Goal: Communication & Community: Answer question/provide support

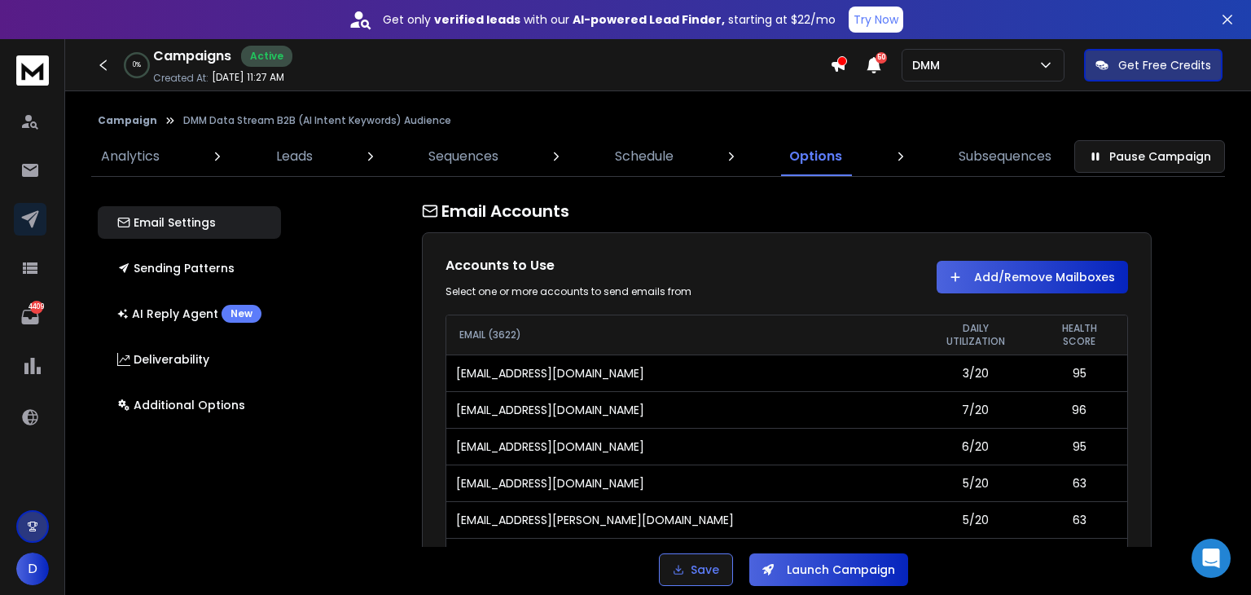
select select "**********"
click at [680, 573] on icon "submit" at bounding box center [678, 572] width 9 height 3
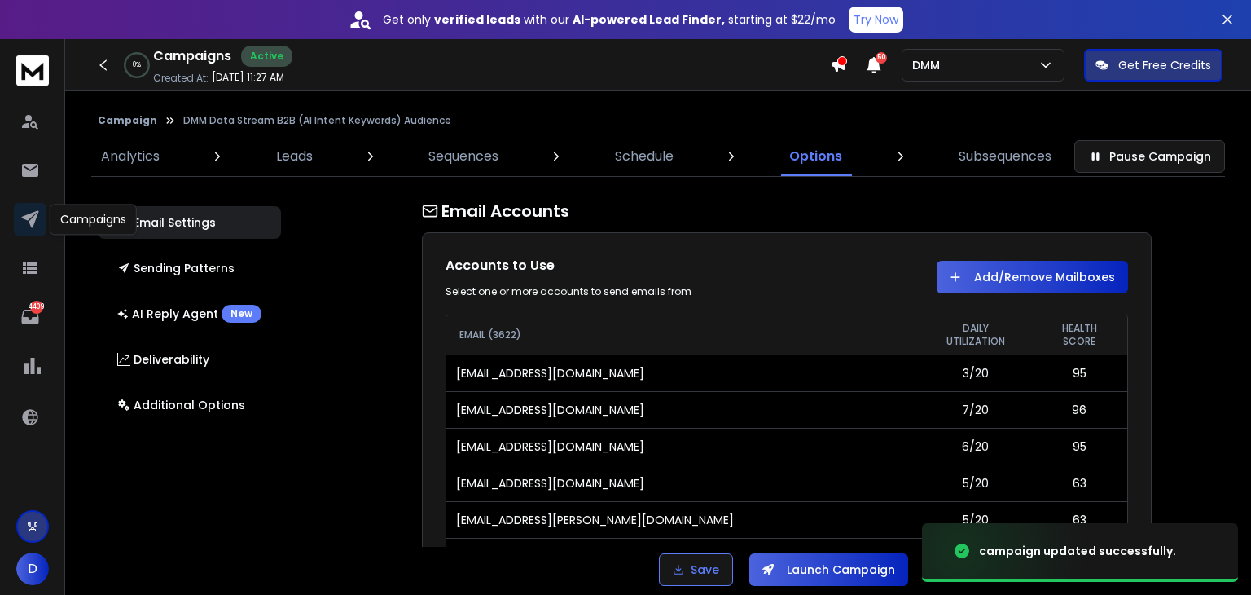
click at [24, 217] on icon at bounding box center [29, 218] width 17 height 17
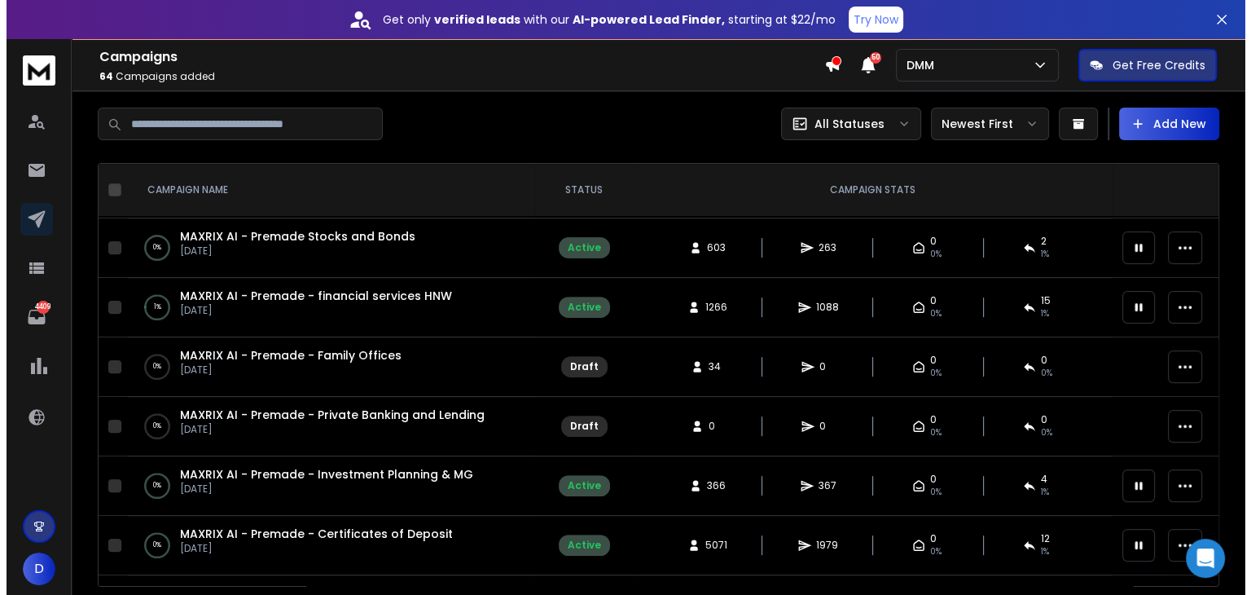
scroll to position [733, 0]
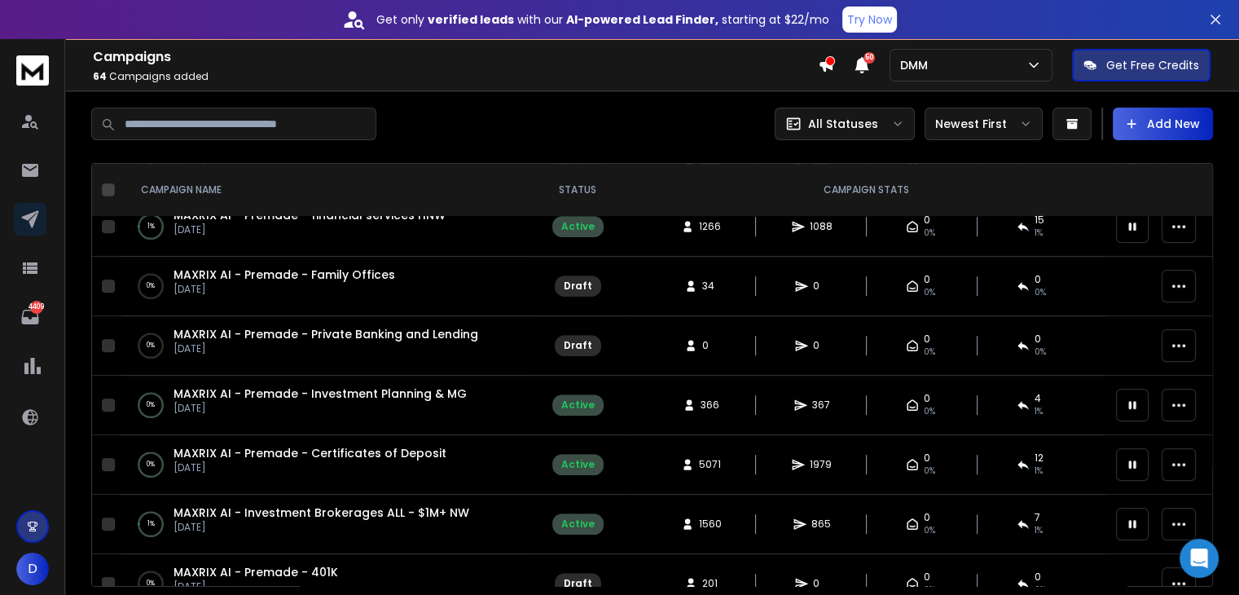
click at [358, 270] on span "MAXRIX AI - Premade - Family Offices" at bounding box center [285, 274] width 222 height 16
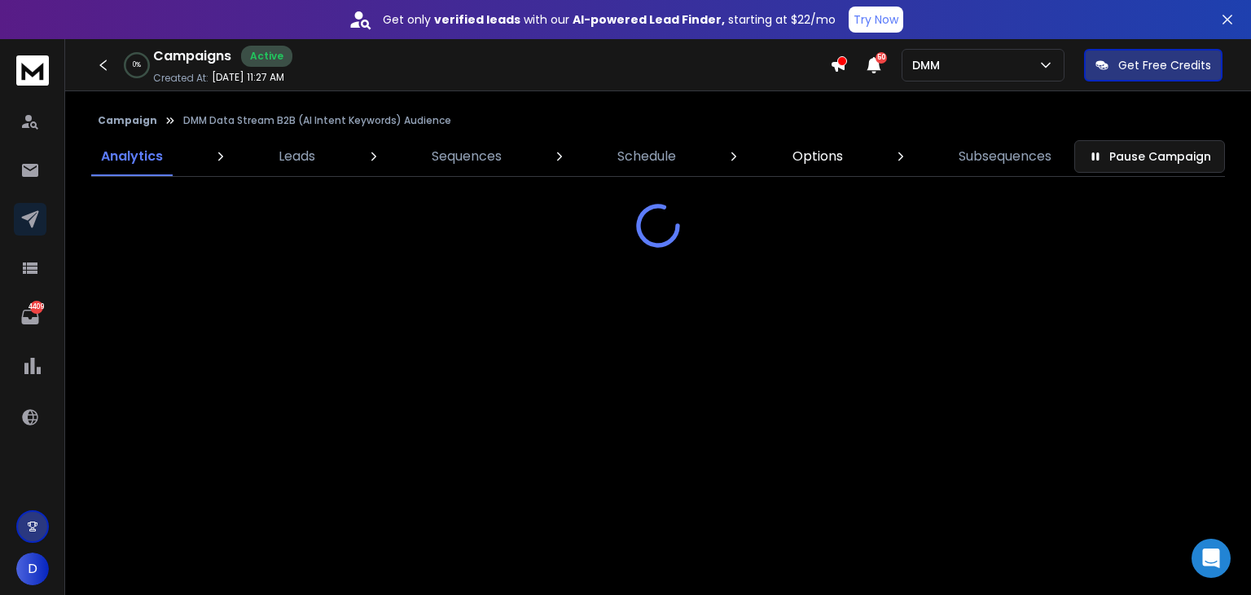
click at [811, 153] on p "Options" at bounding box center [818, 157] width 51 height 20
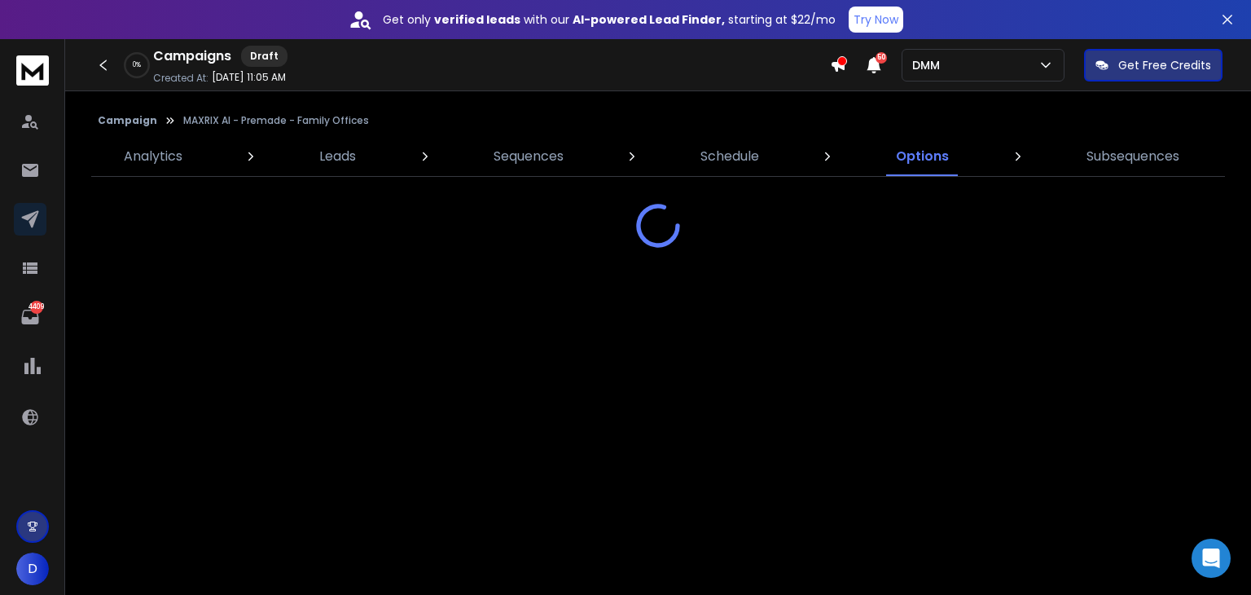
select select "**********"
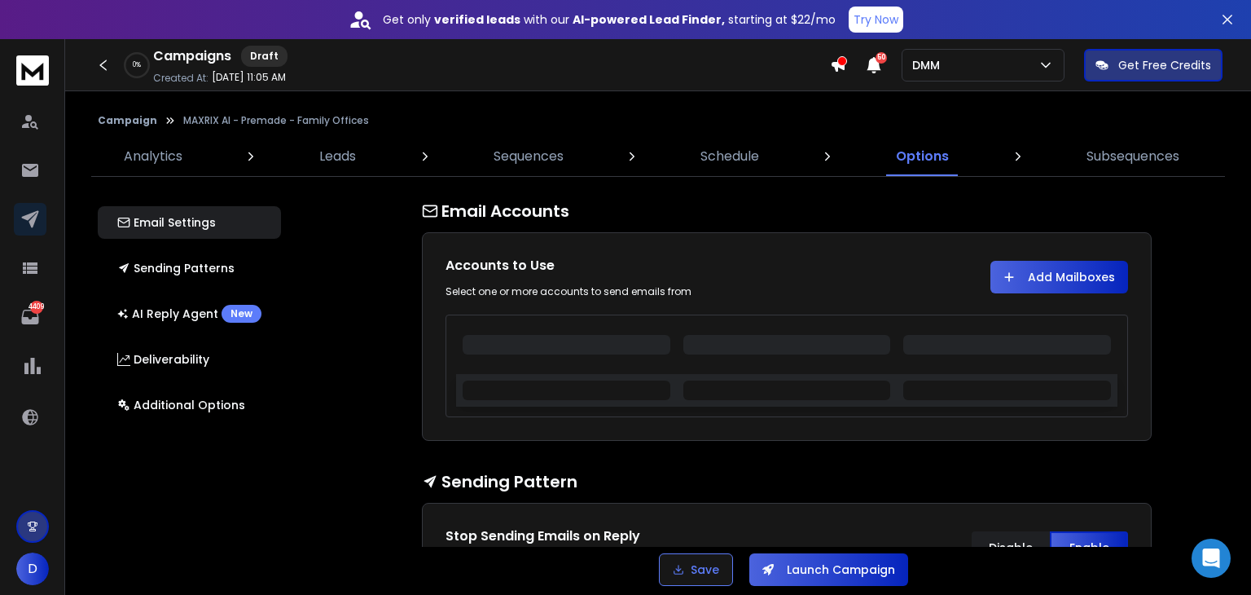
click at [1040, 286] on button "Add Mailboxes" at bounding box center [1060, 277] width 138 height 33
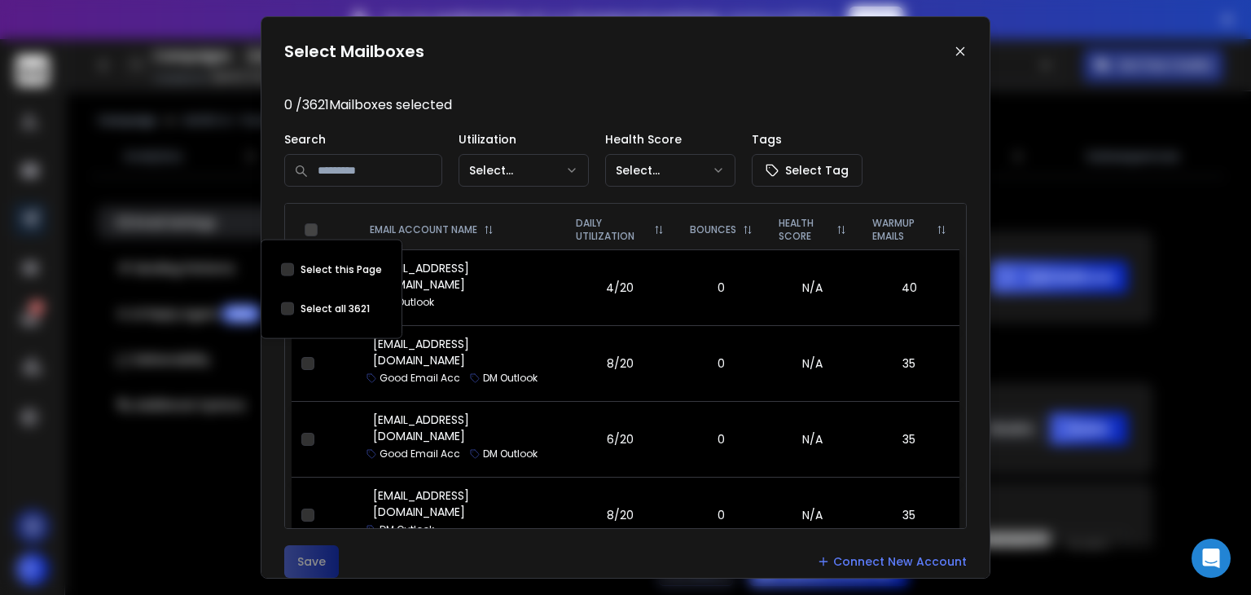
click at [292, 305] on button "Select this Page" at bounding box center [287, 308] width 13 height 13
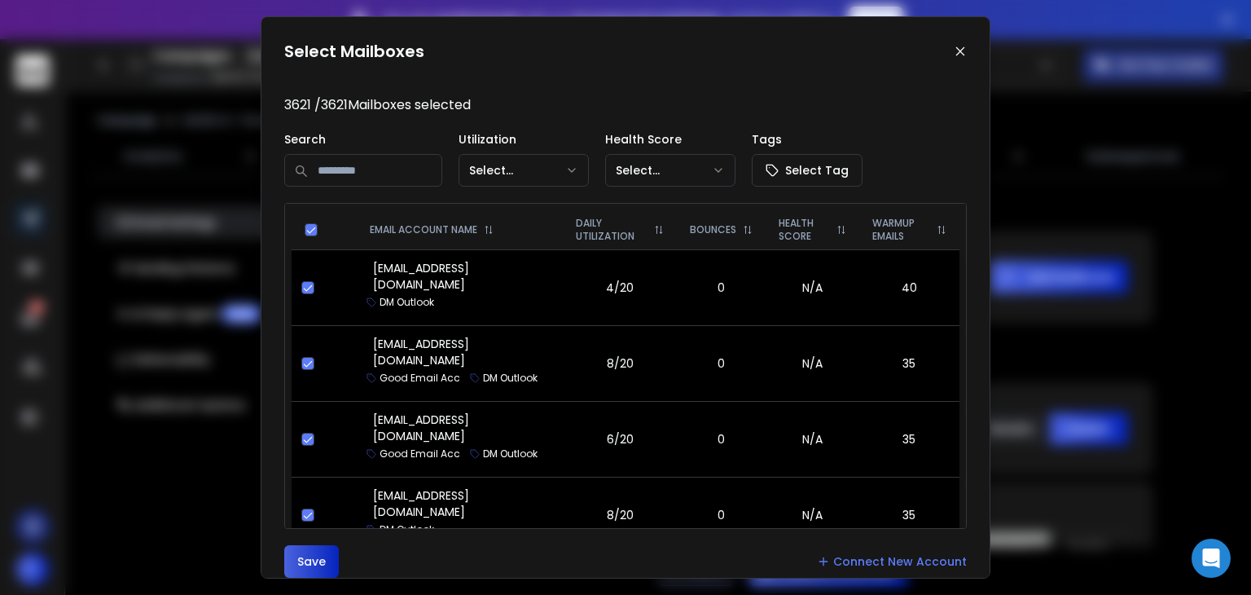
click at [304, 578] on div "Select Mailboxes 3621 / 3621 Mailboxes selected Search Utilization Select... He…" at bounding box center [626, 297] width 730 height 562
click at [303, 572] on button "Save" at bounding box center [311, 561] width 55 height 33
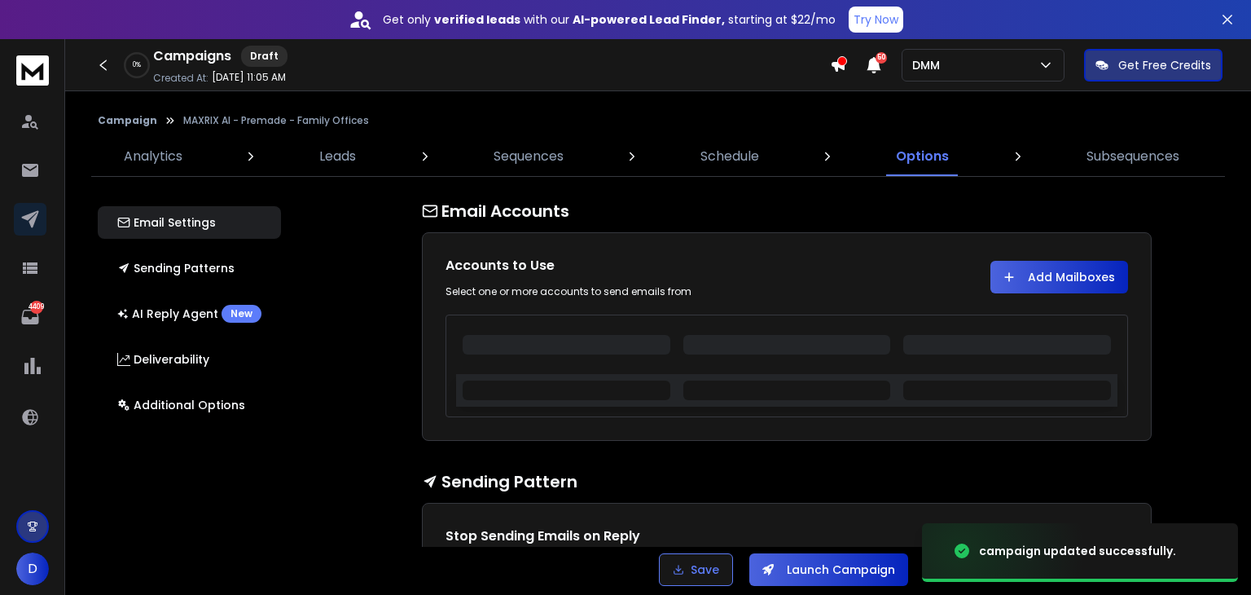
click at [683, 567] on icon "submit" at bounding box center [678, 569] width 11 height 11
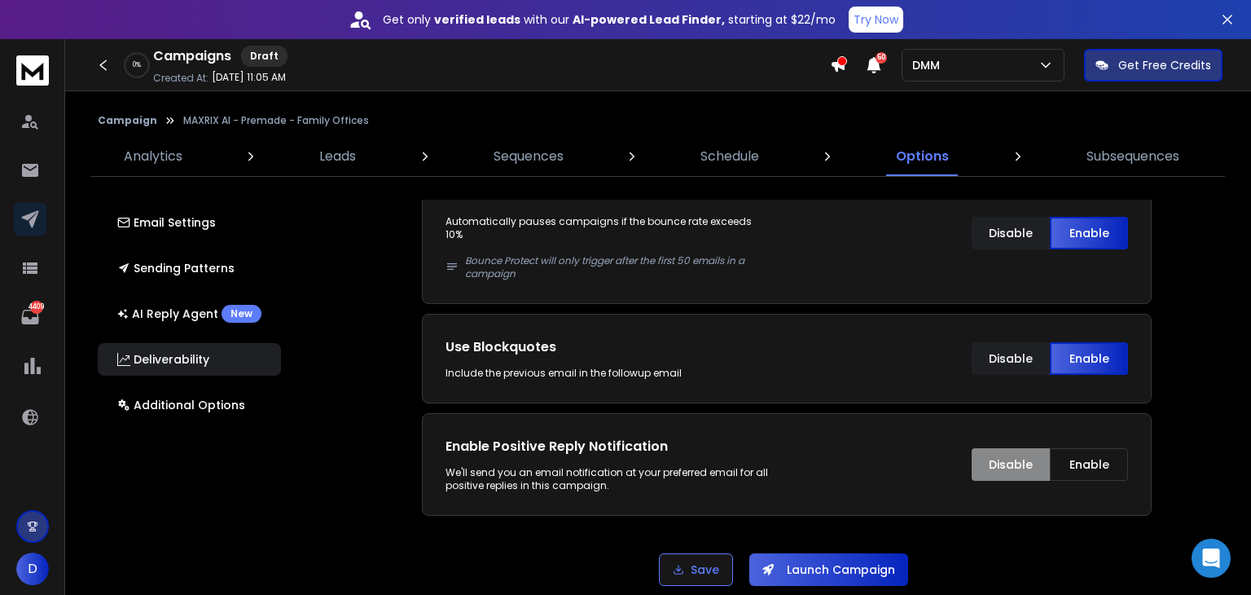
scroll to position [2618, 0]
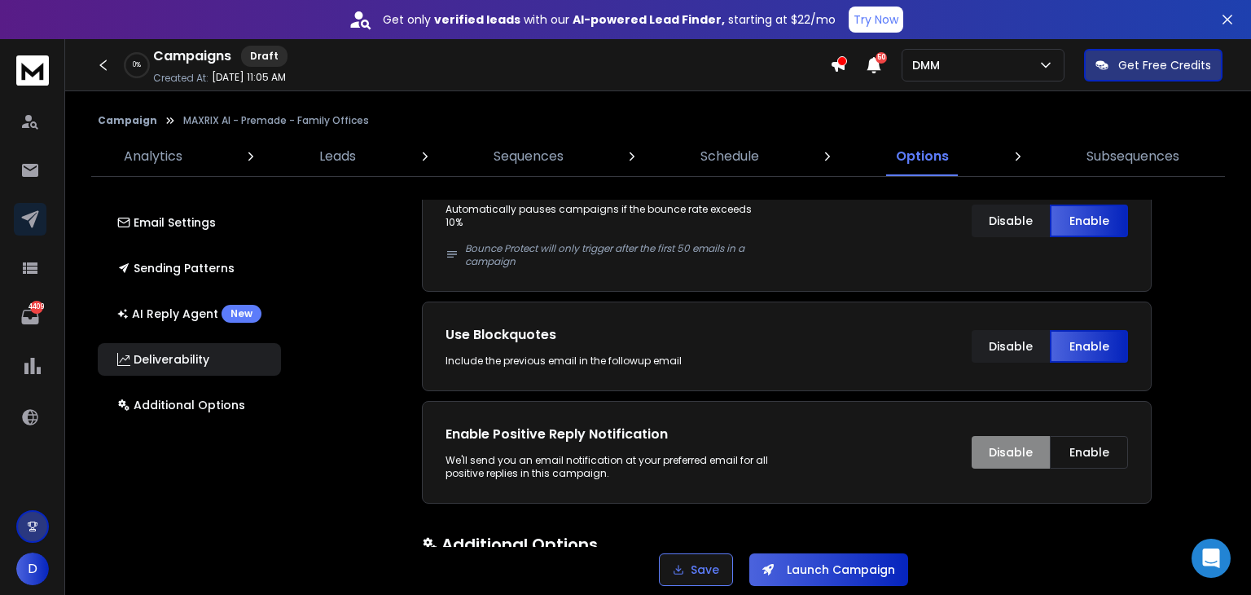
click at [736, 551] on div "Get only verified leads with our AI-powered Lead Finder, starting at $22/mo Try…" at bounding box center [625, 297] width 1251 height 595
click at [725, 558] on button "Save" at bounding box center [696, 569] width 74 height 33
click at [811, 578] on button "Launch Campaign" at bounding box center [828, 569] width 159 height 33
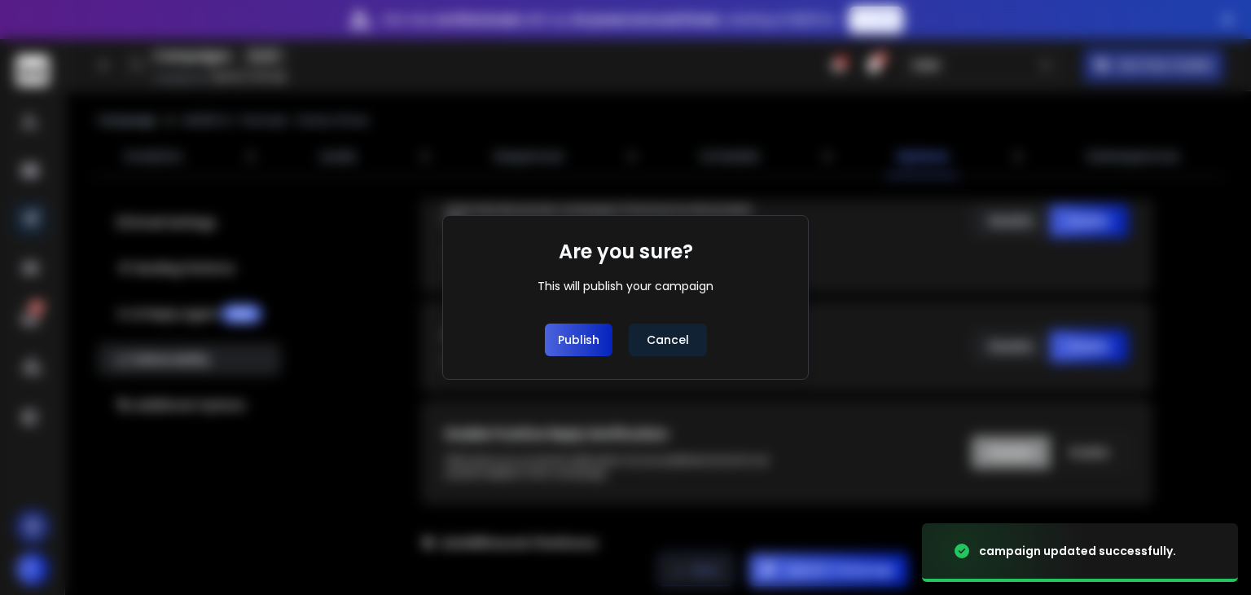
click at [545, 356] on div "Are you sure? This will publish your campaign Publish Cancel" at bounding box center [625, 297] width 367 height 165
click at [570, 340] on button "Publish" at bounding box center [579, 339] width 68 height 33
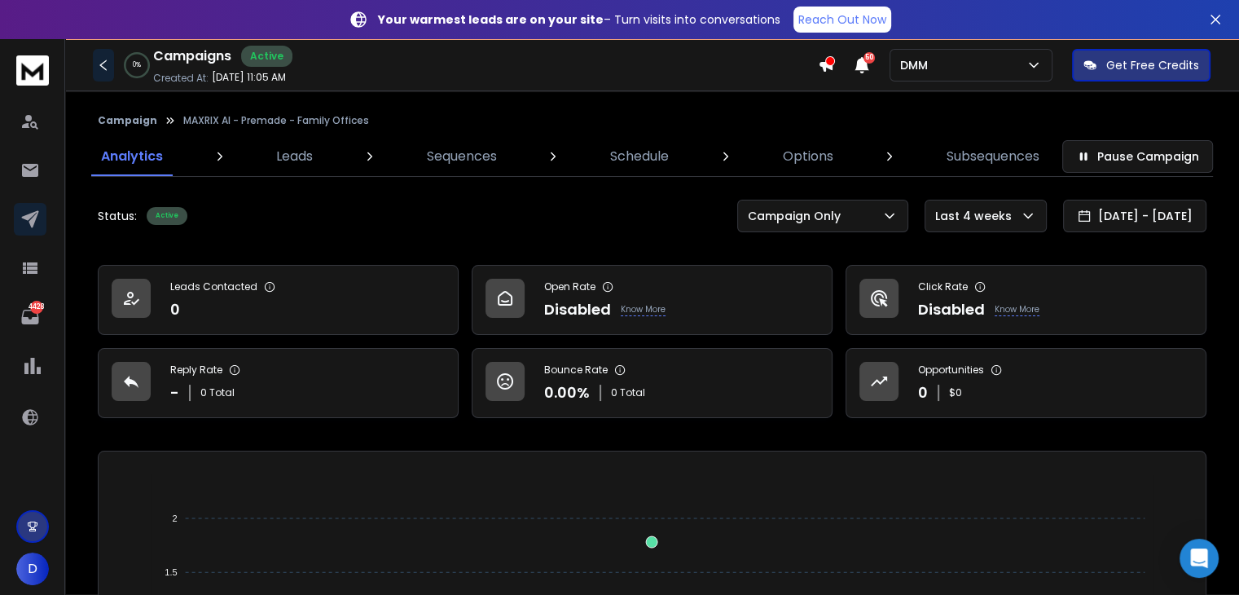
click at [101, 74] on button at bounding box center [103, 65] width 21 height 33
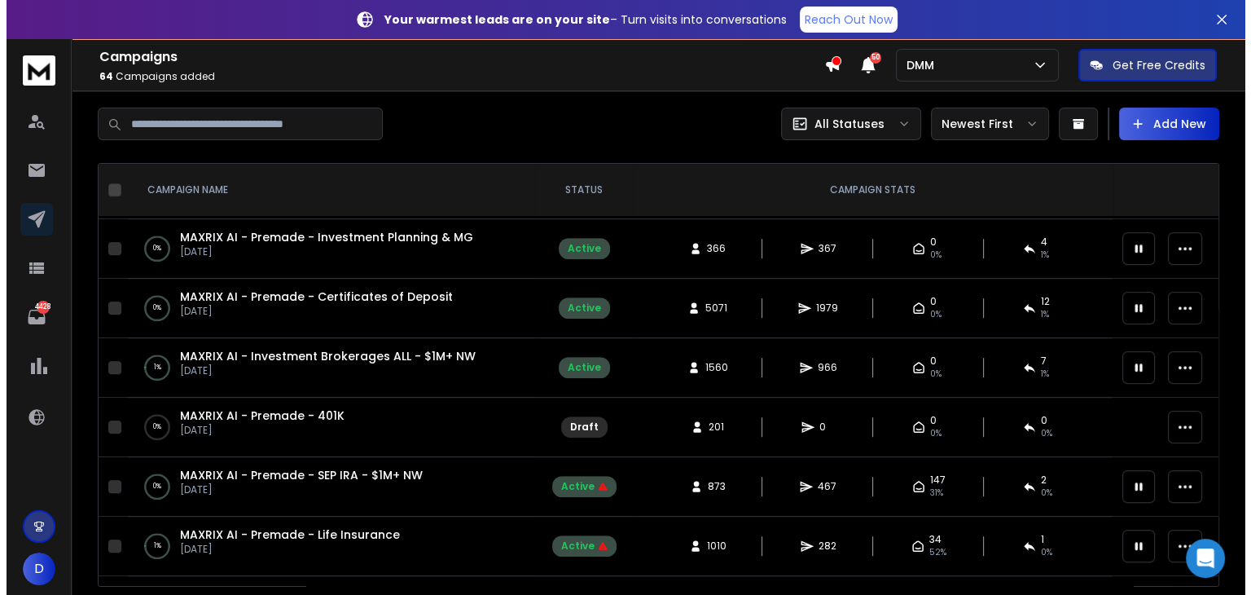
scroll to position [978, 0]
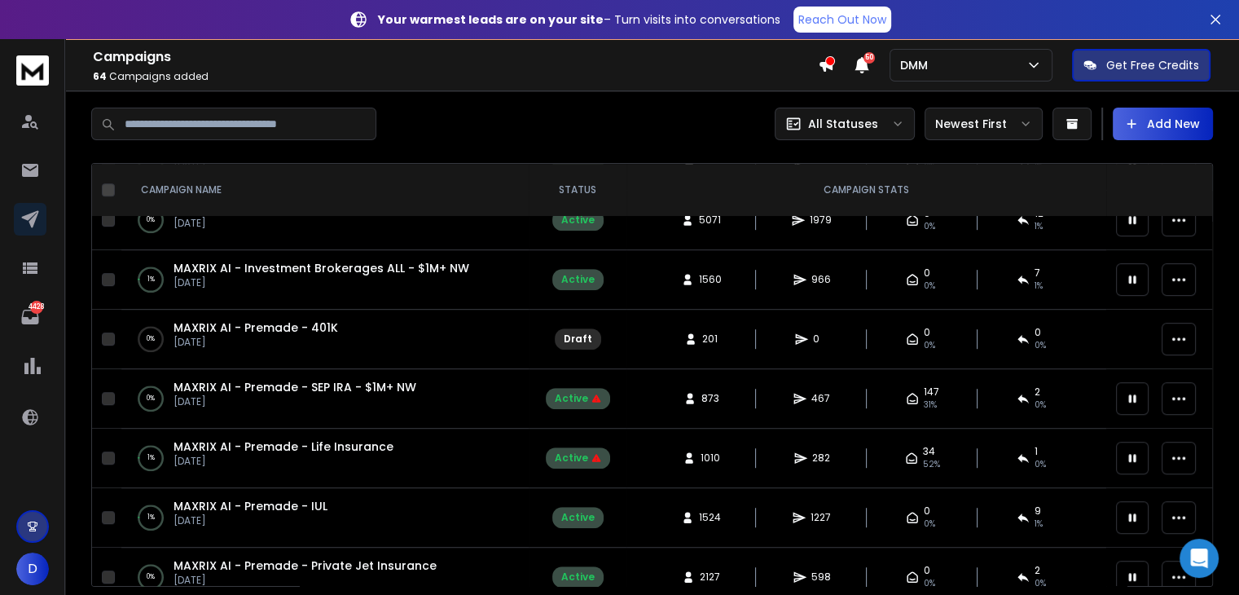
click at [329, 438] on span "MAXRIX AI - Premade - Life Insurance" at bounding box center [284, 446] width 220 height 16
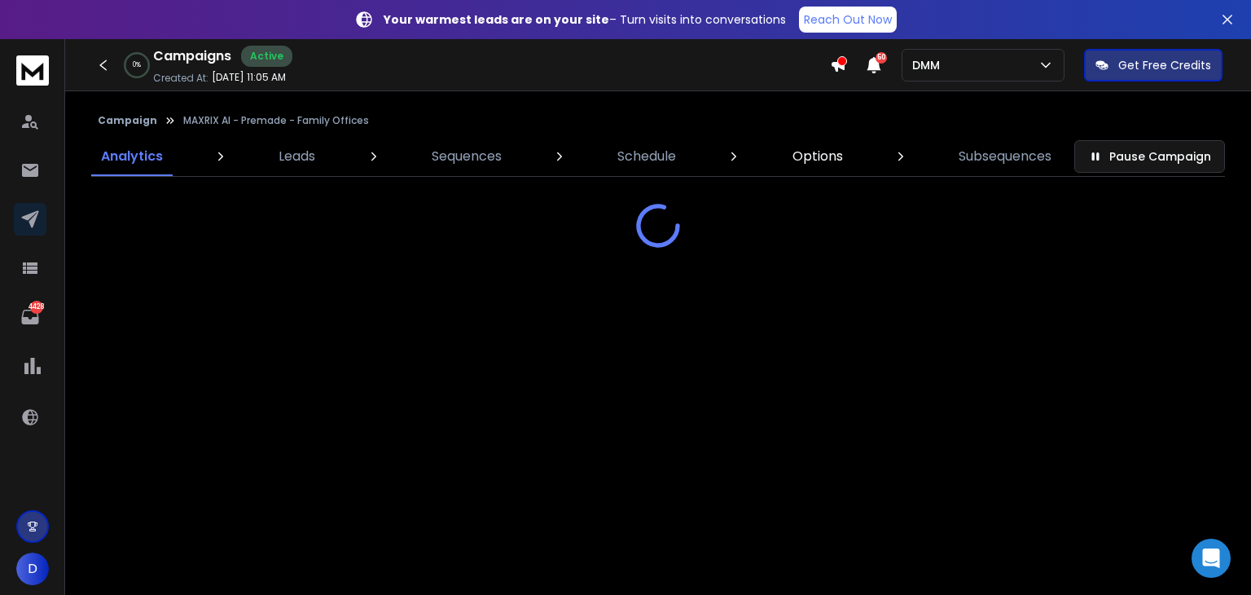
click at [842, 157] on p "Options" at bounding box center [818, 157] width 51 height 20
select select "**********"
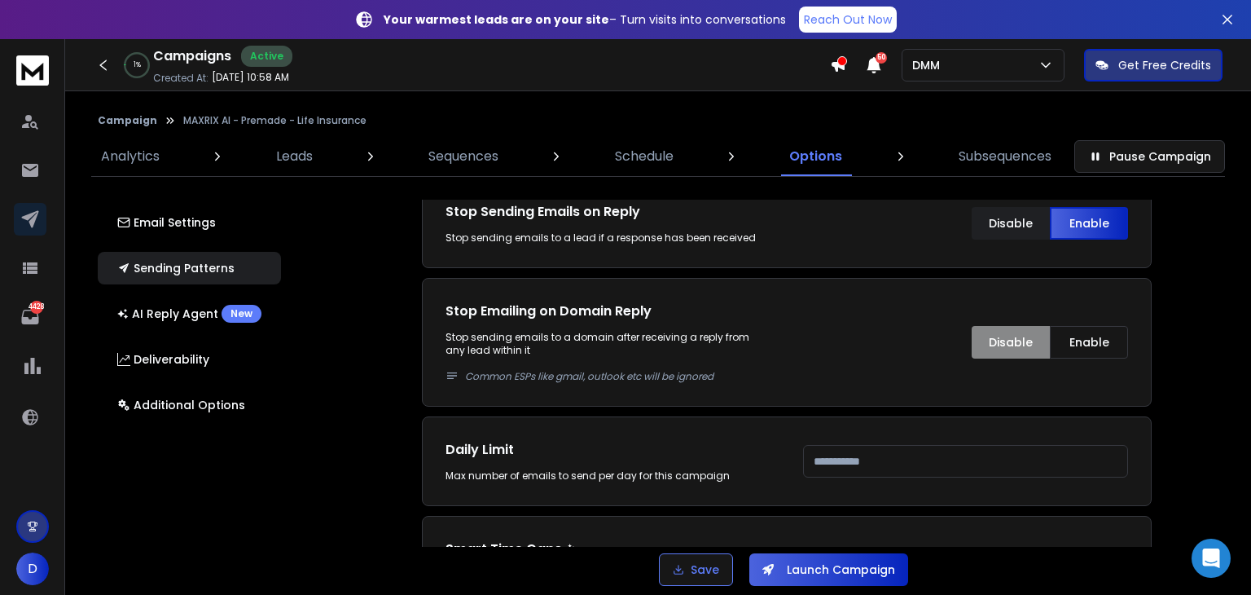
scroll to position [207, 0]
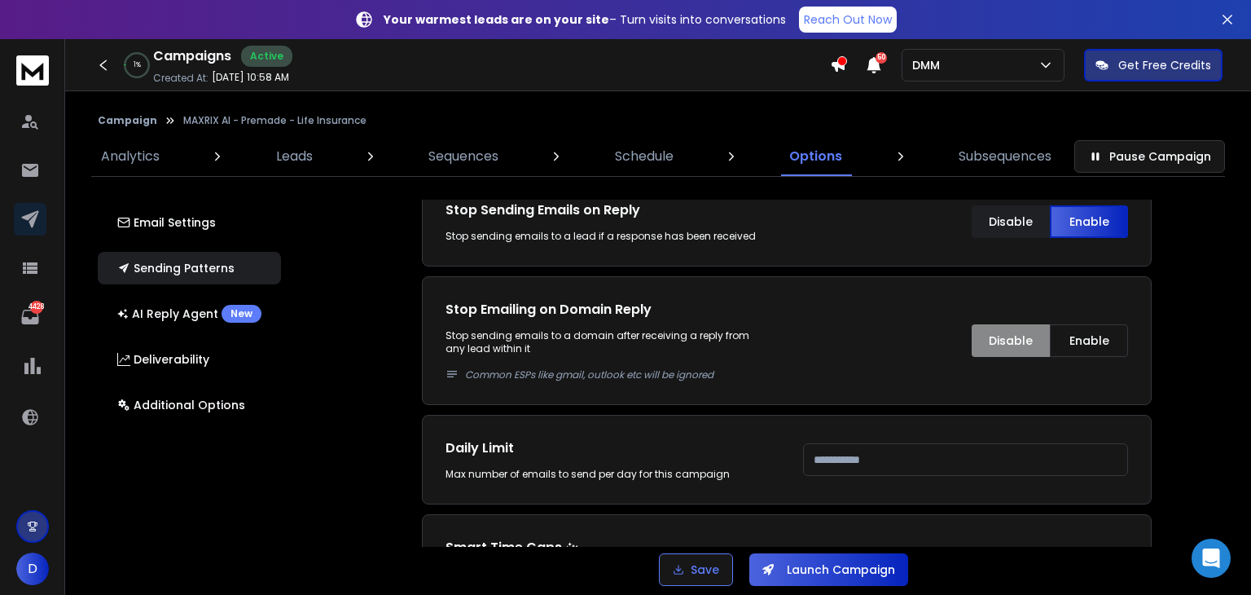
click at [837, 460] on input "***" at bounding box center [965, 459] width 325 height 33
drag, startPoint x: 1063, startPoint y: 449, endPoint x: 1061, endPoint y: 440, distance: 9.1
click at [1063, 450] on input "****" at bounding box center [965, 459] width 325 height 33
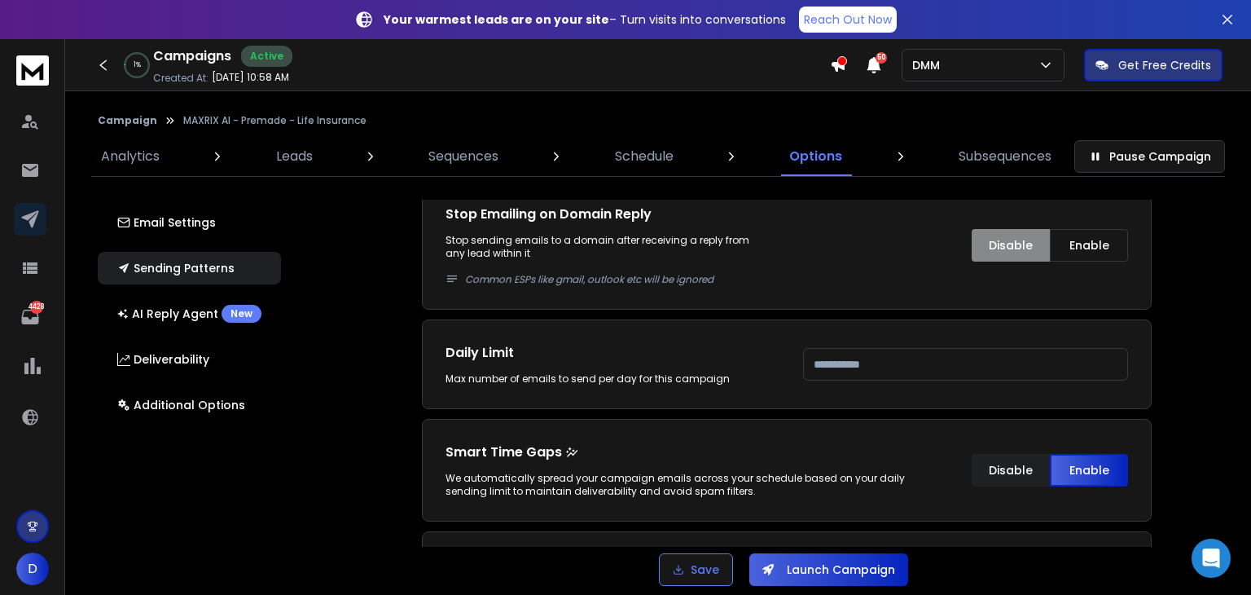
scroll to position [370, 0]
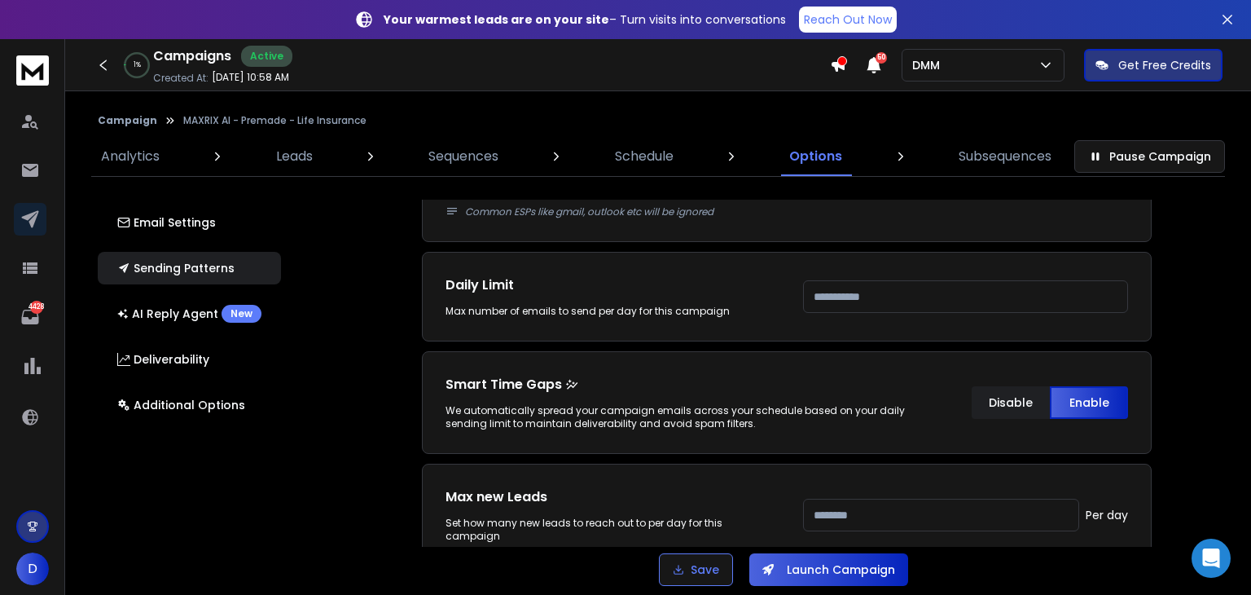
type input "****"
click at [871, 518] on input "***" at bounding box center [941, 515] width 276 height 33
type input "****"
click at [681, 567] on button "Save" at bounding box center [696, 569] width 74 height 33
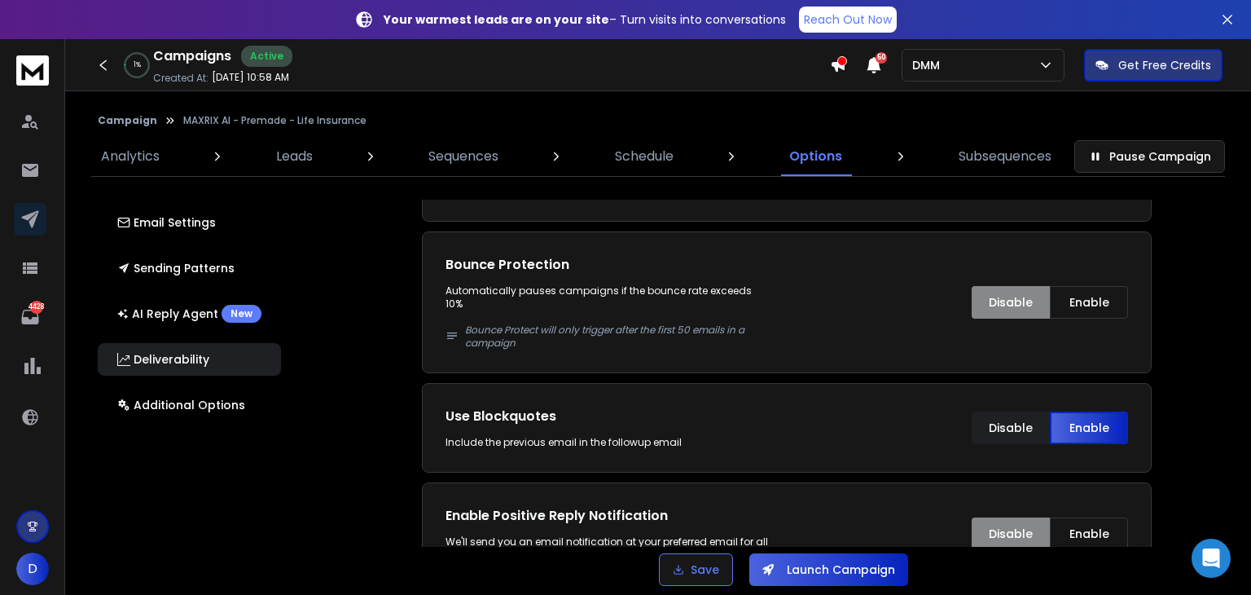
scroll to position [2569, 0]
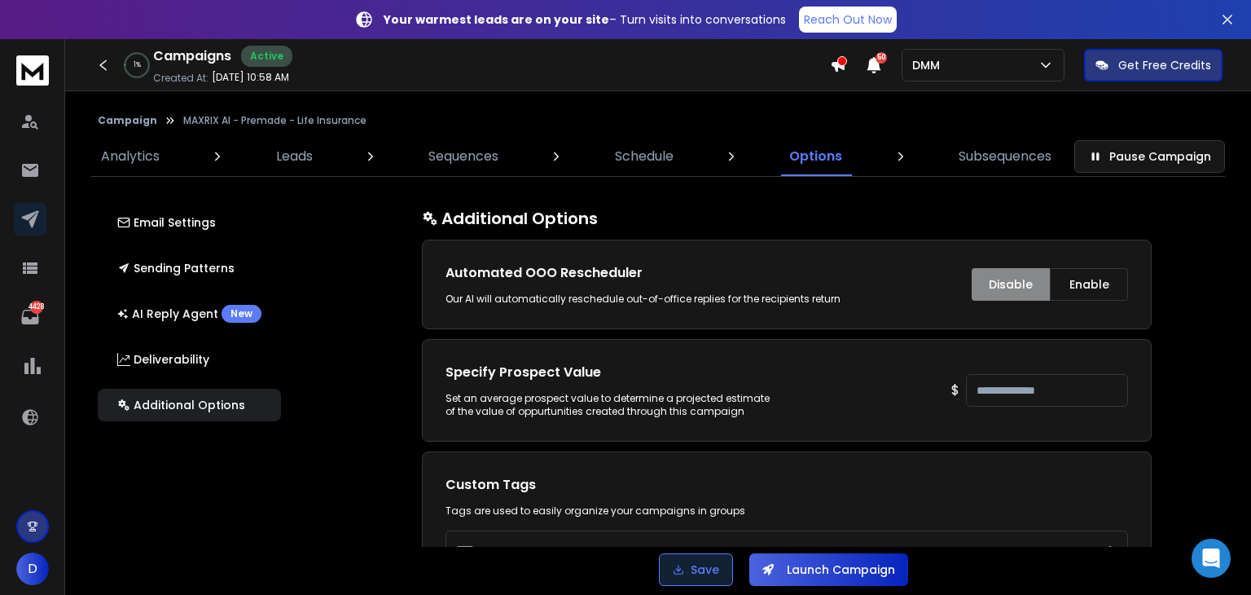
click at [685, 559] on button "Save" at bounding box center [696, 569] width 74 height 33
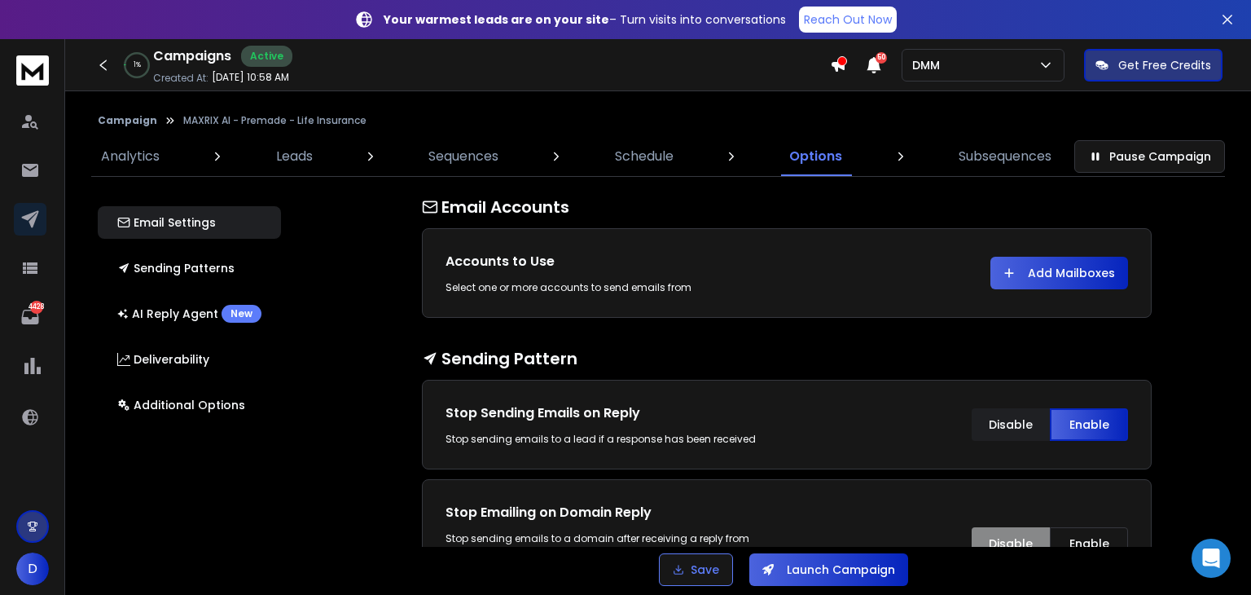
scroll to position [0, 0]
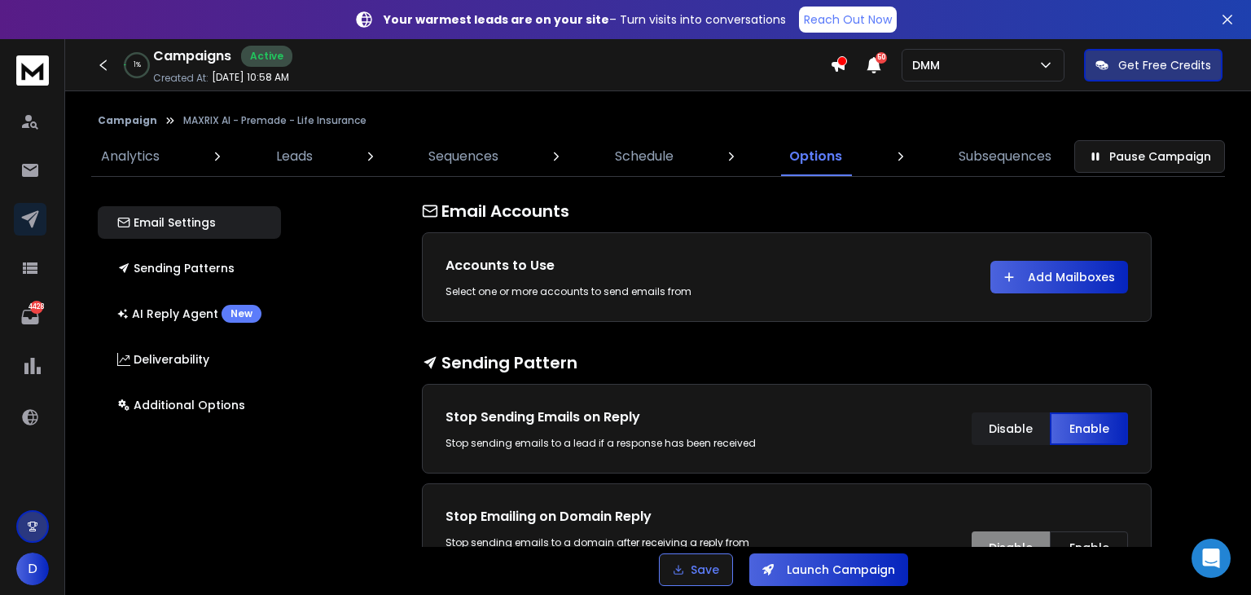
click at [1040, 281] on button "Add Mailboxes" at bounding box center [1060, 277] width 138 height 33
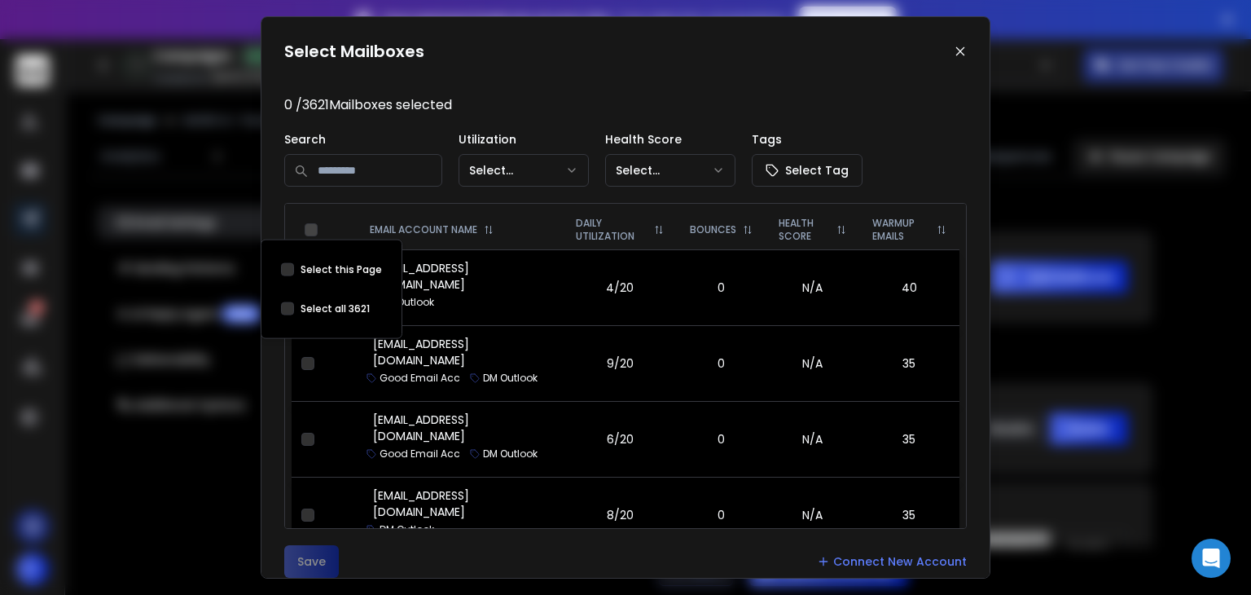
click at [276, 315] on div "Select this Page Select all 3621" at bounding box center [331, 289] width 121 height 85
click at [287, 314] on button "Select this Page" at bounding box center [287, 308] width 13 height 13
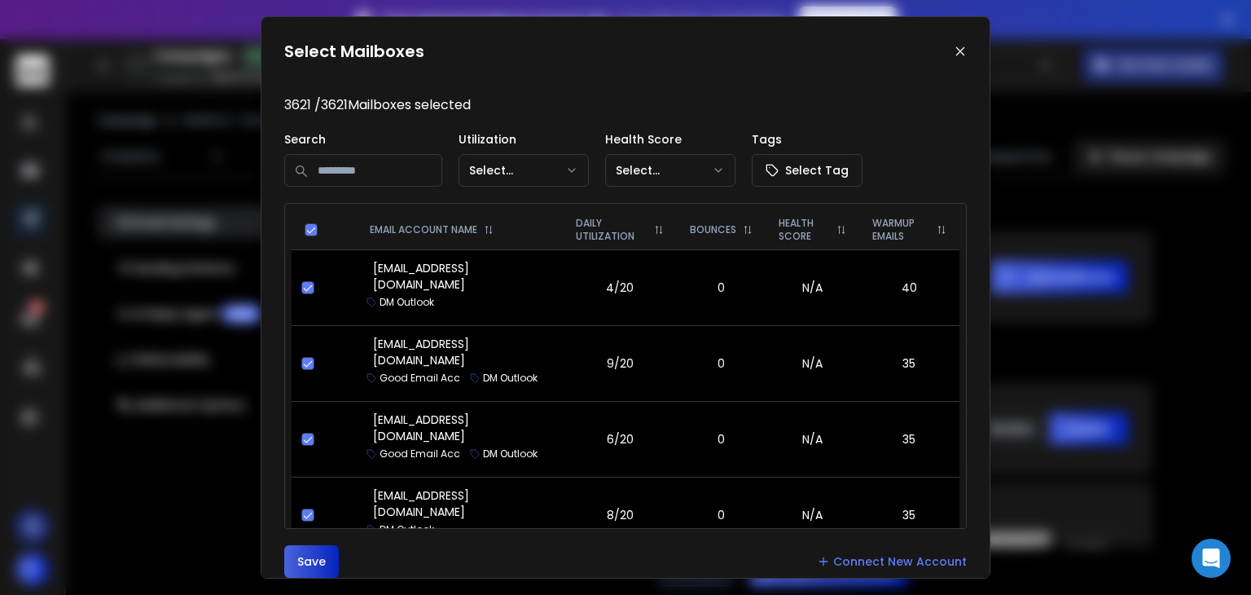
click at [332, 570] on button "Save" at bounding box center [311, 561] width 55 height 33
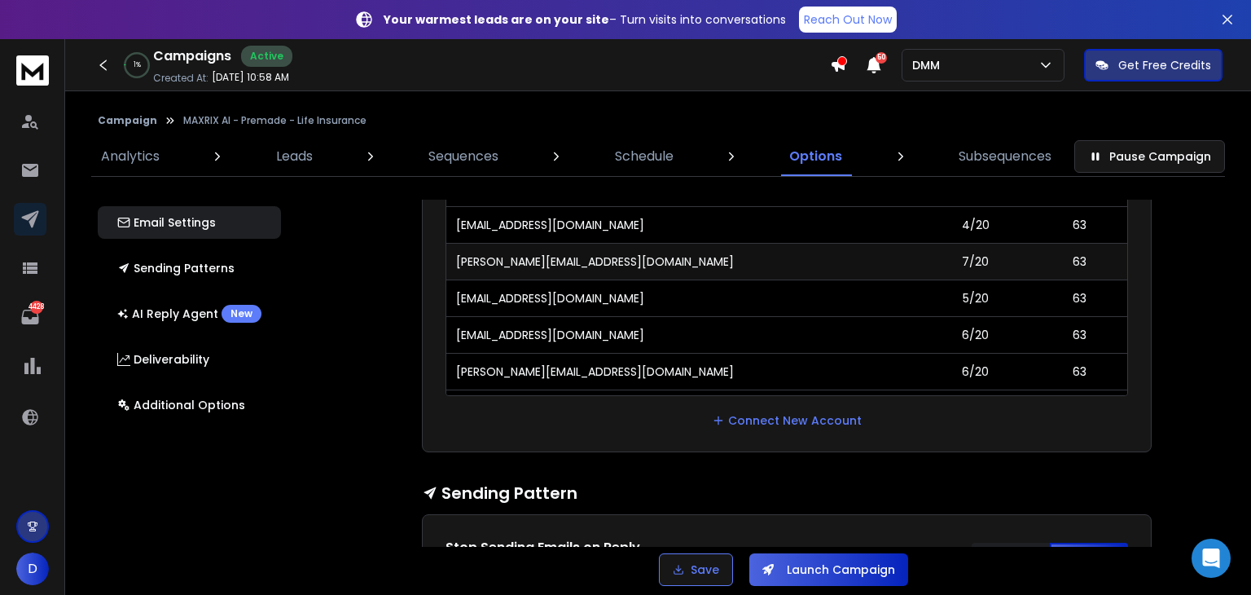
scroll to position [163, 0]
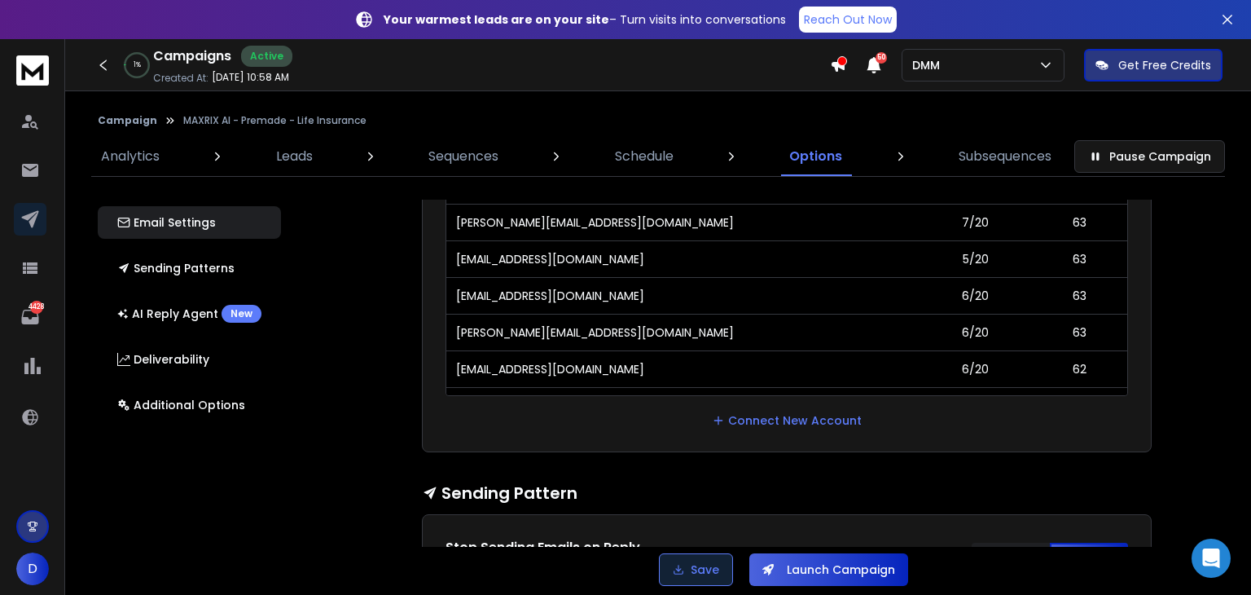
click at [698, 571] on button "Save" at bounding box center [696, 569] width 74 height 33
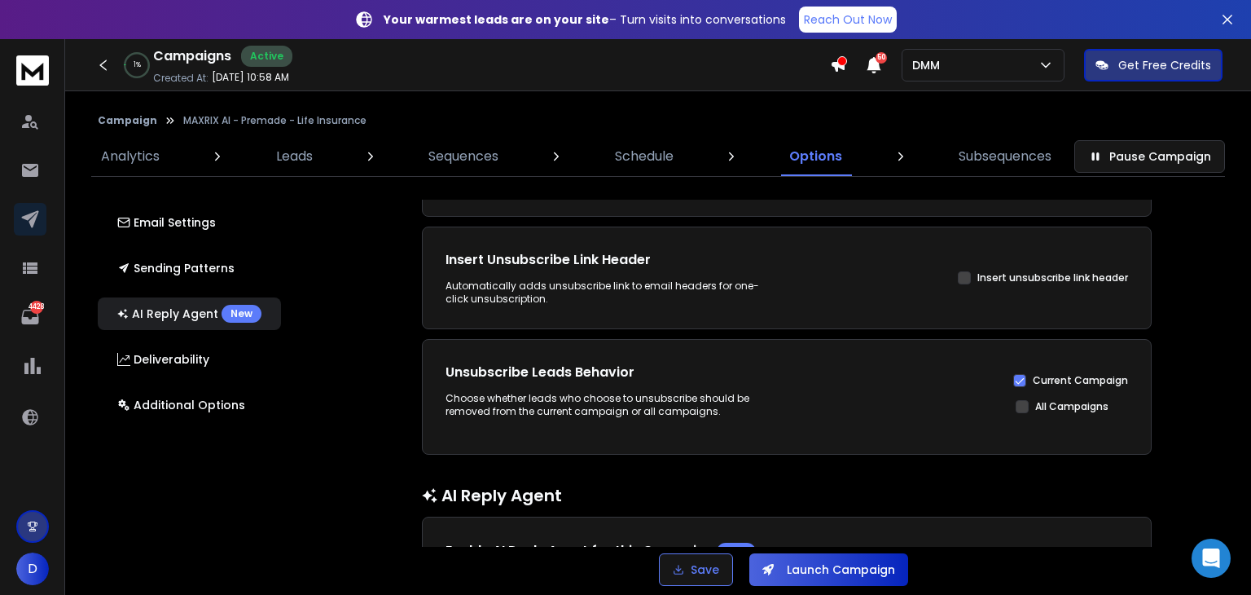
scroll to position [1385, 0]
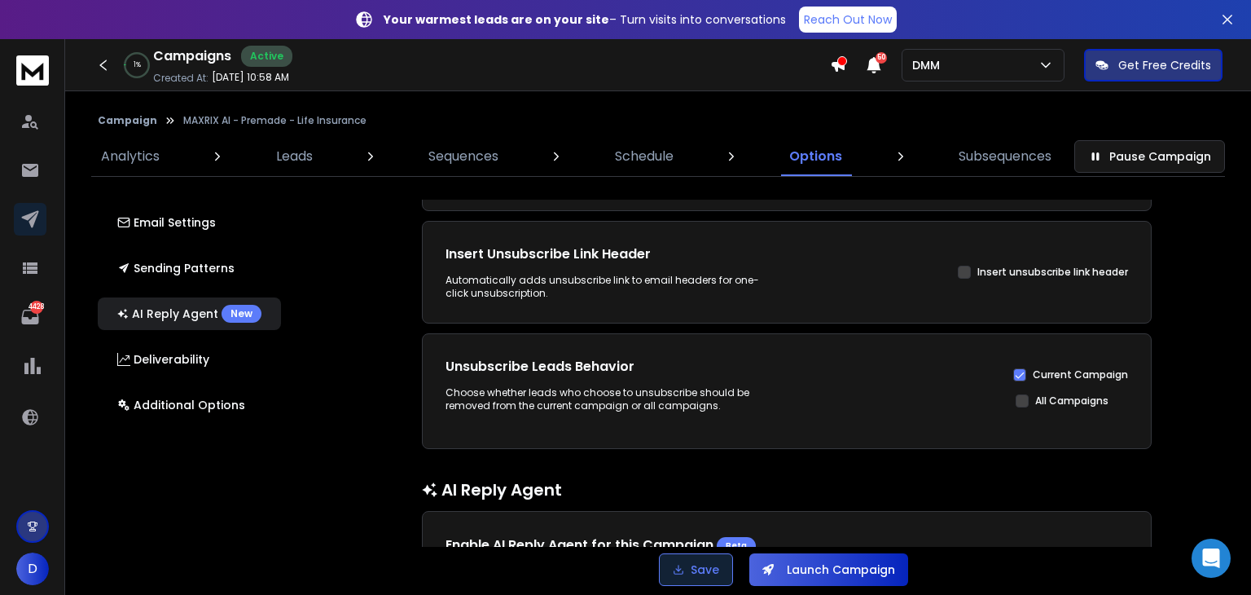
click at [699, 575] on button "Save" at bounding box center [696, 569] width 74 height 33
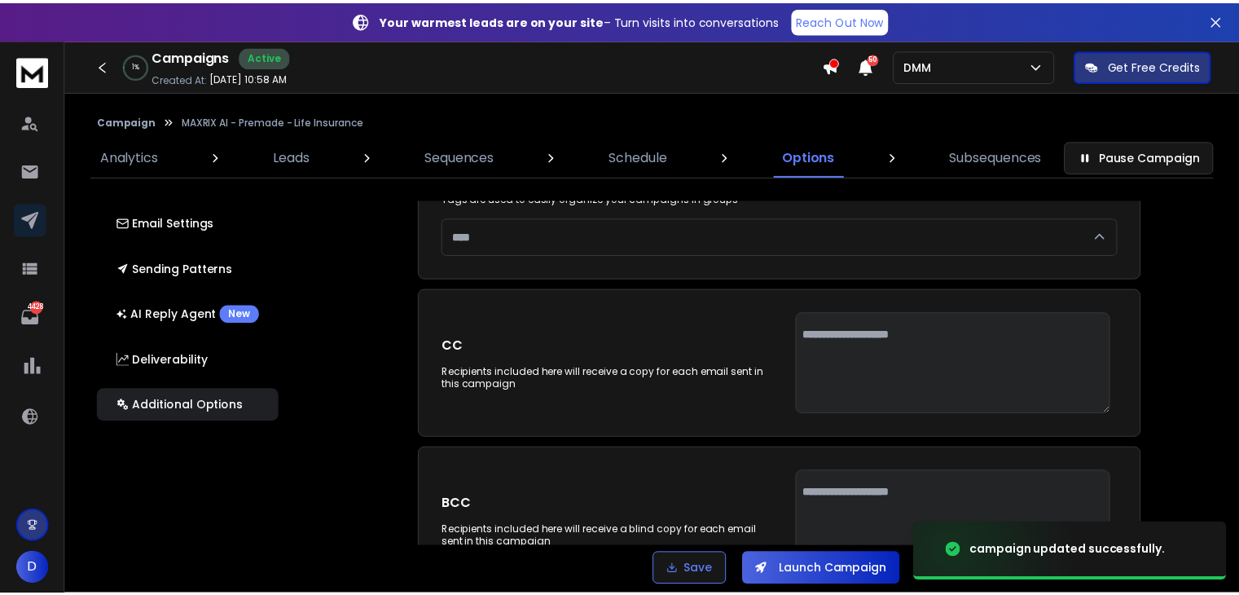
scroll to position [3295, 0]
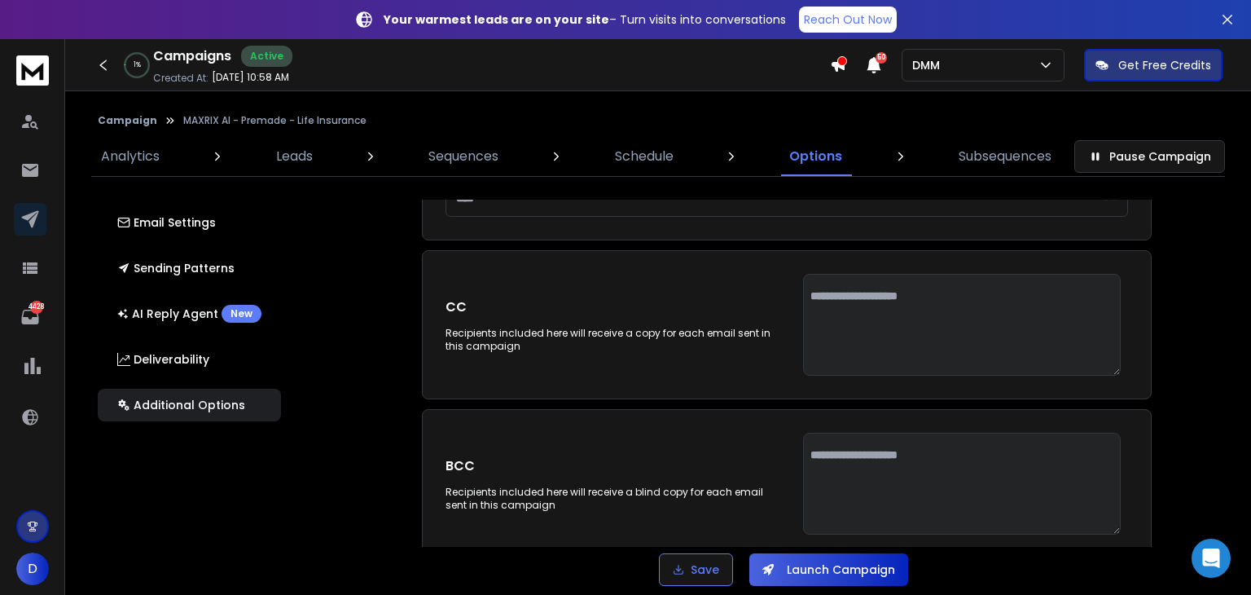
drag, startPoint x: 461, startPoint y: 182, endPoint x: 455, endPoint y: 195, distance: 13.8
click at [457, 190] on div "Campaign MAXRIX AI - Premade - Life Insurance Analytics Leads Sequences Schedul…" at bounding box center [658, 157] width 1134 height 99
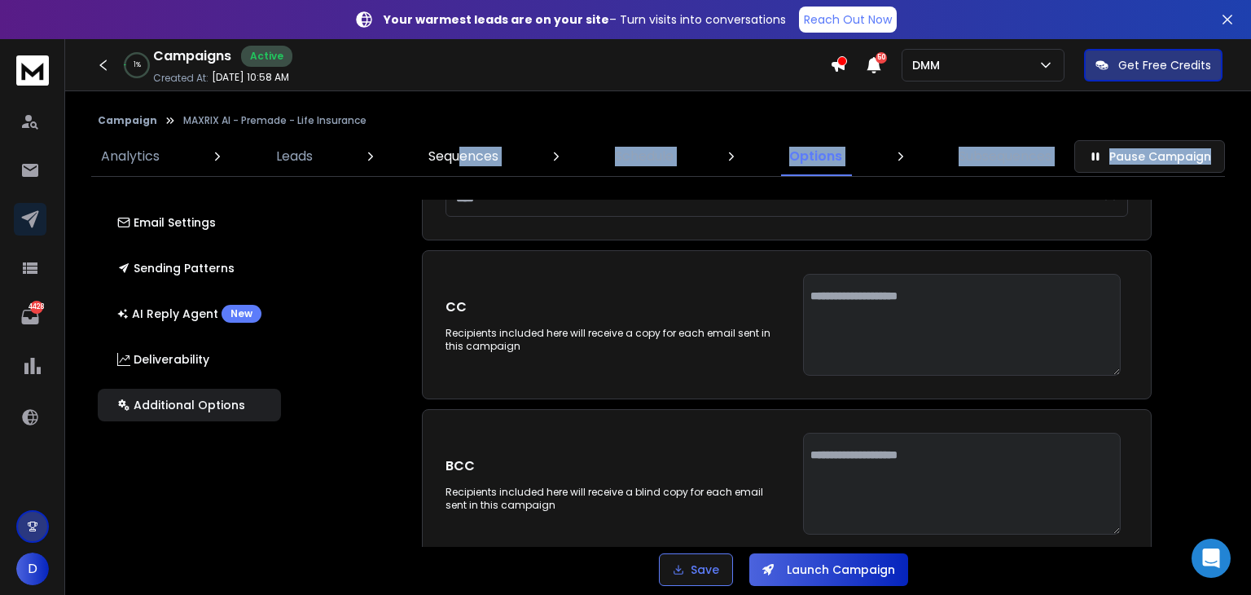
click at [488, 150] on p "Sequences" at bounding box center [463, 157] width 70 height 20
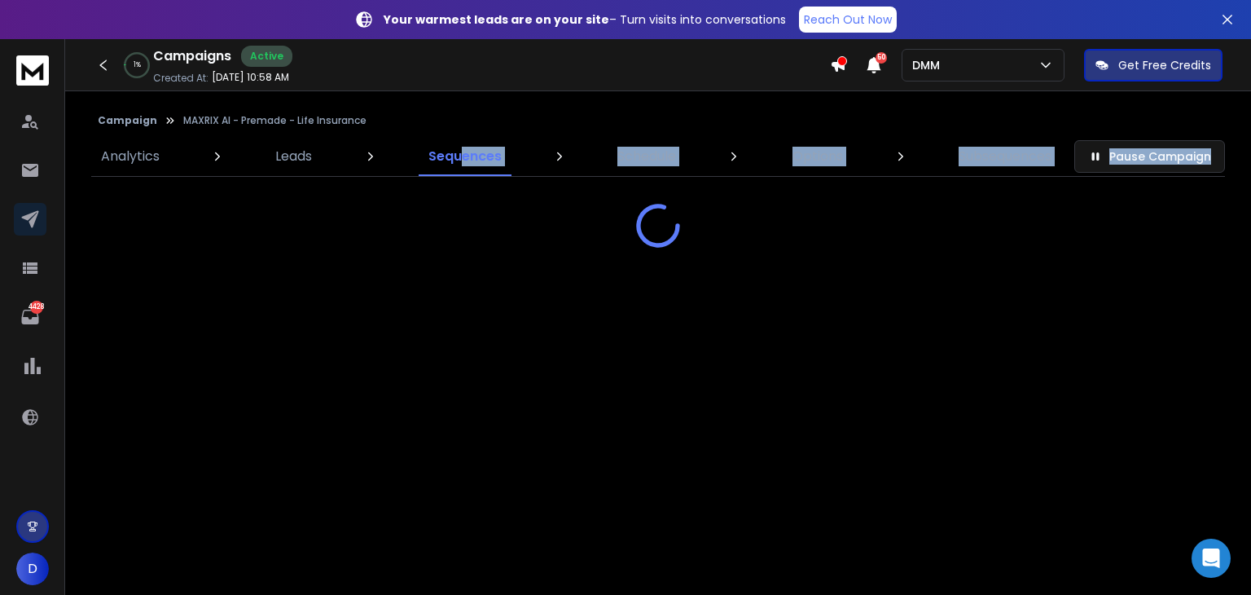
click at [479, 160] on p "Sequences" at bounding box center [464, 157] width 73 height 20
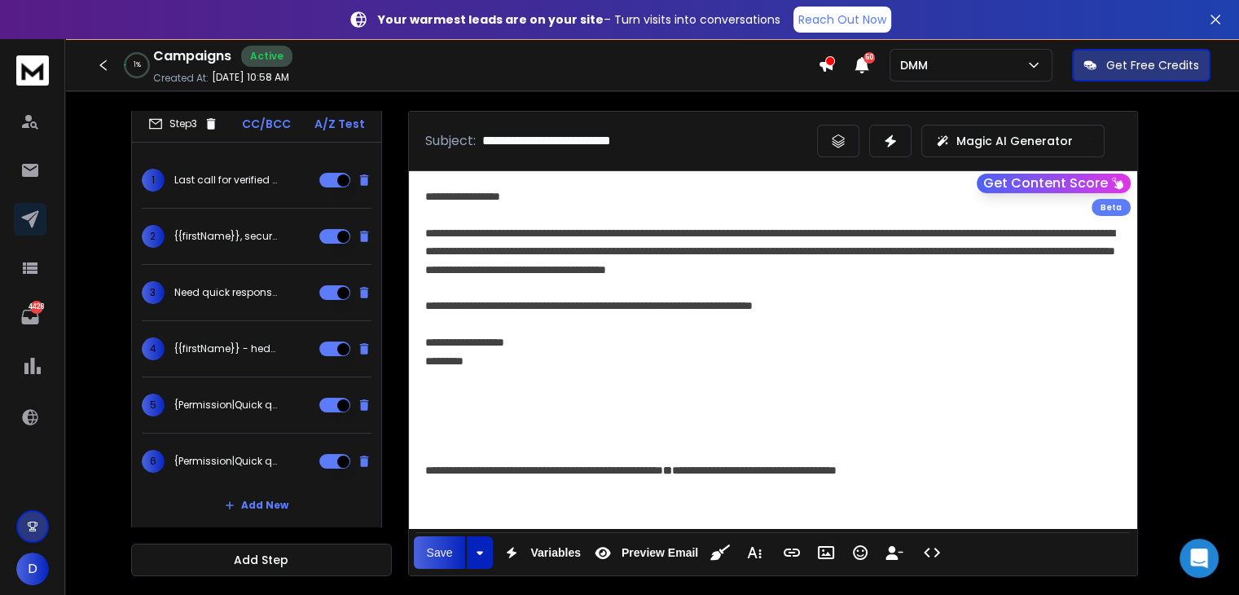
scroll to position [92, 0]
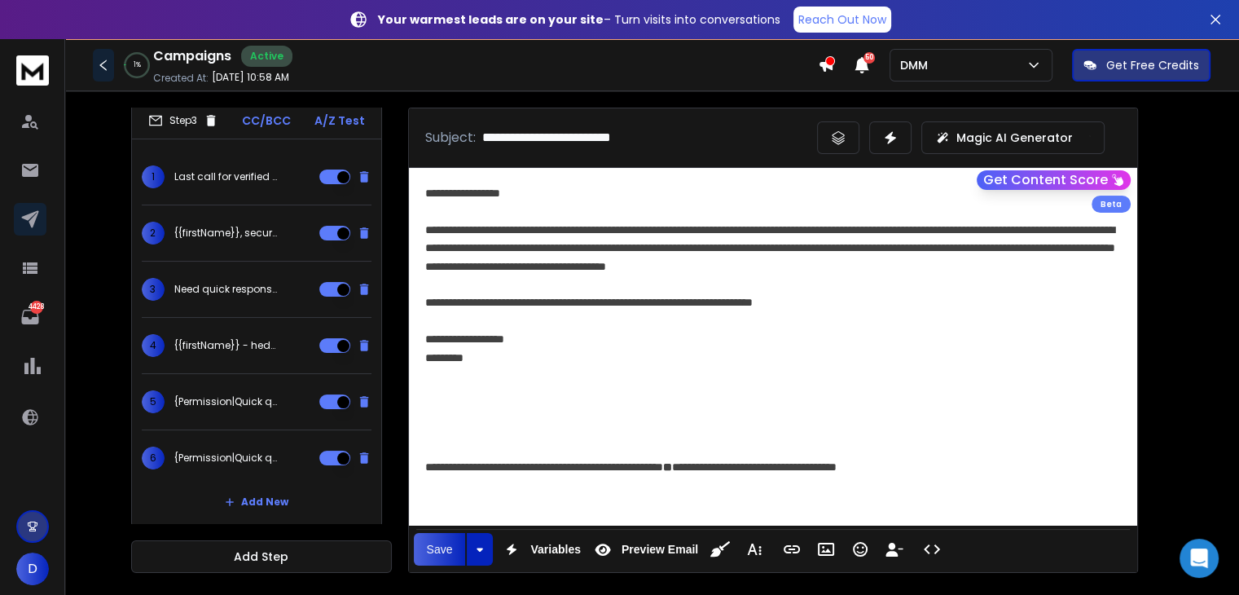
click at [101, 71] on icon at bounding box center [103, 65] width 15 height 15
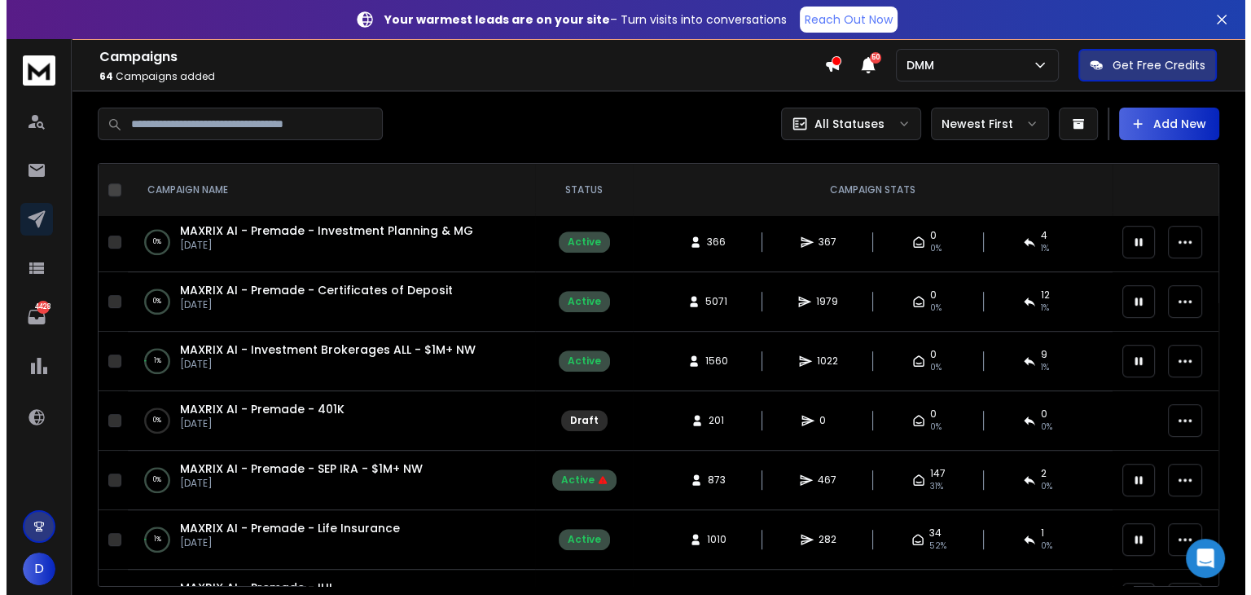
scroll to position [1059, 0]
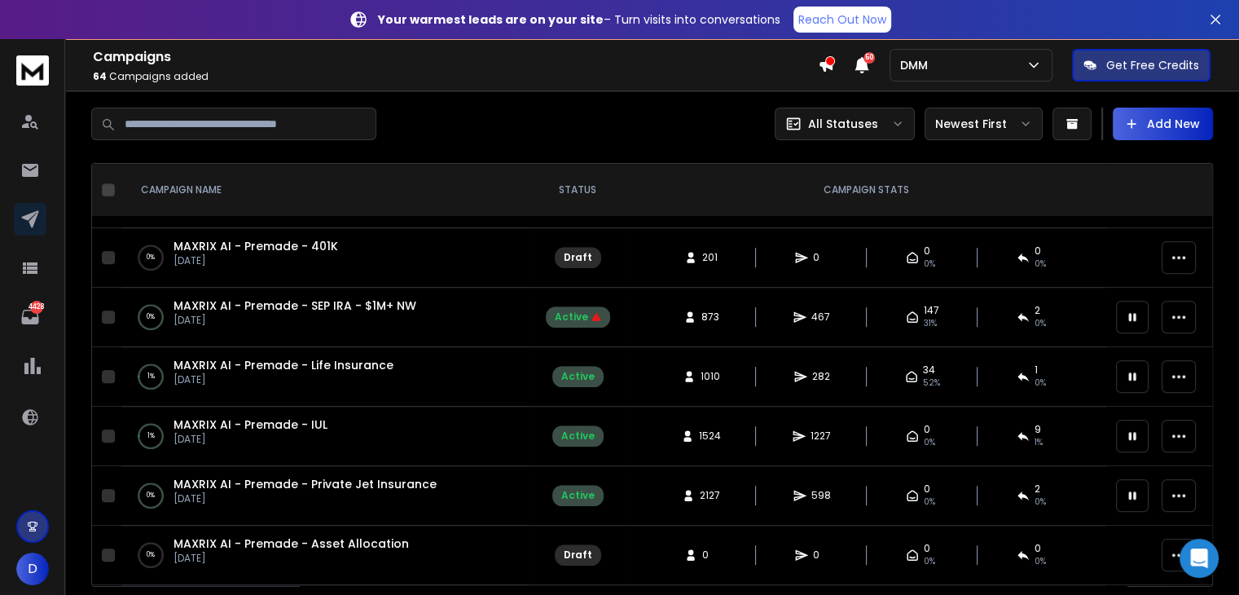
click at [450, 305] on div "0 % MAXRIX AI - Premade - SEP IRA - $1M+ NW 4 days ago" at bounding box center [325, 316] width 375 height 39
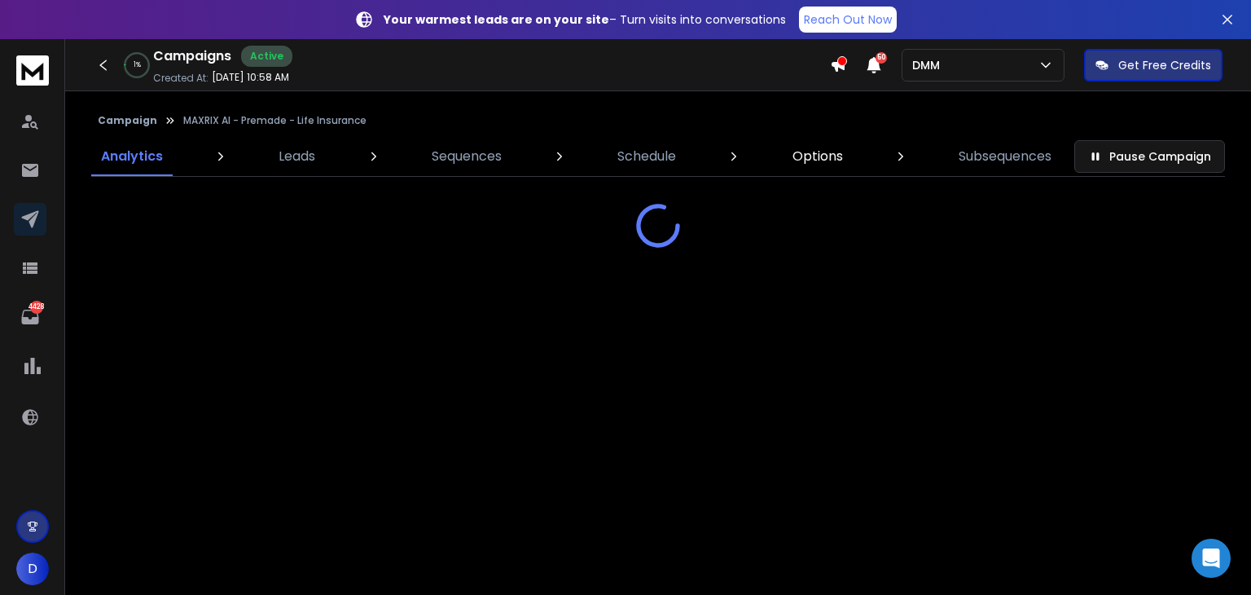
click at [851, 159] on link "Options" at bounding box center [818, 156] width 70 height 39
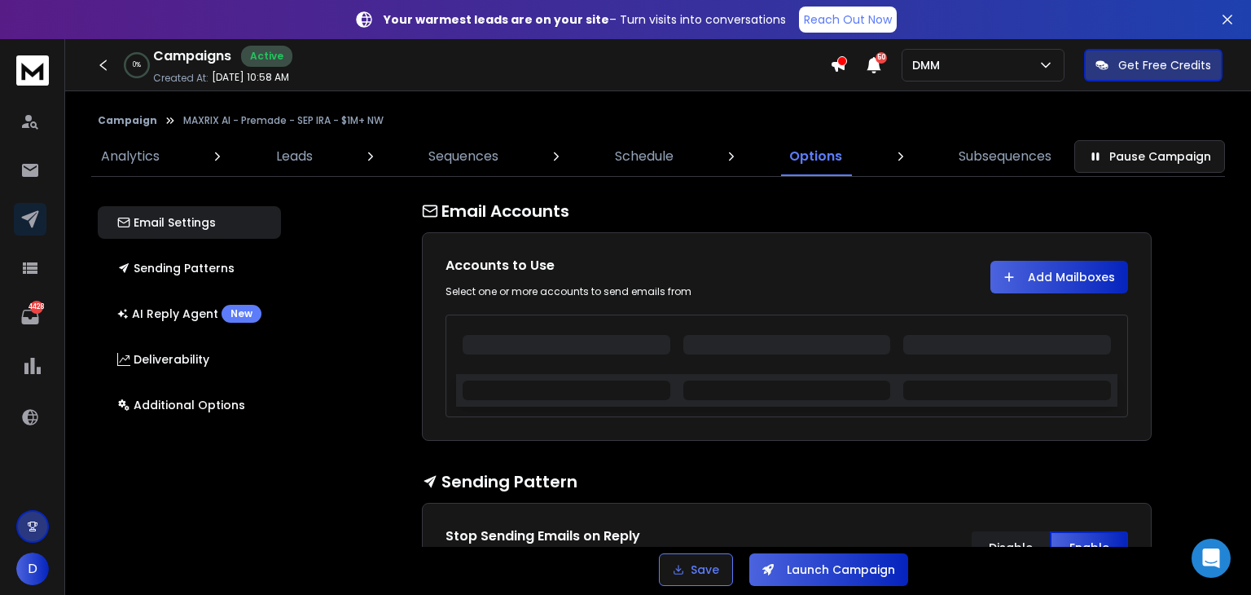
click at [1015, 266] on button "Add Mailboxes" at bounding box center [1060, 277] width 138 height 33
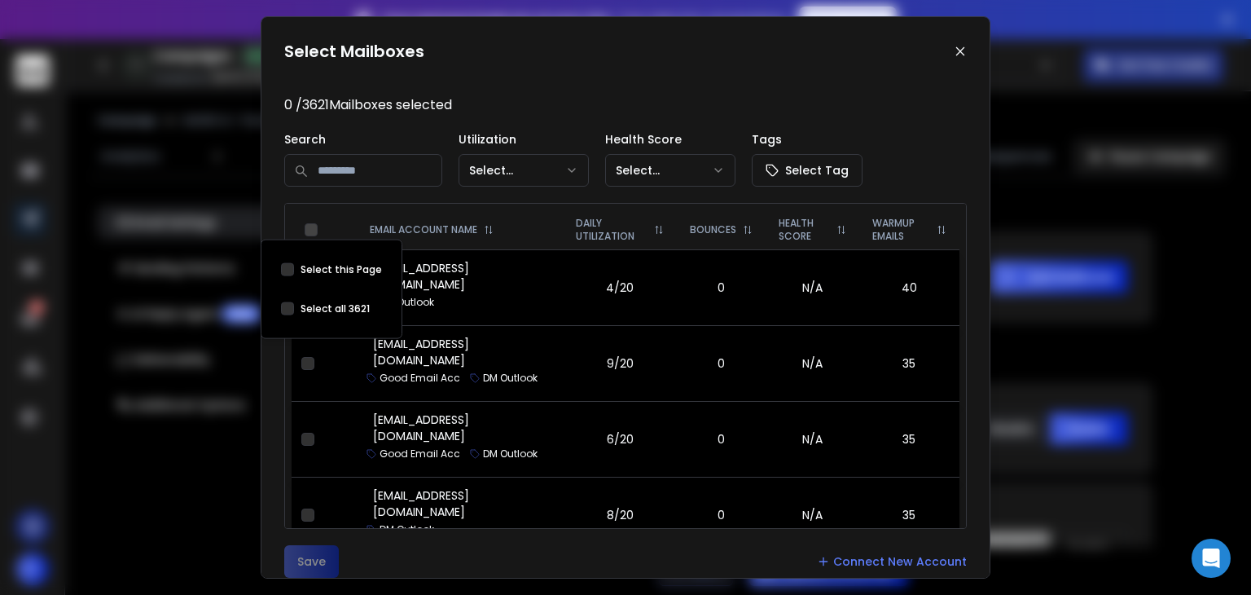
click at [284, 317] on div "Select all 3621" at bounding box center [331, 308] width 101 height 33
click at [286, 314] on button "Select this Page" at bounding box center [287, 308] width 13 height 13
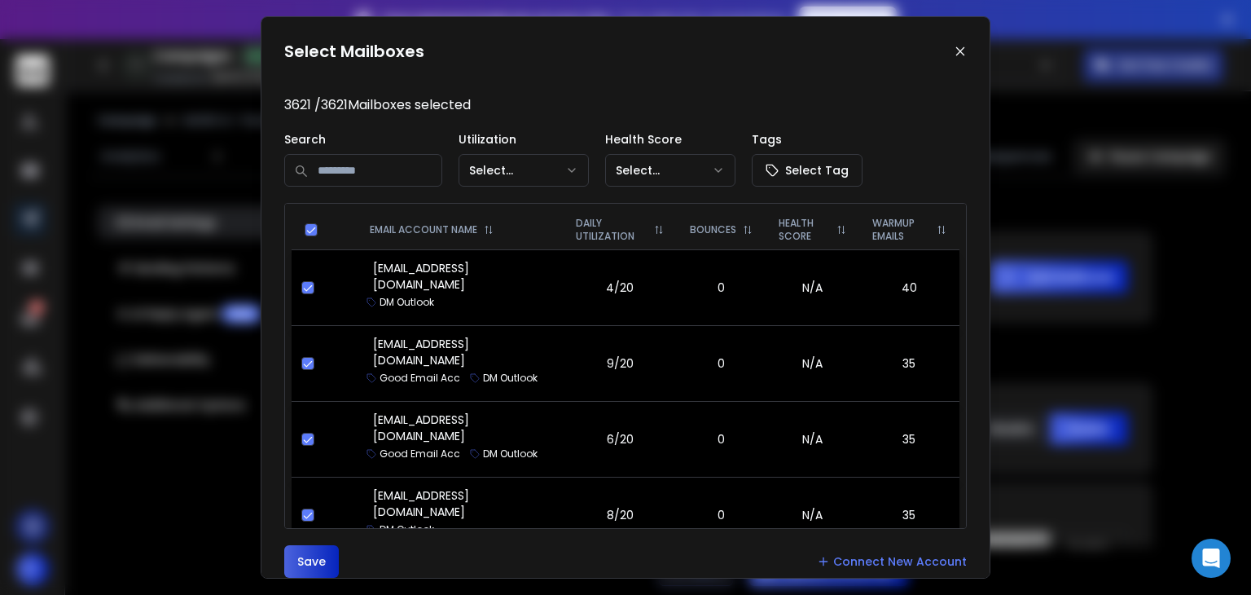
click at [314, 564] on button "Save" at bounding box center [311, 561] width 55 height 33
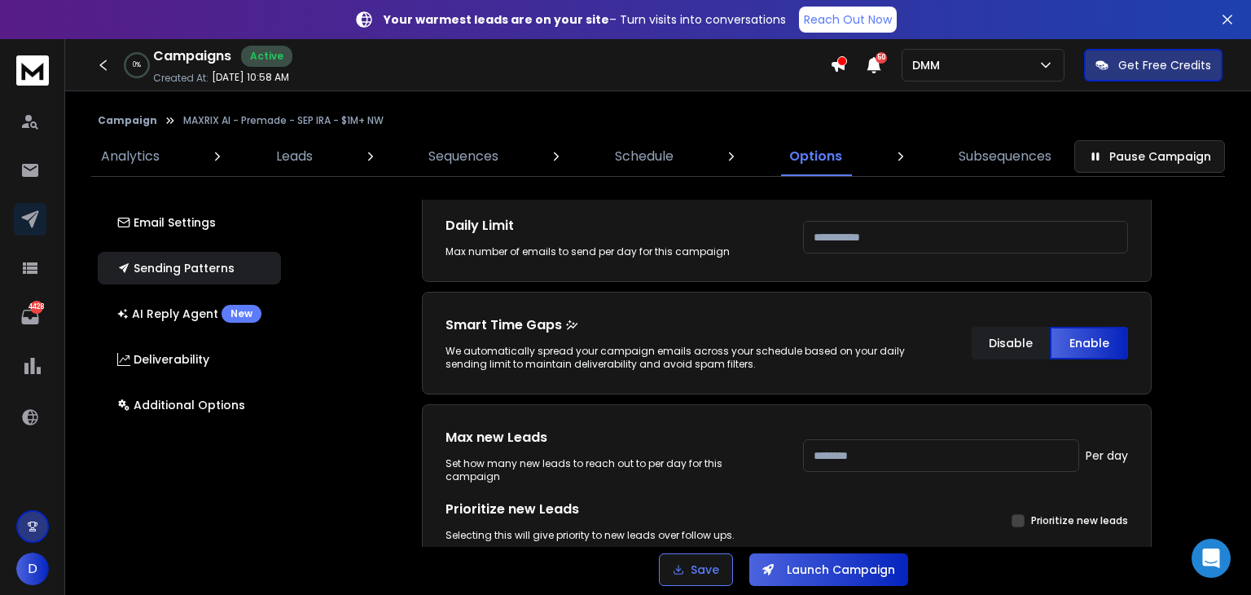
scroll to position [826, 0]
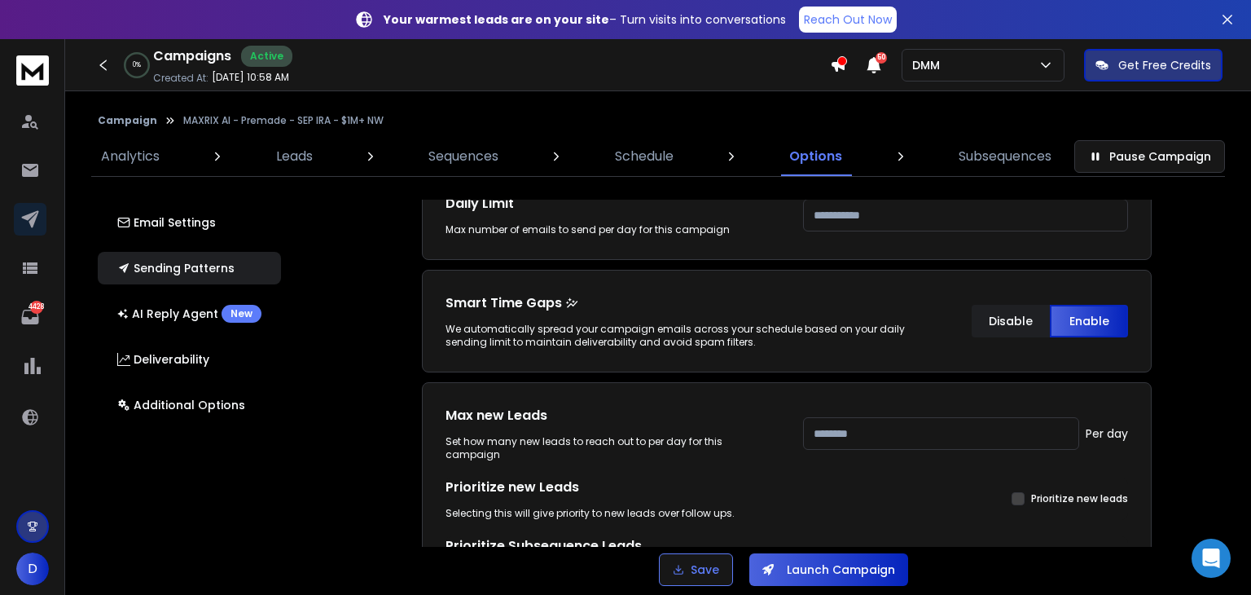
click at [851, 216] on input "***" at bounding box center [965, 215] width 325 height 33
type input "*"
type input "***"
click at [807, 452] on div "Max new Leads Set how many new leads to reach out to per day for this campaign …" at bounding box center [787, 433] width 683 height 55
click at [811, 432] on input "***" at bounding box center [941, 433] width 276 height 33
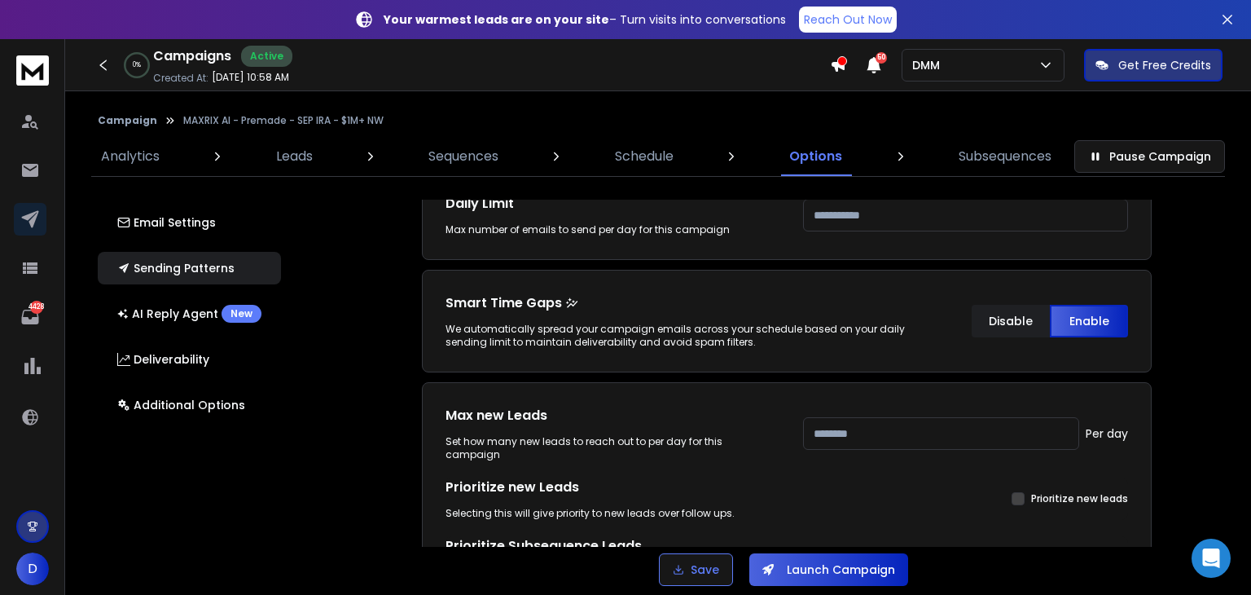
type input "***"
drag, startPoint x: 881, startPoint y: 393, endPoint x: 844, endPoint y: 353, distance: 55.3
click at [881, 394] on div "Max new Leads Set how many new leads to reach out to per day for this campaign …" at bounding box center [787, 513] width 730 height 262
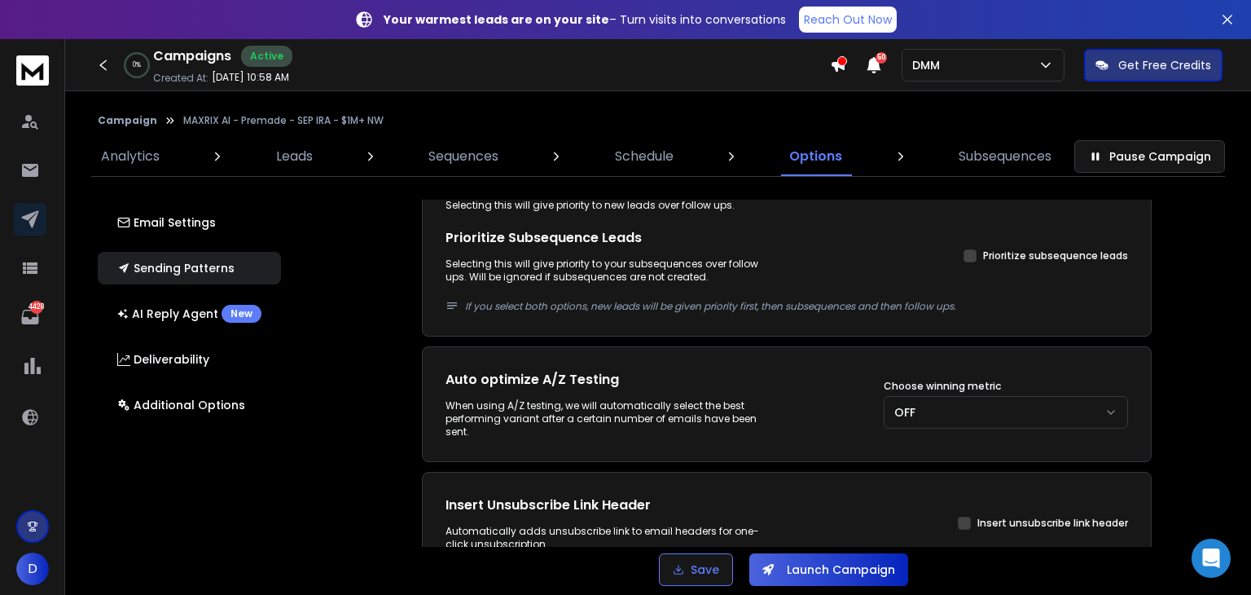
scroll to position [1233, 0]
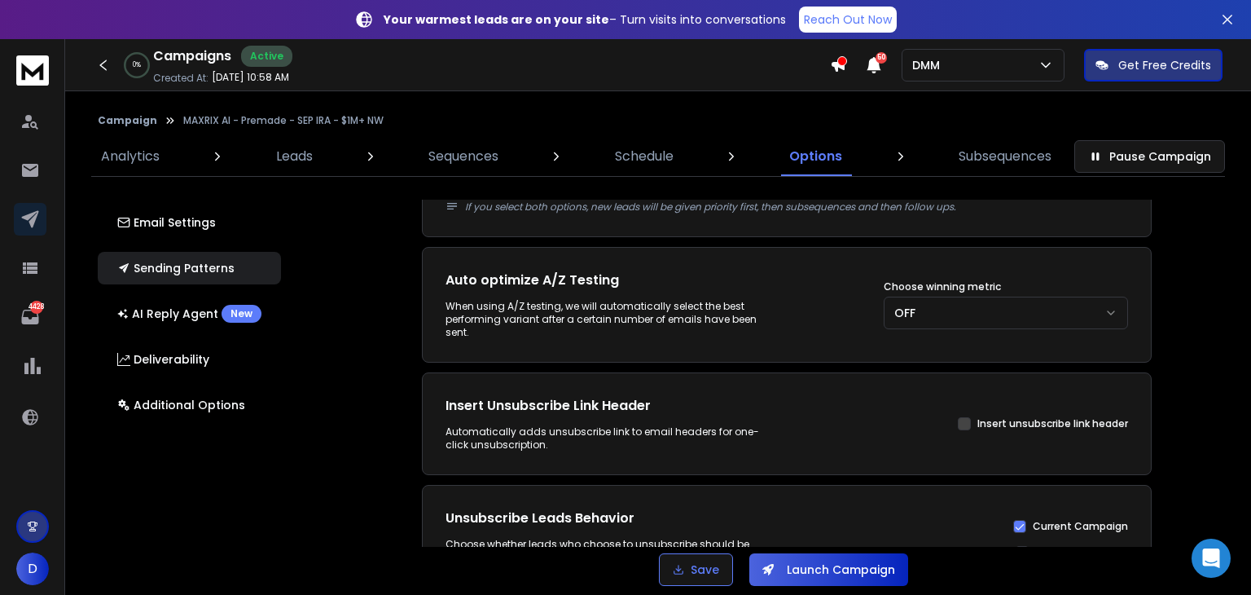
click at [932, 330] on div "**********" at bounding box center [787, 304] width 683 height 68
click at [934, 317] on button "OFF" at bounding box center [1006, 313] width 244 height 33
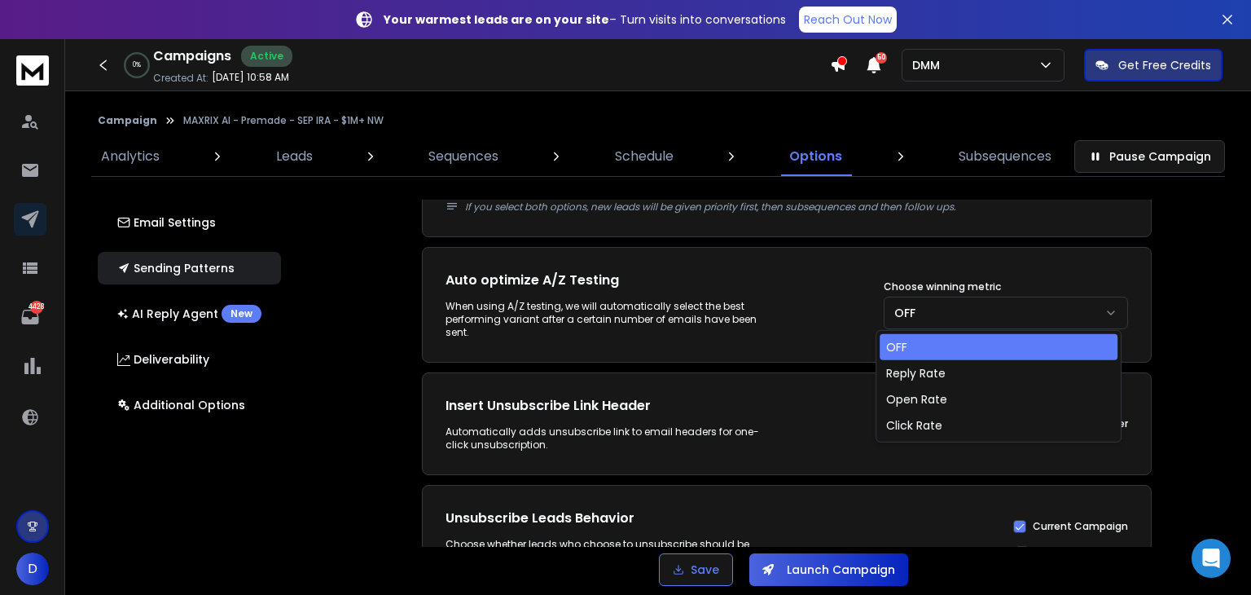
select select "**********"
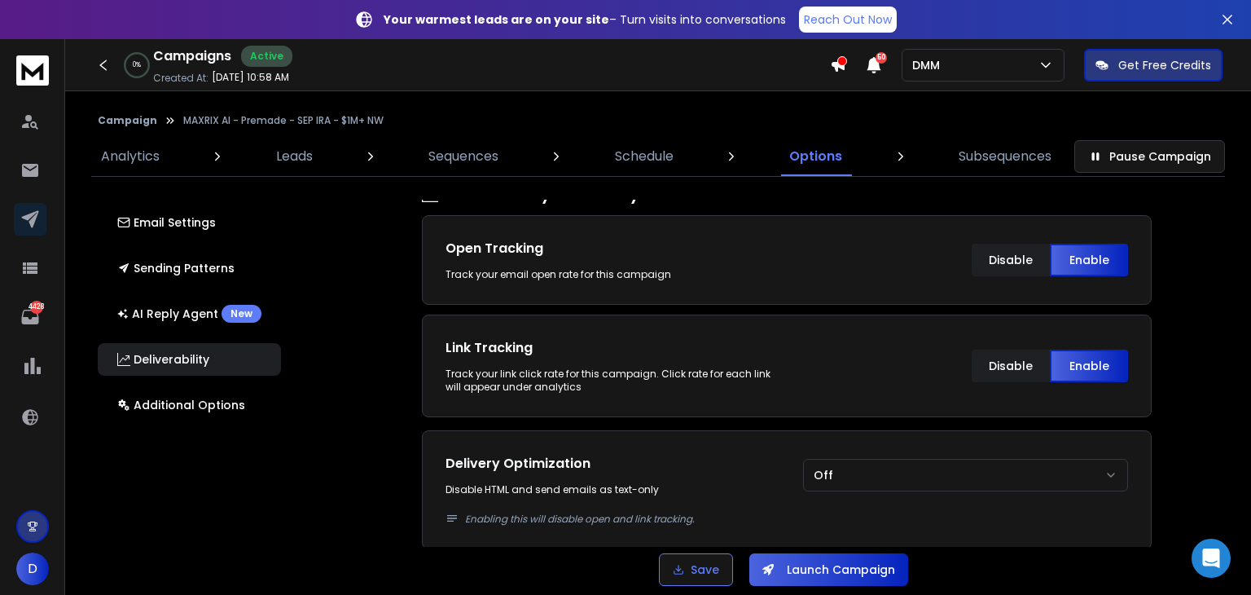
scroll to position [1885, 0]
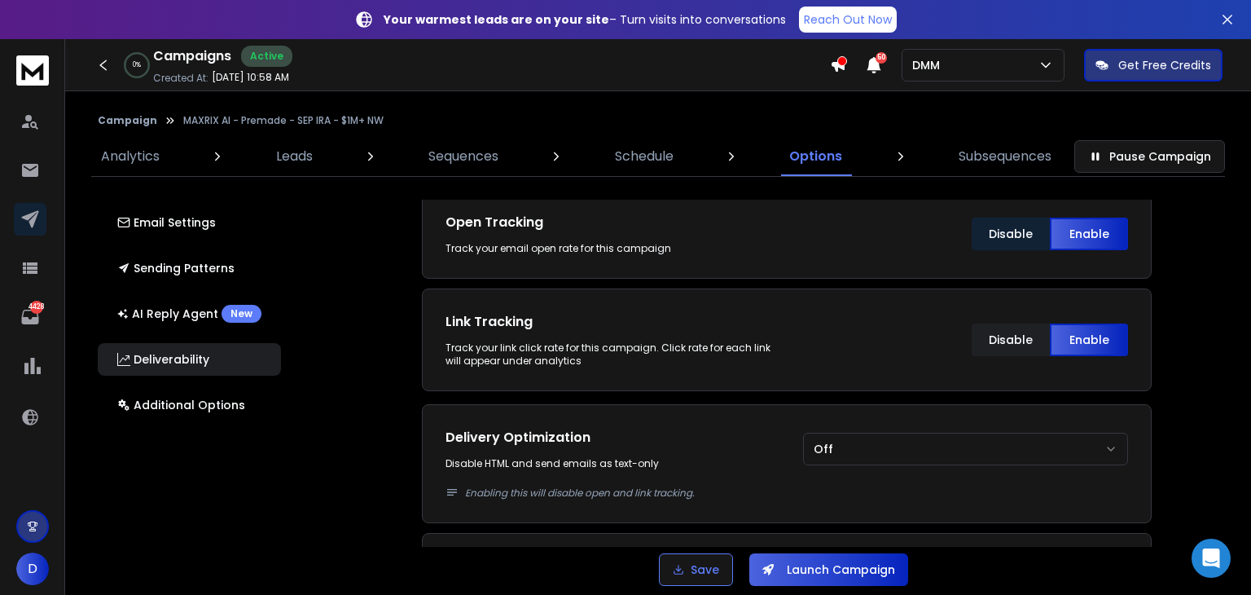
click at [991, 239] on button "Disable" at bounding box center [1011, 233] width 78 height 33
click at [1004, 355] on div "Link Tracking Track your link click rate for this campaign. Click rate for each…" at bounding box center [787, 339] width 683 height 55
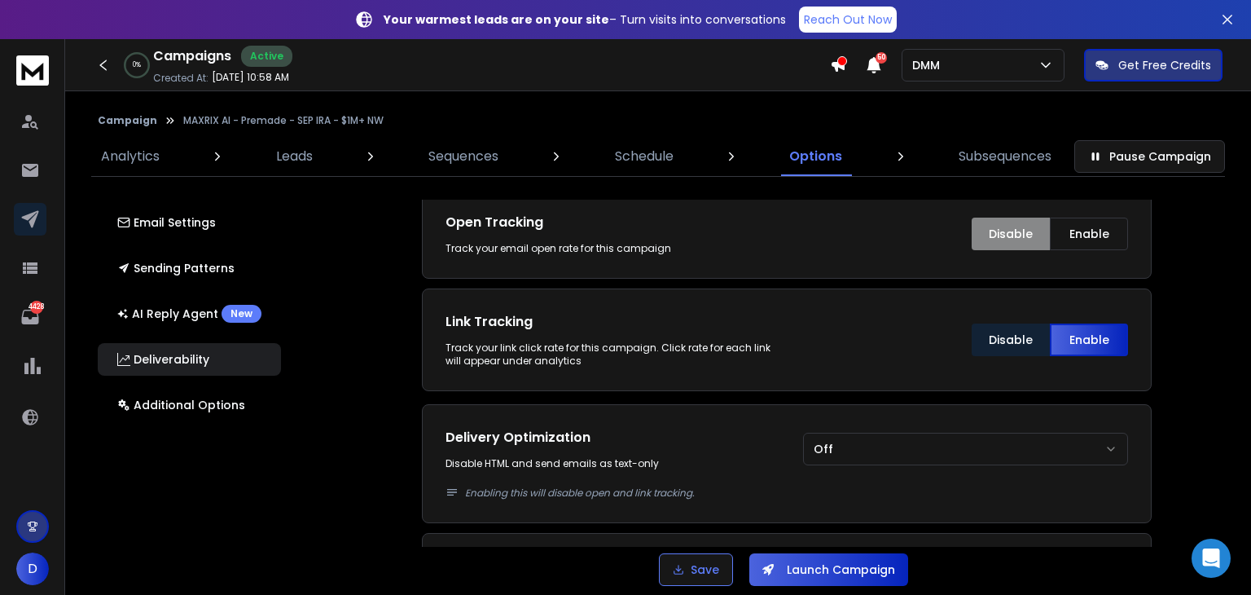
click at [1008, 335] on button "Disable" at bounding box center [1011, 339] width 78 height 33
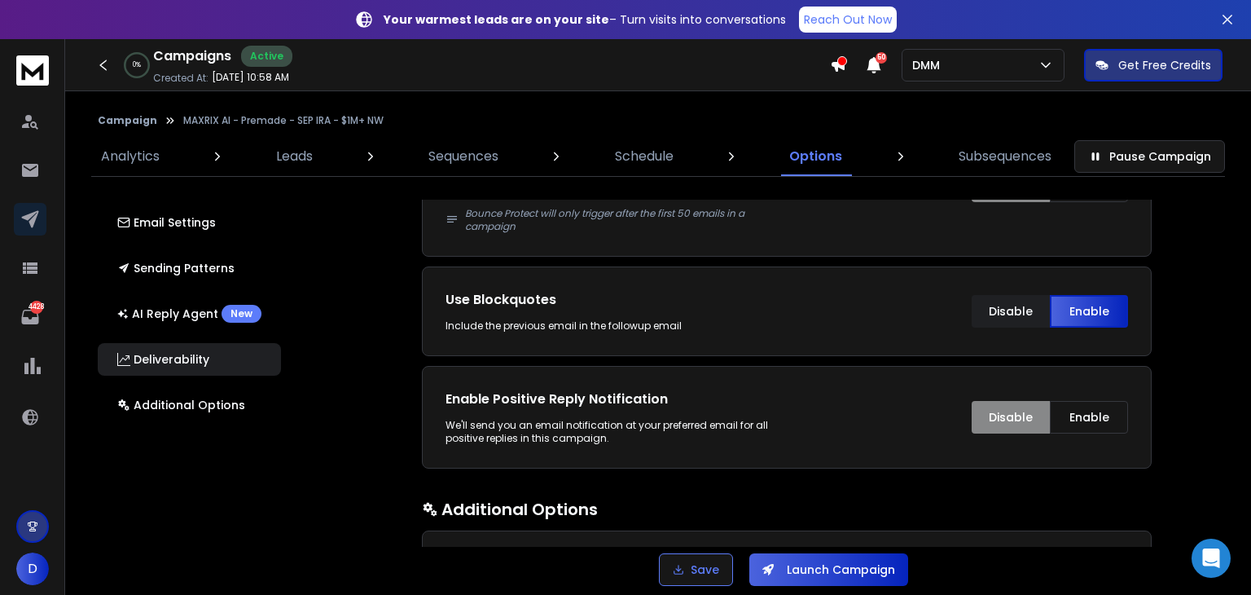
scroll to position [2618, 0]
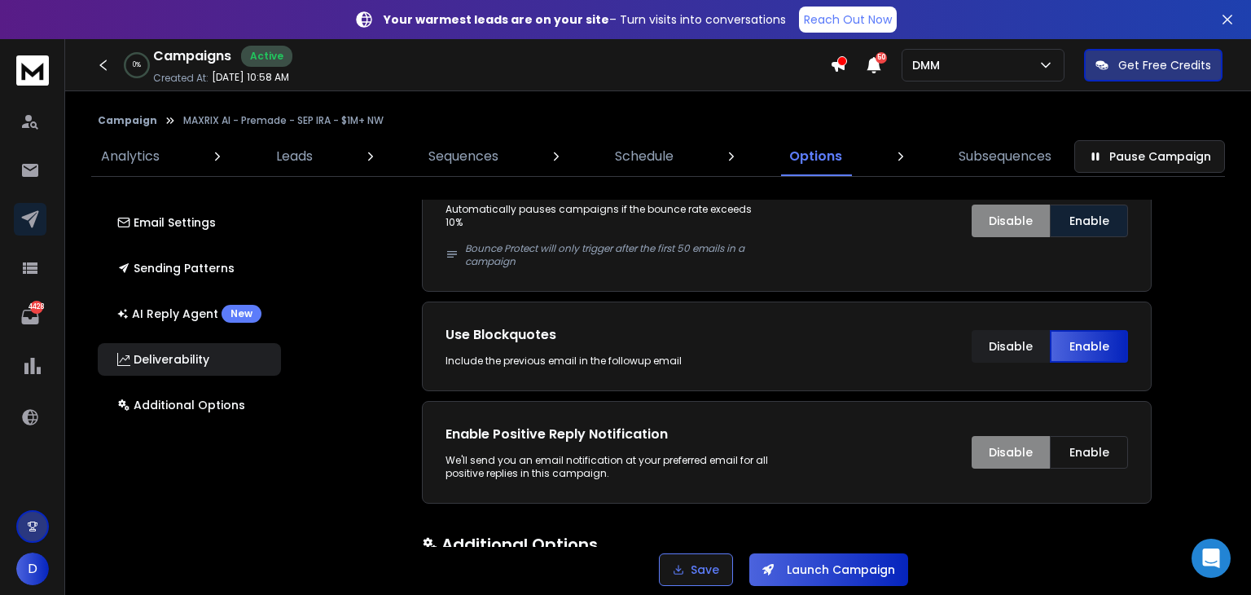
click at [1089, 212] on button "Enable" at bounding box center [1089, 220] width 78 height 33
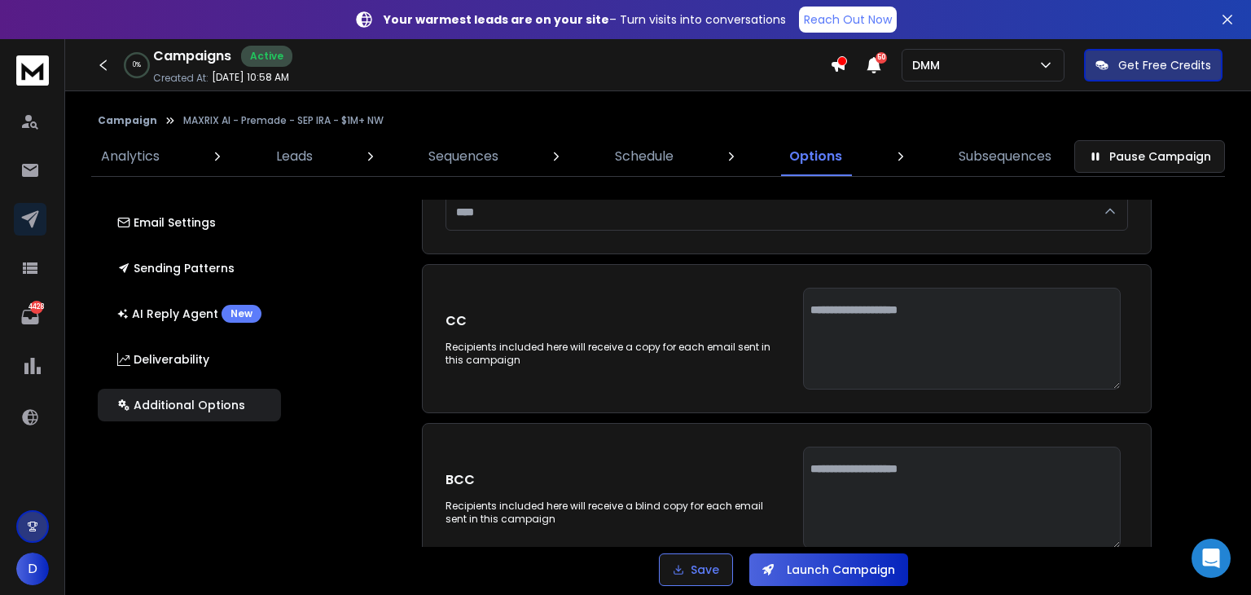
scroll to position [3295, 0]
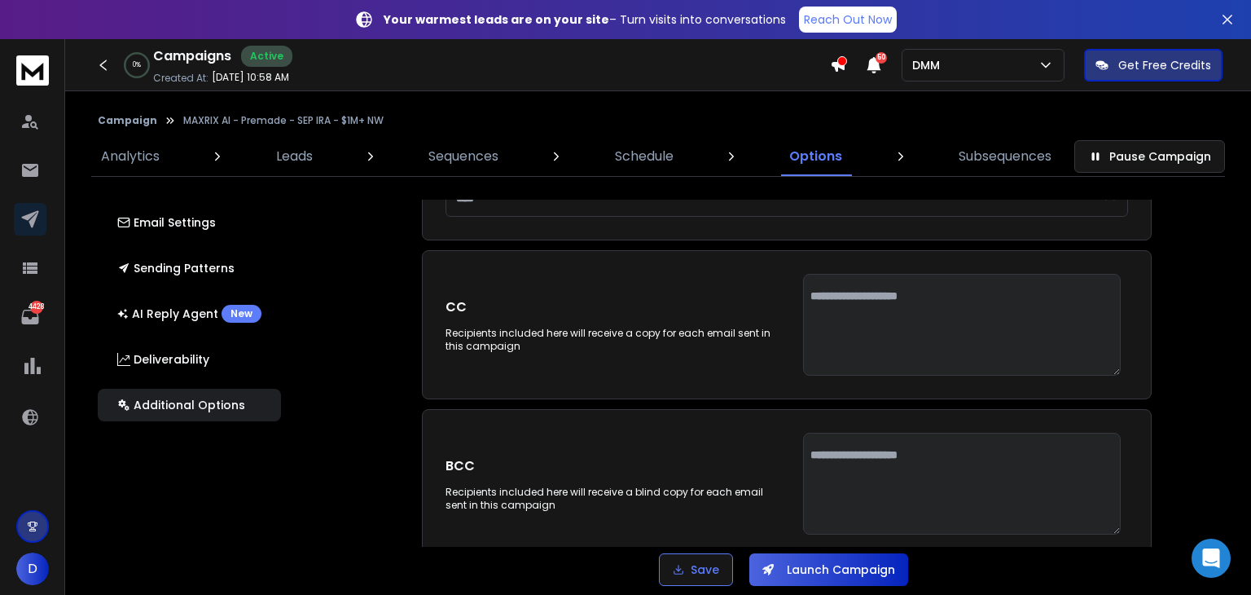
click at [713, 582] on button "Save" at bounding box center [696, 569] width 74 height 33
click at [693, 565] on button "Save" at bounding box center [696, 569] width 74 height 33
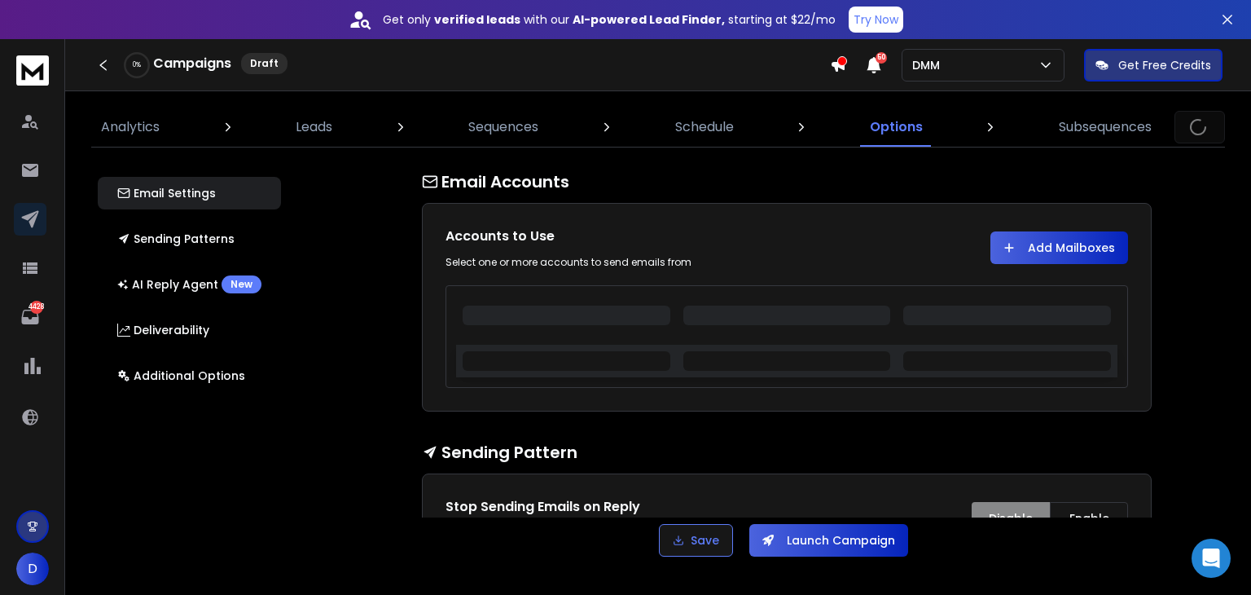
select select "**********"
type input "***"
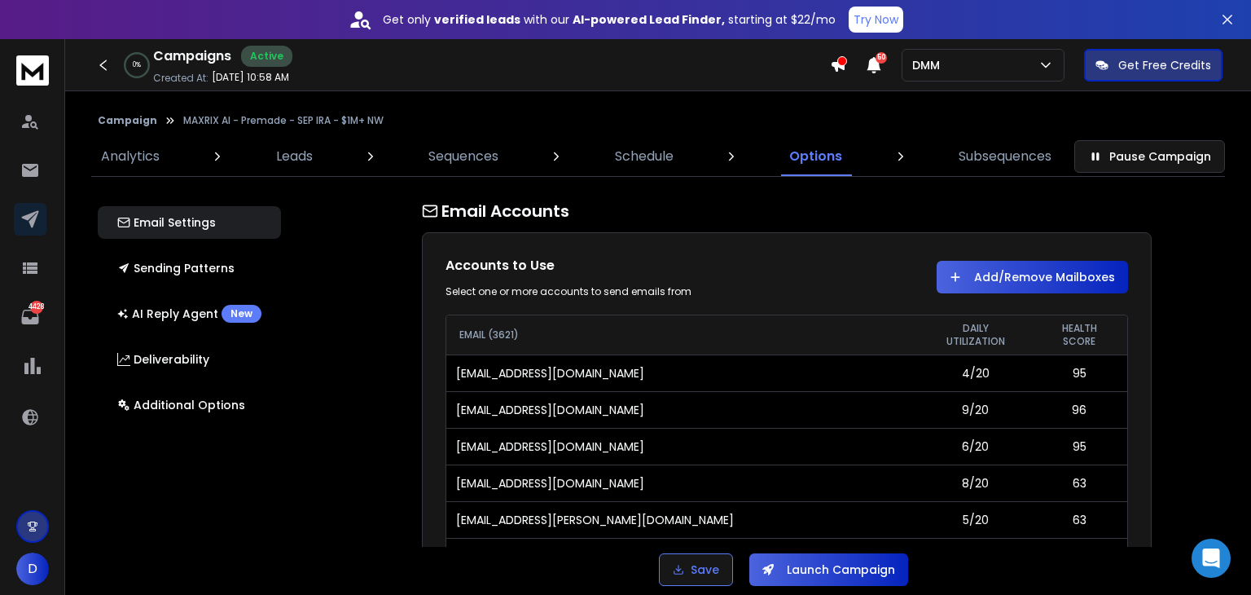
click at [697, 568] on button "Save" at bounding box center [696, 569] width 74 height 33
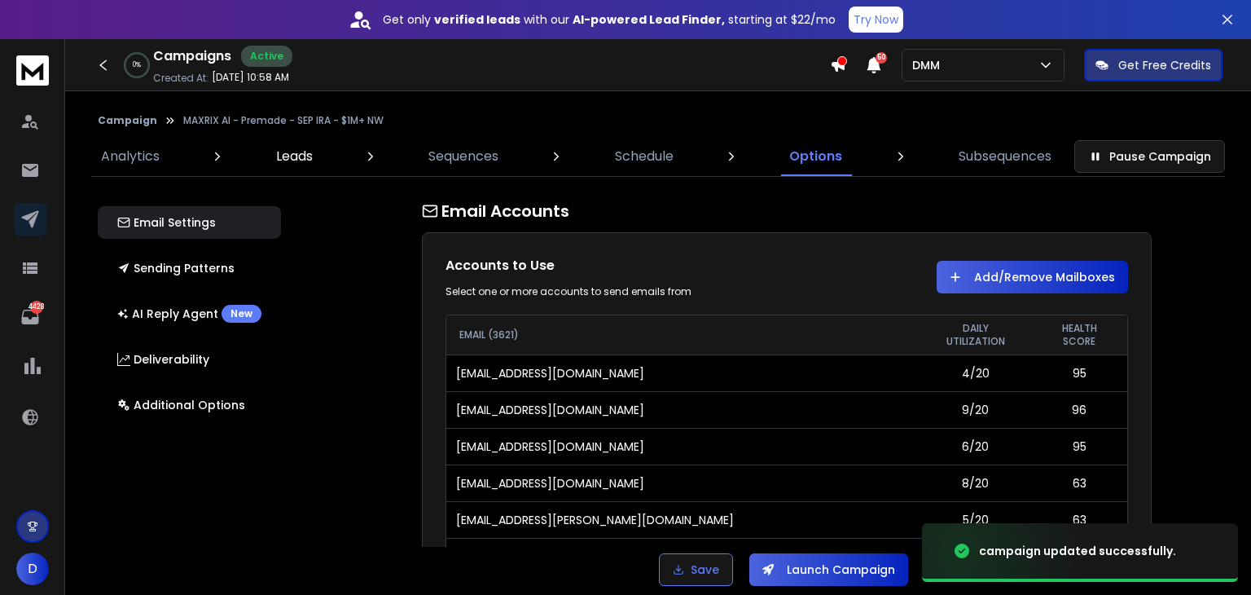
click at [305, 144] on link "Leads" at bounding box center [294, 156] width 56 height 39
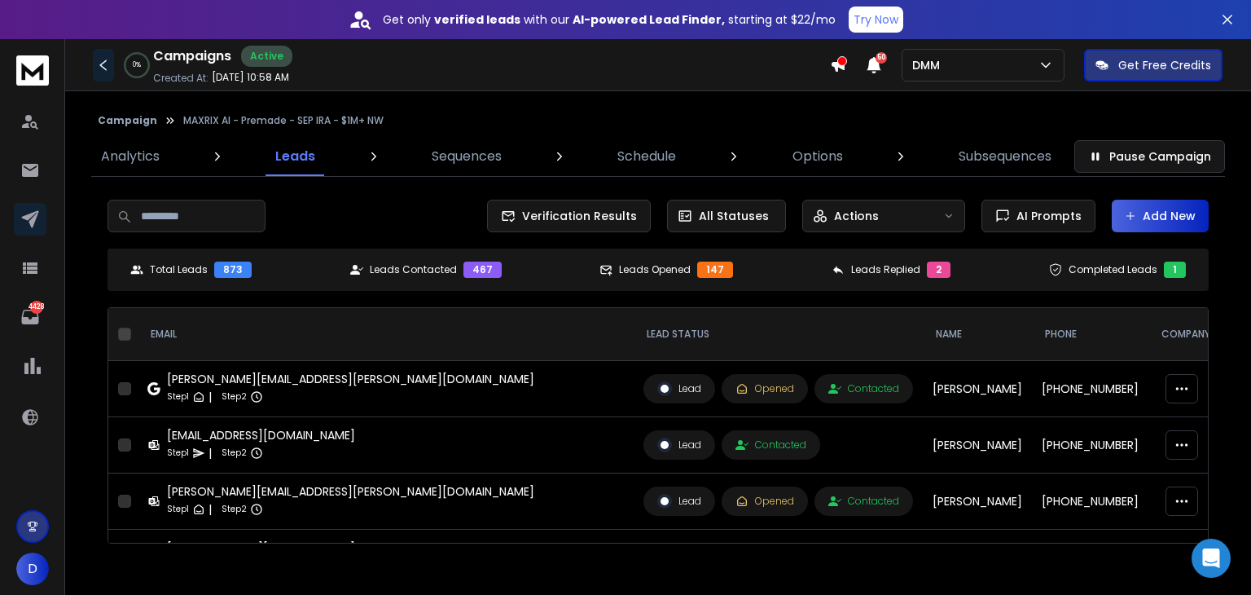
click at [104, 75] on button at bounding box center [103, 65] width 21 height 33
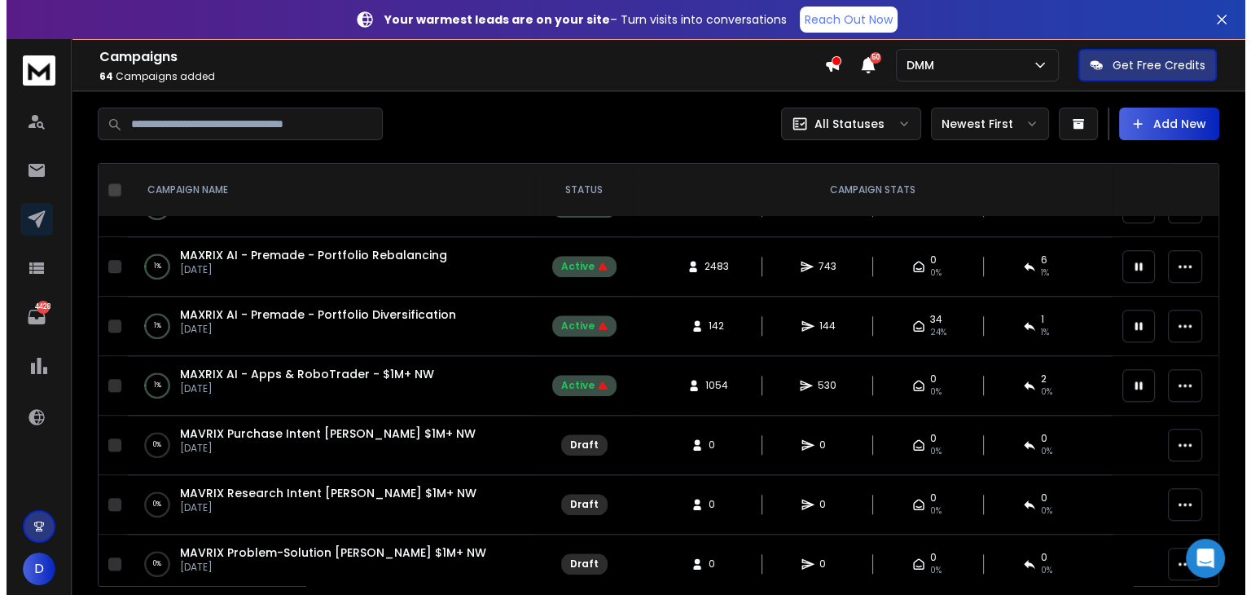
scroll to position [1466, 0]
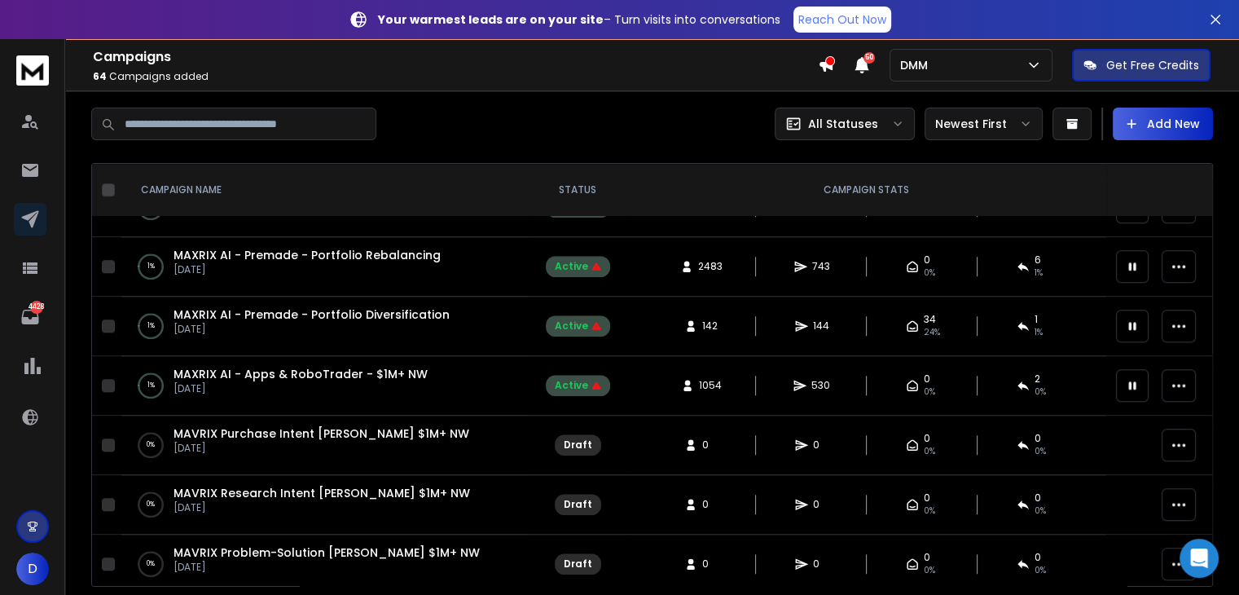
click at [398, 367] on span "MAXRIX AI - Apps & RoboTrader - $1M+ NW" at bounding box center [301, 374] width 254 height 16
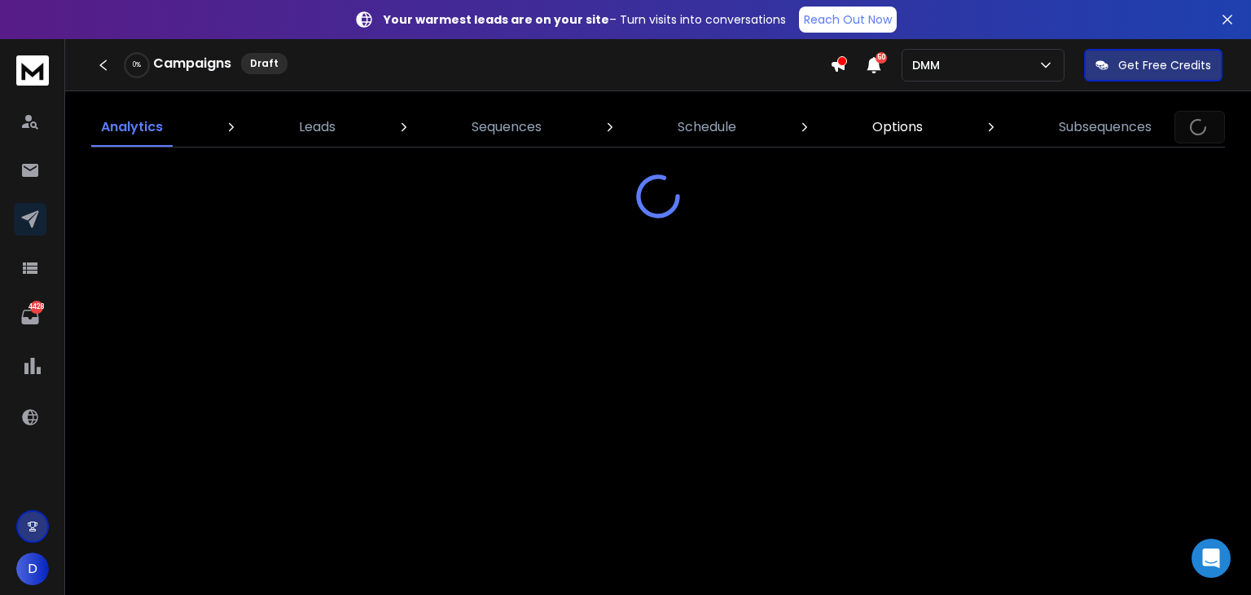
click at [888, 138] on link "Options" at bounding box center [898, 127] width 70 height 39
select select "**********"
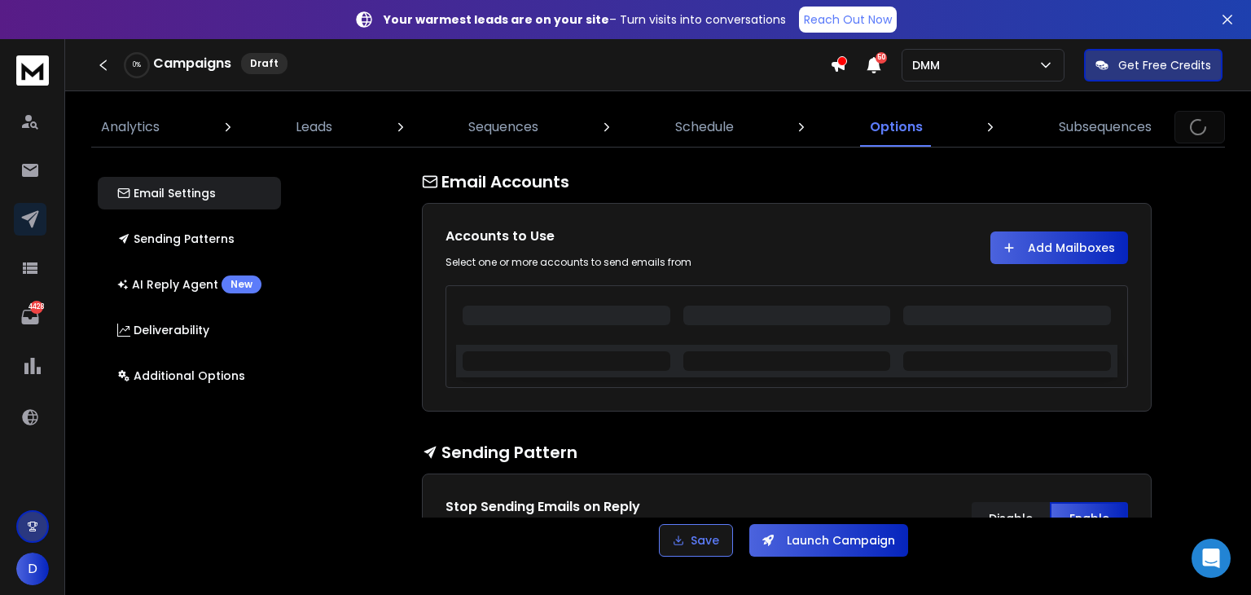
click at [1010, 242] on button "Add Mailboxes" at bounding box center [1060, 247] width 138 height 33
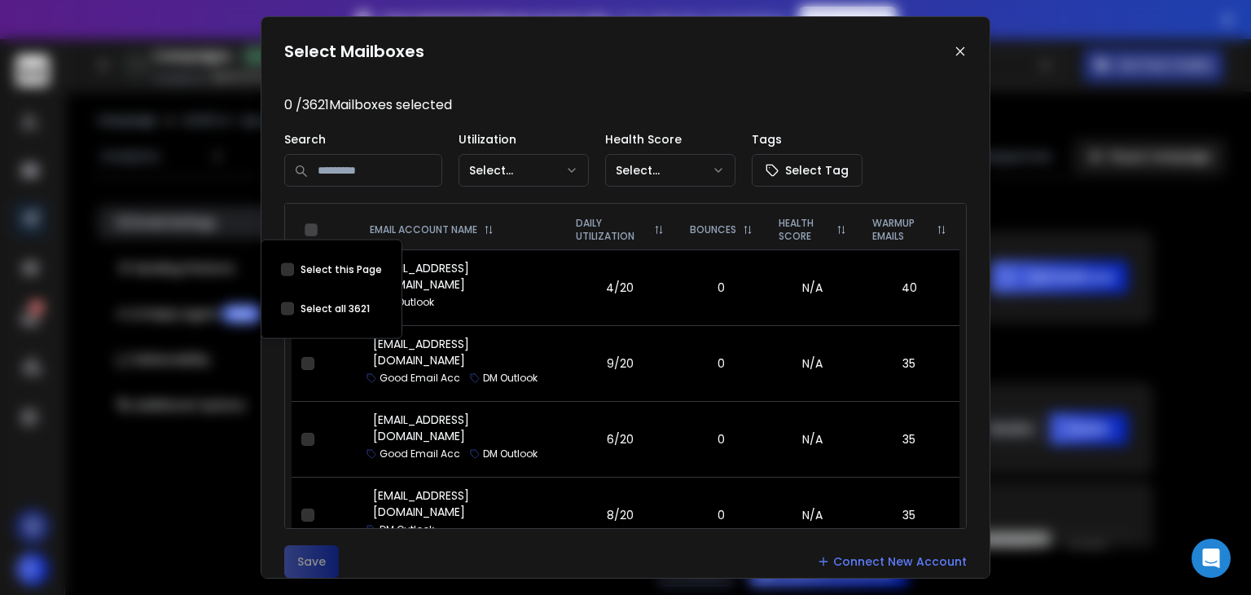
click at [287, 310] on button "Select this Page" at bounding box center [287, 308] width 13 height 13
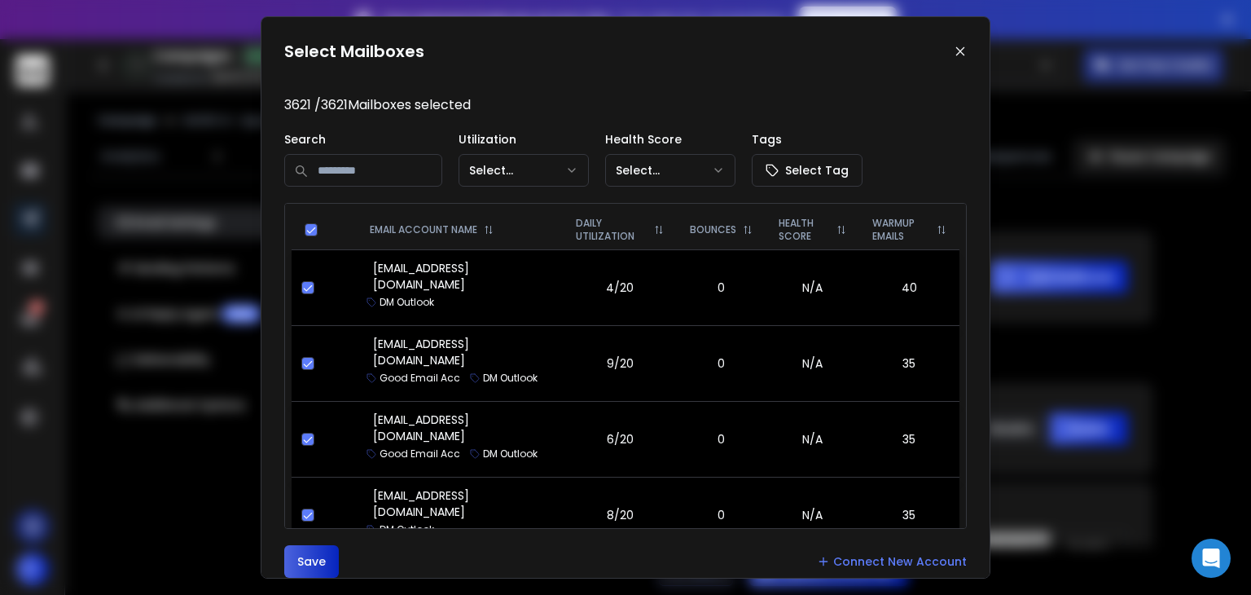
click at [314, 565] on button "Save" at bounding box center [311, 561] width 55 height 33
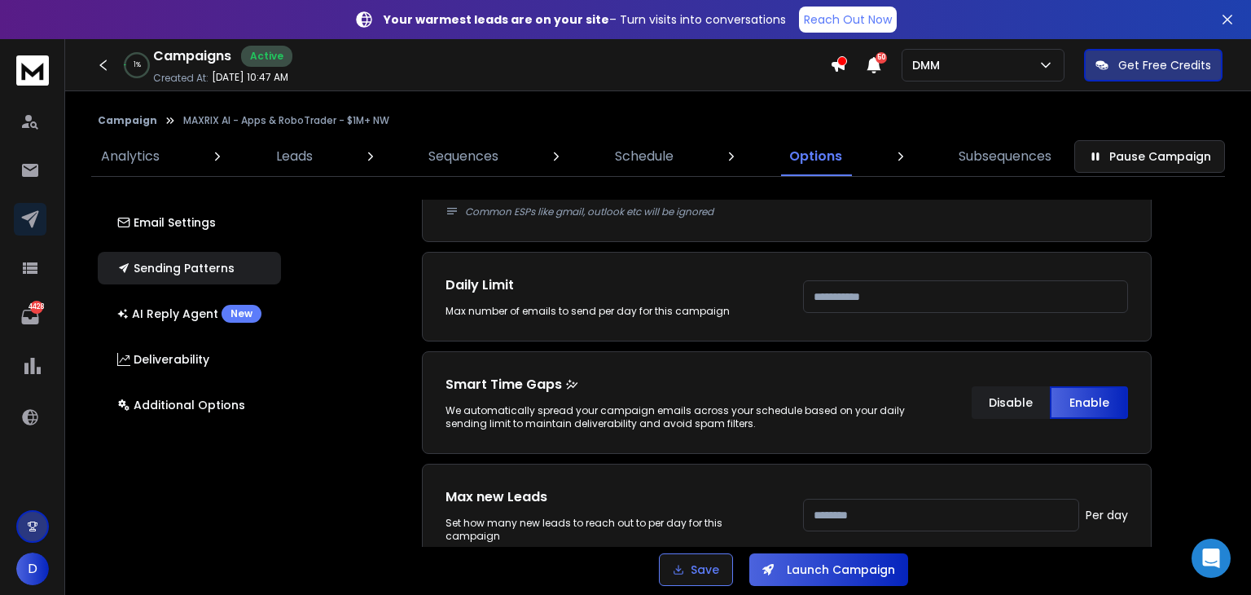
scroll to position [907, 0]
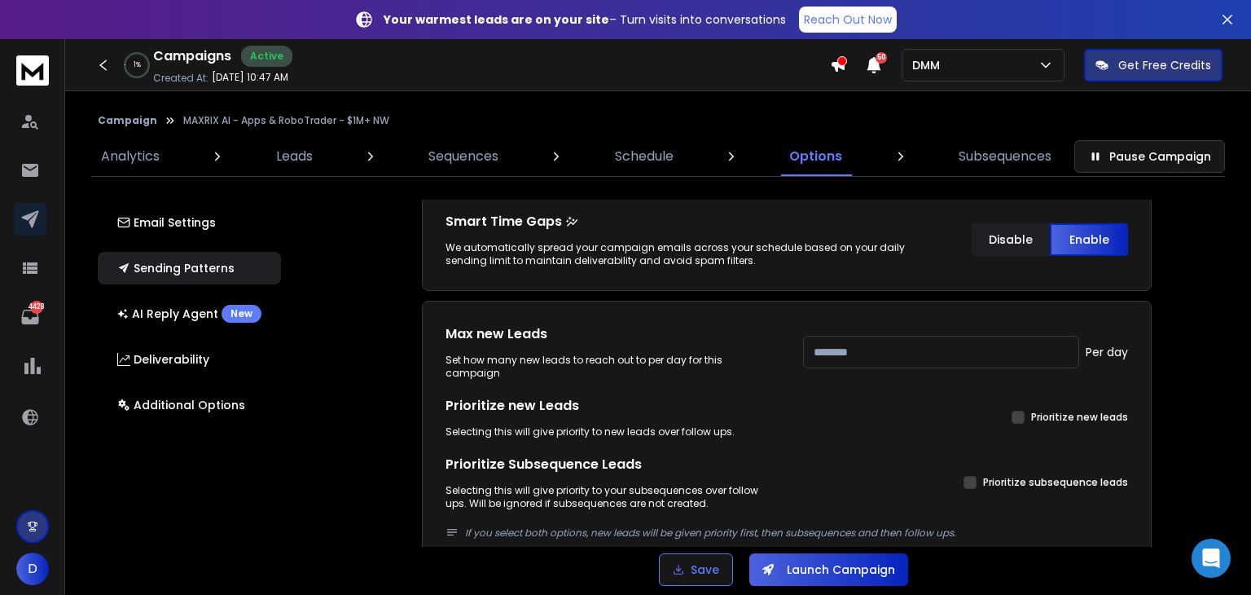
drag, startPoint x: 811, startPoint y: 352, endPoint x: 806, endPoint y: 359, distance: 8.8
click at [806, 359] on input "***" at bounding box center [941, 352] width 276 height 33
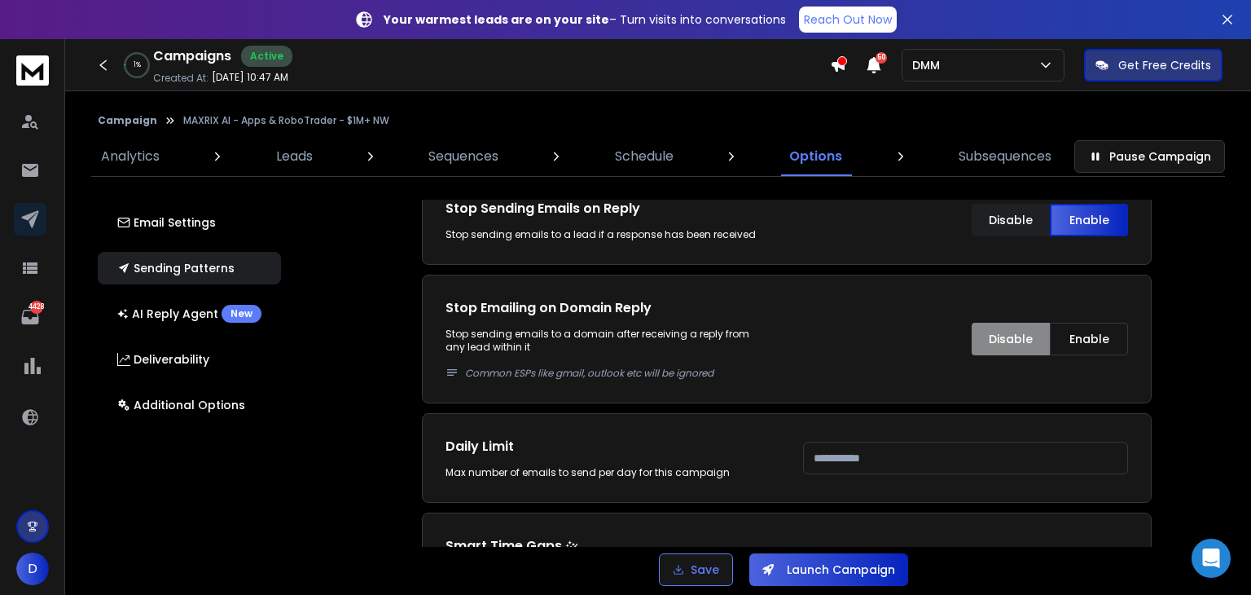
scroll to position [582, 0]
type input "****"
click at [811, 455] on input "***" at bounding box center [965, 459] width 325 height 33
type input "****"
click at [802, 415] on div "Daily Limit Max number of emails to send per day for this campaign ****" at bounding box center [787, 460] width 730 height 90
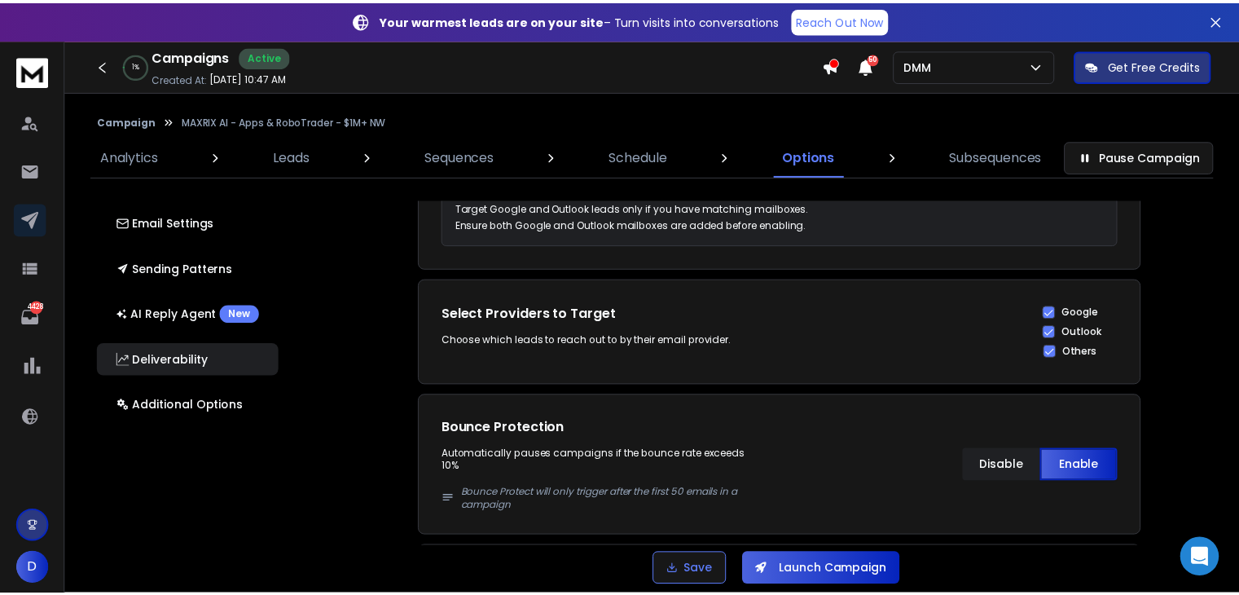
scroll to position [2537, 0]
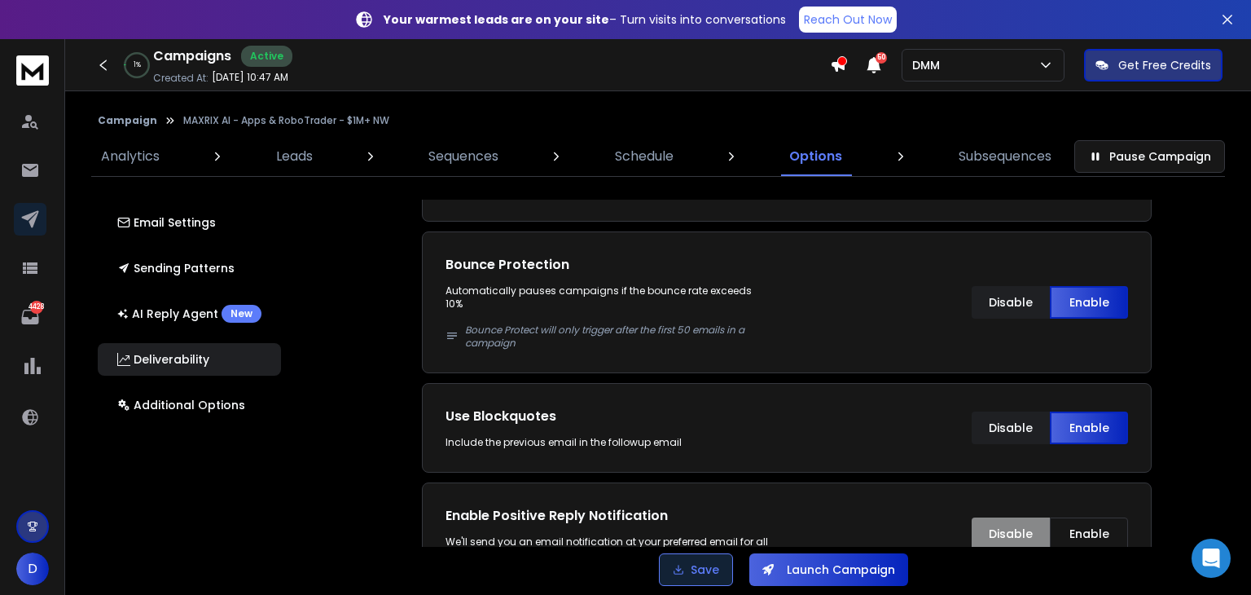
click at [686, 575] on button "Save" at bounding box center [696, 569] width 74 height 33
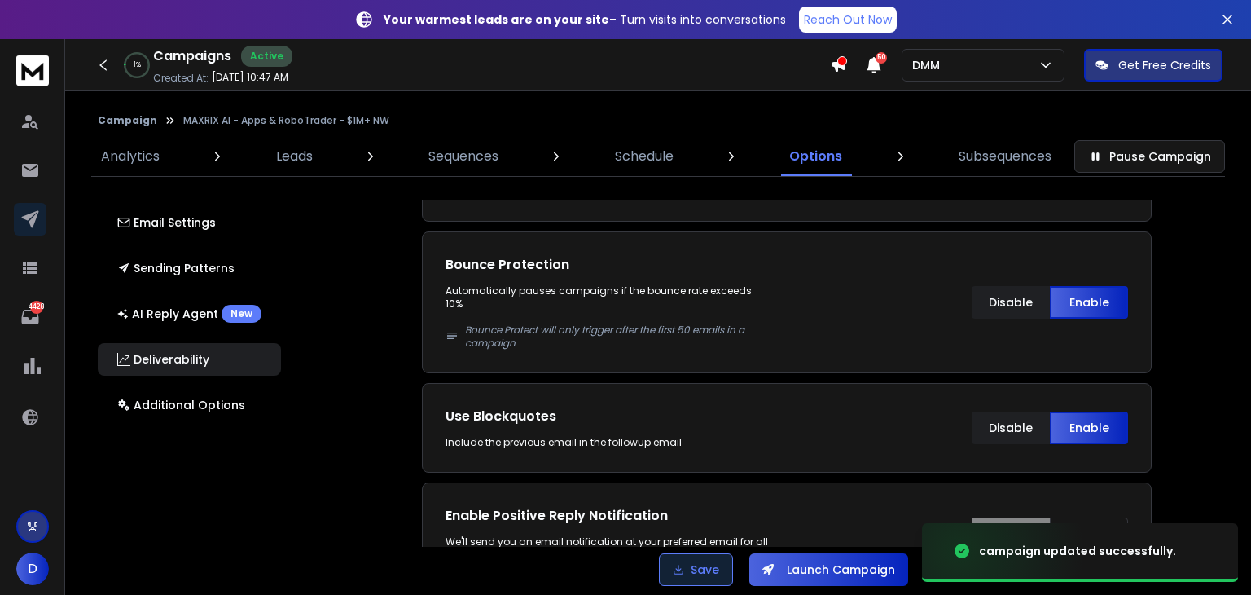
click at [688, 573] on button "Save" at bounding box center [696, 569] width 74 height 33
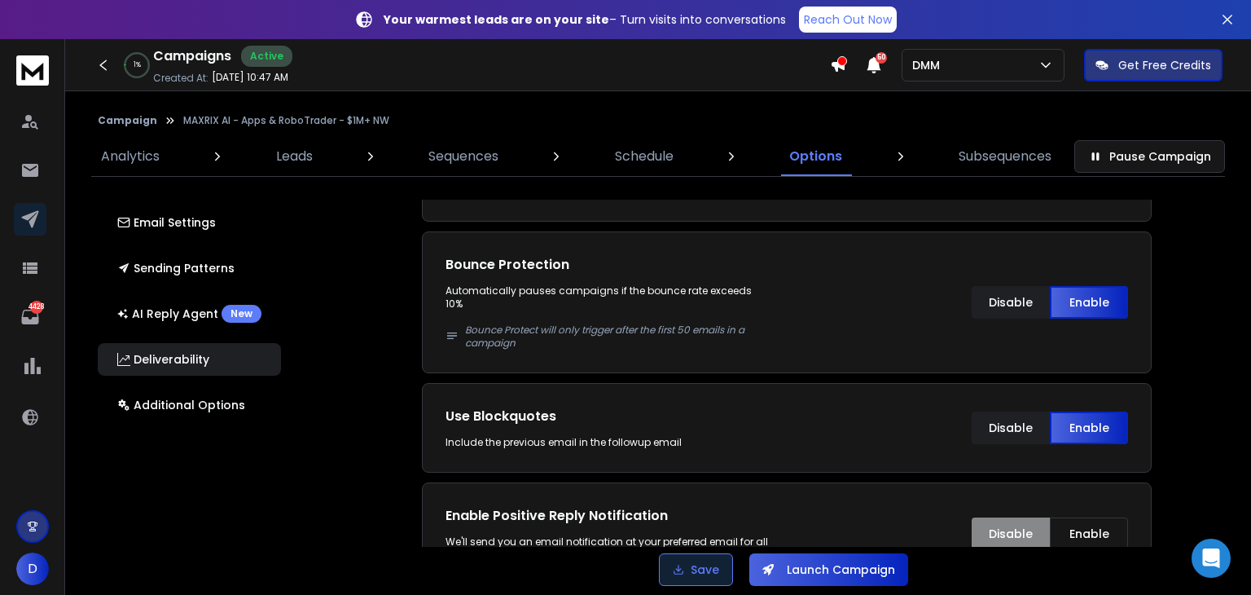
click at [687, 572] on button "Save" at bounding box center [696, 569] width 74 height 33
click at [102, 60] on icon at bounding box center [103, 65] width 15 height 15
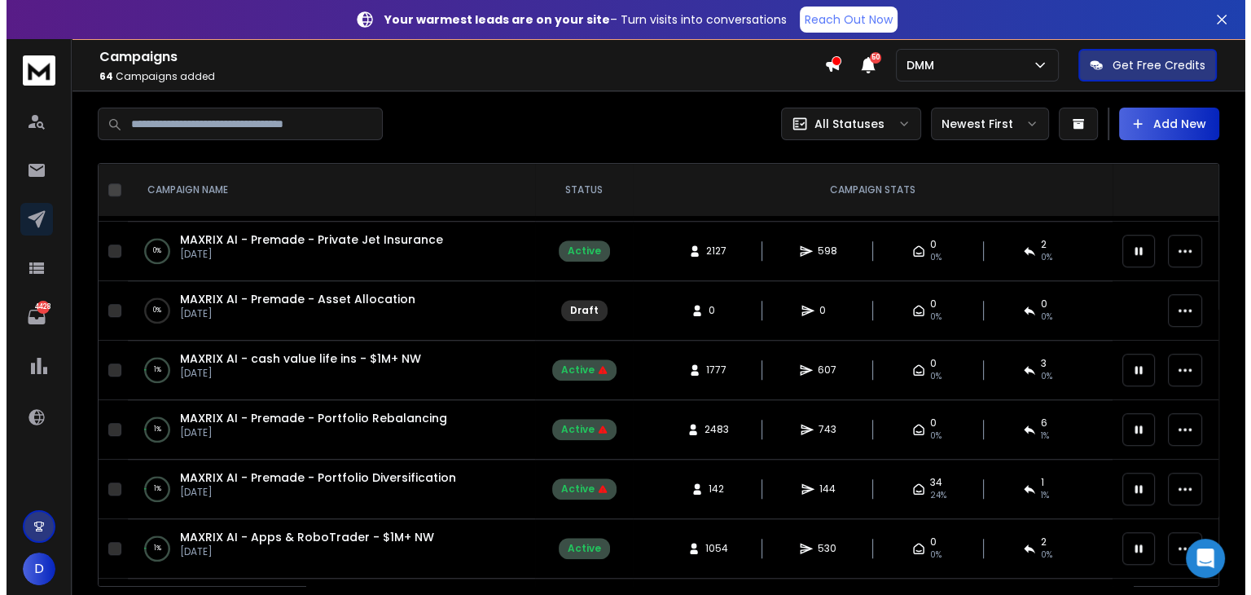
scroll to position [1466, 0]
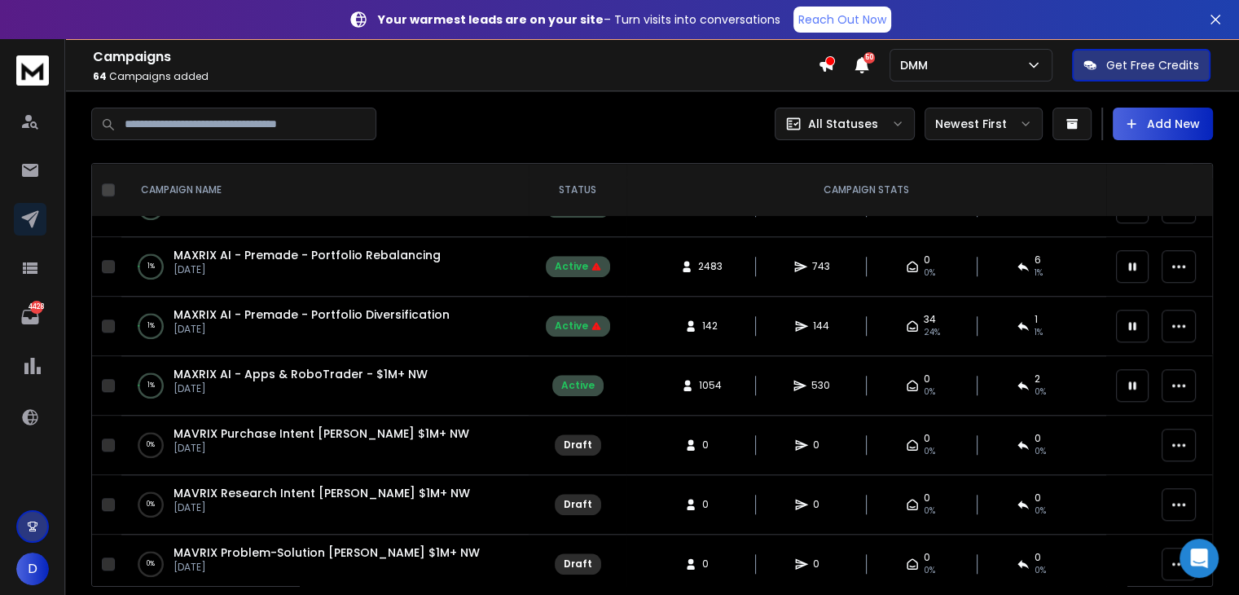
click at [353, 263] on p "[DATE]" at bounding box center [307, 269] width 267 height 13
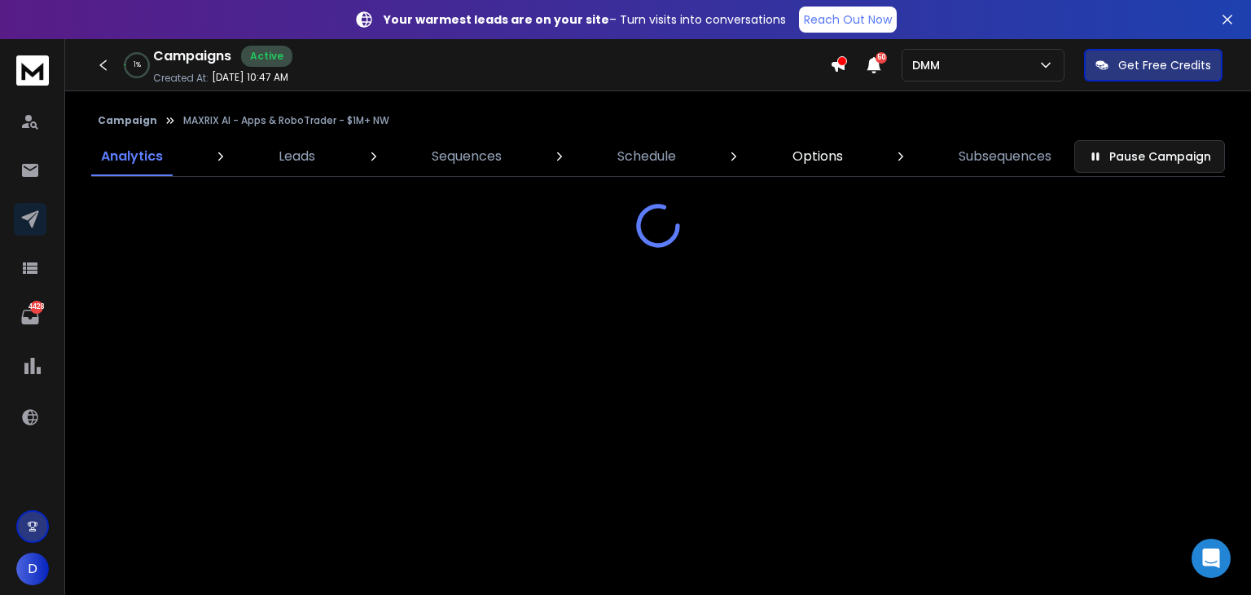
click at [824, 155] on p "Options" at bounding box center [818, 157] width 51 height 20
select select "**********"
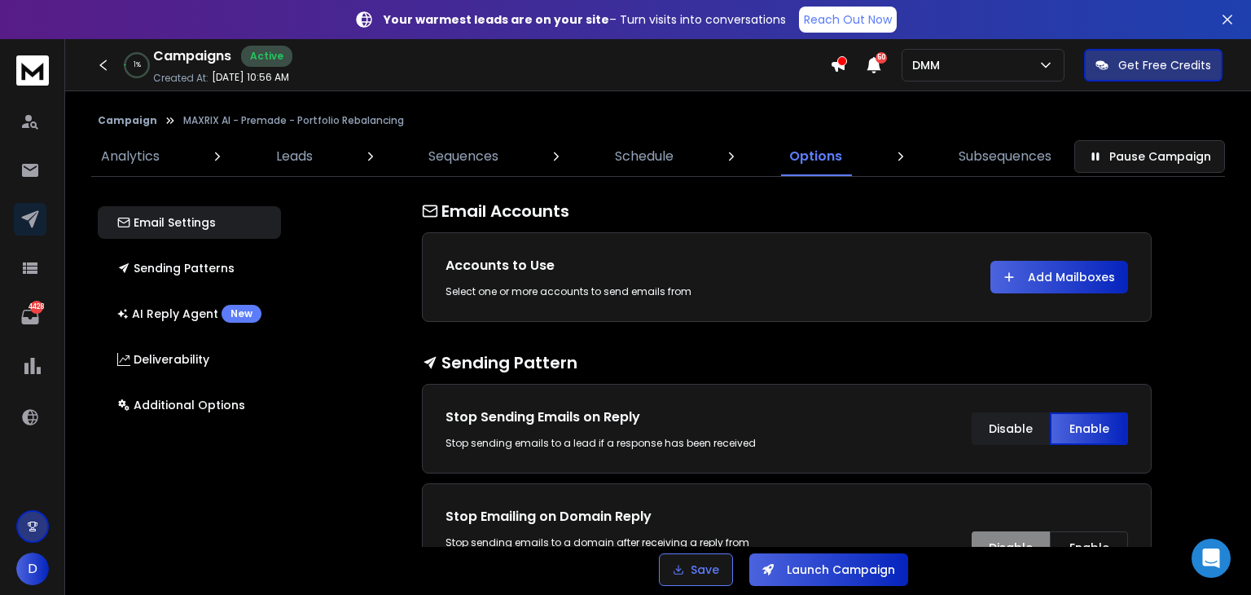
click at [998, 283] on button "Add Mailboxes" at bounding box center [1060, 277] width 138 height 33
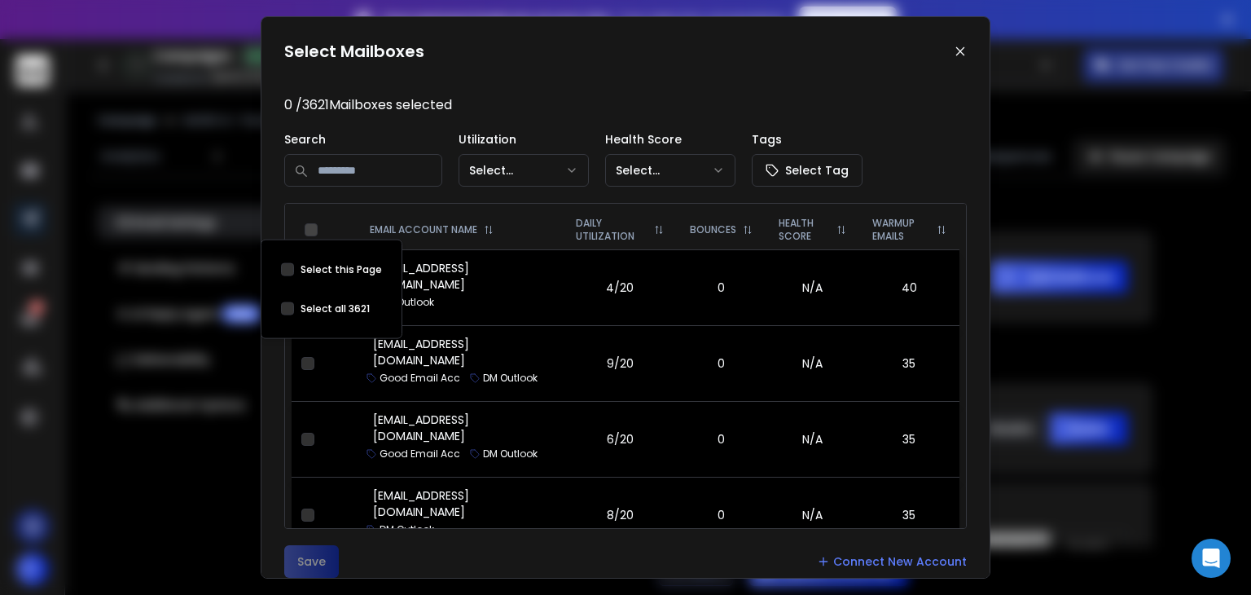
click at [283, 305] on button "Select this Page" at bounding box center [287, 308] width 13 height 13
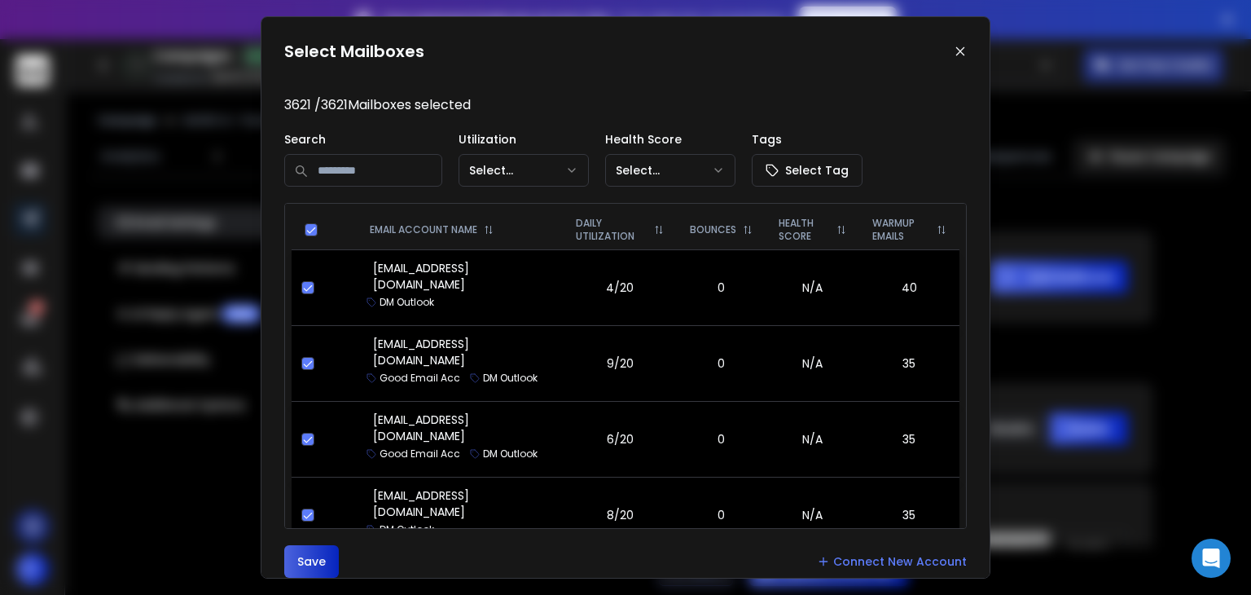
click at [322, 548] on button "Save" at bounding box center [311, 561] width 55 height 33
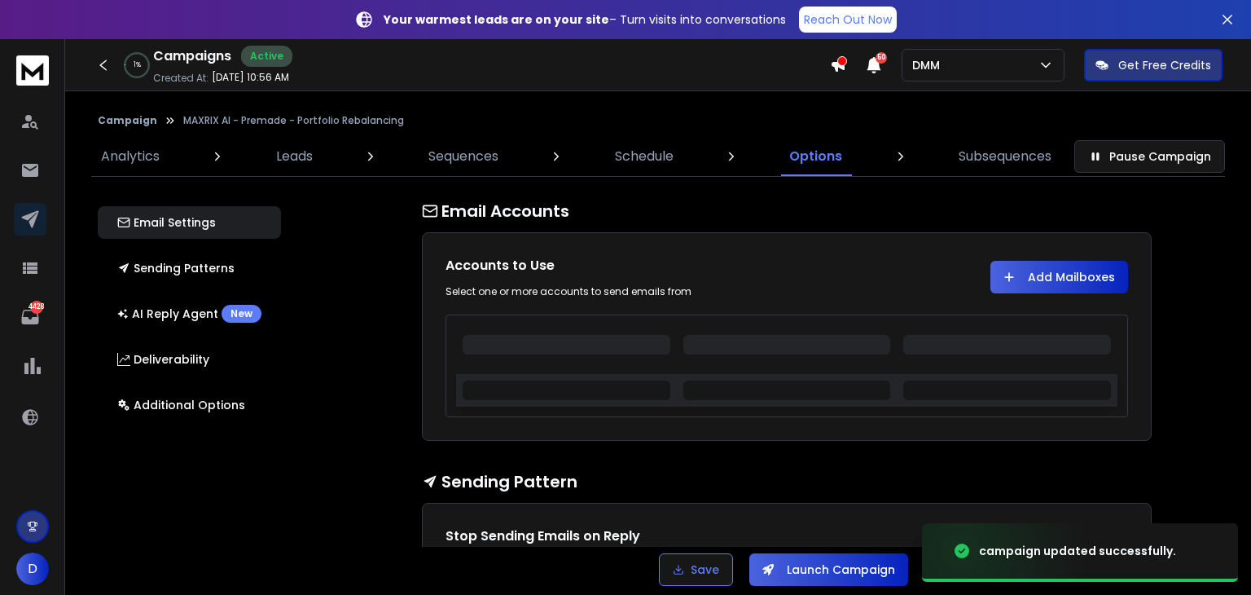
click at [718, 558] on button "Save" at bounding box center [696, 569] width 74 height 33
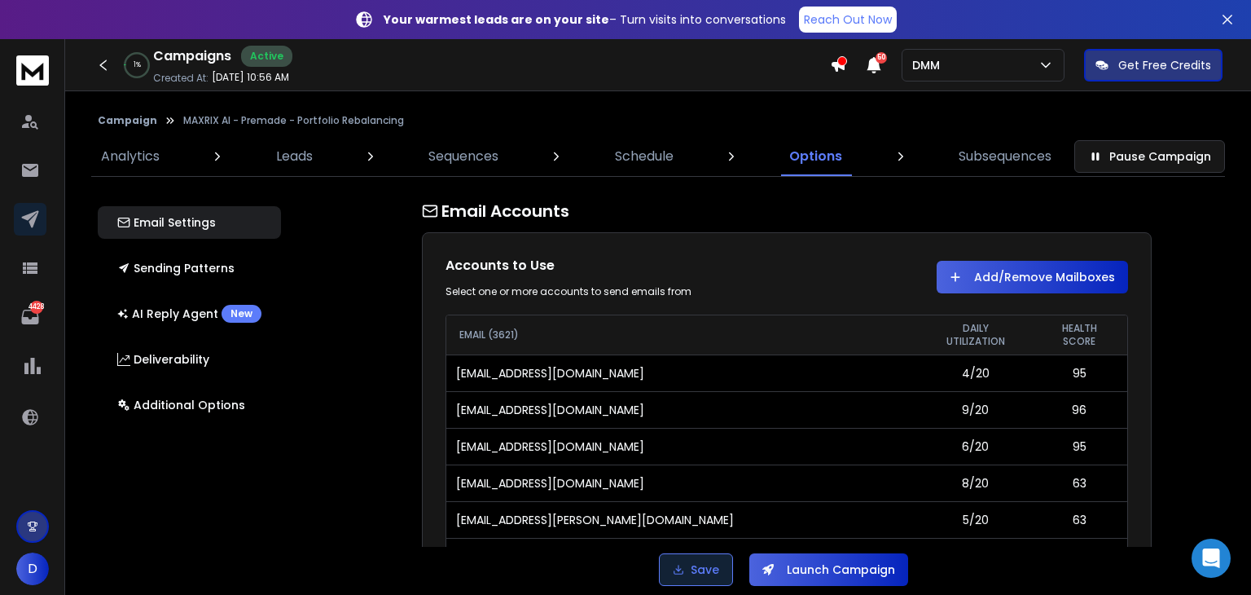
click at [692, 578] on button "Save" at bounding box center [696, 569] width 74 height 33
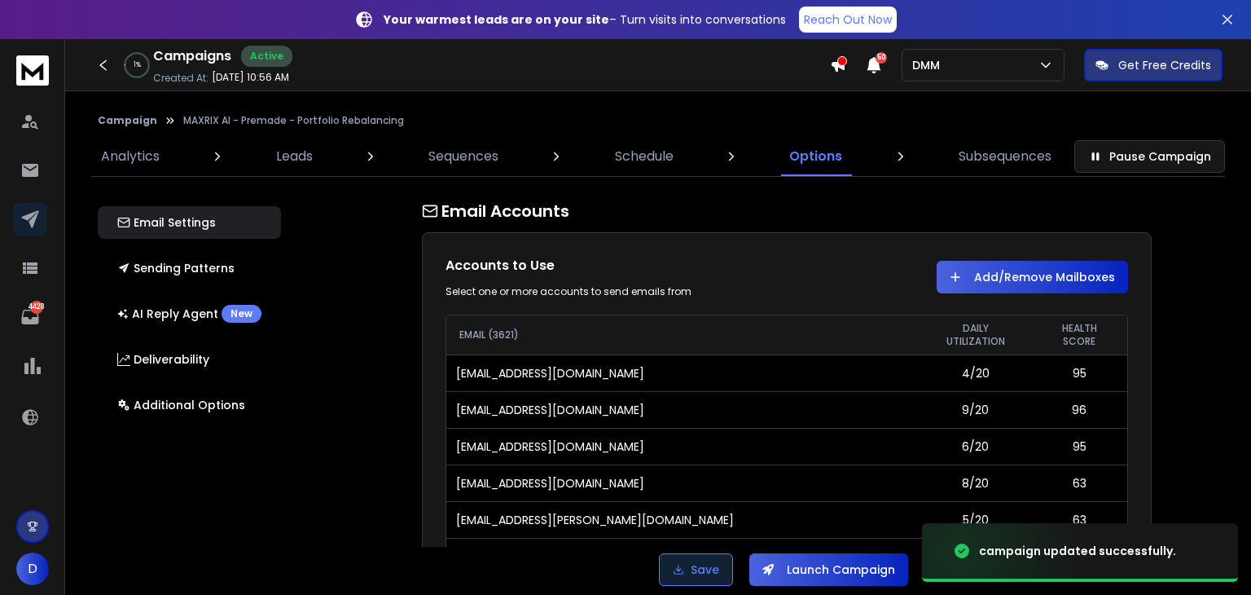
click at [686, 560] on button "Save" at bounding box center [696, 569] width 74 height 33
click at [684, 570] on icon "submit" at bounding box center [678, 569] width 11 height 11
click at [108, 76] on button at bounding box center [103, 65] width 21 height 33
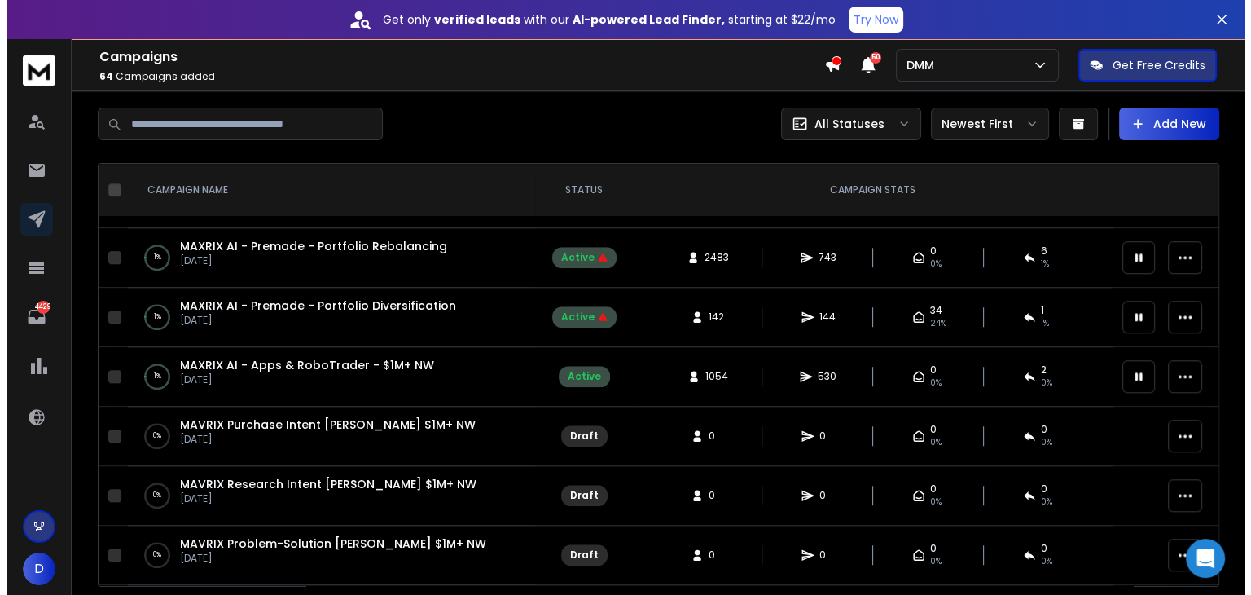
scroll to position [1466, 0]
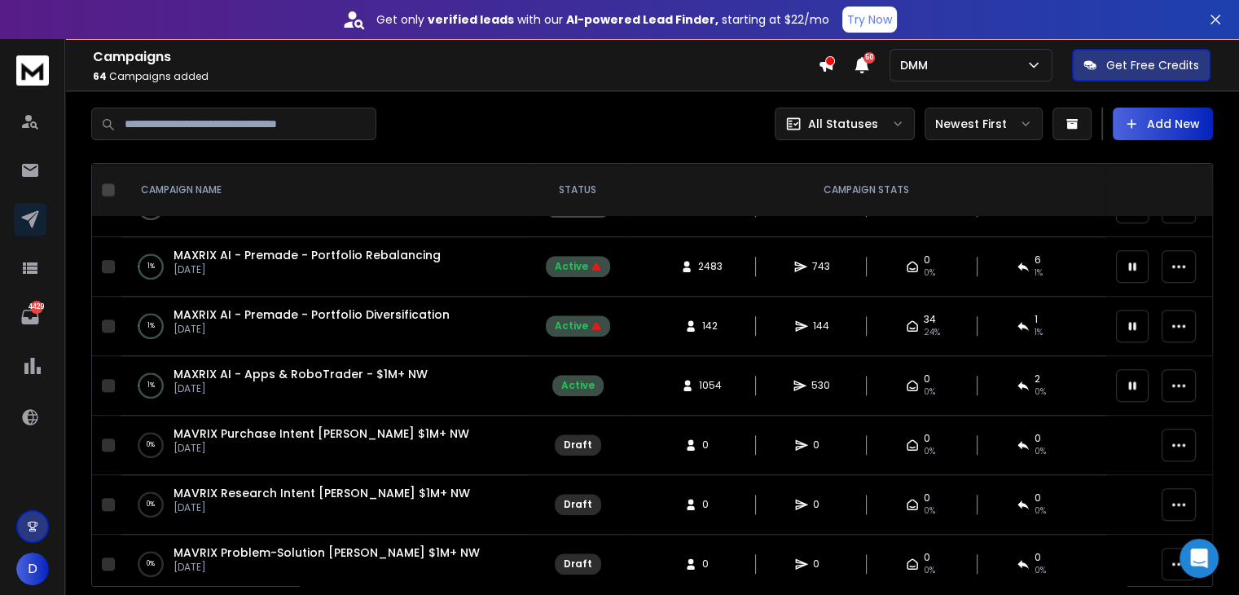
click at [420, 323] on p "[DATE]" at bounding box center [312, 329] width 276 height 13
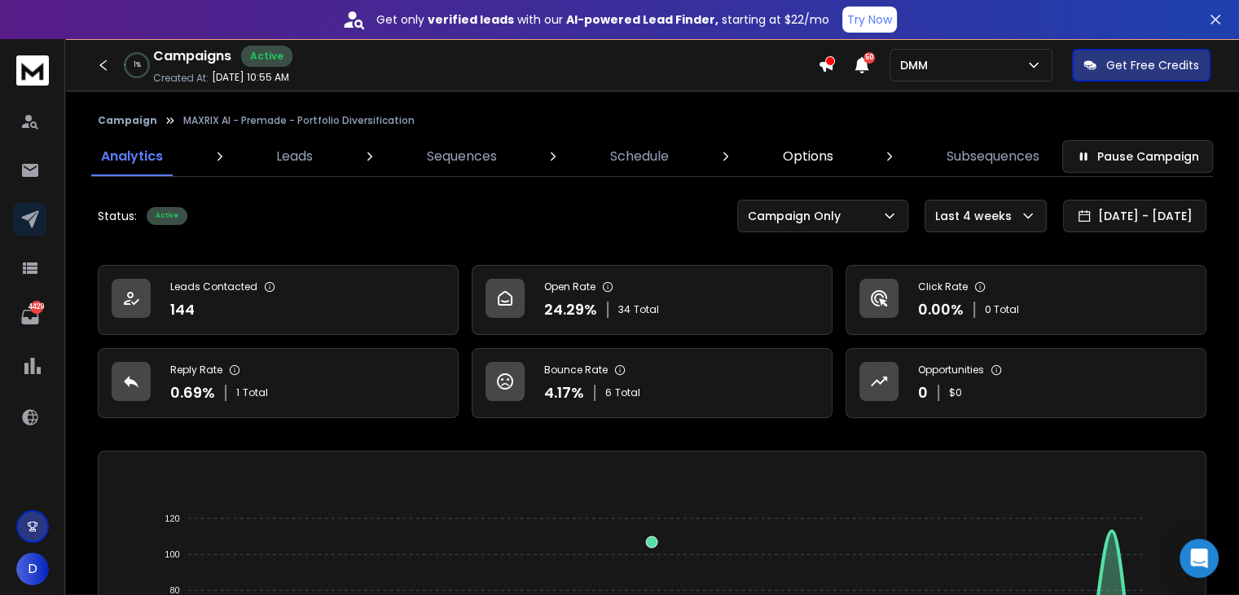
click at [811, 156] on p "Options" at bounding box center [808, 157] width 51 height 20
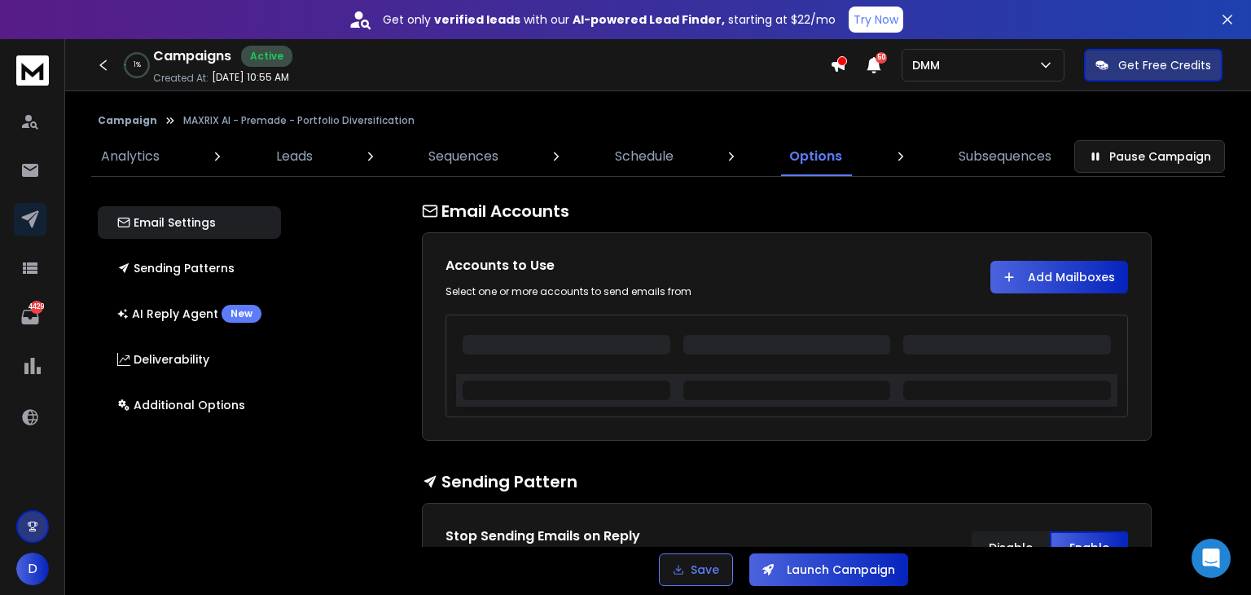
click at [1008, 280] on icon "button" at bounding box center [1009, 276] width 11 height 11
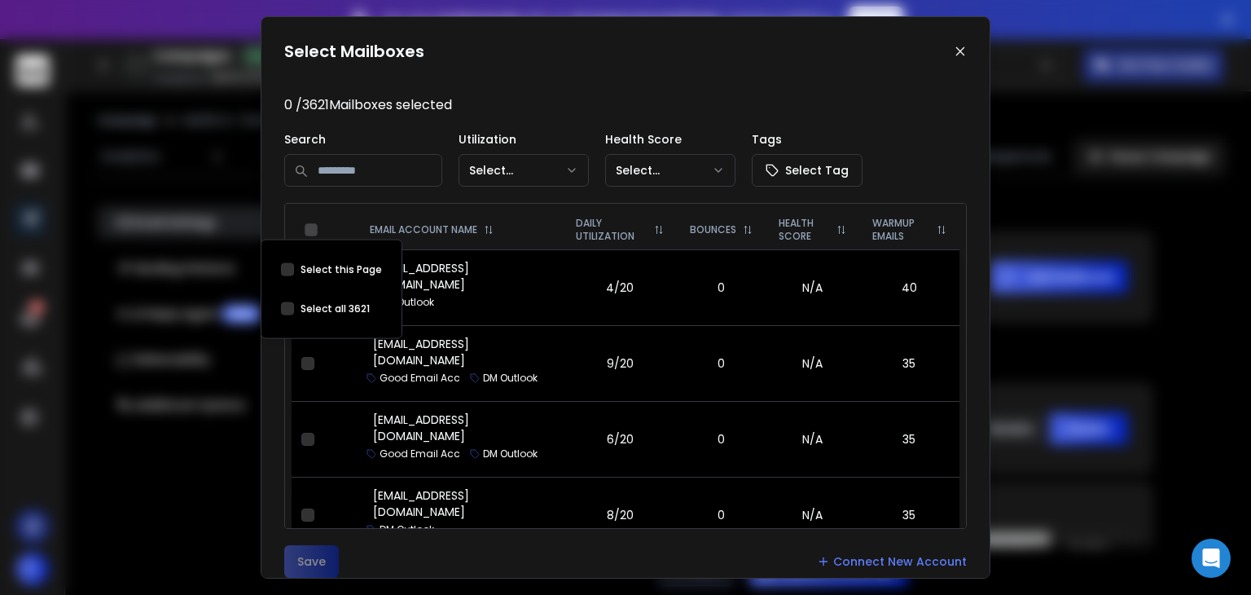
click at [282, 314] on button "Select this Page" at bounding box center [287, 308] width 13 height 13
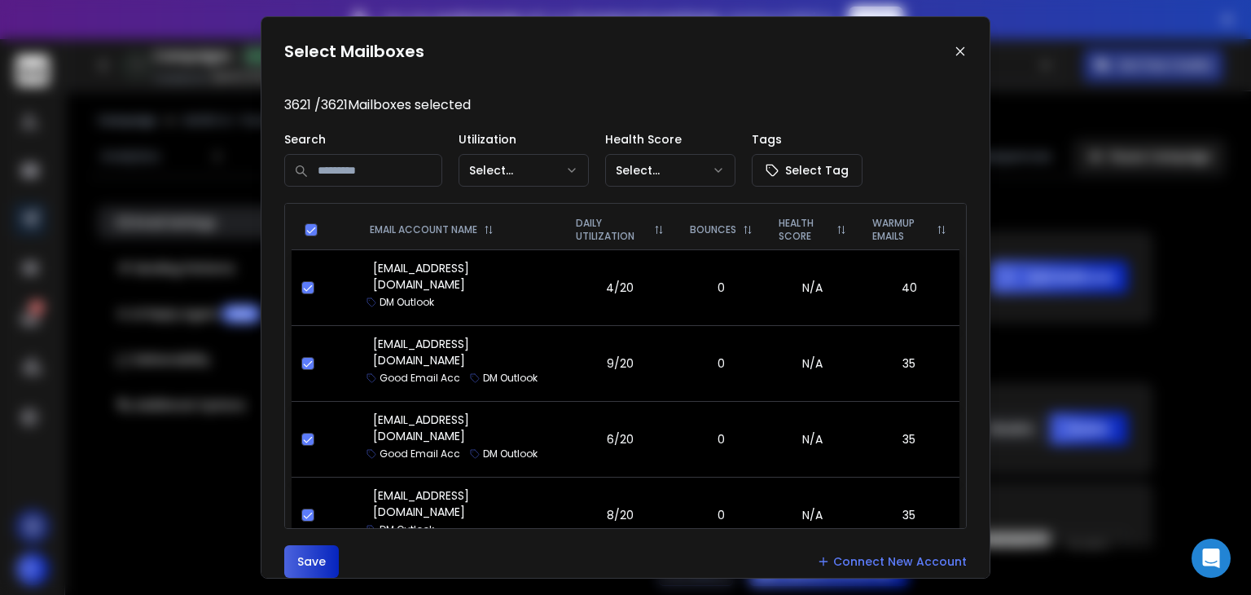
click at [311, 560] on button "Save" at bounding box center [311, 561] width 55 height 33
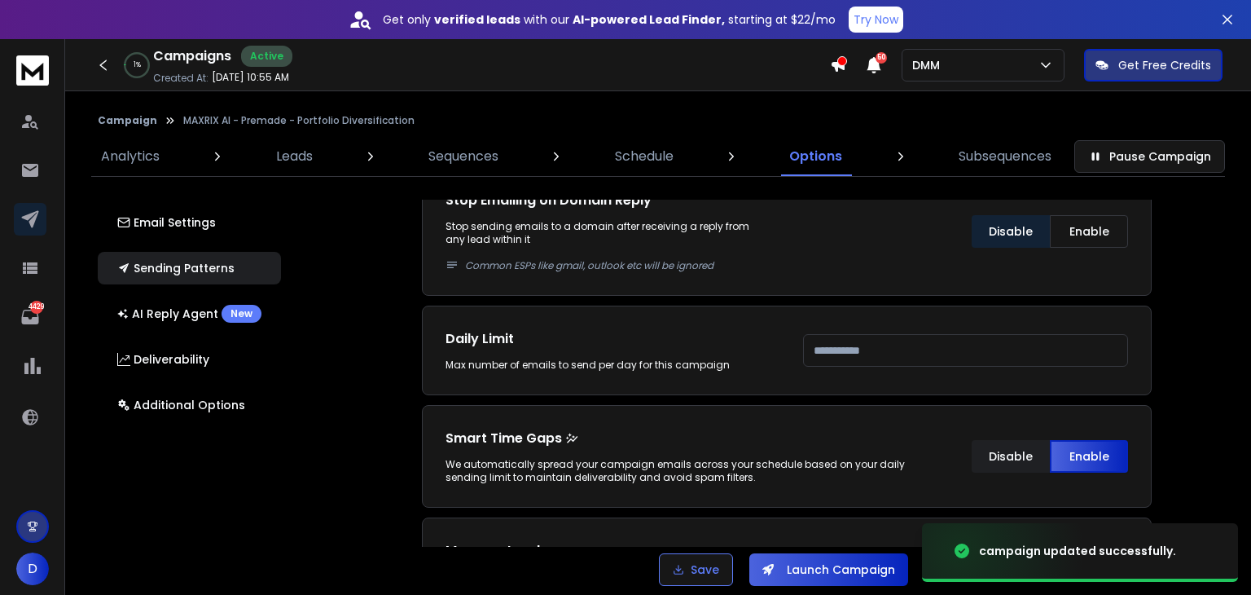
scroll to position [489, 0]
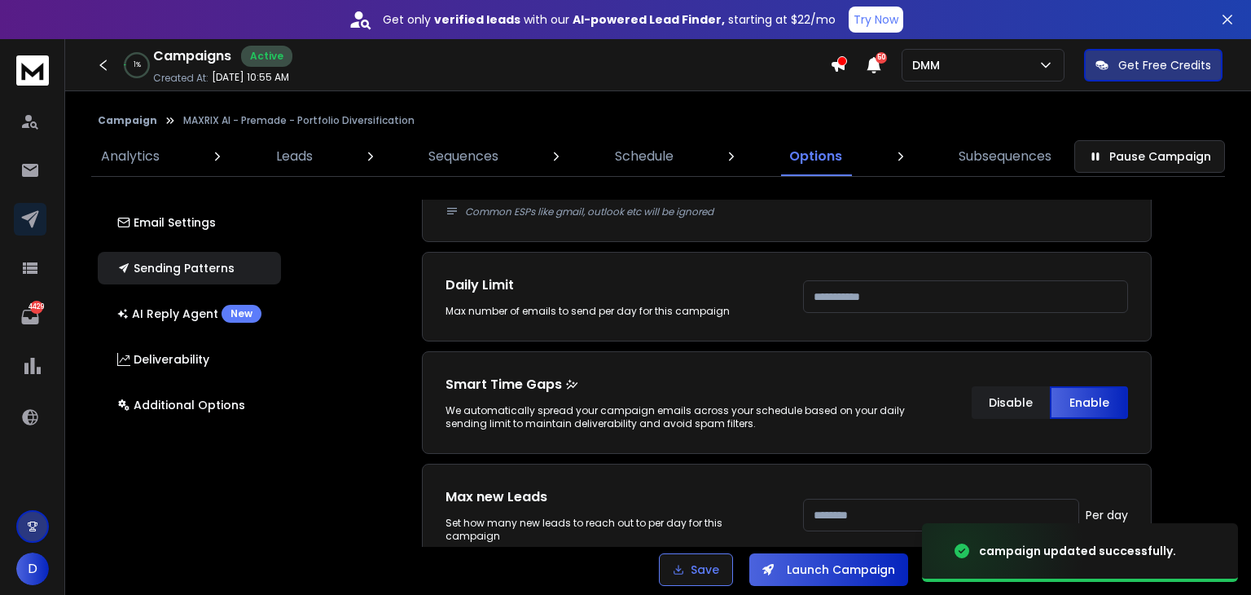
click at [949, 282] on input "***" at bounding box center [965, 296] width 325 height 33
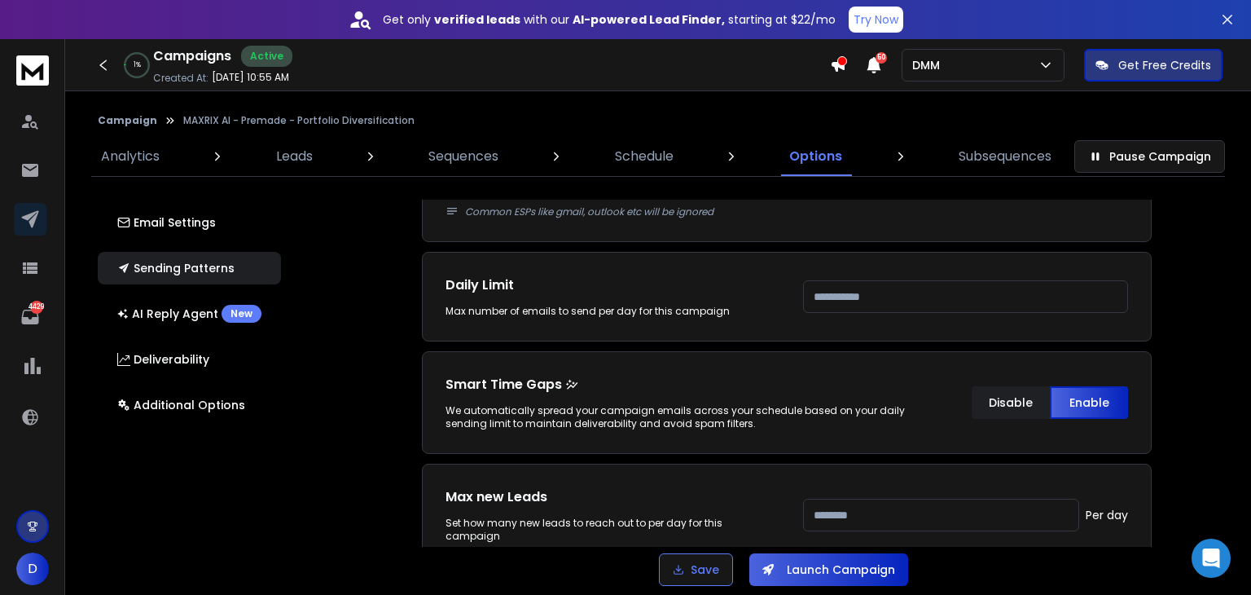
type input "****"
click at [836, 512] on input "***" at bounding box center [941, 515] width 276 height 33
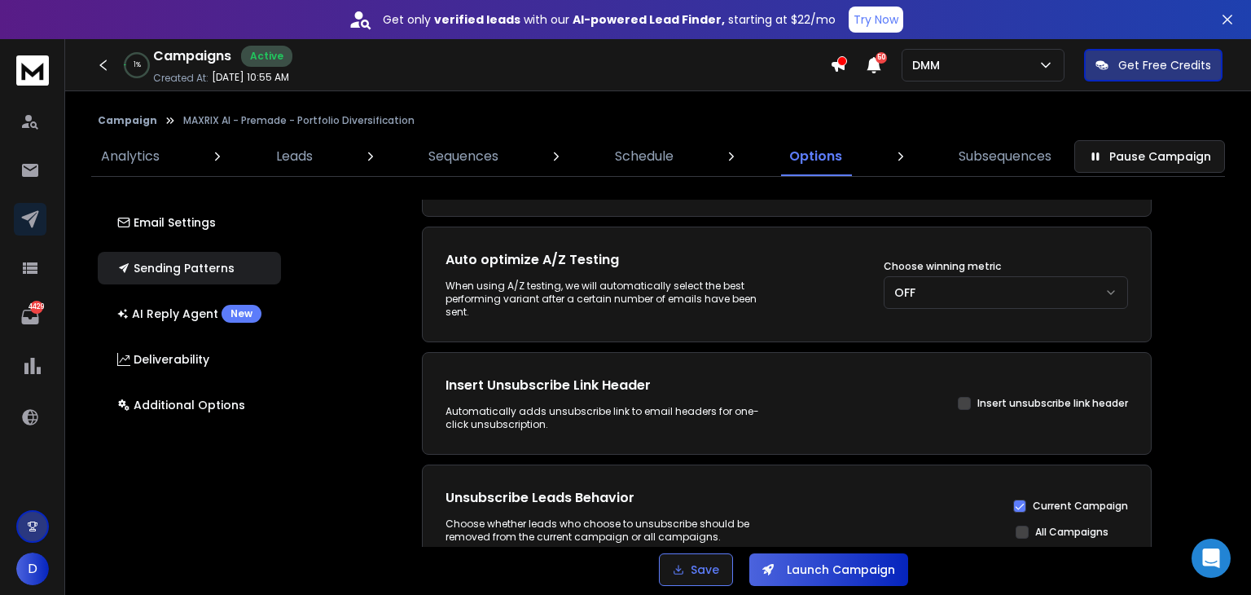
scroll to position [1315, 0]
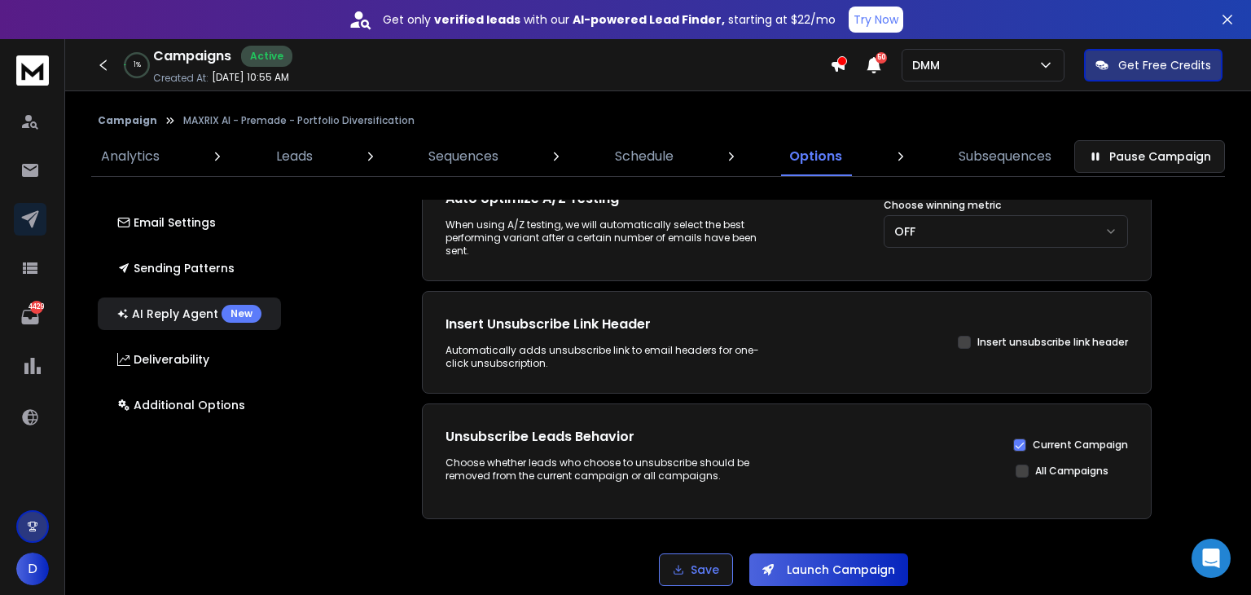
type input "****"
click at [934, 240] on button "OFF" at bounding box center [1006, 231] width 244 height 33
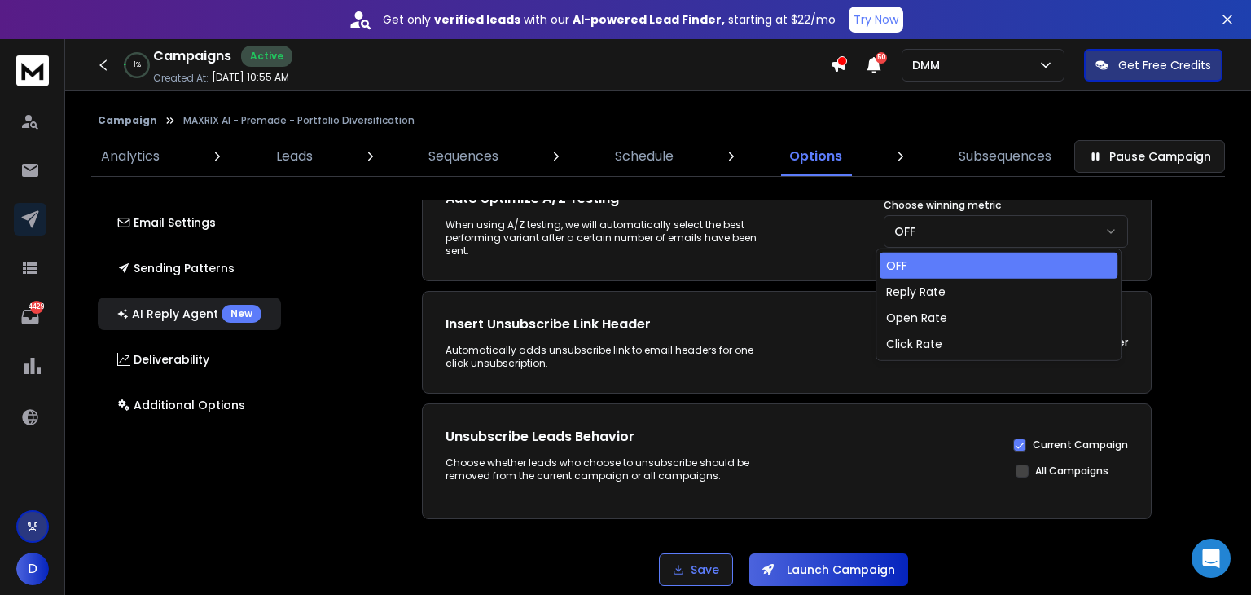
select select "**********"
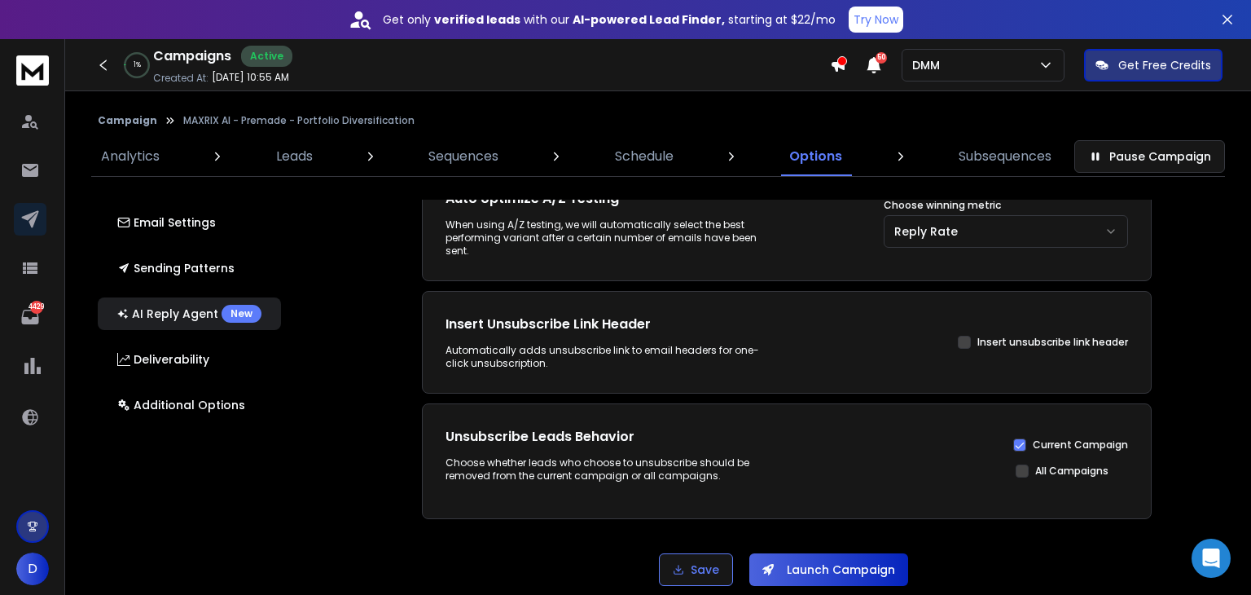
click at [723, 563] on button "Save" at bounding box center [696, 569] width 74 height 33
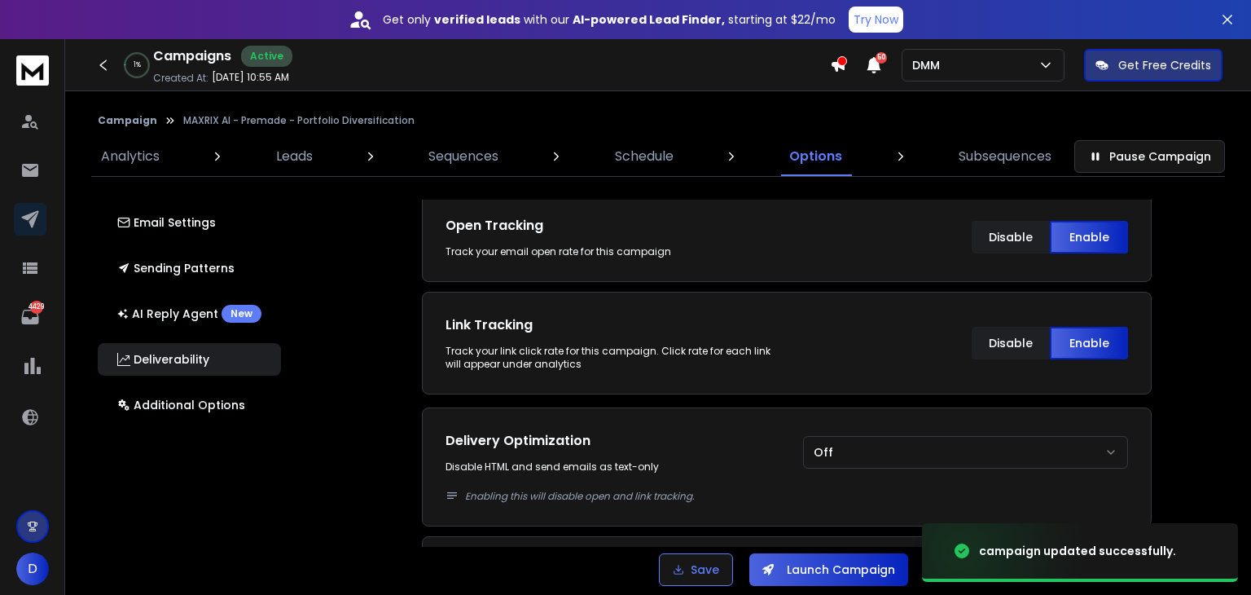
scroll to position [1885, 0]
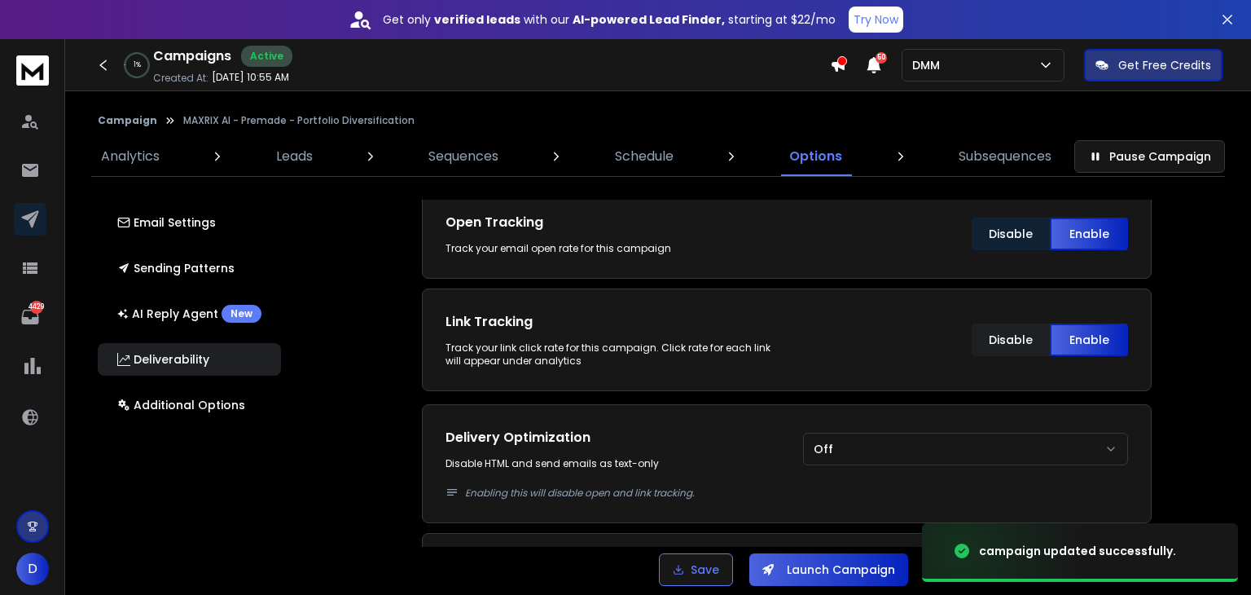
click at [981, 221] on button "Disable" at bounding box center [1011, 233] width 78 height 33
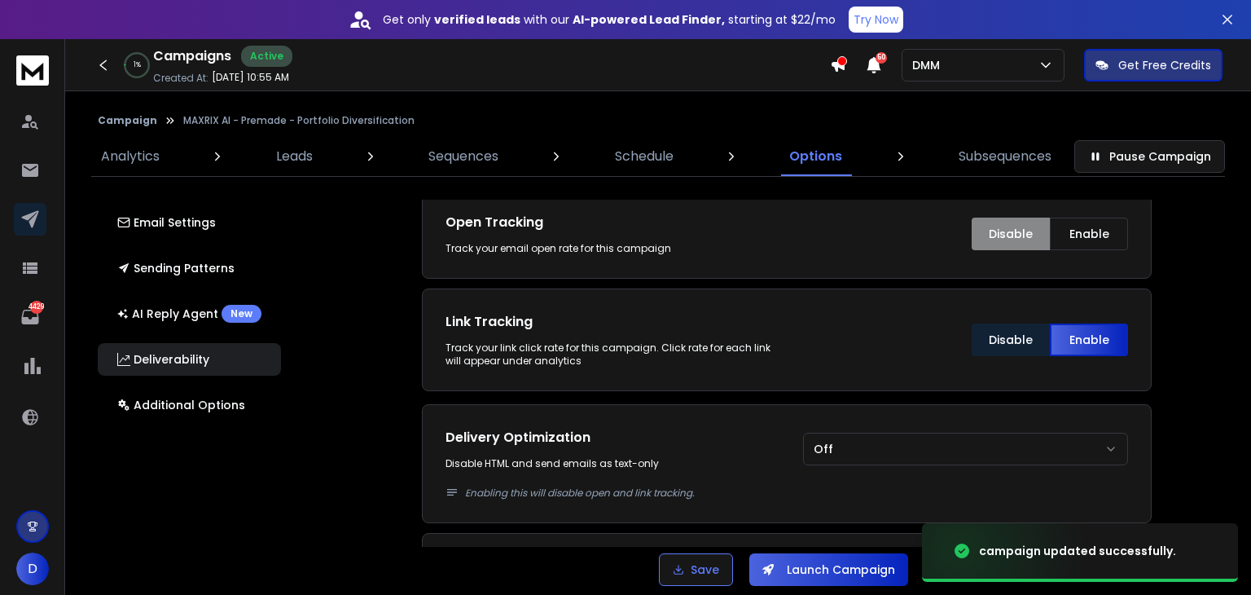
click at [1004, 340] on button "Disable" at bounding box center [1011, 339] width 78 height 33
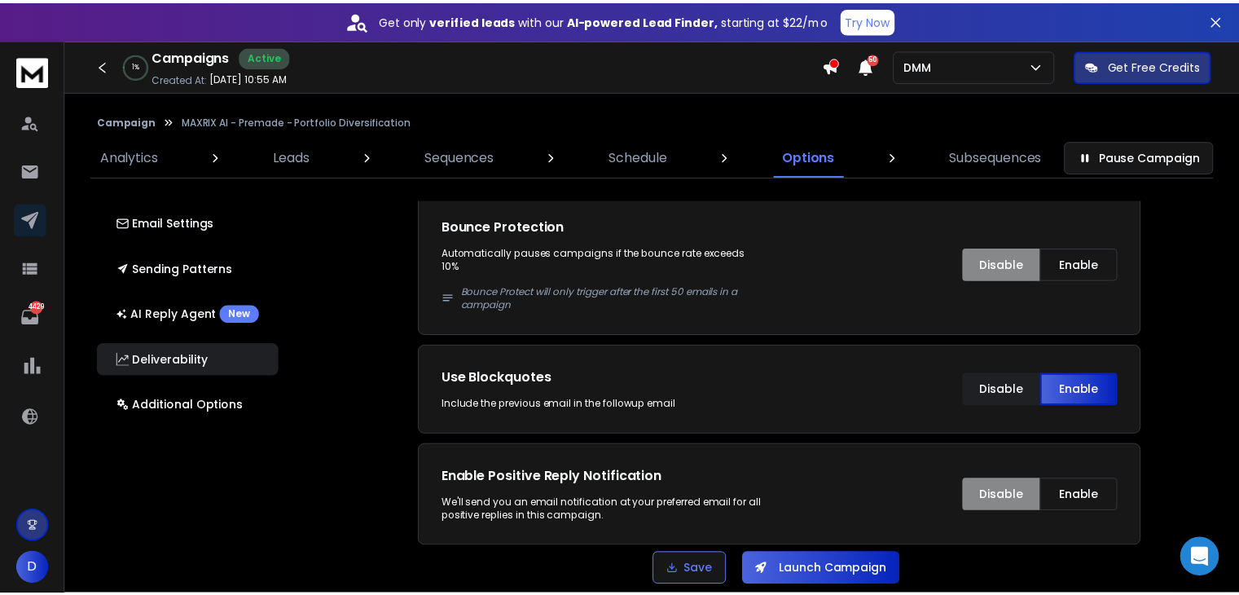
scroll to position [2537, 0]
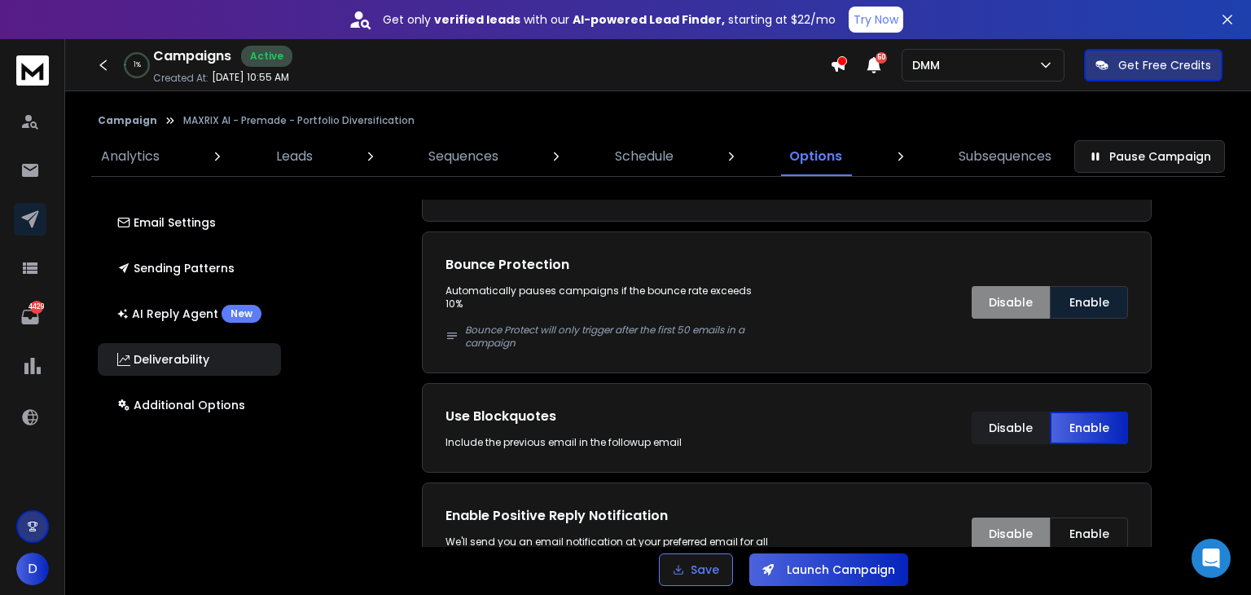
click at [1069, 286] on button "Enable" at bounding box center [1089, 302] width 78 height 33
click at [717, 567] on button "Save" at bounding box center [696, 569] width 74 height 33
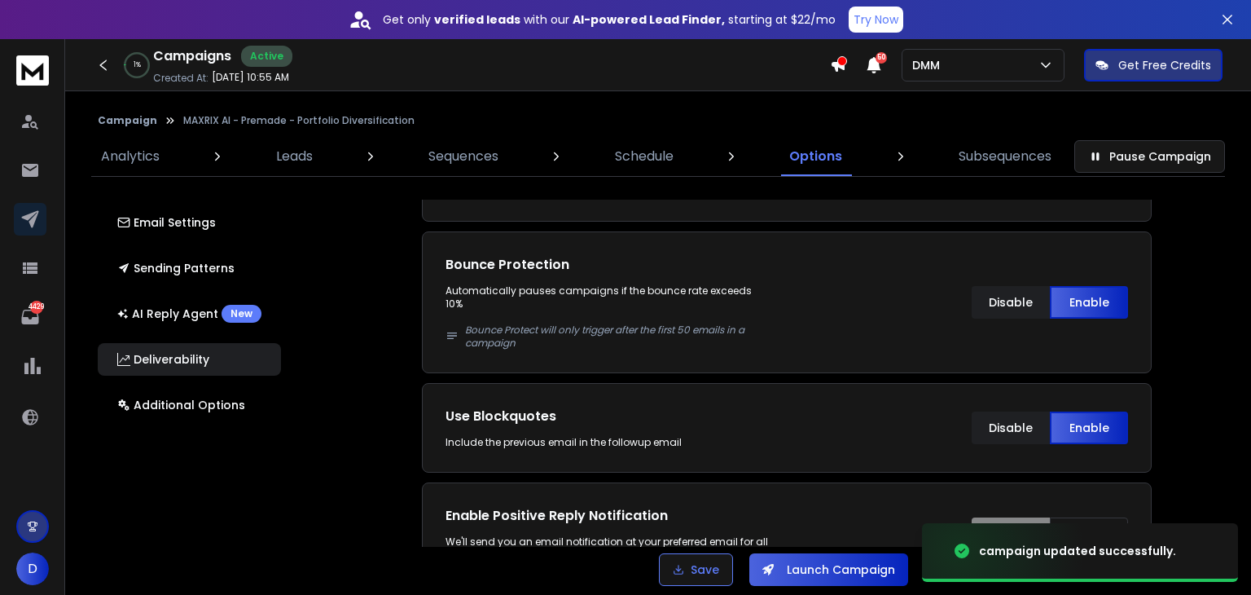
click at [737, 569] on div "Save Launch Campaign" at bounding box center [783, 569] width 1189 height 33
click at [717, 568] on button "Save" at bounding box center [696, 569] width 74 height 33
click at [716, 565] on button "Save" at bounding box center [696, 569] width 74 height 33
click at [96, 63] on icon at bounding box center [103, 65] width 15 height 15
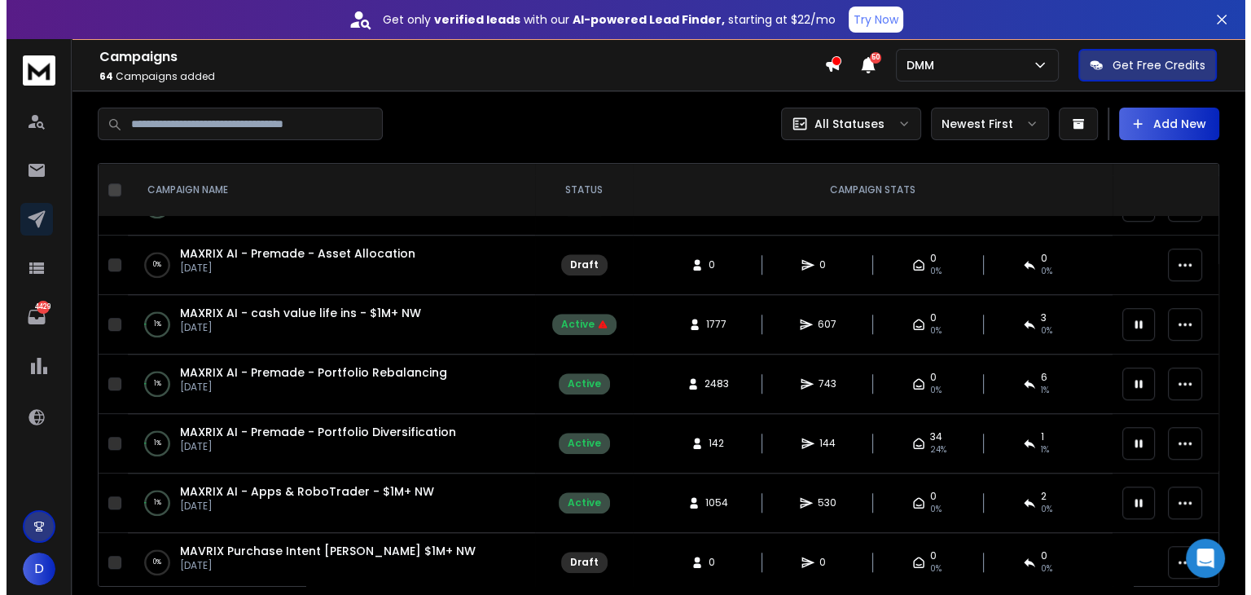
scroll to position [1222, 0]
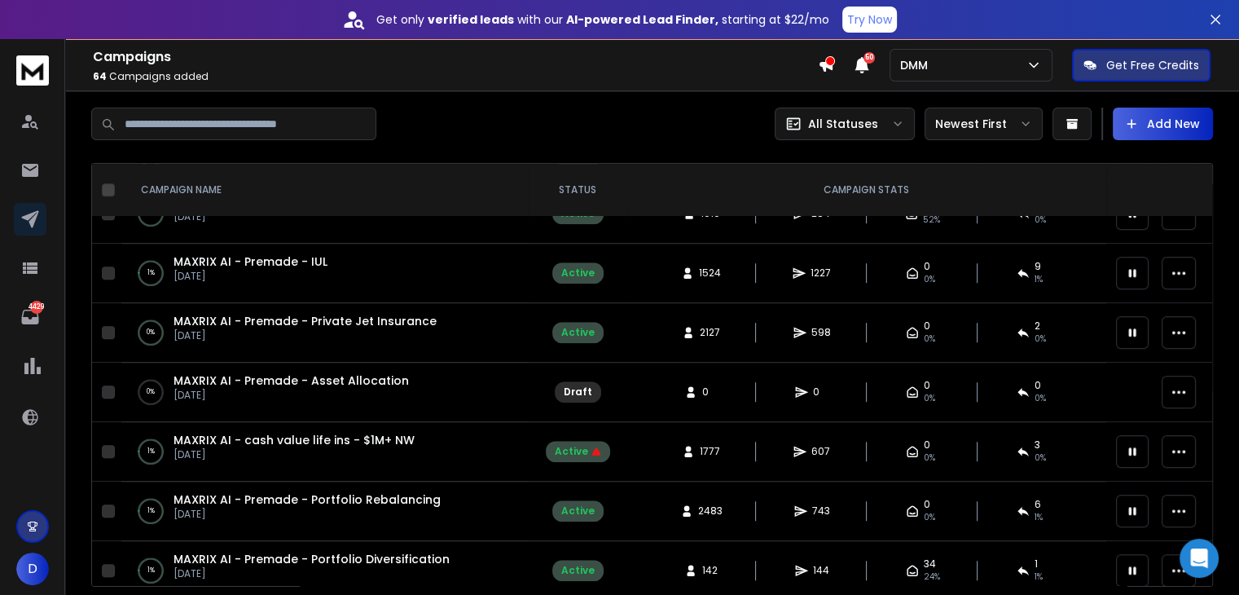
click at [371, 437] on span "MAXRIX AI - cash value life ins - $1M+ NW" at bounding box center [294, 440] width 241 height 16
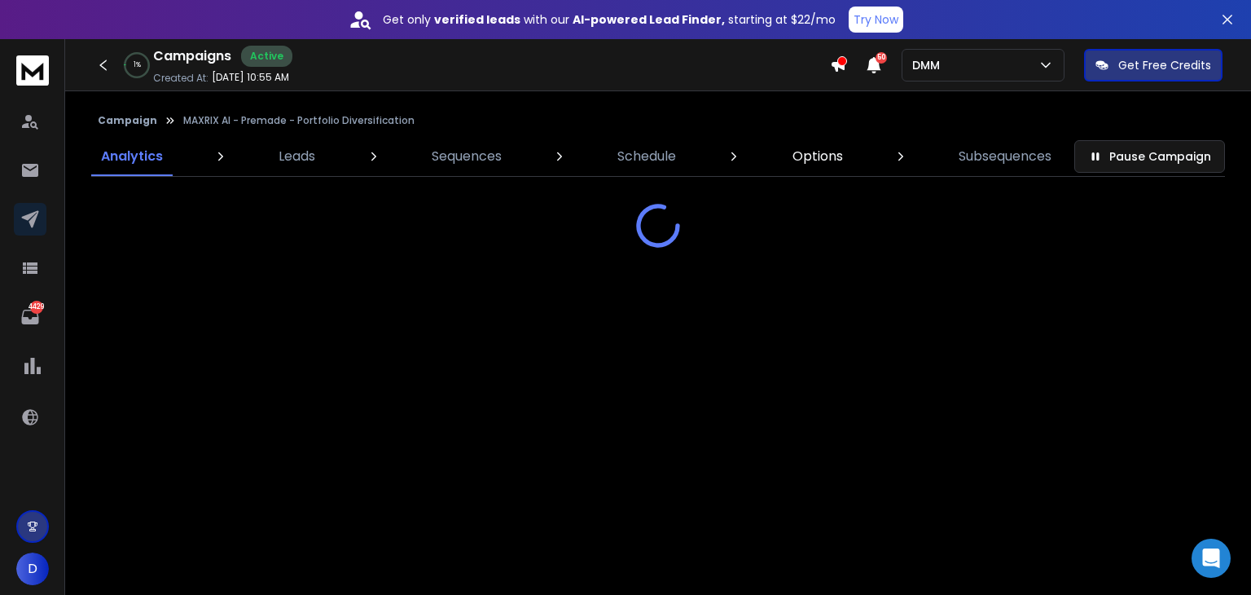
click at [809, 160] on p "Options" at bounding box center [818, 157] width 51 height 20
select select "**********"
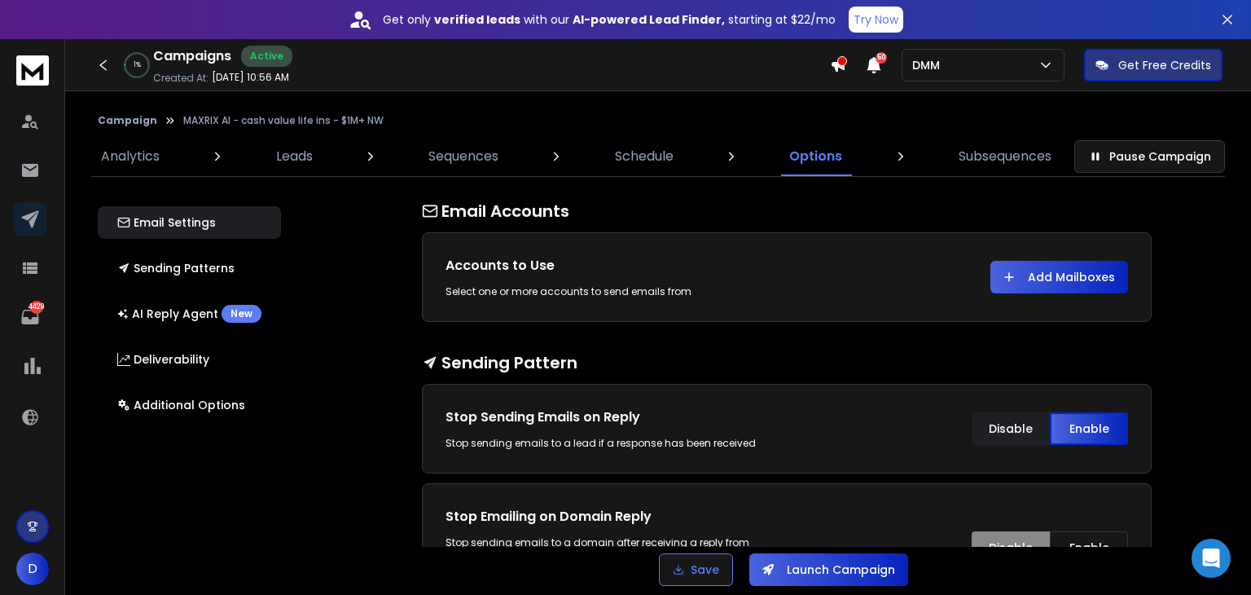
click at [1085, 265] on button "Add Mailboxes" at bounding box center [1060, 277] width 138 height 33
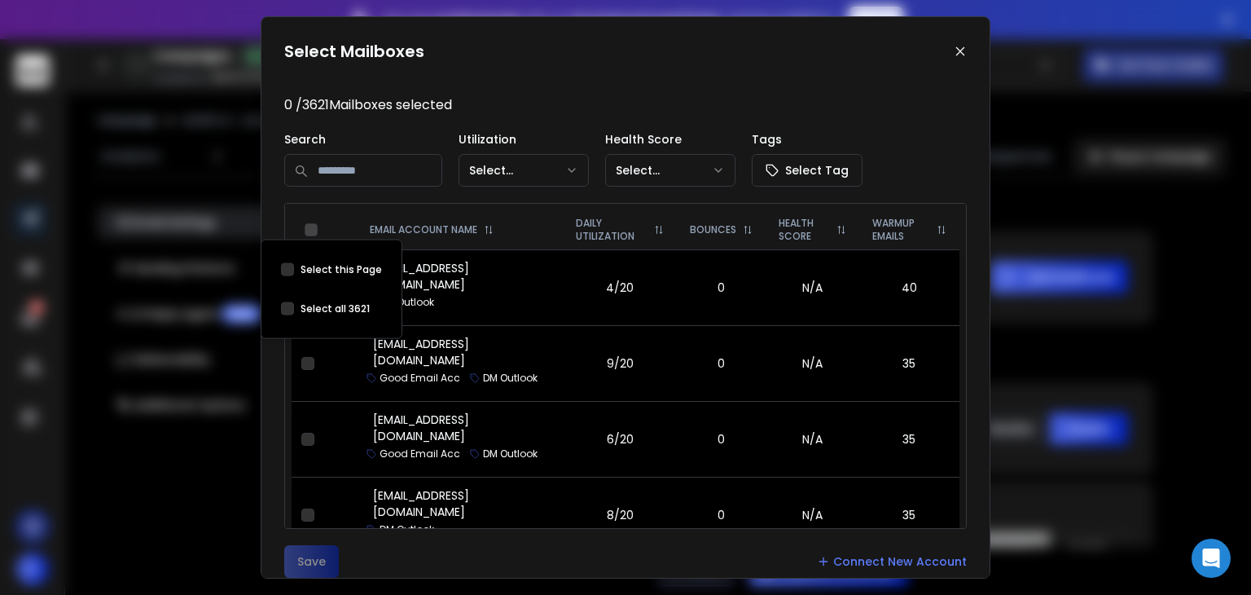
click at [282, 309] on button "Select this Page" at bounding box center [287, 308] width 13 height 13
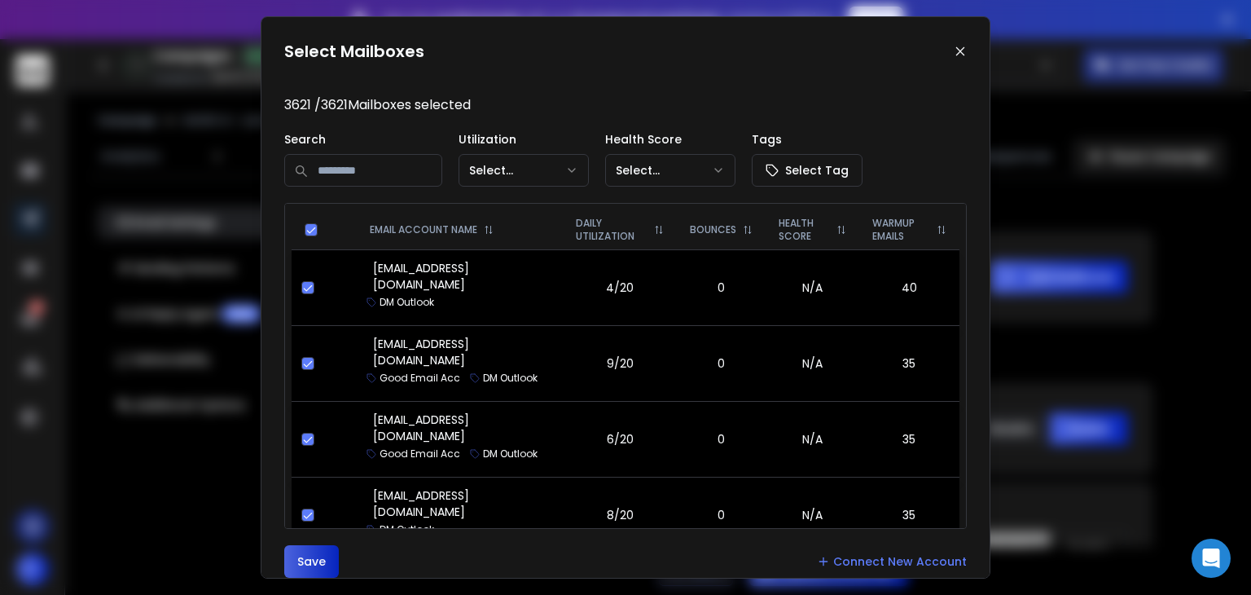
click at [324, 551] on button "Save" at bounding box center [311, 561] width 55 height 33
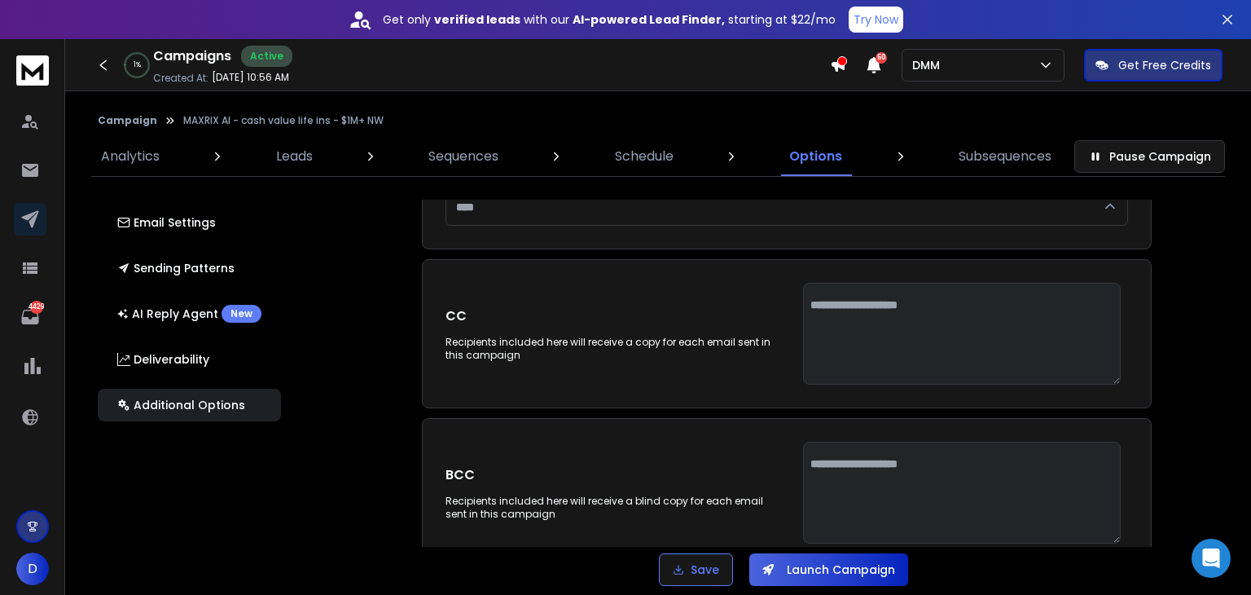
scroll to position [3295, 0]
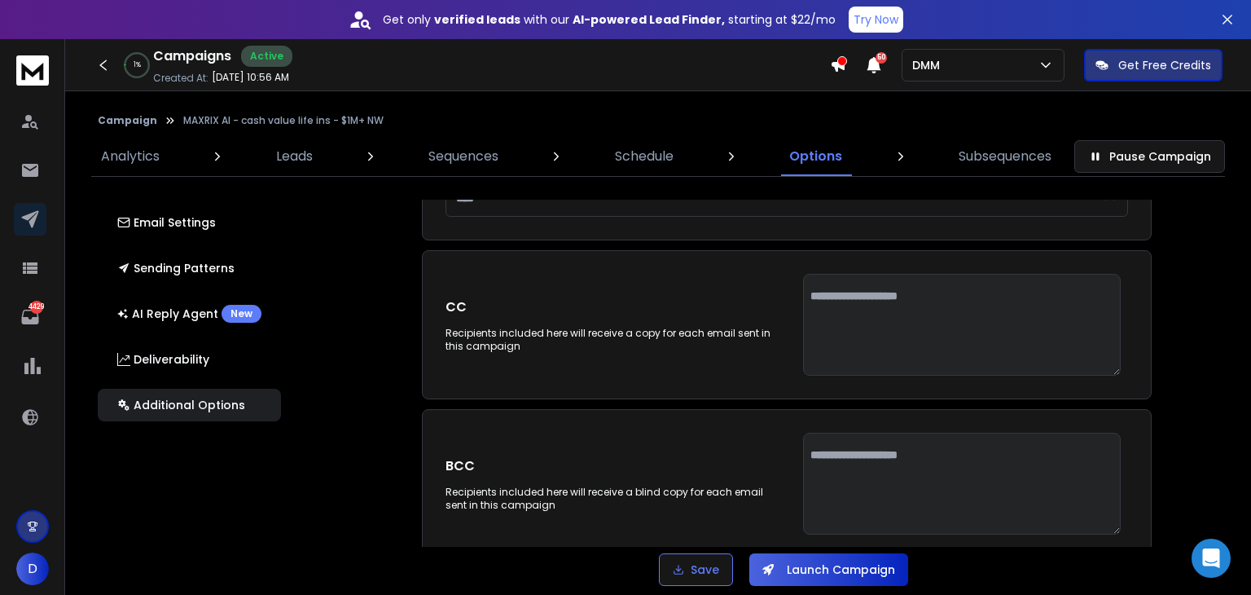
click at [693, 579] on button "Save" at bounding box center [696, 569] width 74 height 33
click at [691, 562] on button "Save" at bounding box center [696, 569] width 74 height 33
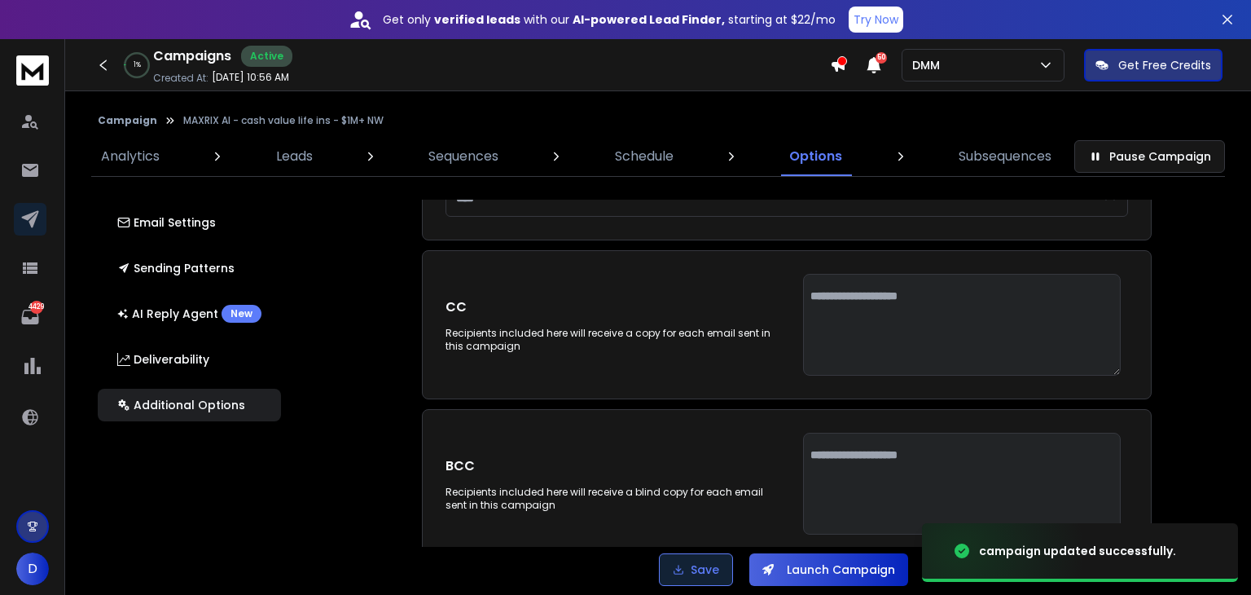
click at [703, 553] on button "Save" at bounding box center [696, 569] width 74 height 33
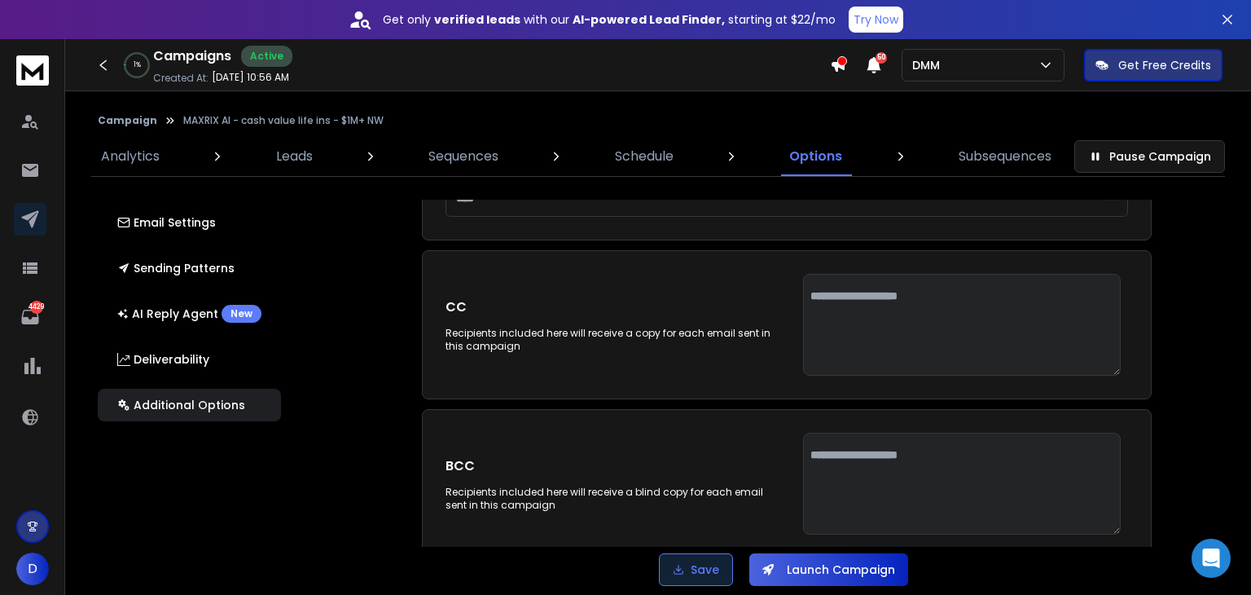
click at [711, 566] on button "Save" at bounding box center [696, 569] width 74 height 33
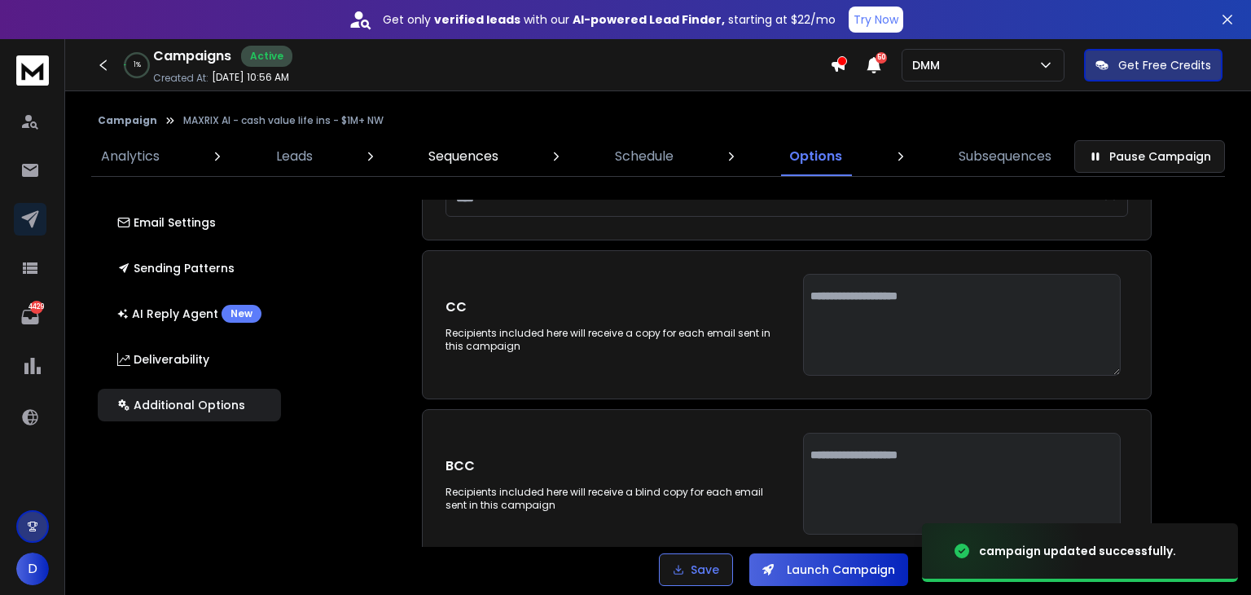
click at [468, 168] on link "Sequences" at bounding box center [464, 156] width 90 height 39
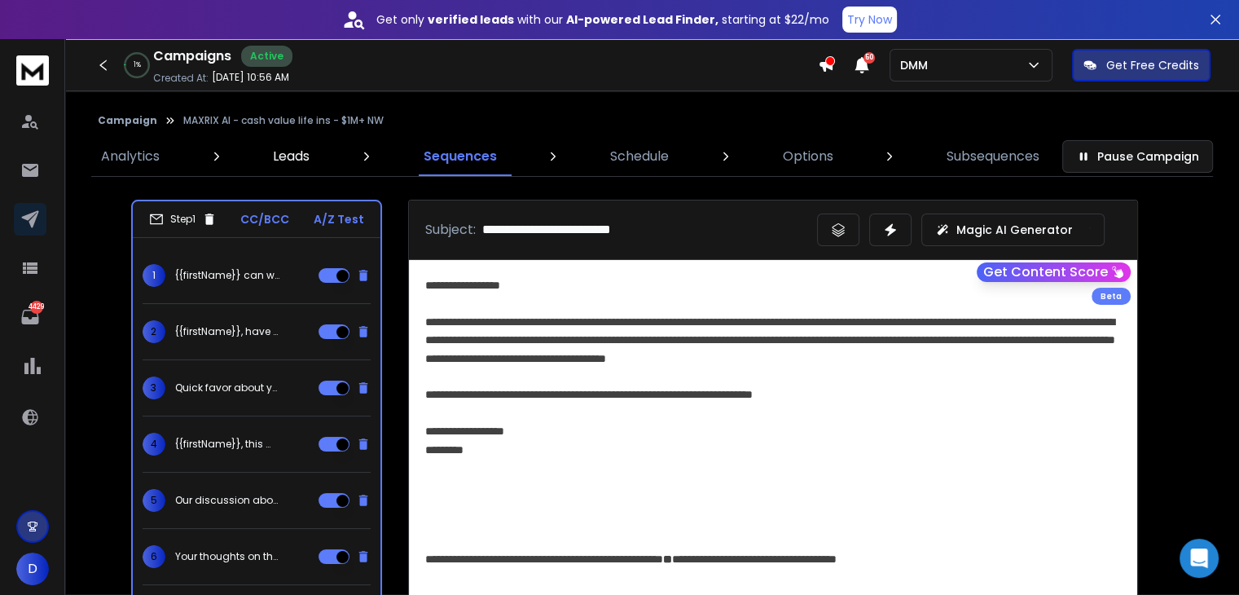
click at [291, 148] on p "Leads" at bounding box center [291, 157] width 37 height 20
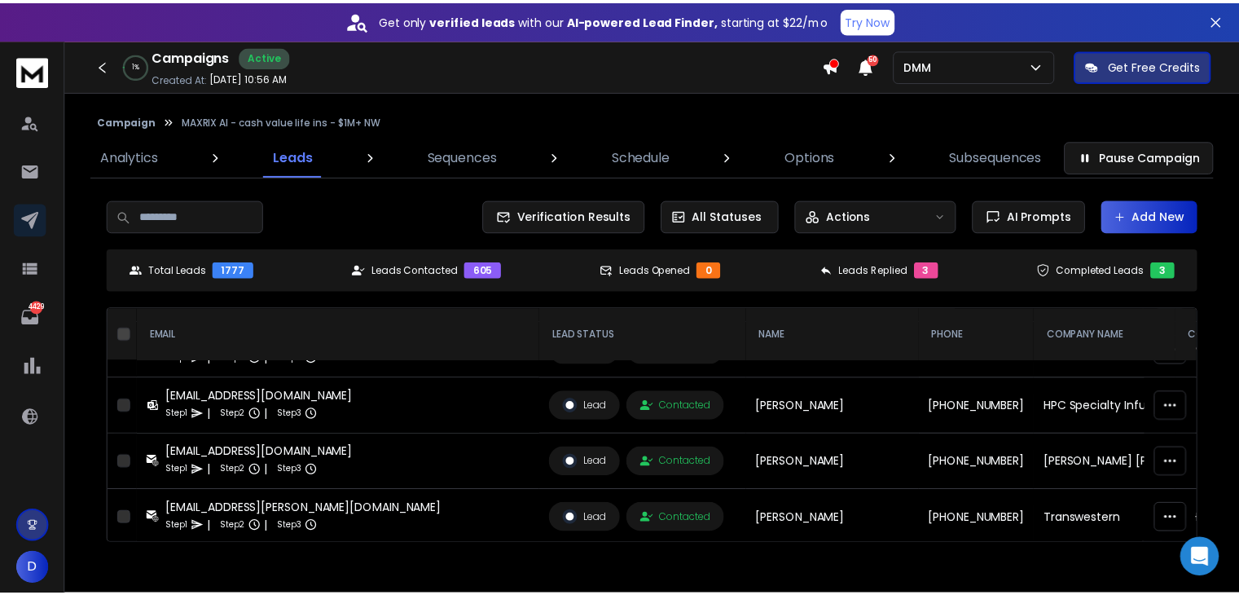
scroll to position [244, 0]
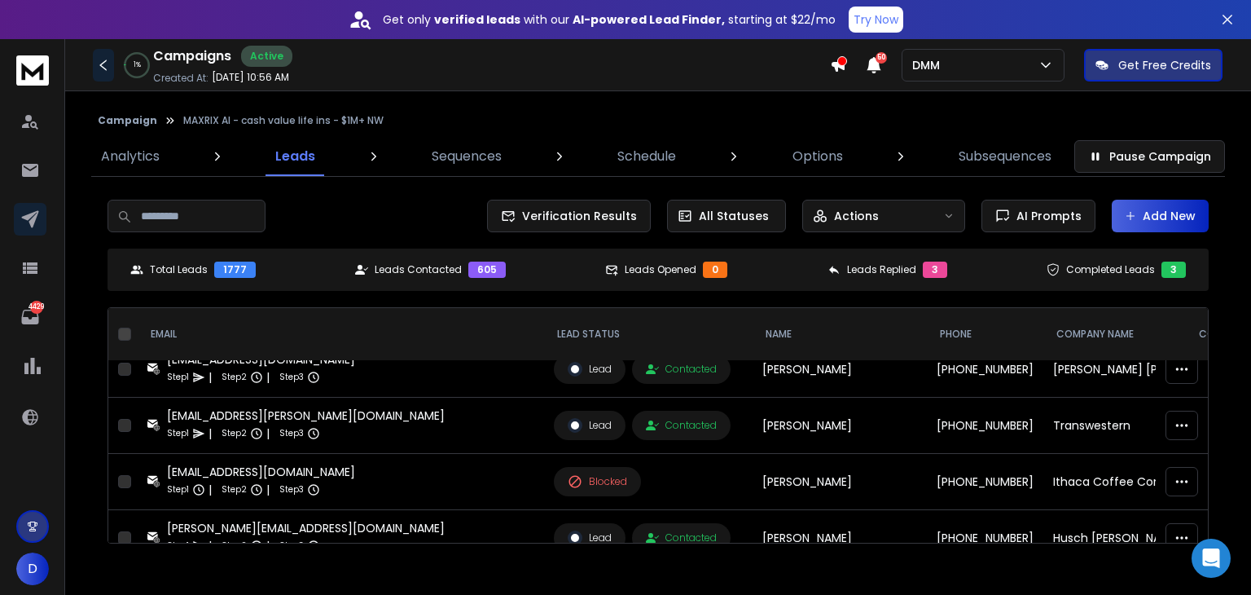
click at [106, 52] on button at bounding box center [103, 65] width 21 height 33
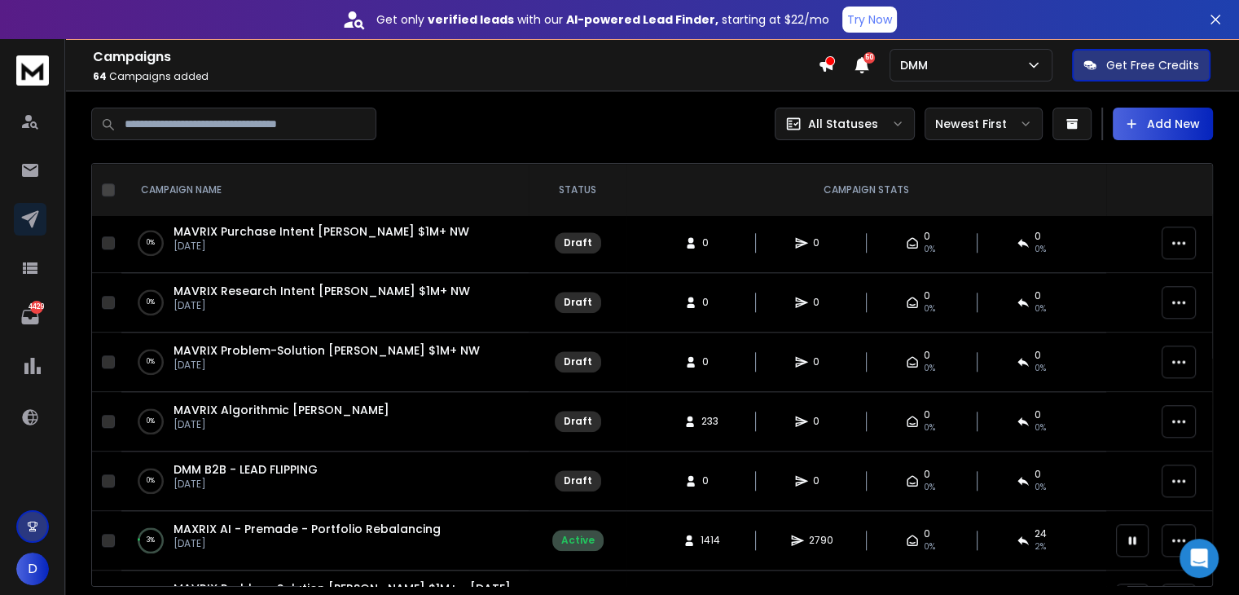
scroll to position [1711, 0]
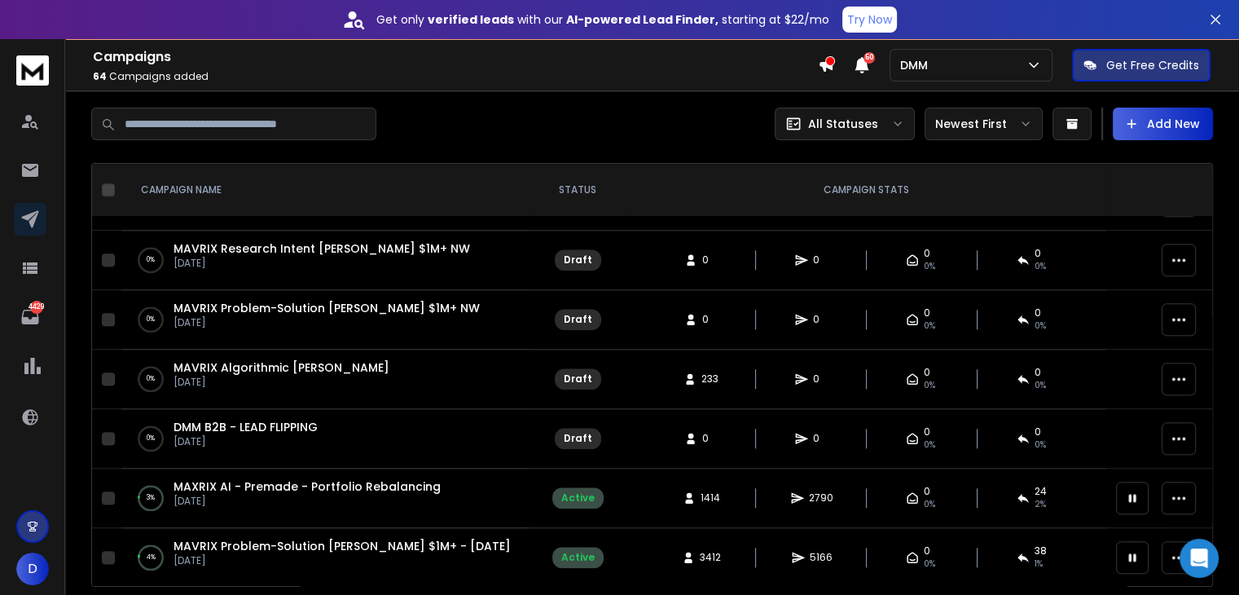
click at [306, 366] on span "MAVRIX Algorithmic KW Poe" at bounding box center [282, 367] width 216 height 16
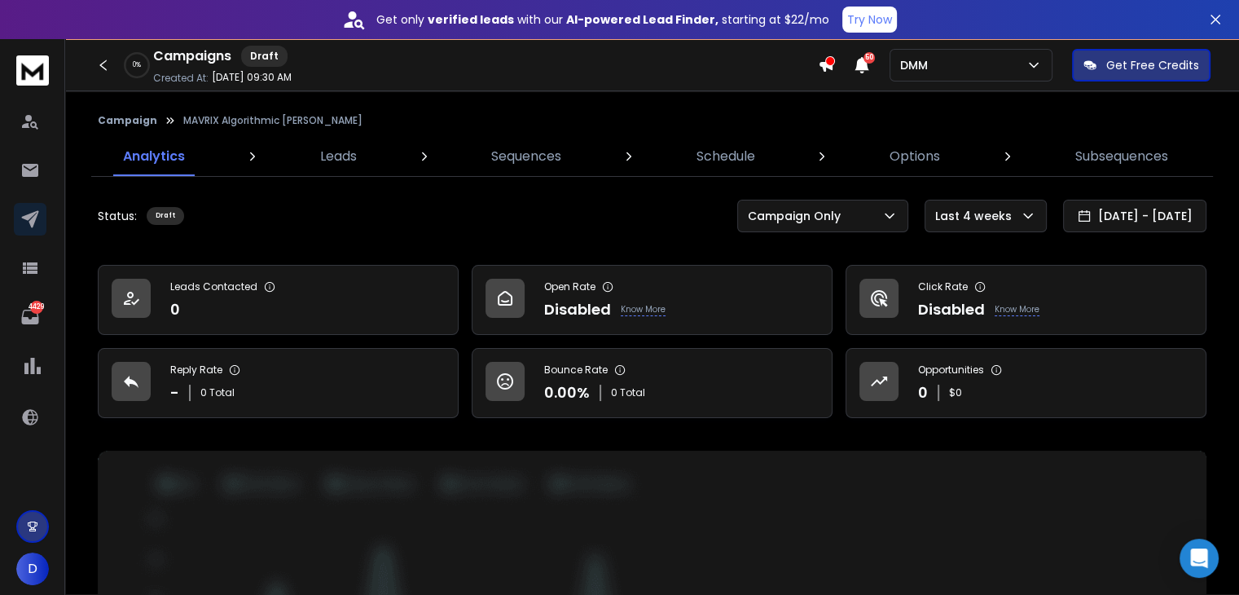
click at [469, 172] on div "Analytics Leads Sequences Schedule Options Subsequences" at bounding box center [645, 156] width 1109 height 39
click at [501, 156] on p "Sequences" at bounding box center [526, 157] width 70 height 20
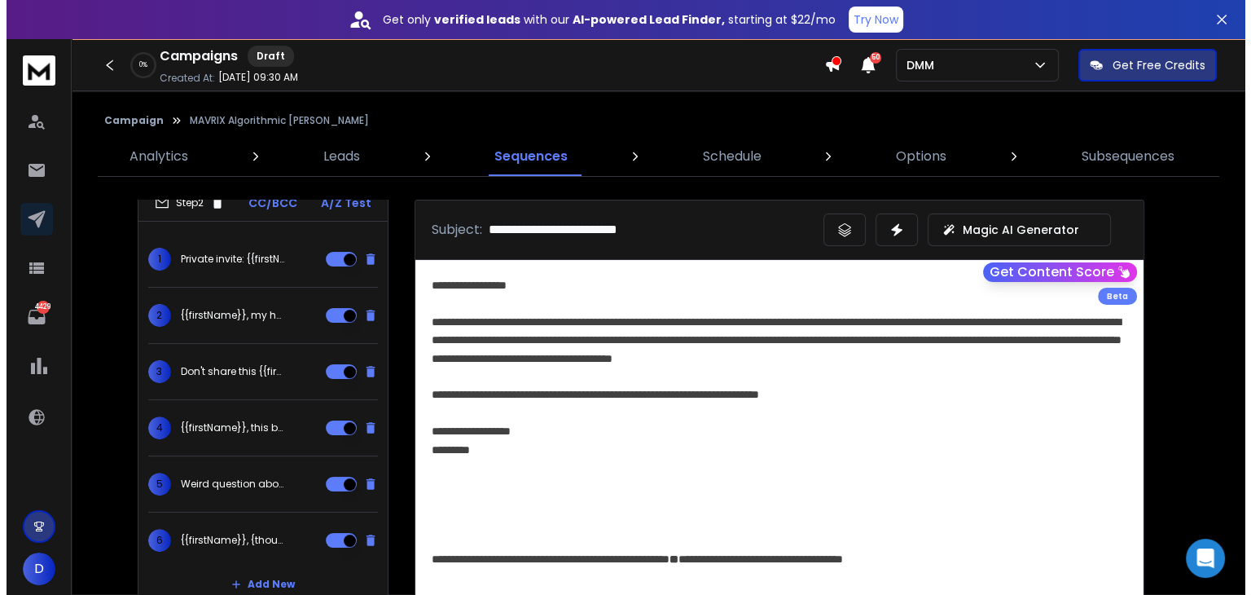
scroll to position [815, 0]
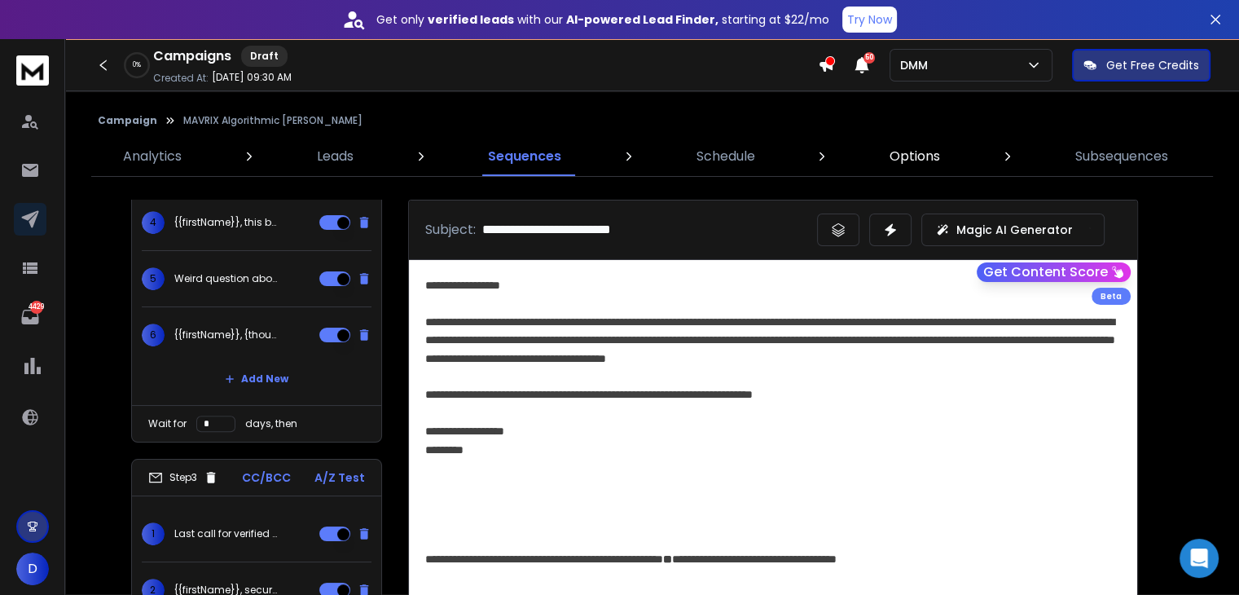
click at [918, 156] on p "Options" at bounding box center [915, 157] width 51 height 20
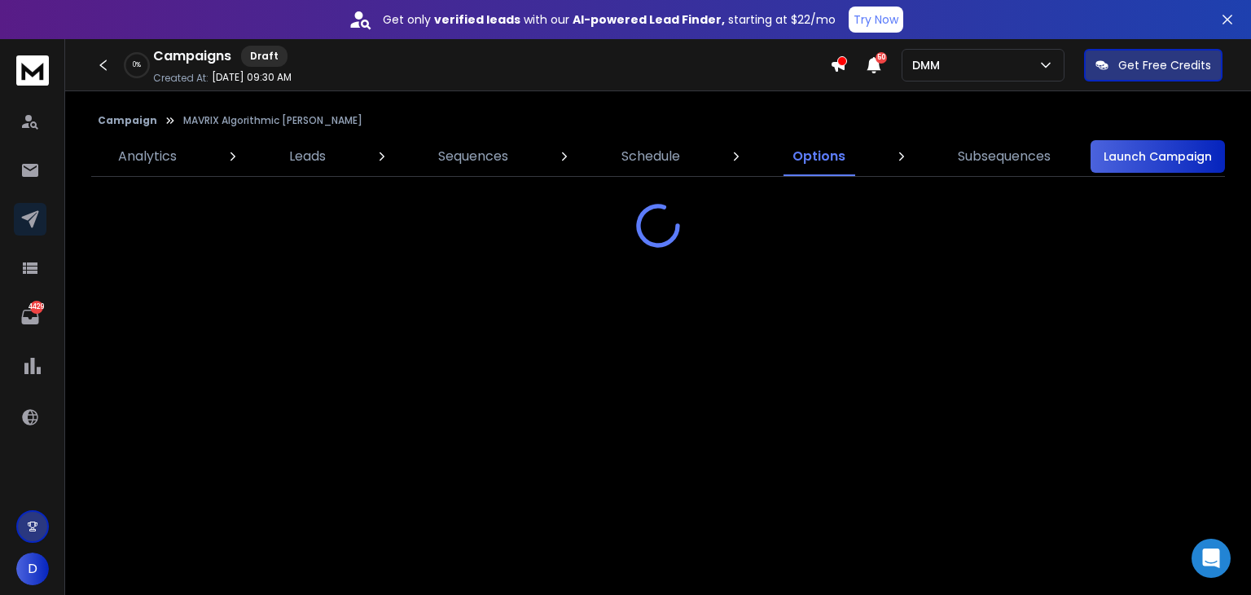
select select "**********"
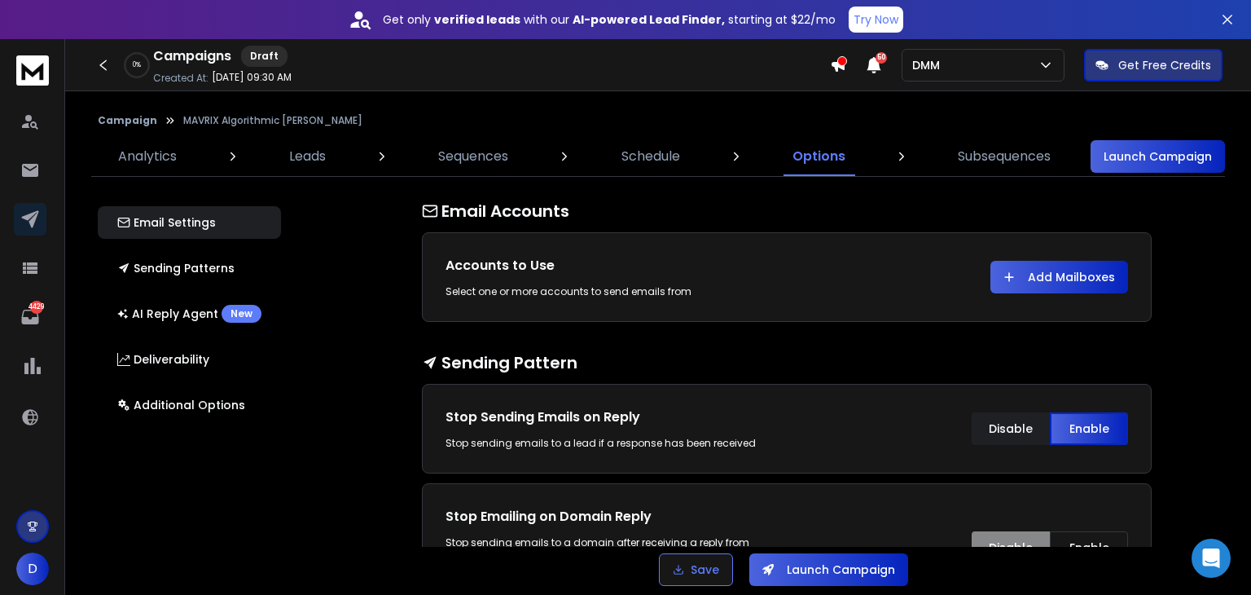
click at [1019, 257] on div "Accounts to Use Select one or more accounts to send emails from Add Mailboxes" at bounding box center [787, 277] width 683 height 42
click at [1016, 275] on button "Add Mailboxes" at bounding box center [1060, 277] width 138 height 33
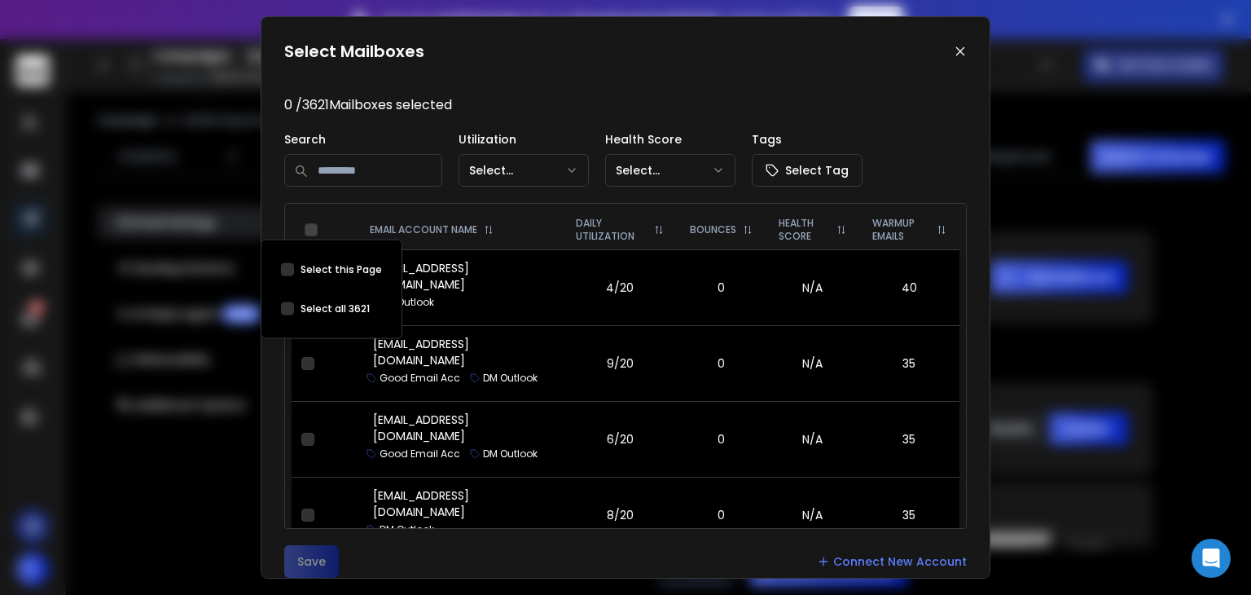
click at [284, 303] on button "Select this Page" at bounding box center [287, 308] width 13 height 13
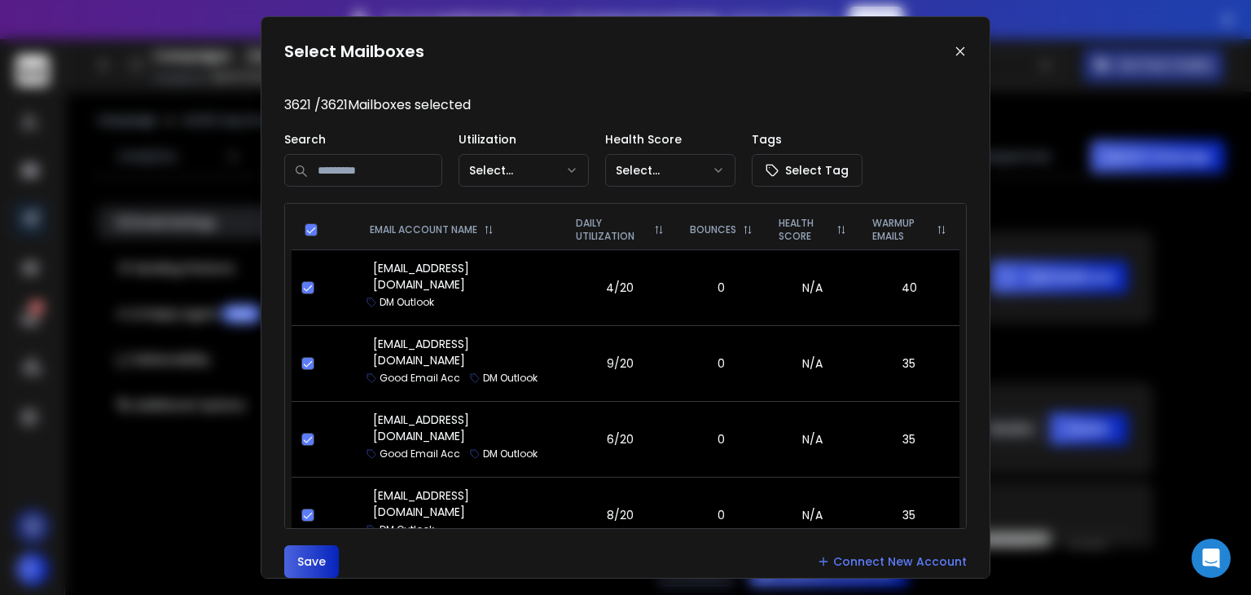
click at [299, 558] on button "Save" at bounding box center [311, 561] width 55 height 33
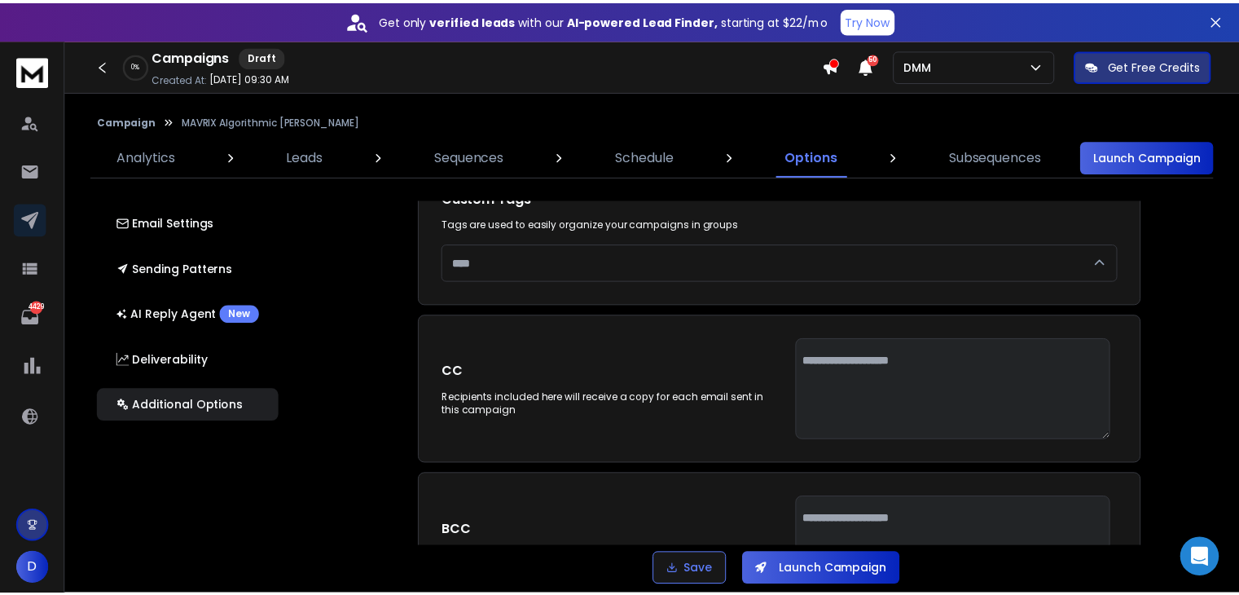
scroll to position [3214, 0]
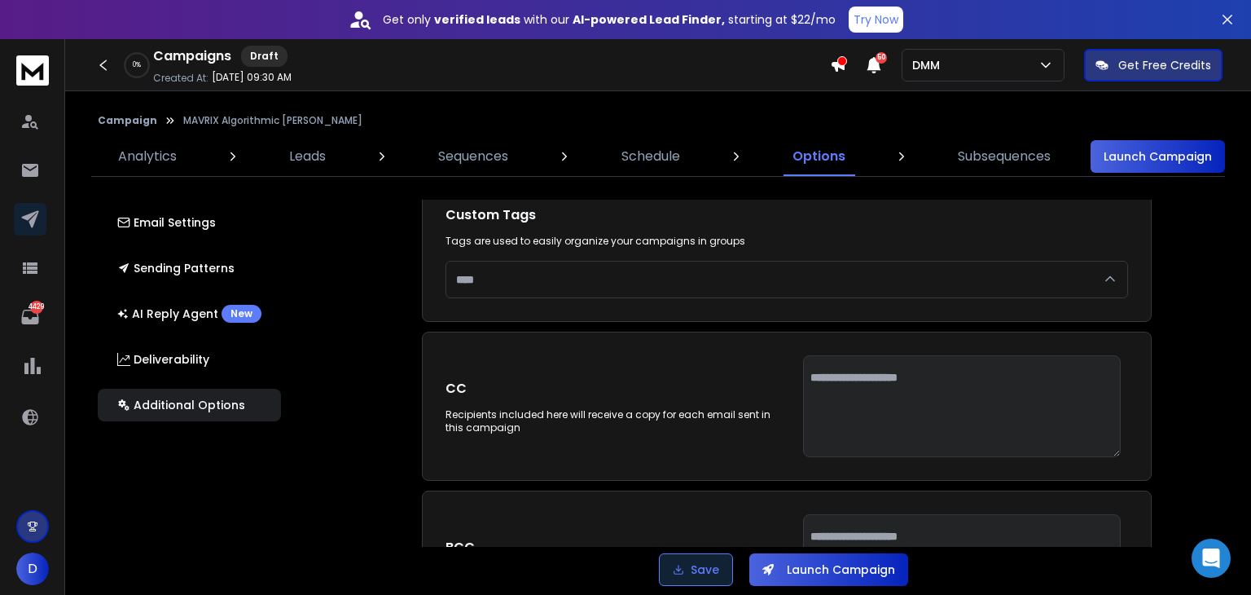
click at [728, 570] on button "Save" at bounding box center [696, 569] width 74 height 33
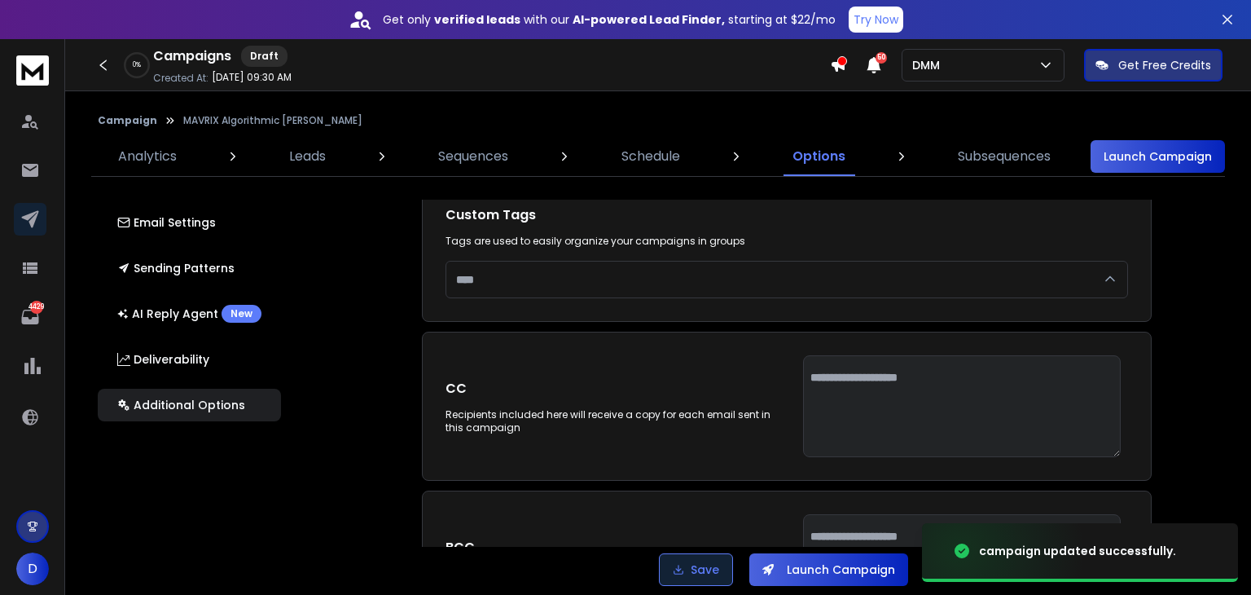
click at [708, 565] on button "Save" at bounding box center [696, 569] width 74 height 33
click at [103, 66] on icon at bounding box center [103, 65] width 15 height 15
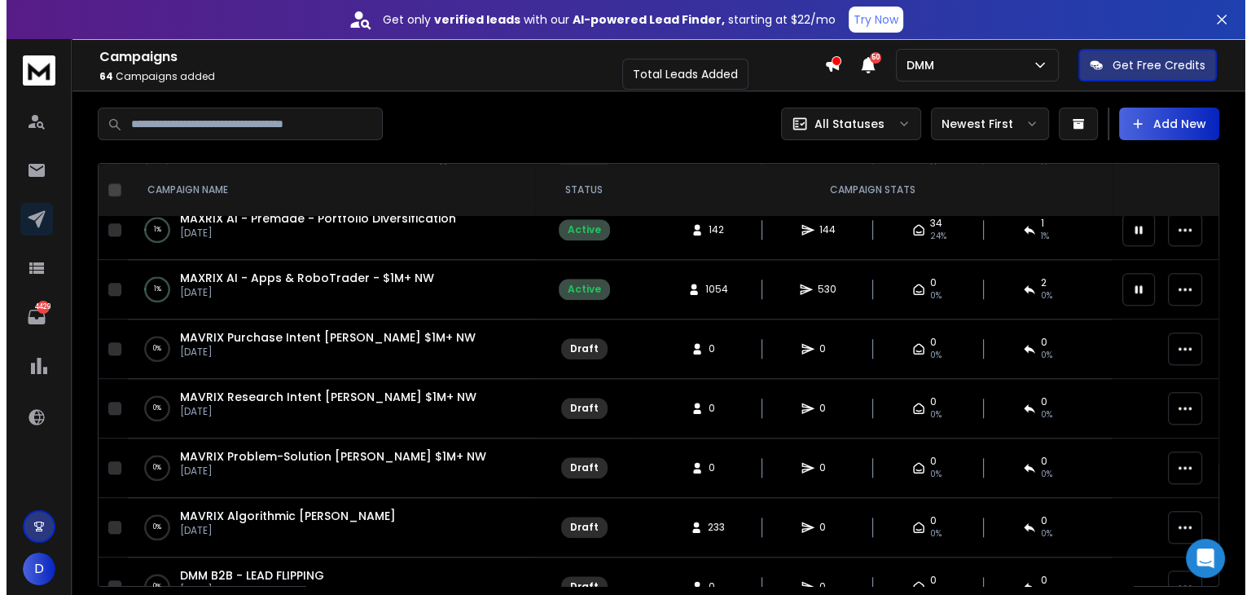
scroll to position [1629, 0]
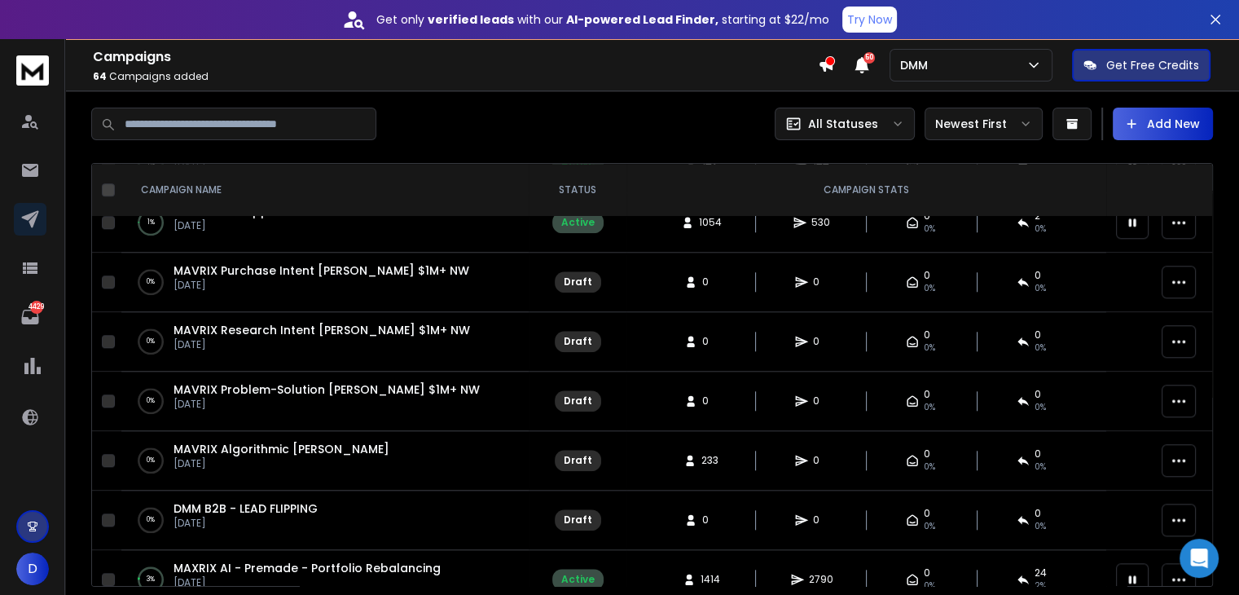
click at [336, 456] on div "0 % MAVRIX Algorithmic KW Poe 4 days ago" at bounding box center [325, 460] width 375 height 39
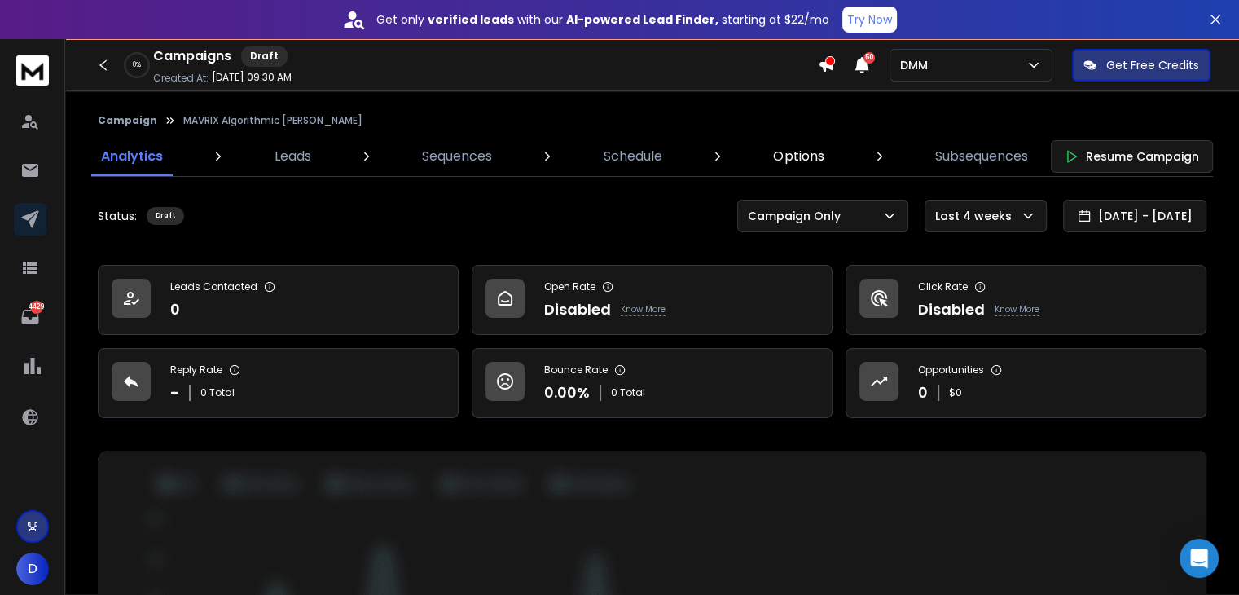
click at [828, 142] on link "Options" at bounding box center [798, 156] width 70 height 39
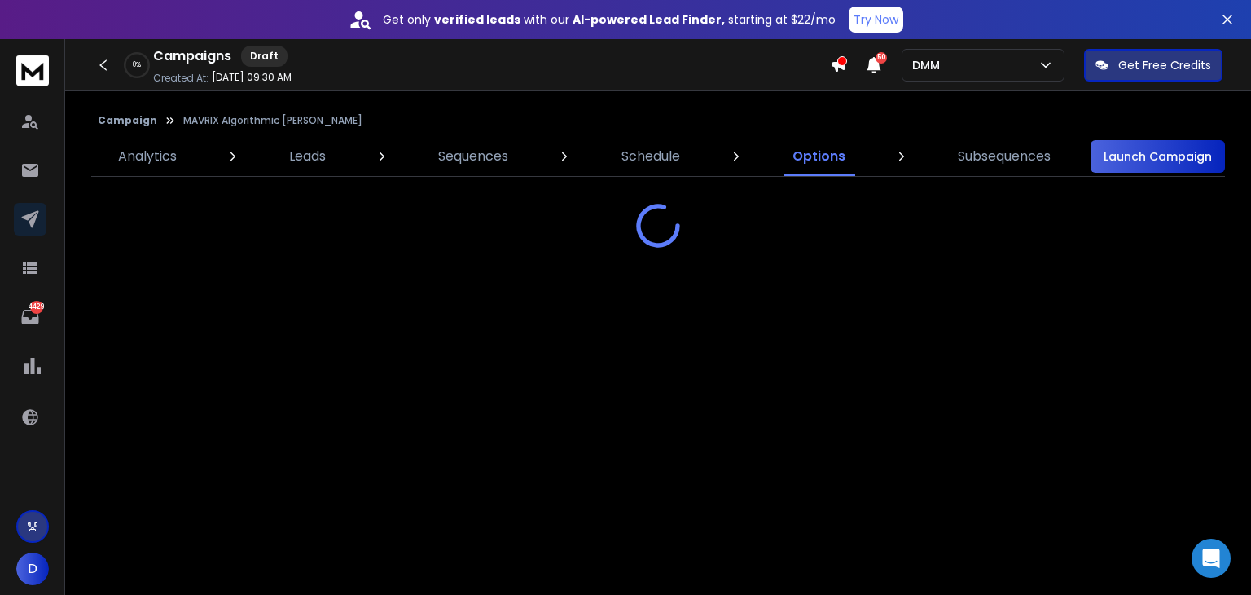
select select "**********"
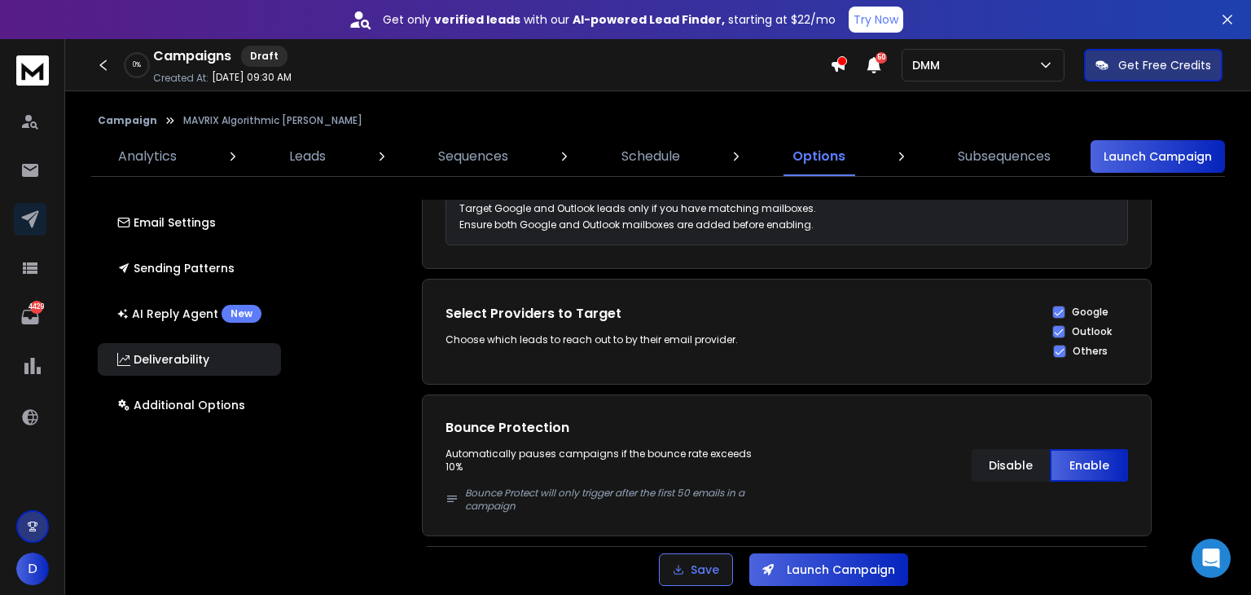
scroll to position [2700, 0]
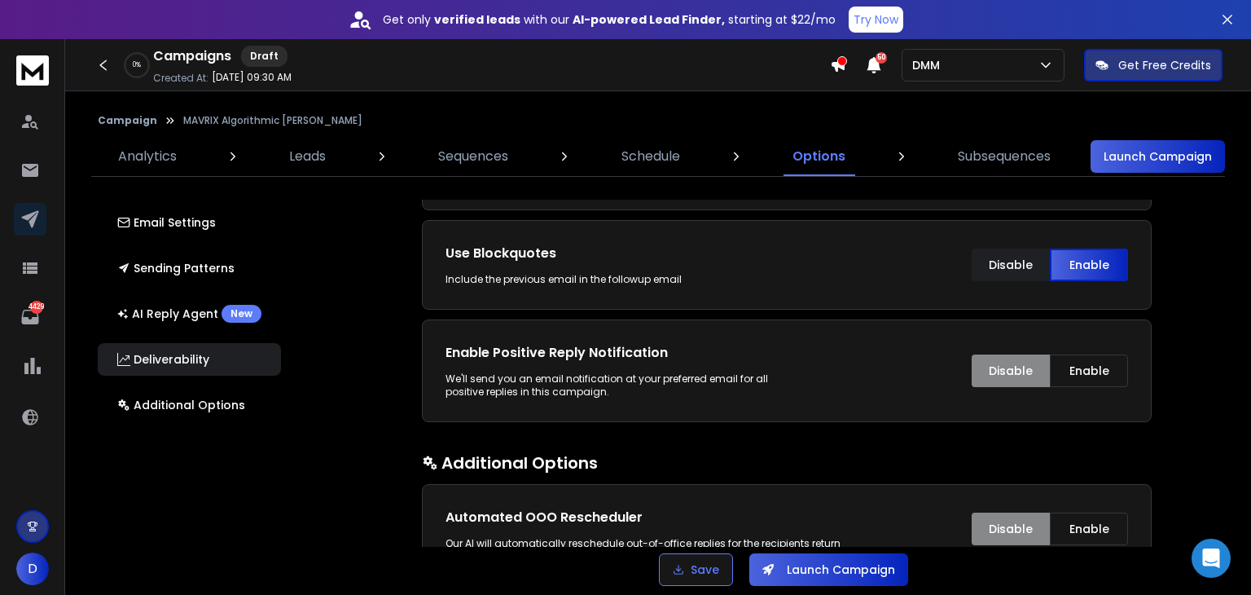
click at [1148, 155] on button "Launch Campaign" at bounding box center [1158, 156] width 134 height 33
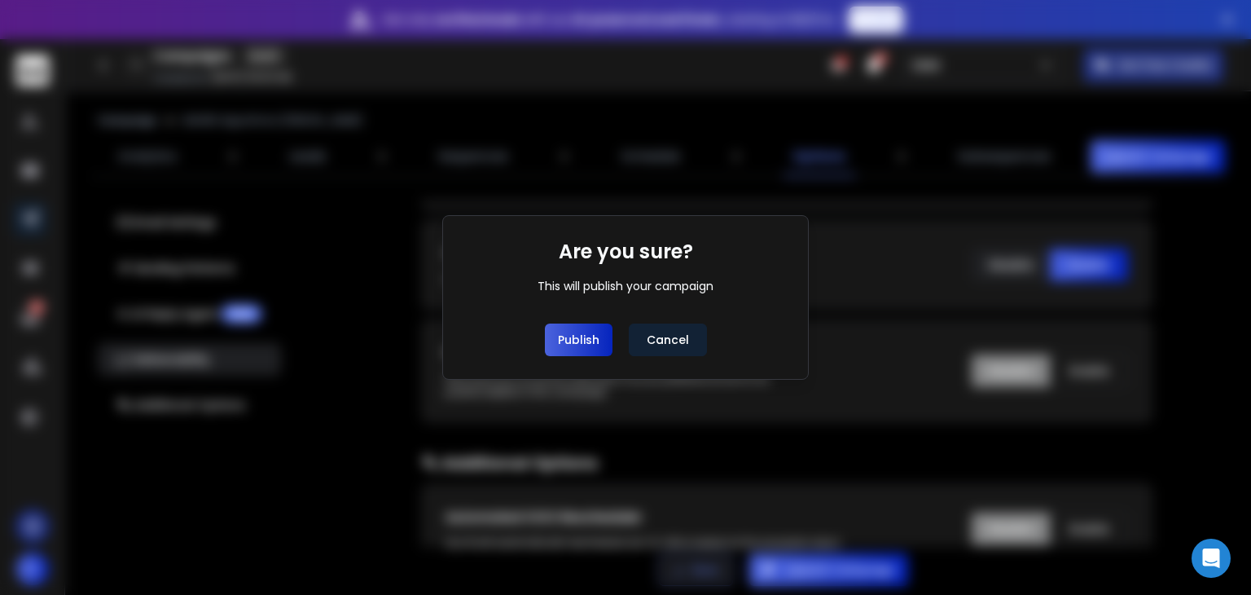
click at [651, 355] on button "Cancel" at bounding box center [668, 339] width 78 height 33
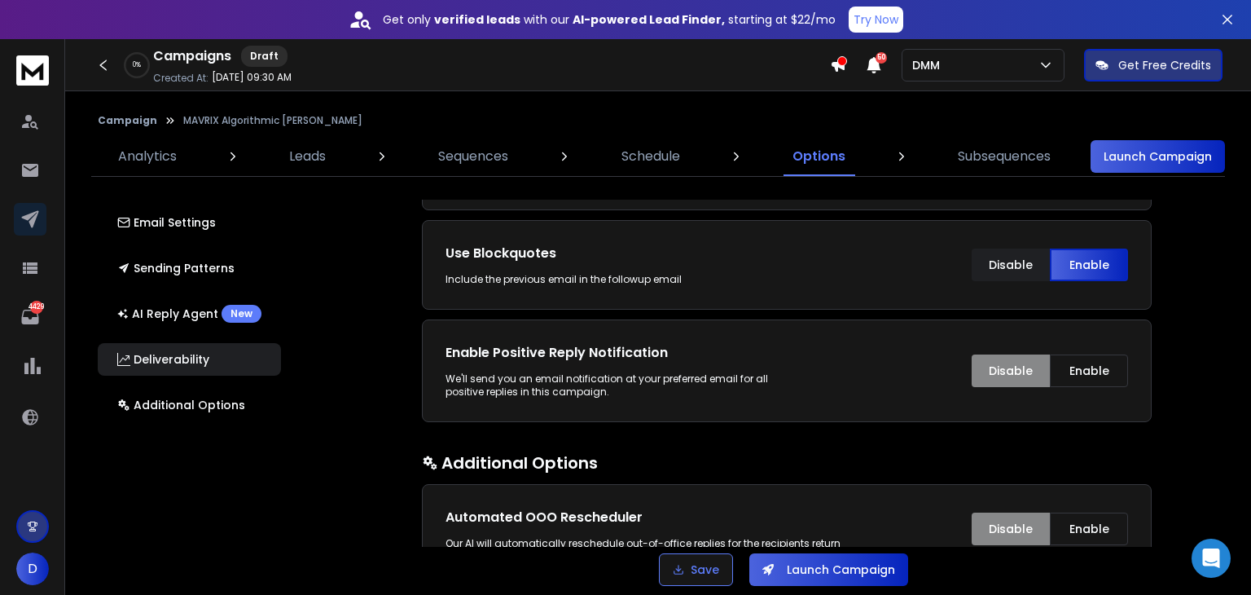
click at [1218, 142] on button "Launch Campaign" at bounding box center [1158, 156] width 134 height 33
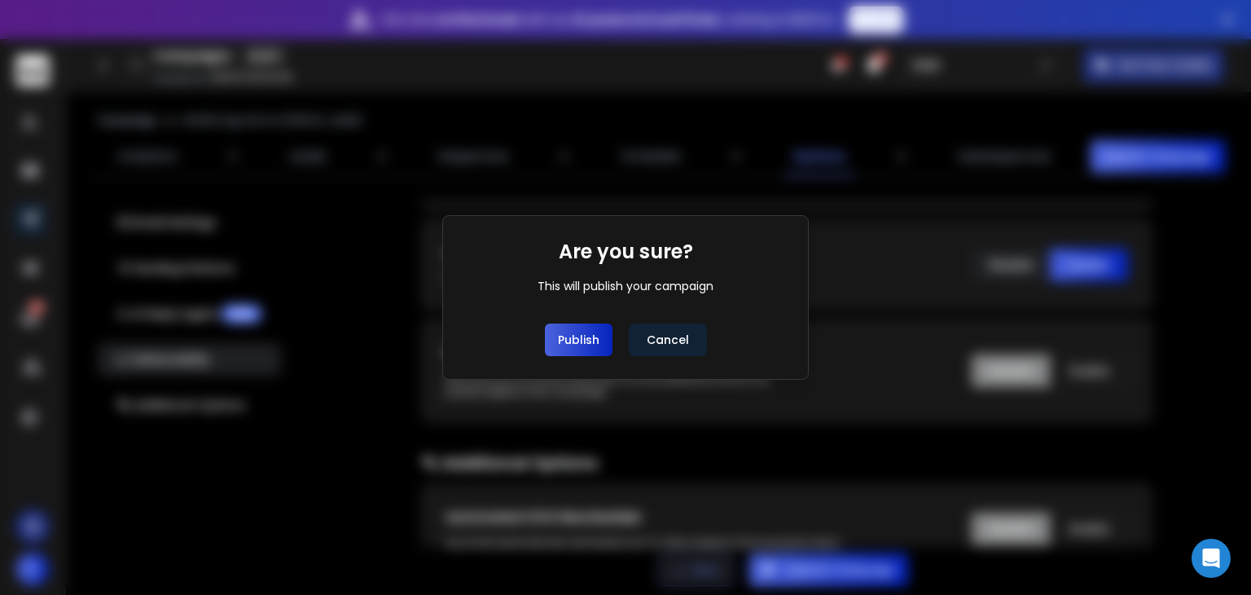
click at [547, 345] on button "Publish" at bounding box center [579, 339] width 68 height 33
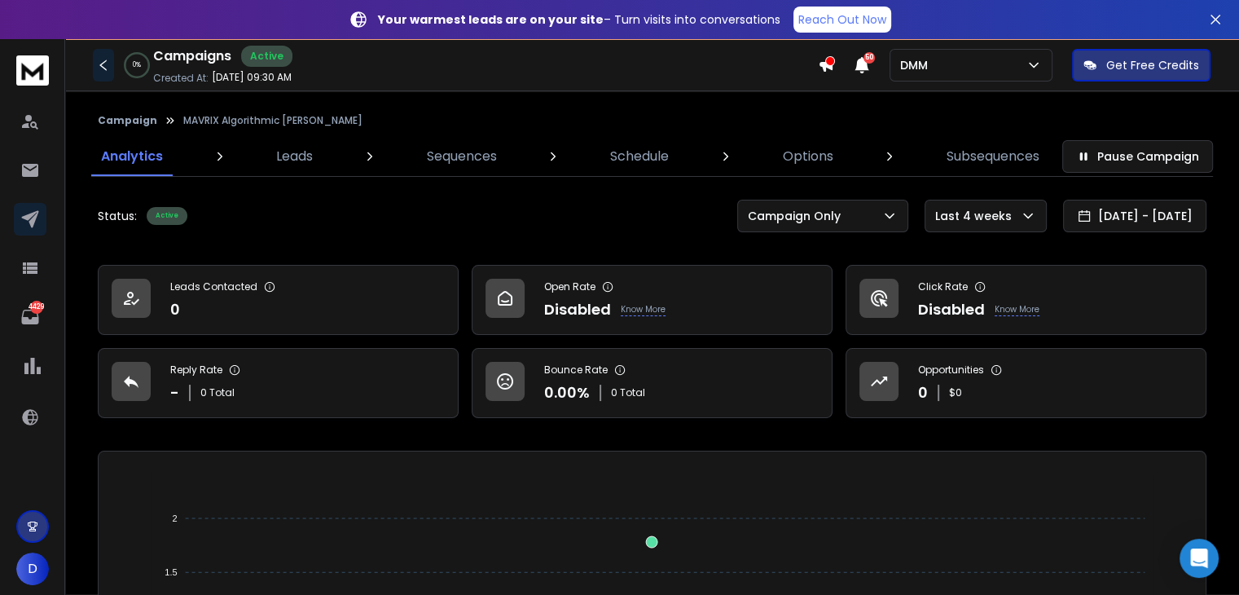
click at [108, 55] on button at bounding box center [103, 65] width 21 height 33
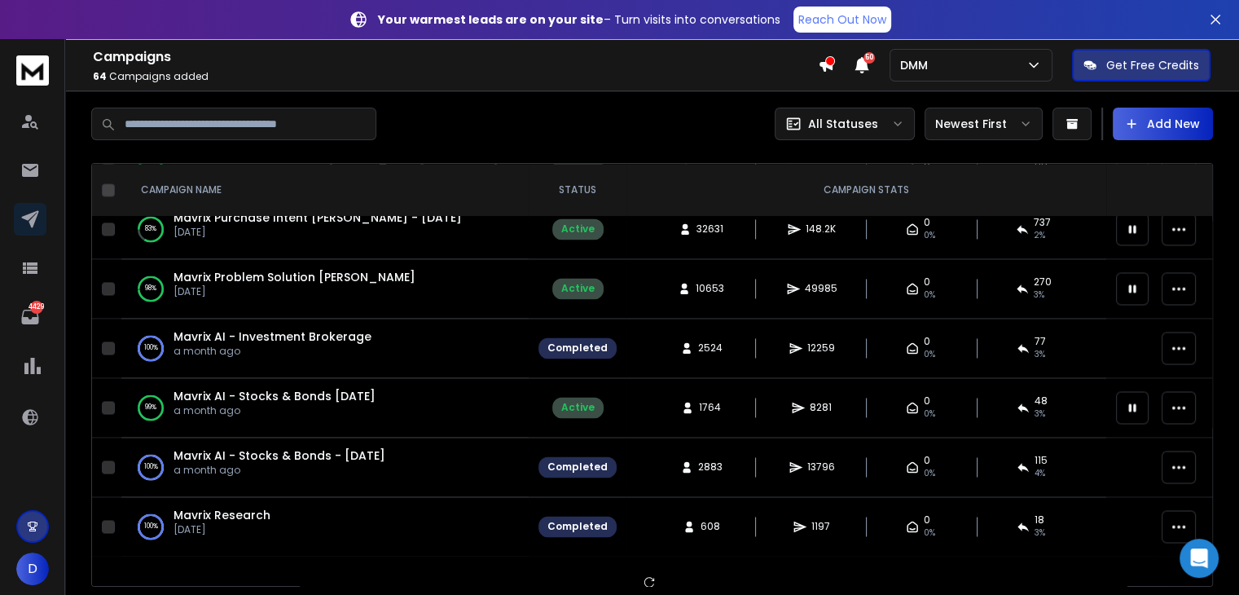
scroll to position [2552, 0]
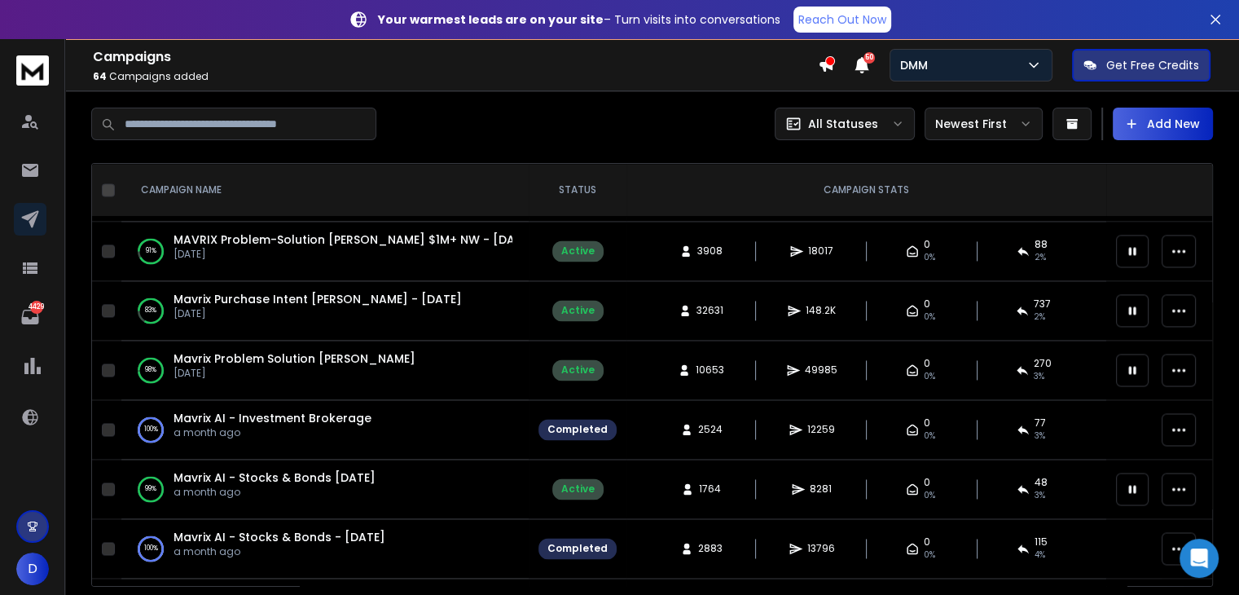
click at [962, 74] on button "DMM" at bounding box center [971, 65] width 163 height 33
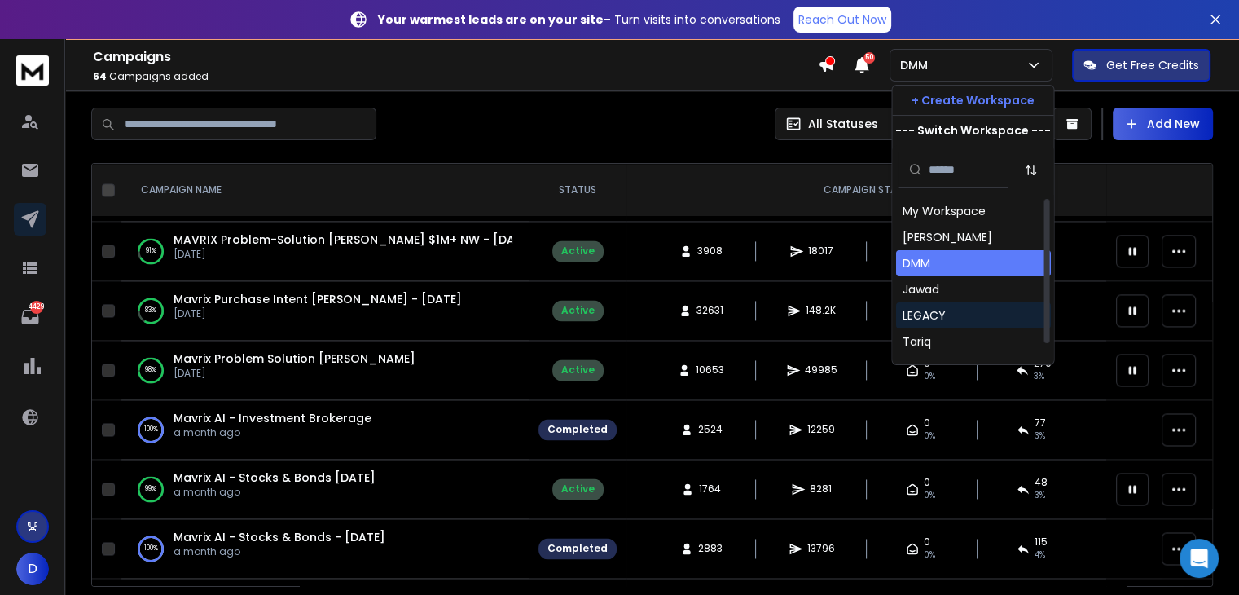
click at [931, 314] on div "LEGACY" at bounding box center [923, 315] width 43 height 16
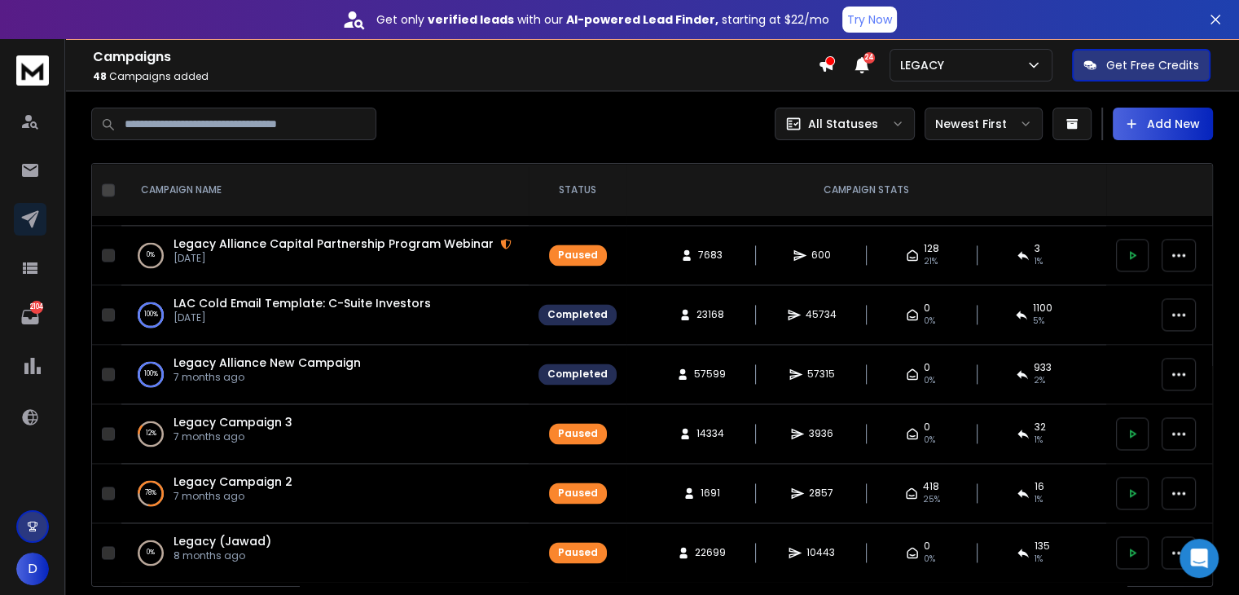
scroll to position [2489, 0]
click at [841, 125] on p "All Statuses" at bounding box center [843, 124] width 70 height 16
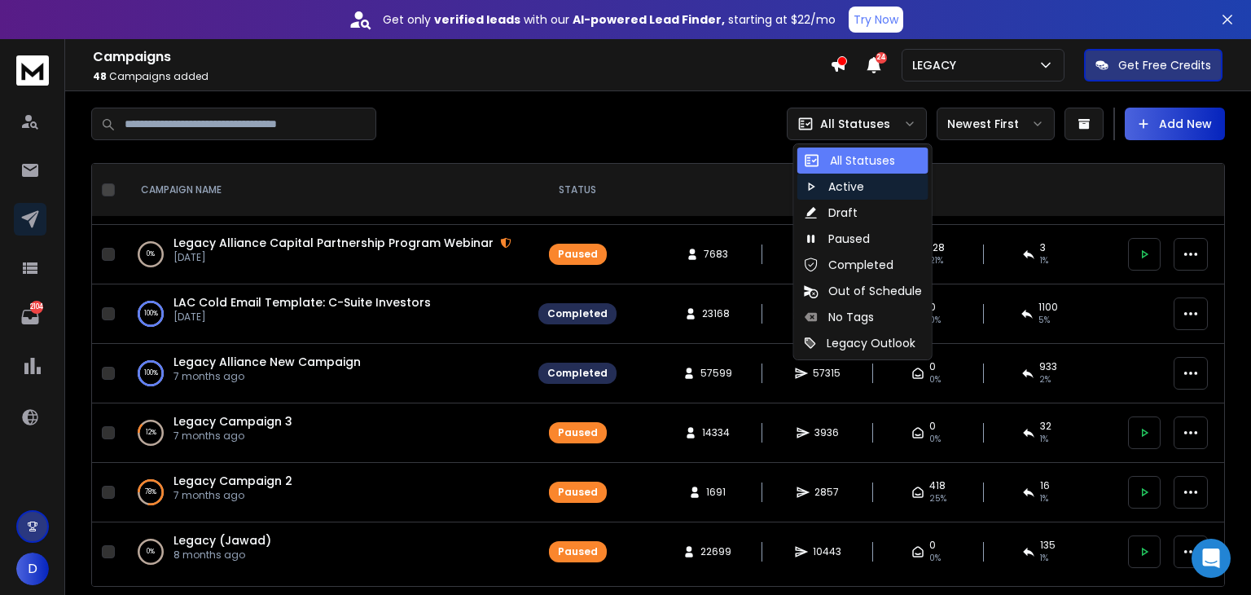
click at [855, 193] on div "Active" at bounding box center [862, 187] width 131 height 26
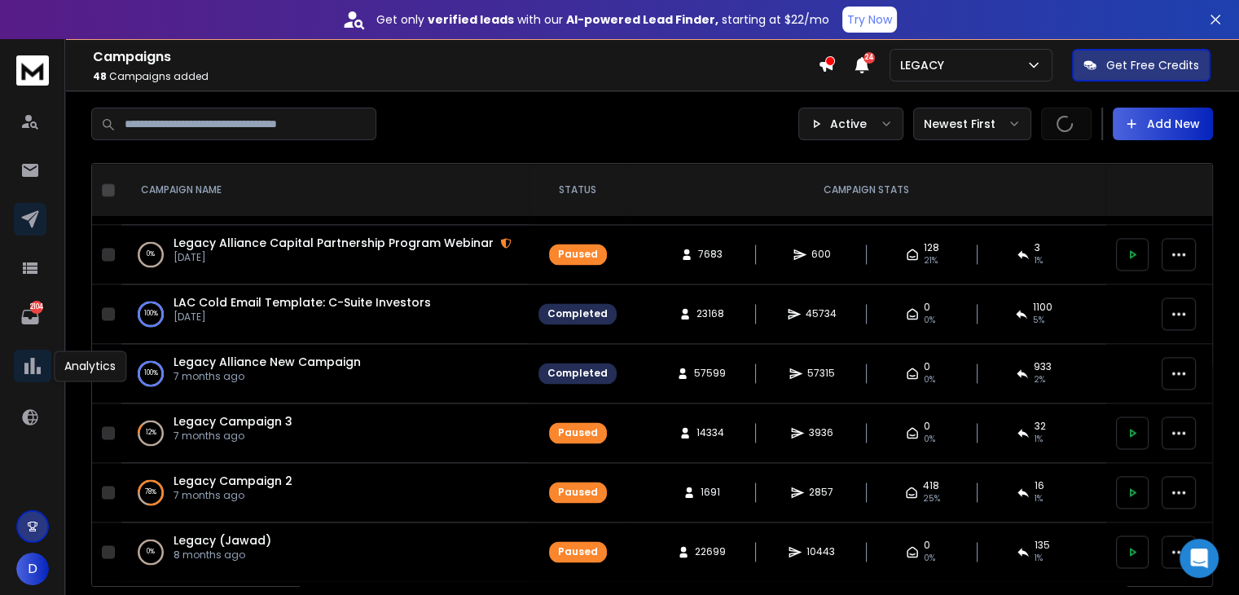
scroll to position [532, 0]
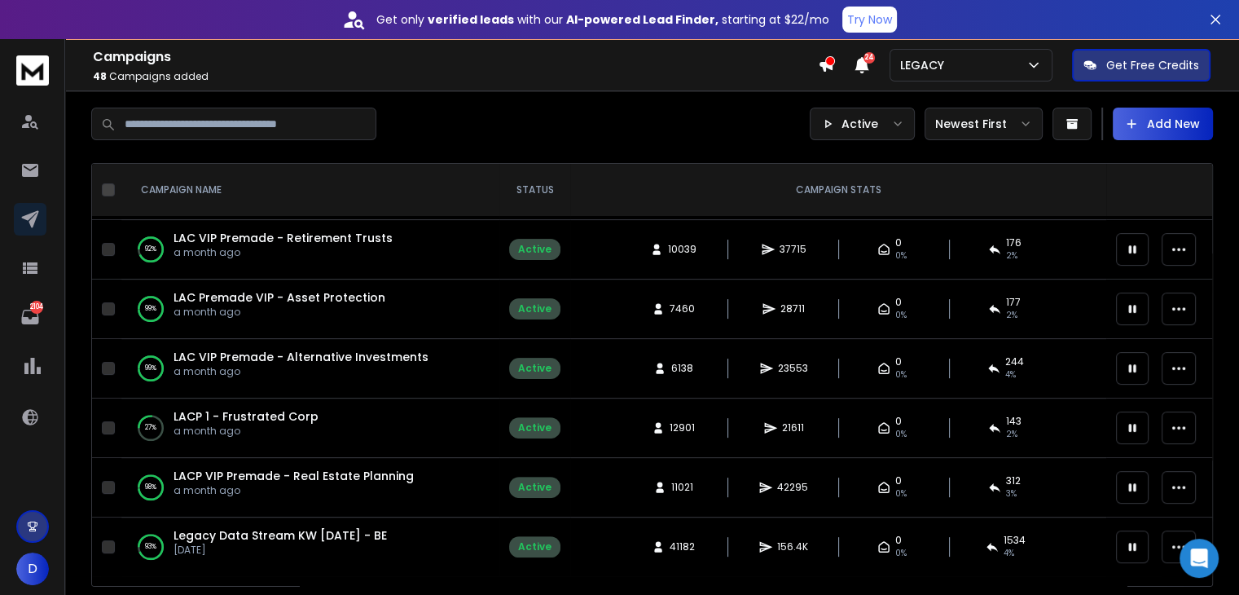
click at [306, 252] on p "a month ago" at bounding box center [283, 252] width 219 height 13
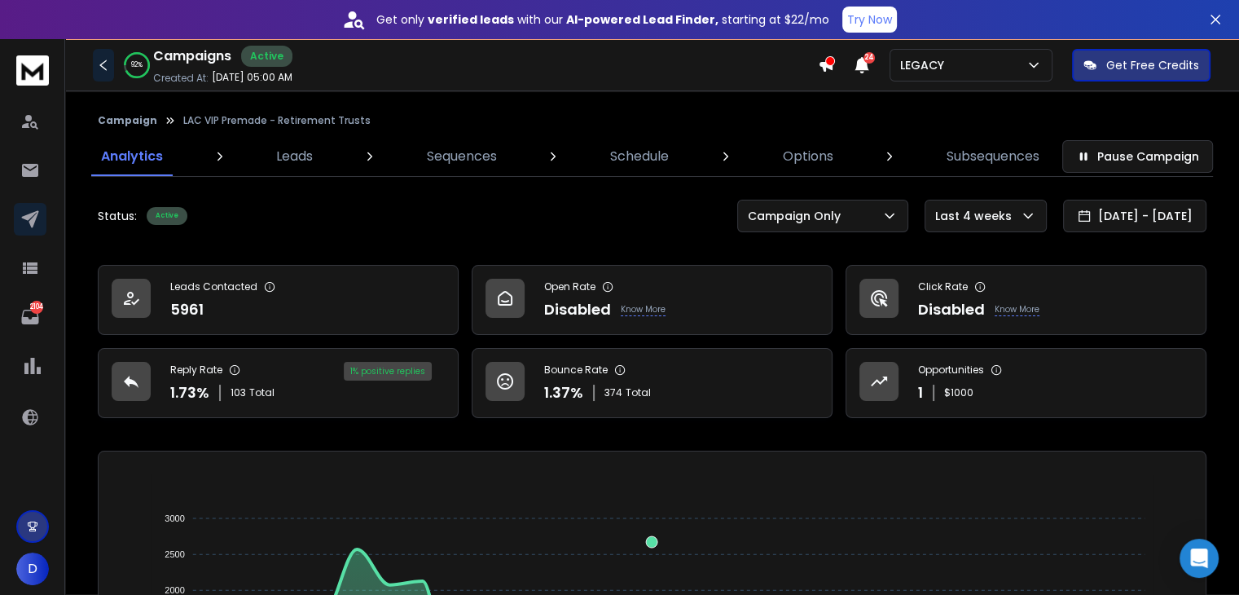
click at [101, 59] on icon at bounding box center [103, 65] width 15 height 15
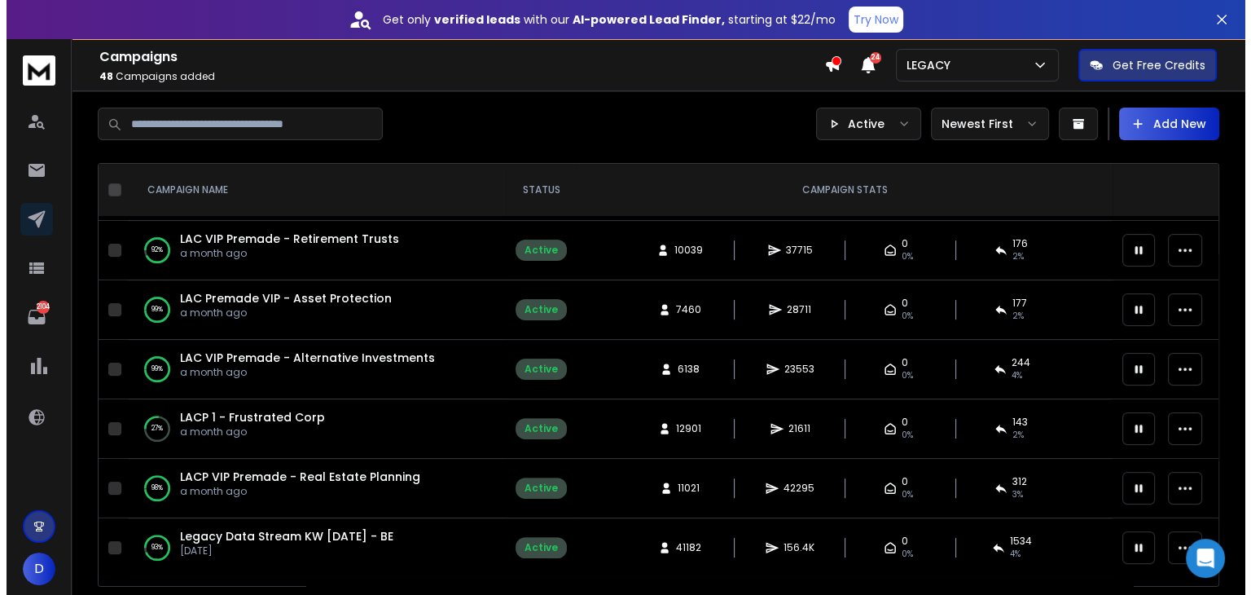
scroll to position [532, 0]
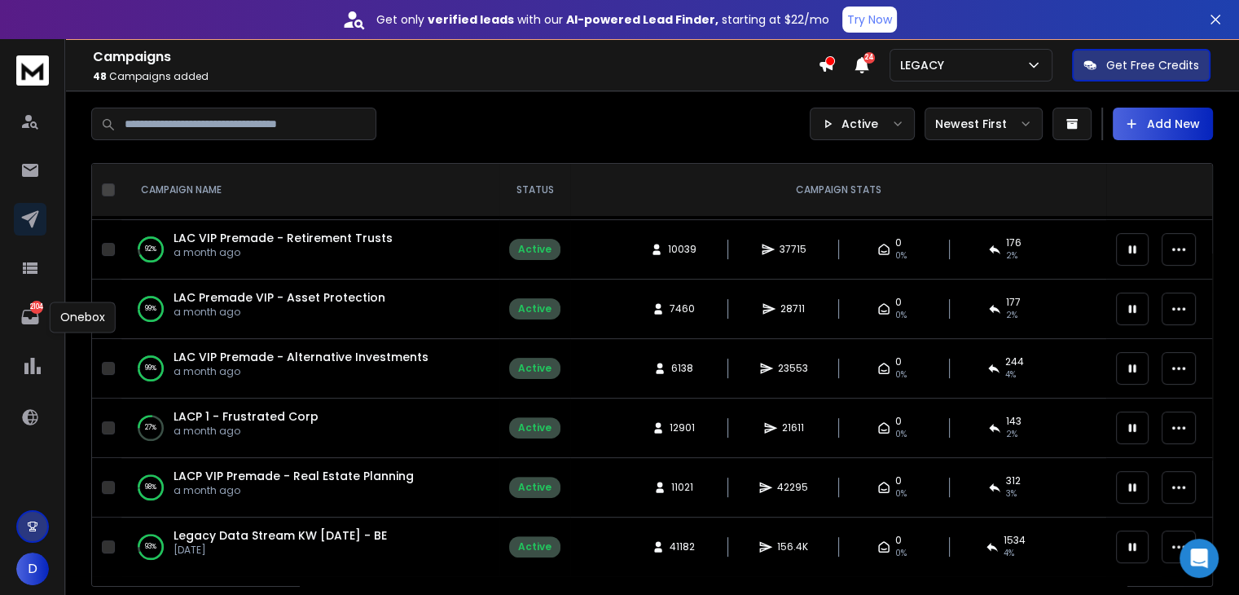
click at [55, 310] on div "Onebox" at bounding box center [83, 316] width 66 height 31
click at [34, 309] on p "2104" at bounding box center [36, 307] width 13 height 13
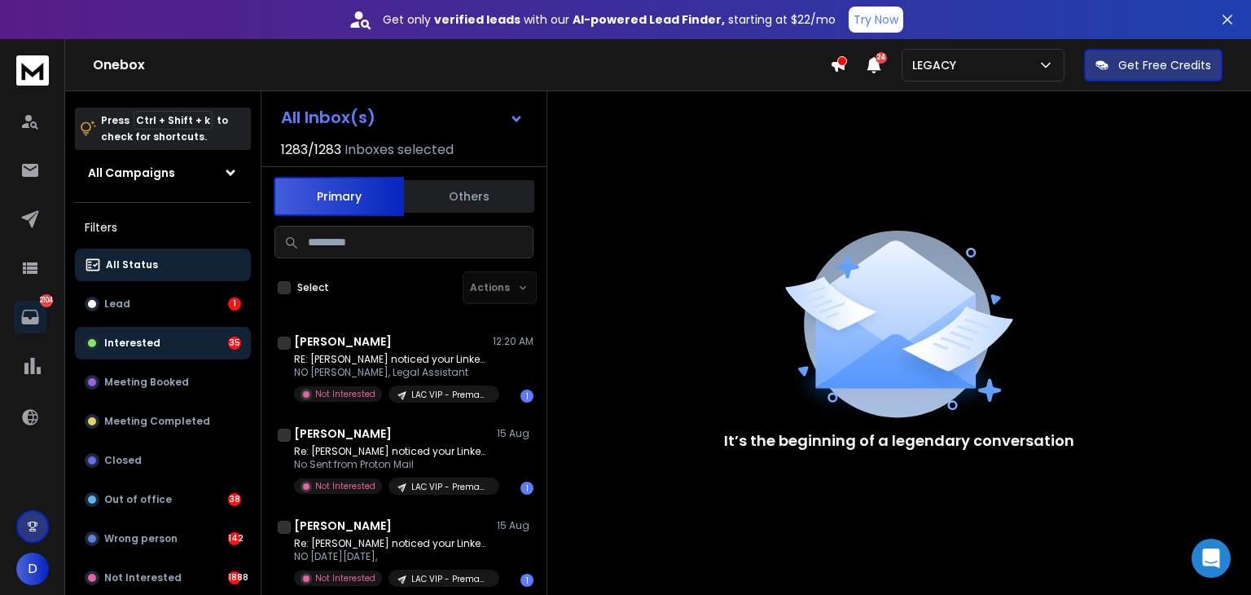
click at [182, 348] on button "Interested 35" at bounding box center [163, 343] width 176 height 33
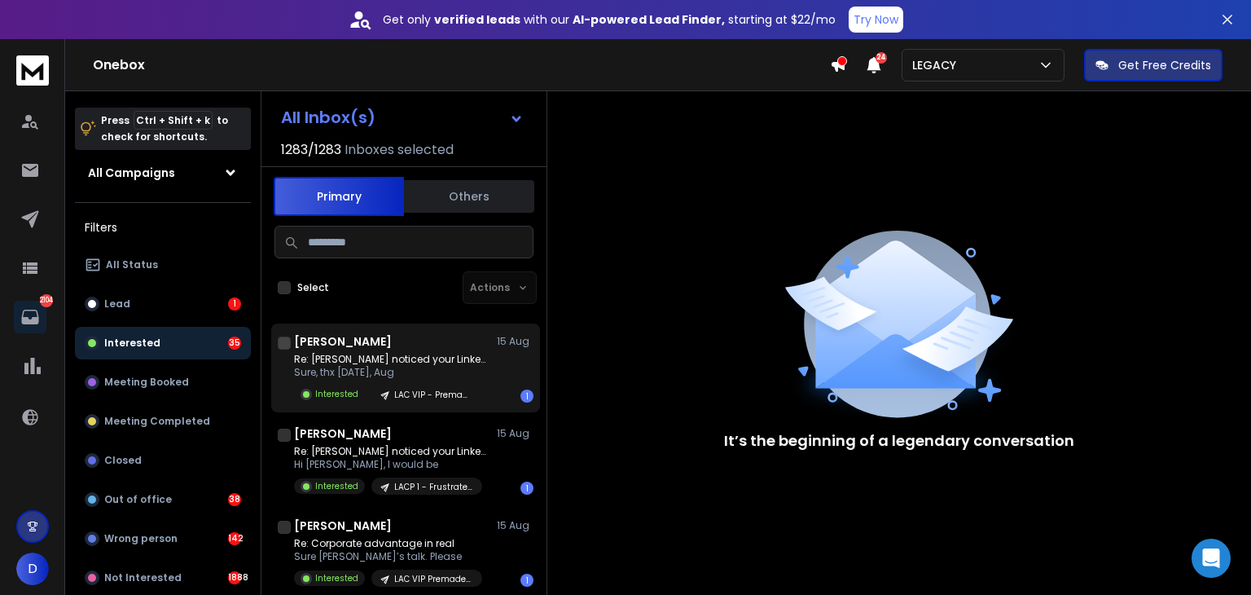
click at [460, 344] on div "[PERSON_NAME] [DATE]" at bounding box center [413, 341] width 239 height 16
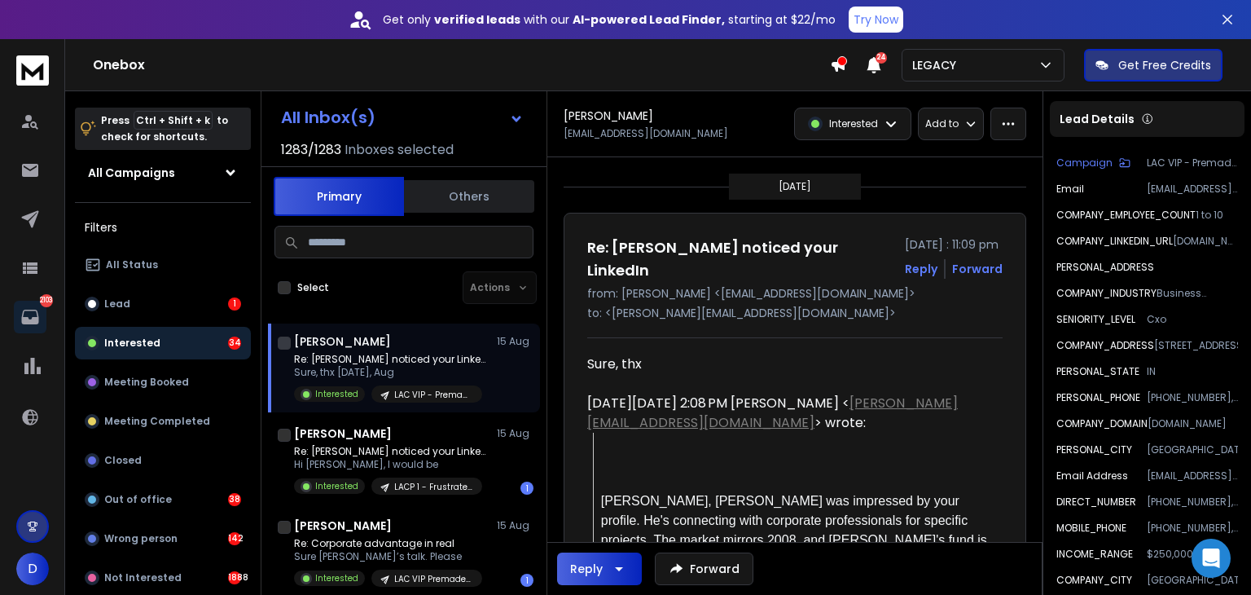
click at [573, 568] on div "Reply" at bounding box center [586, 568] width 33 height 16
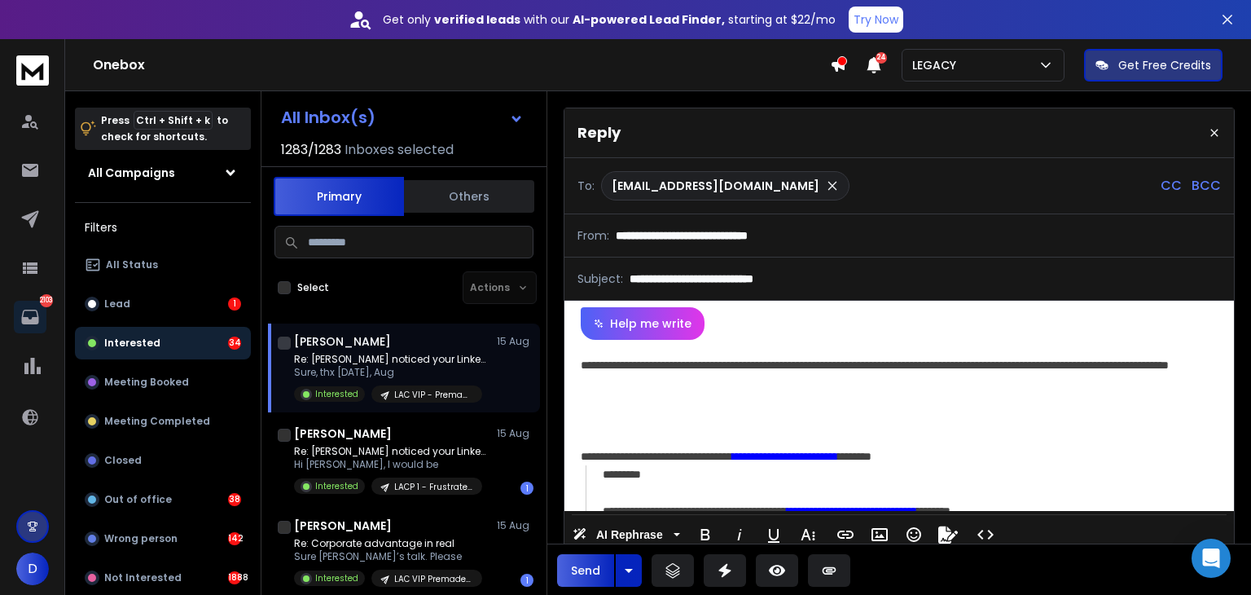
click at [600, 562] on button "Send" at bounding box center [585, 570] width 57 height 33
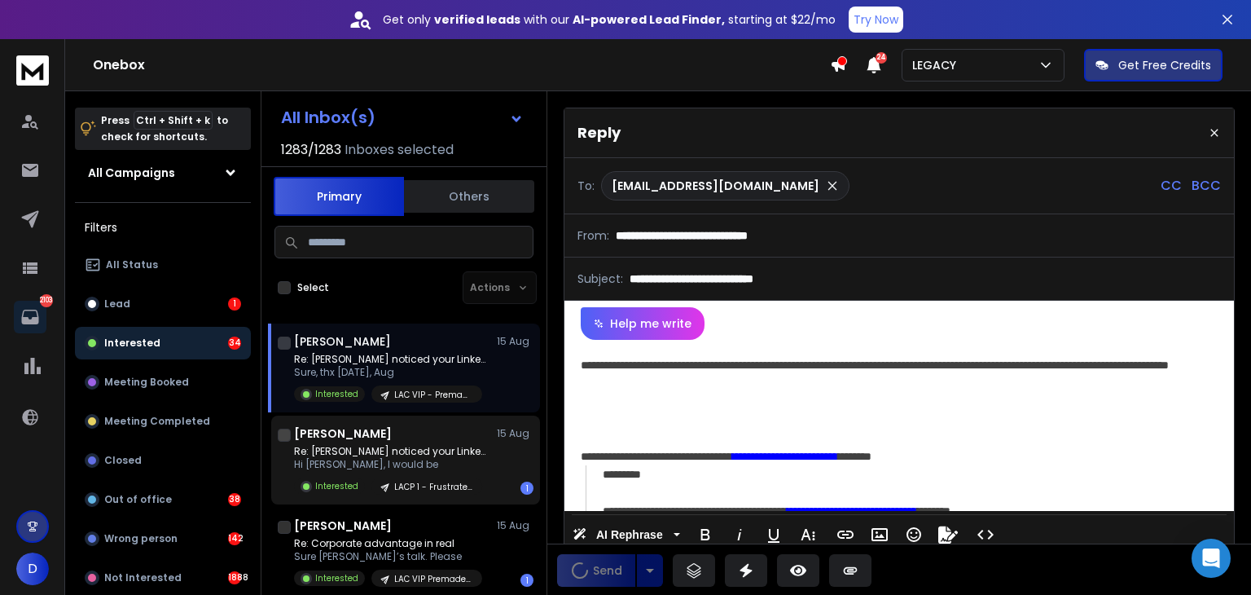
click at [449, 474] on div "Re: [PERSON_NAME] noticed your LinkedIn Hi [PERSON_NAME], I would be Interested…" at bounding box center [392, 470] width 196 height 50
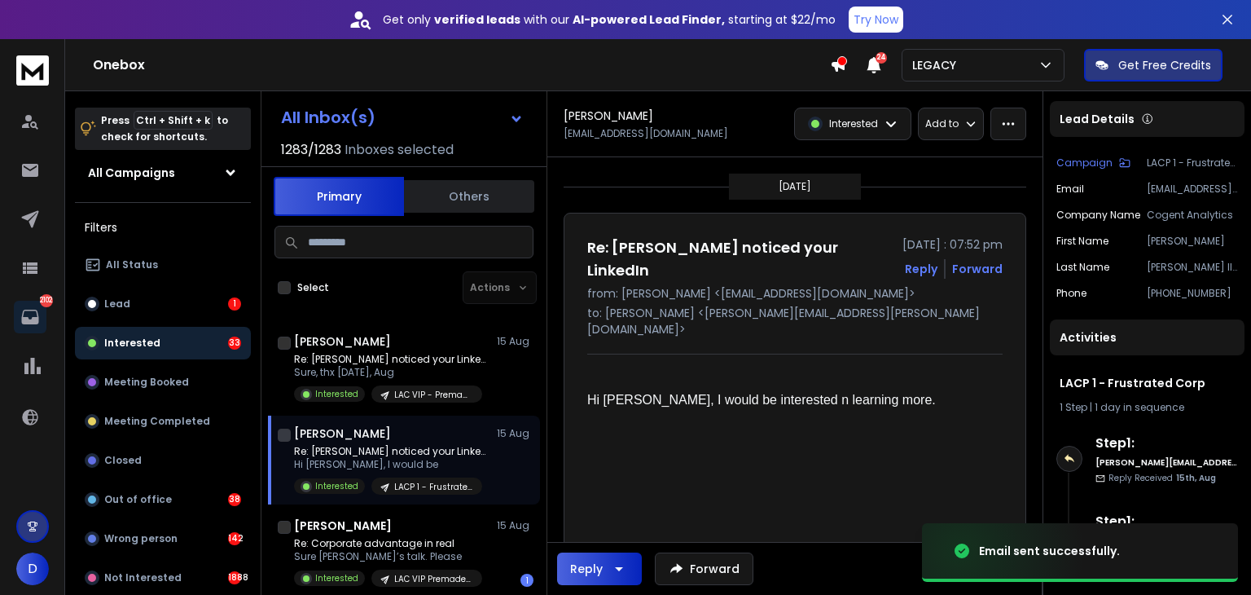
click at [593, 561] on div "Reply" at bounding box center [599, 569] width 59 height 20
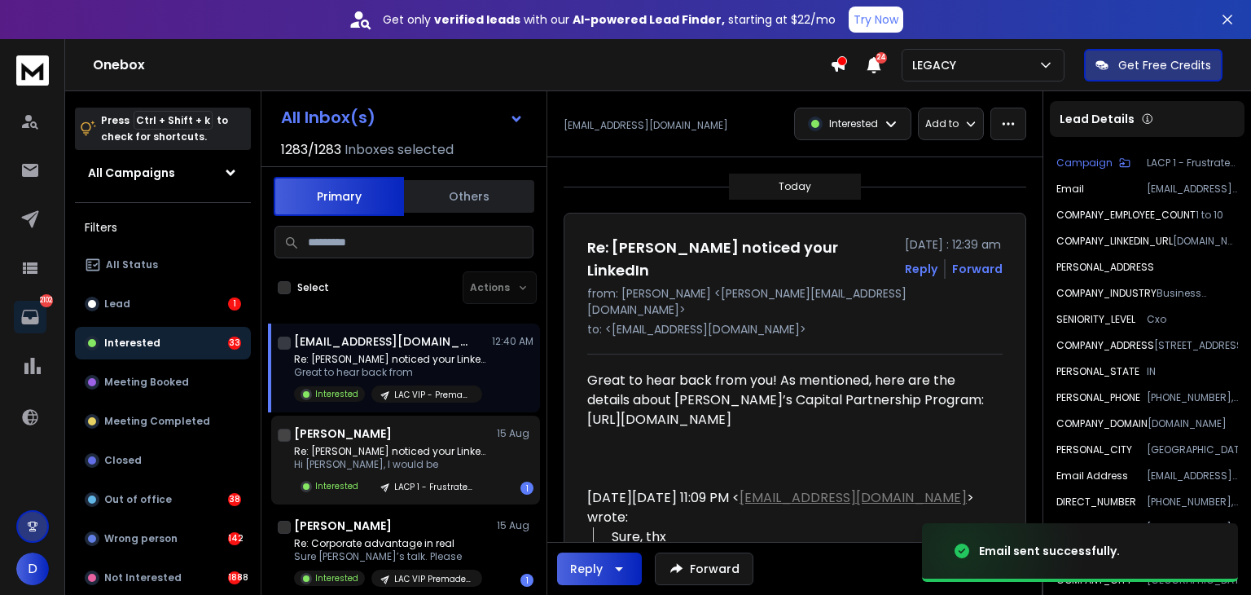
click at [337, 460] on p "Hi [PERSON_NAME], I would be" at bounding box center [392, 464] width 196 height 13
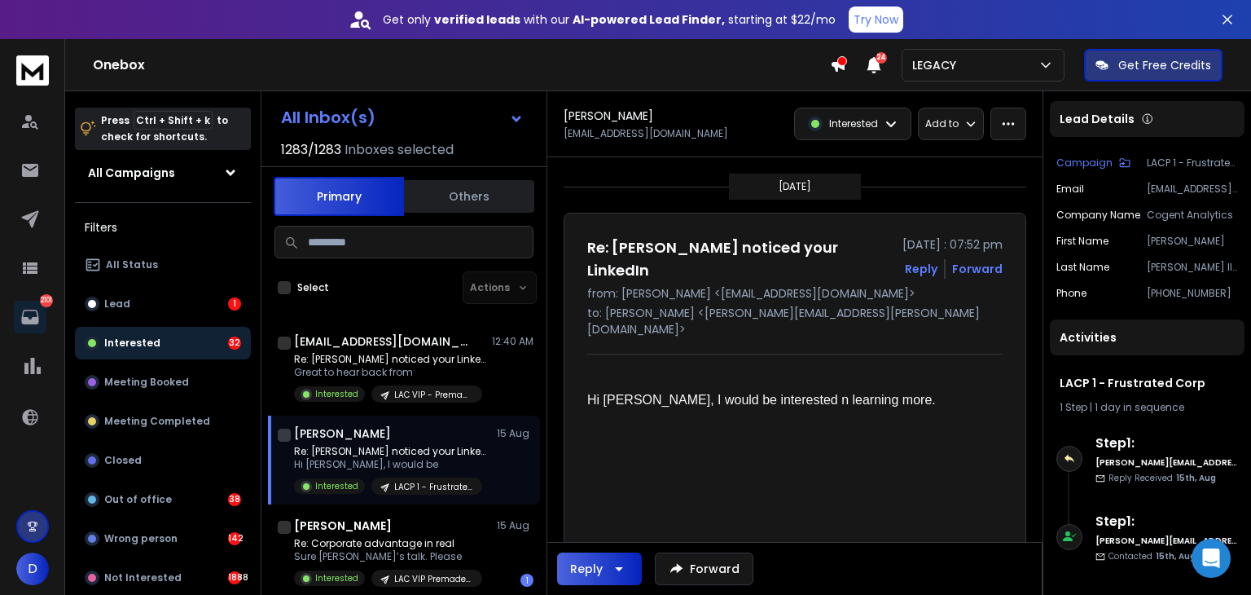
click at [593, 578] on button "Reply" at bounding box center [599, 568] width 85 height 33
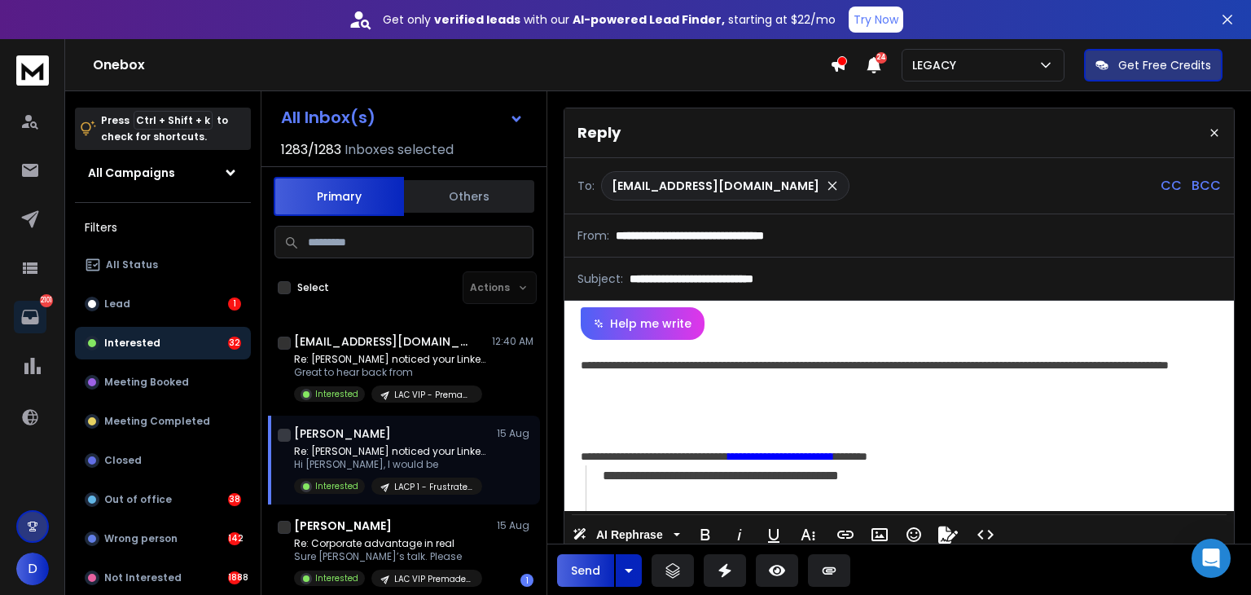
click at [582, 560] on button "Send" at bounding box center [585, 570] width 57 height 33
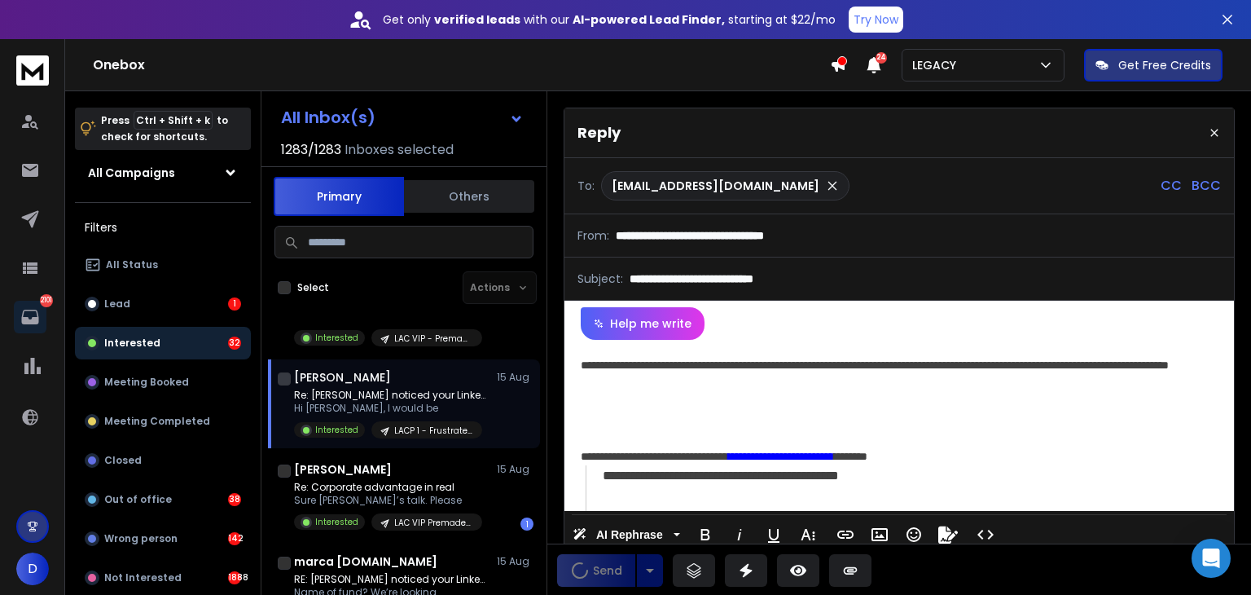
scroll to position [81, 0]
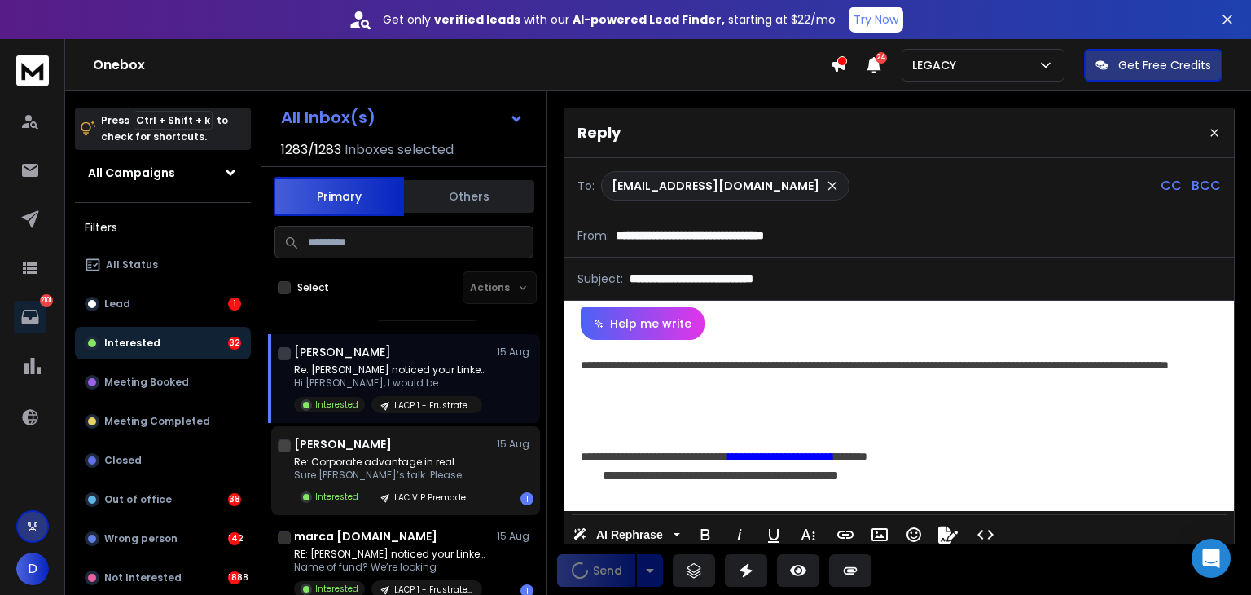
click at [418, 456] on p "Re: Corporate advantage in real" at bounding box center [388, 461] width 188 height 13
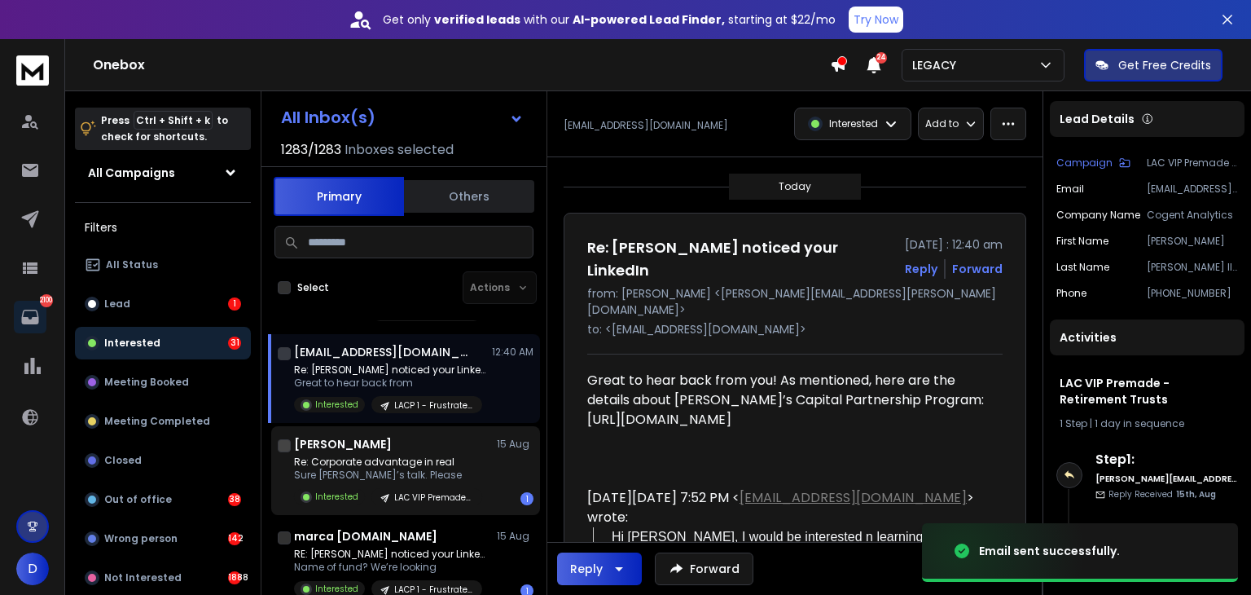
click at [411, 481] on div "Re: Corporate advantage in real Sure [PERSON_NAME]’s talk. Please Interested LA…" at bounding box center [388, 480] width 188 height 50
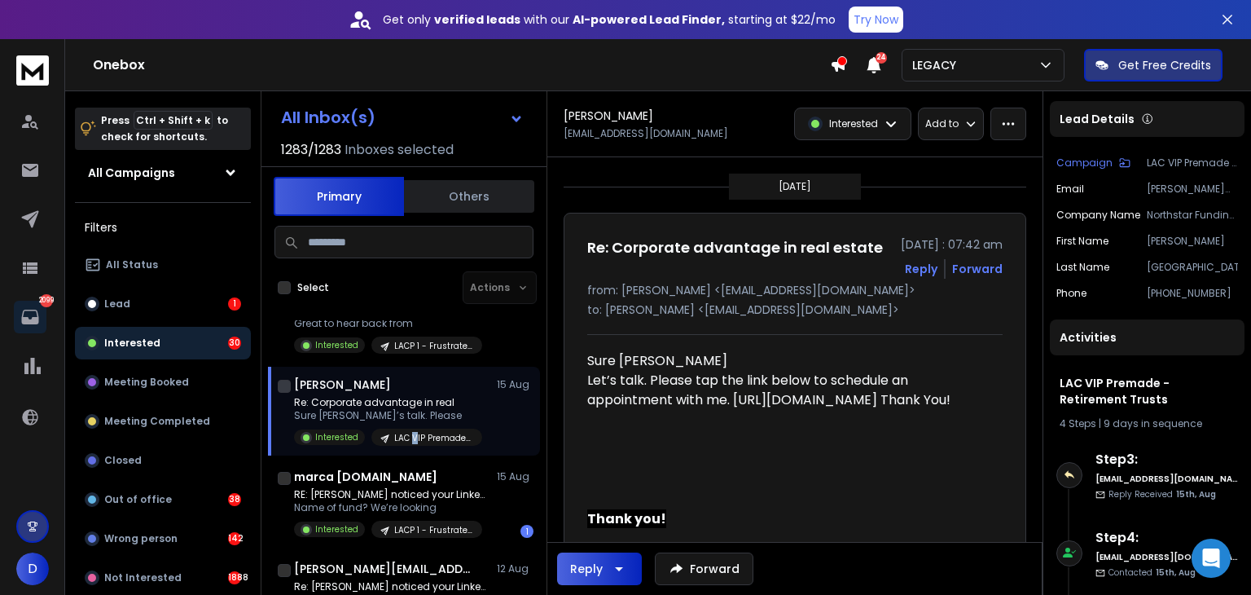
scroll to position [163, 0]
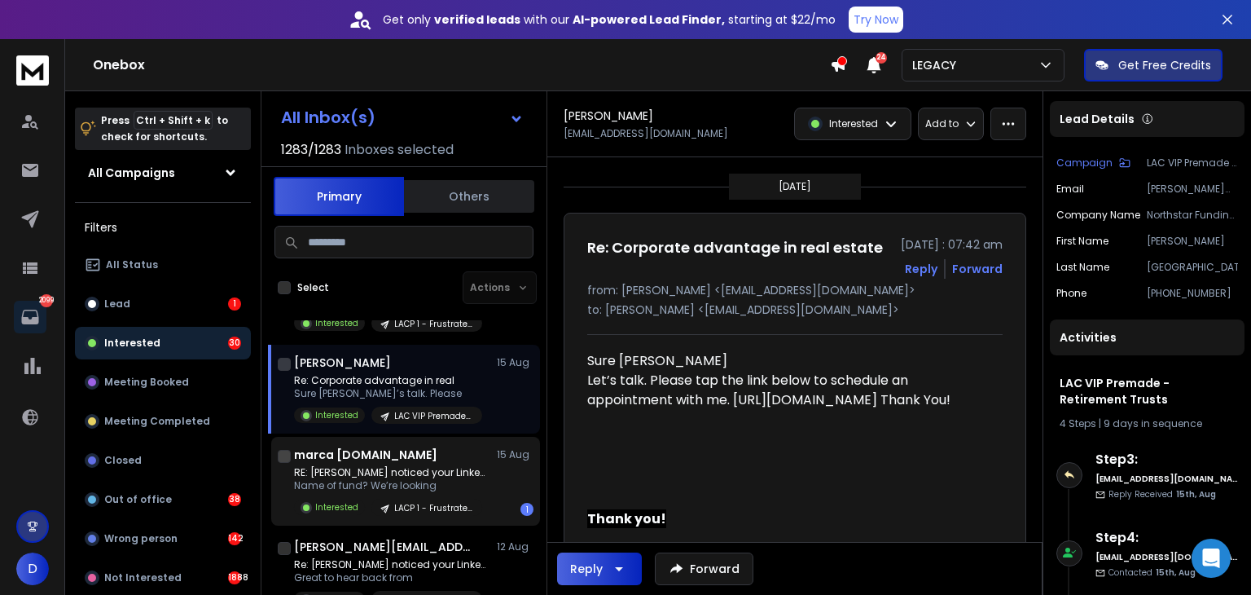
click at [411, 480] on p "Name of fund? We’re looking" at bounding box center [392, 485] width 196 height 13
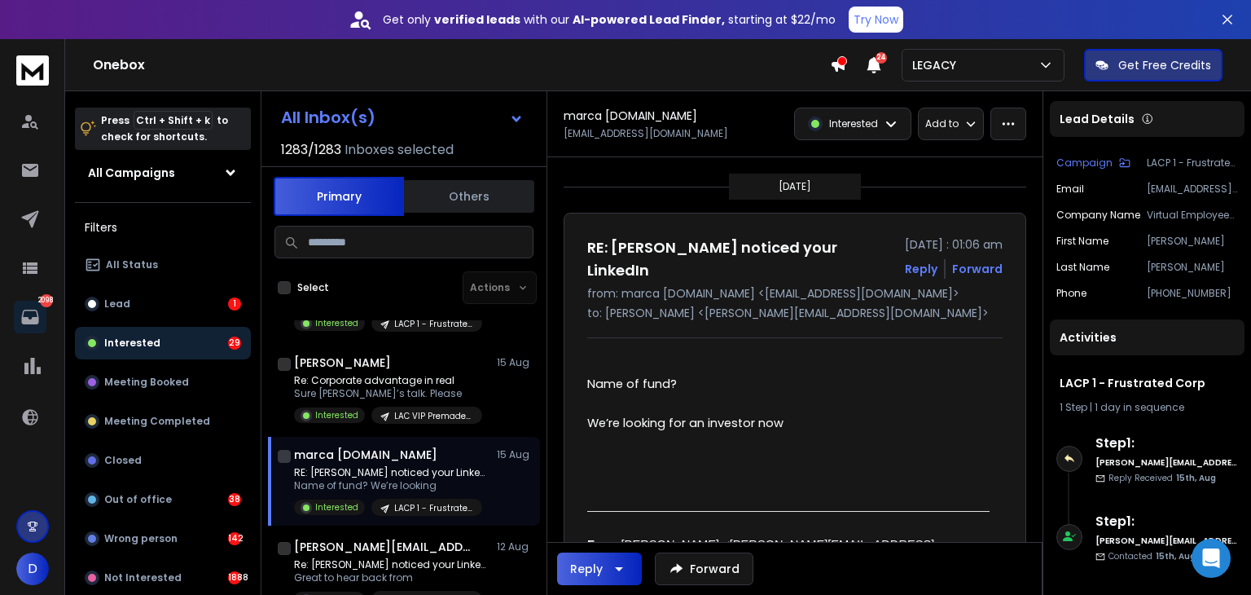
scroll to position [81, 0]
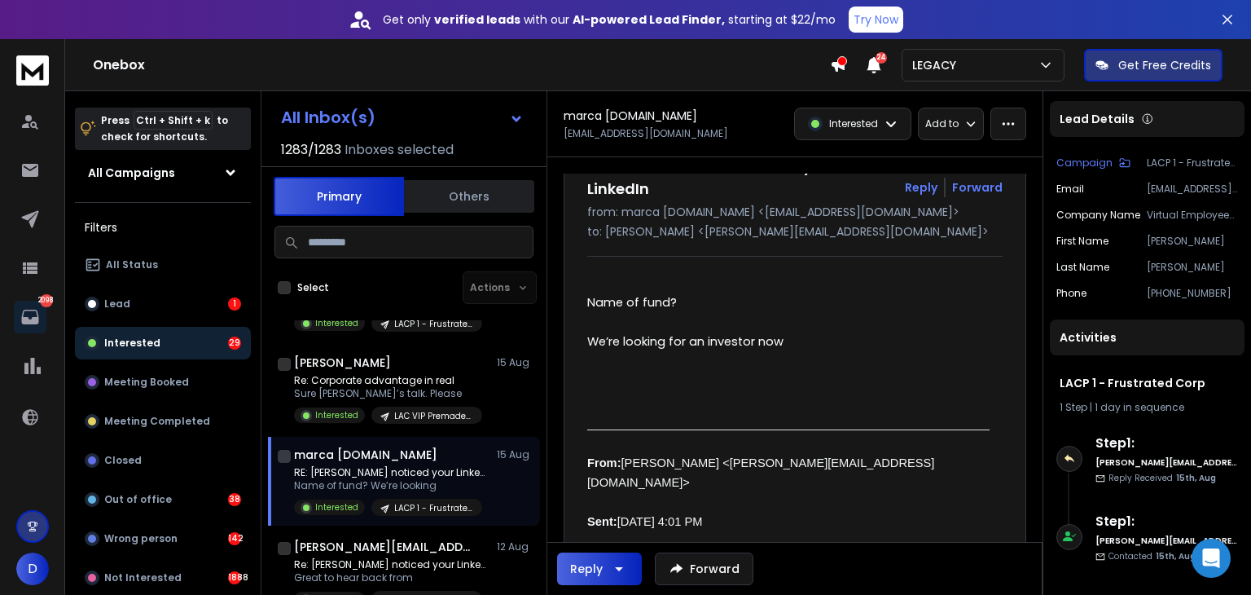
click at [606, 565] on div "Reply" at bounding box center [599, 569] width 59 height 20
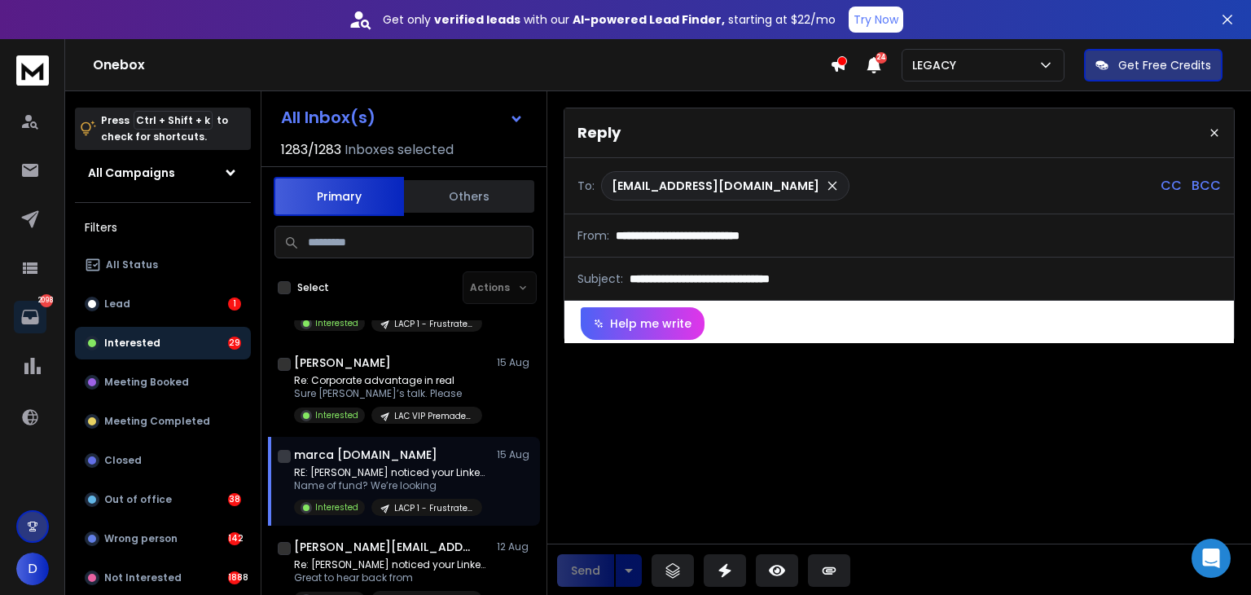
scroll to position [0, 0]
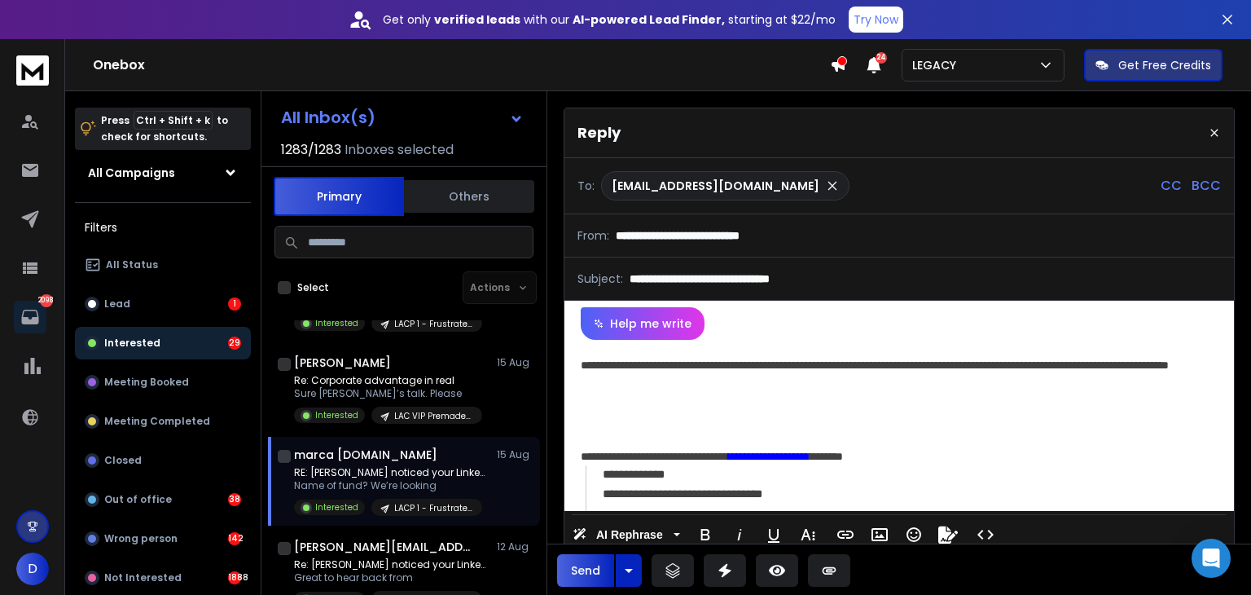
drag, startPoint x: 573, startPoint y: 574, endPoint x: 593, endPoint y: 560, distance: 24.4
click at [593, 560] on button "Send" at bounding box center [585, 570] width 57 height 33
click at [589, 570] on div "Send" at bounding box center [610, 570] width 106 height 33
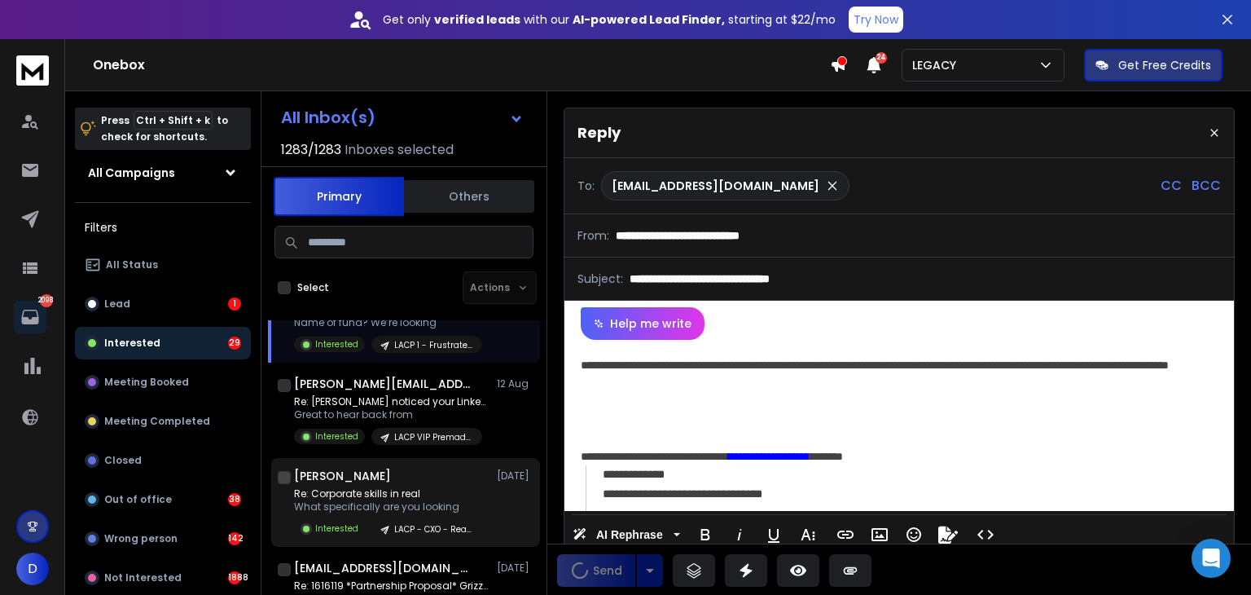
scroll to position [244, 0]
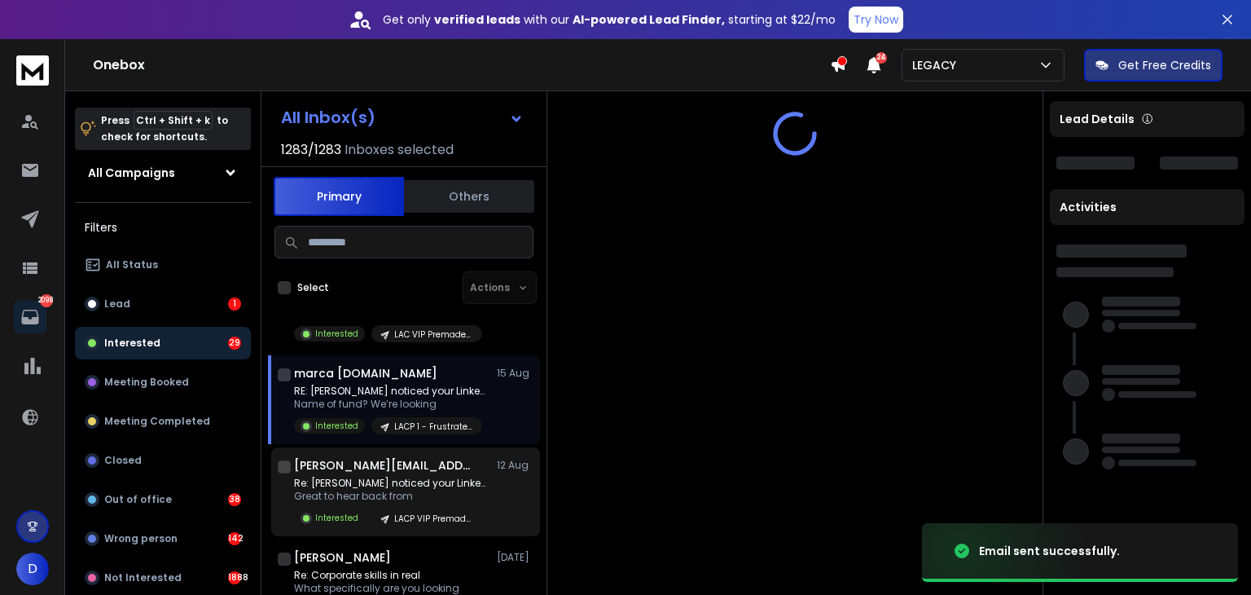
click at [393, 504] on div "Re: [PERSON_NAME] noticed your LinkedIn Great to hear back from Interested LACP…" at bounding box center [392, 502] width 196 height 50
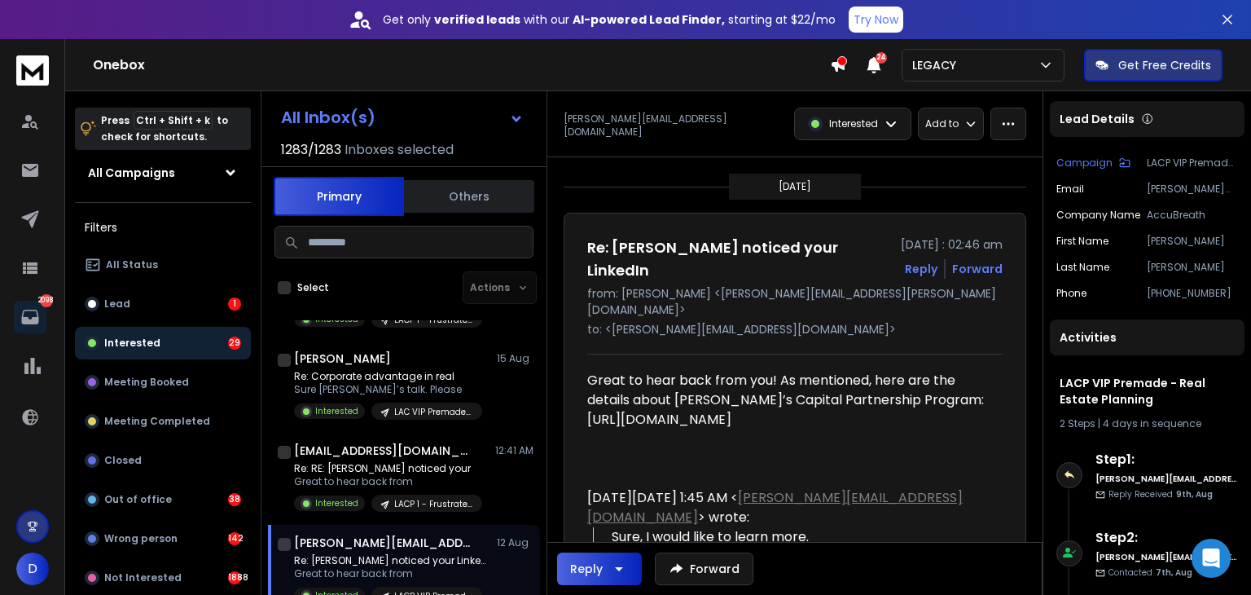
scroll to position [0, 0]
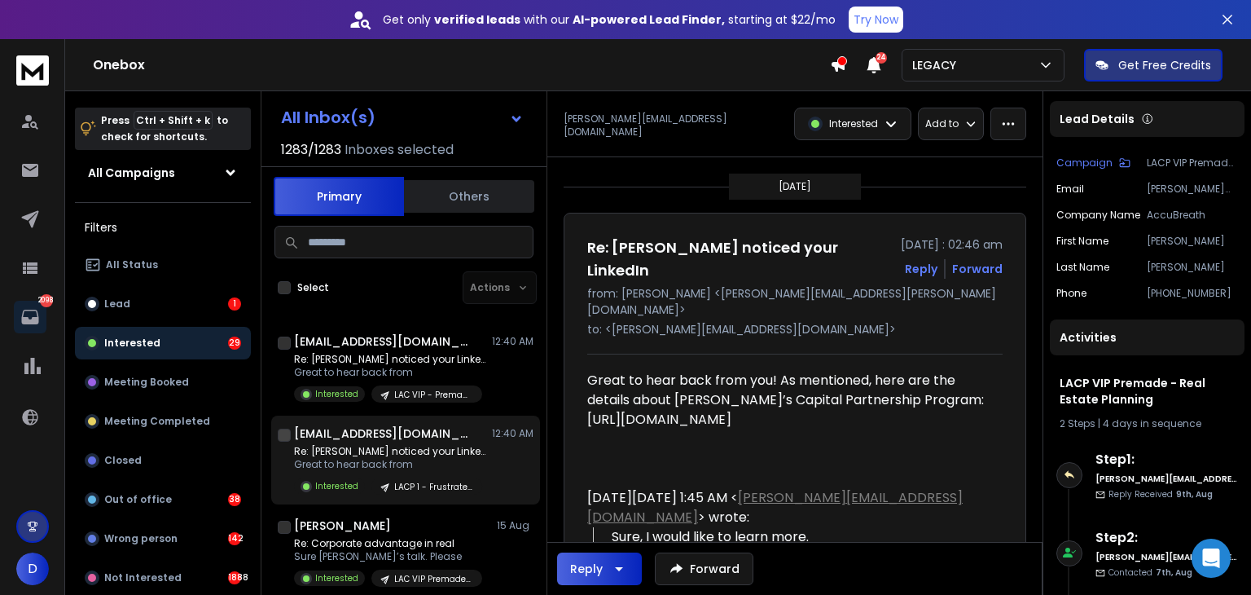
click at [414, 463] on p "Great to hear back from" at bounding box center [392, 464] width 196 height 13
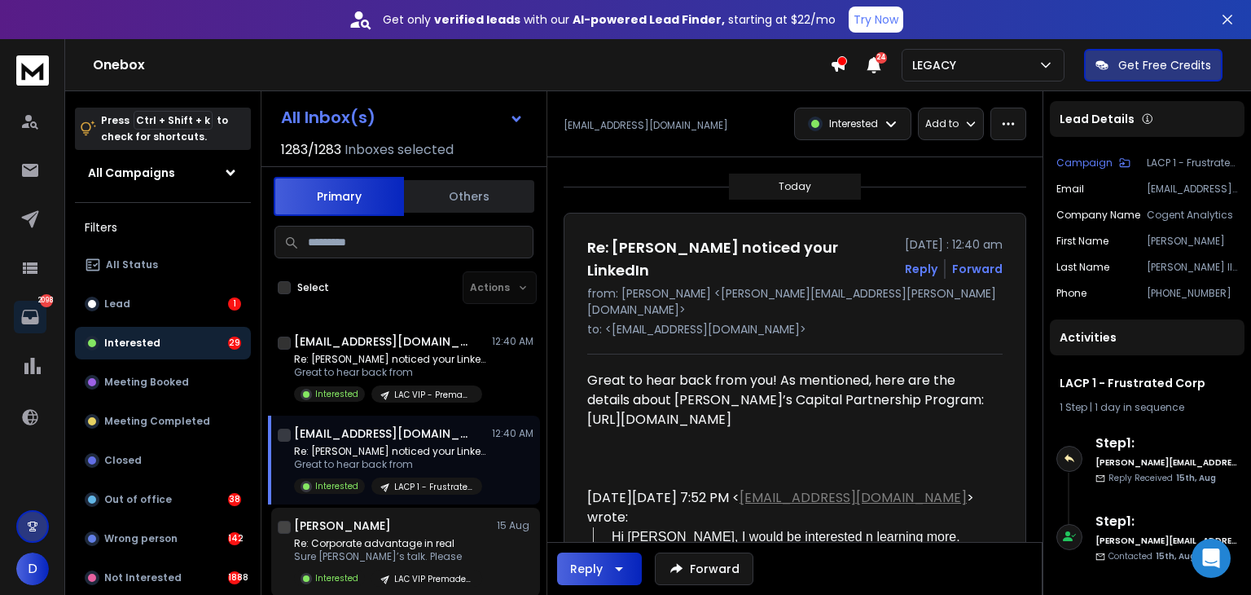
click at [393, 528] on div "[PERSON_NAME] [DATE]" at bounding box center [413, 525] width 239 height 16
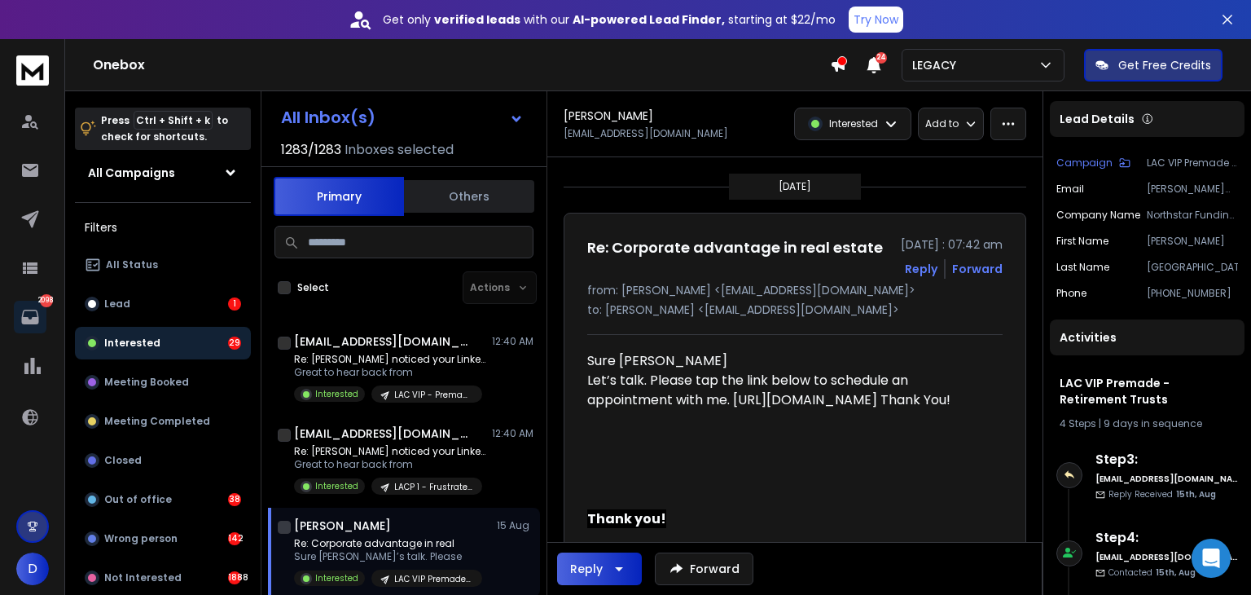
click at [964, 381] on div "Let’s talk. Please tap the link below to schedule an appointment with me. [URL]…" at bounding box center [788, 390] width 402 height 39
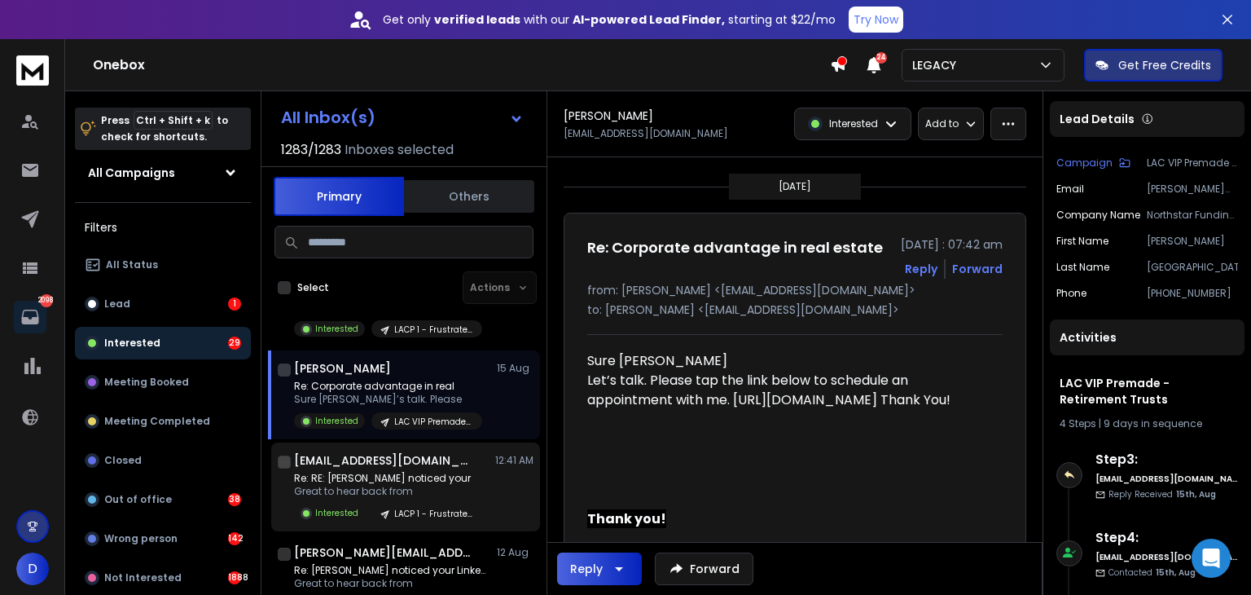
scroll to position [163, 0]
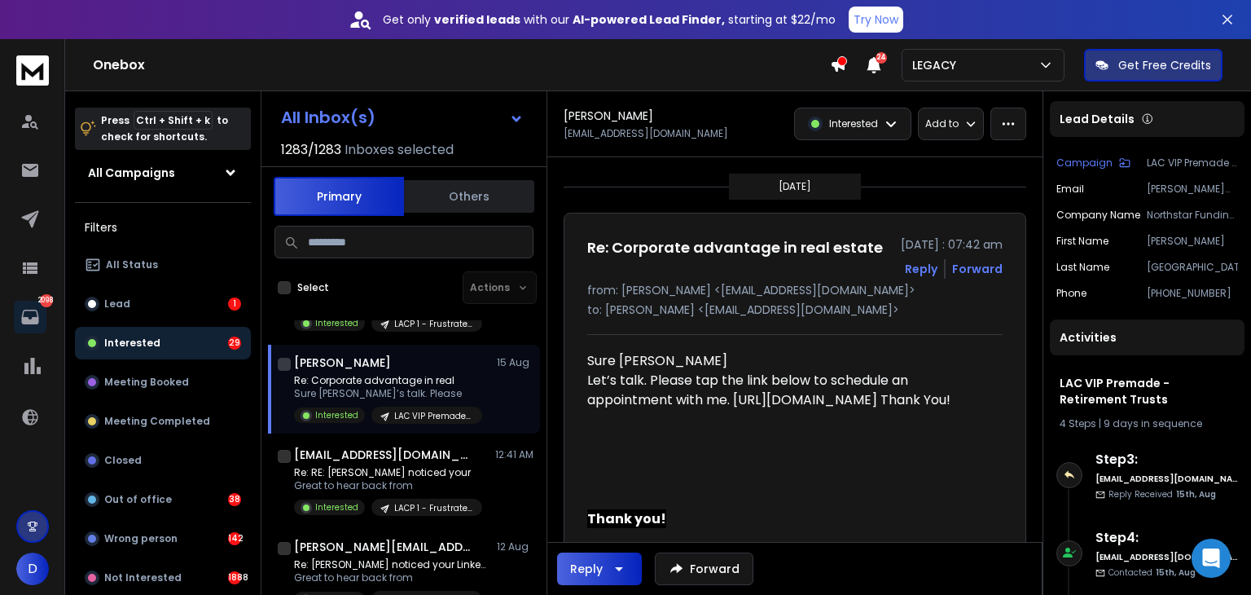
drag, startPoint x: 929, startPoint y: 296, endPoint x: 922, endPoint y: 309, distance: 14.6
click at [929, 296] on p "from: [PERSON_NAME] <[EMAIL_ADDRESS][DOMAIN_NAME]>" at bounding box center [794, 290] width 415 height 16
drag, startPoint x: 736, startPoint y: 442, endPoint x: 587, endPoint y: 362, distance: 169.1
copy div "Sure [PERSON_NAME]’s talk. Please tap the link below to schedule an appointment…"
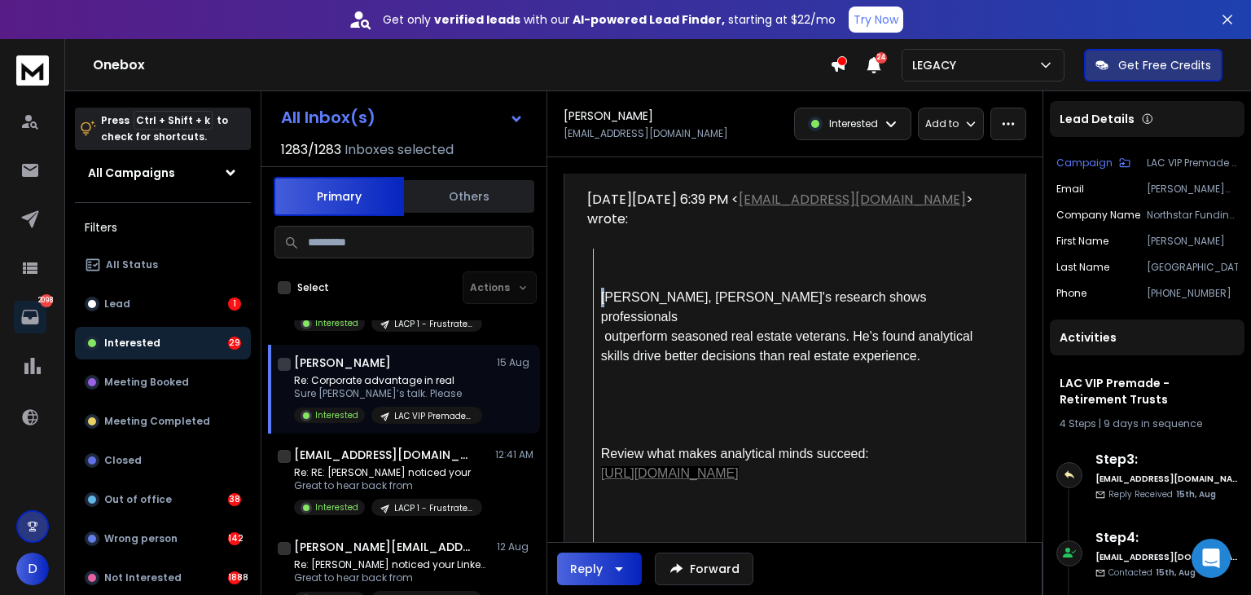
scroll to position [2113, 0]
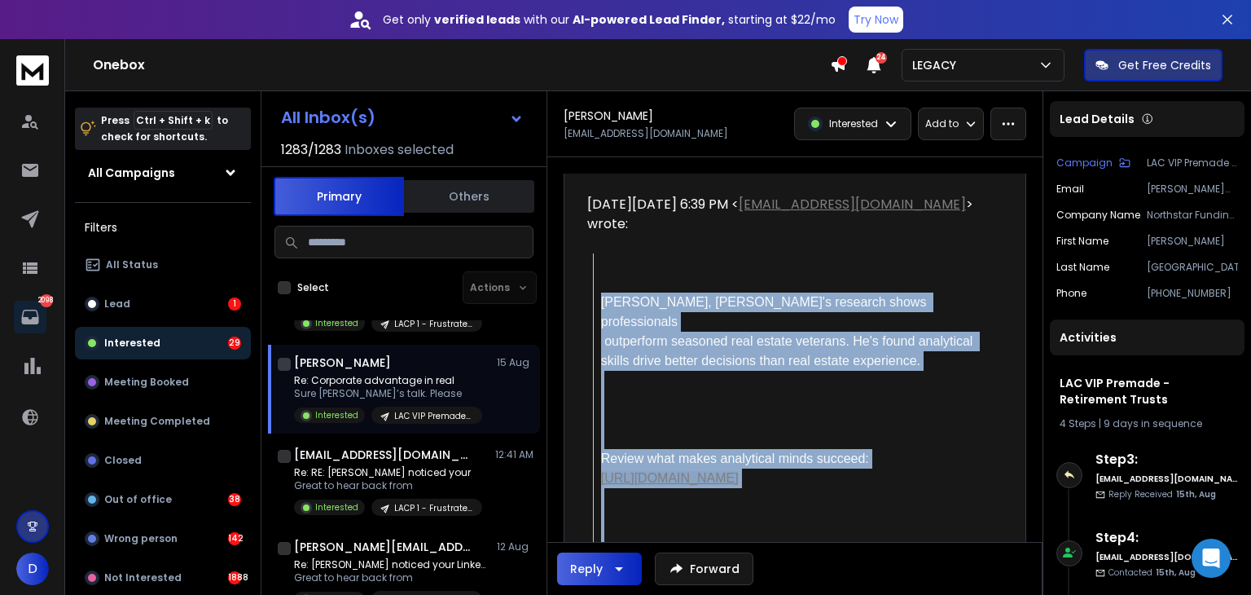
drag, startPoint x: 600, startPoint y: 177, endPoint x: 697, endPoint y: 499, distance: 337.1
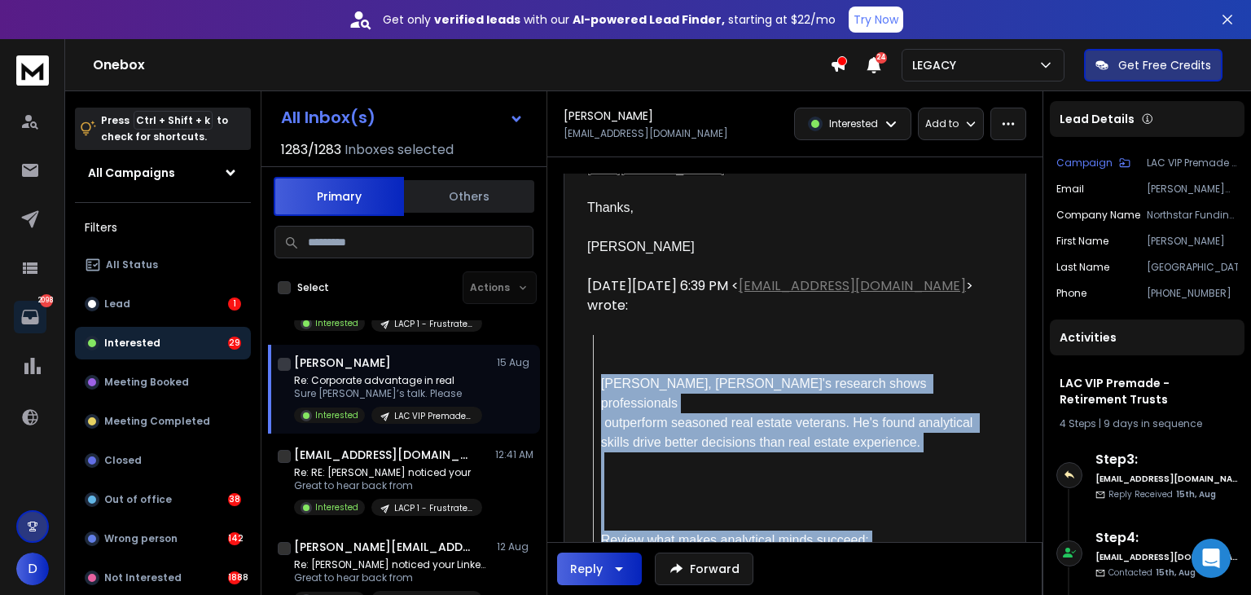
drag, startPoint x: 697, startPoint y: 279, endPoint x: 709, endPoint y: 285, distance: 13.1
copy div "Joseph, Dave's research shows professionals outperform seasoned real estate vet…"
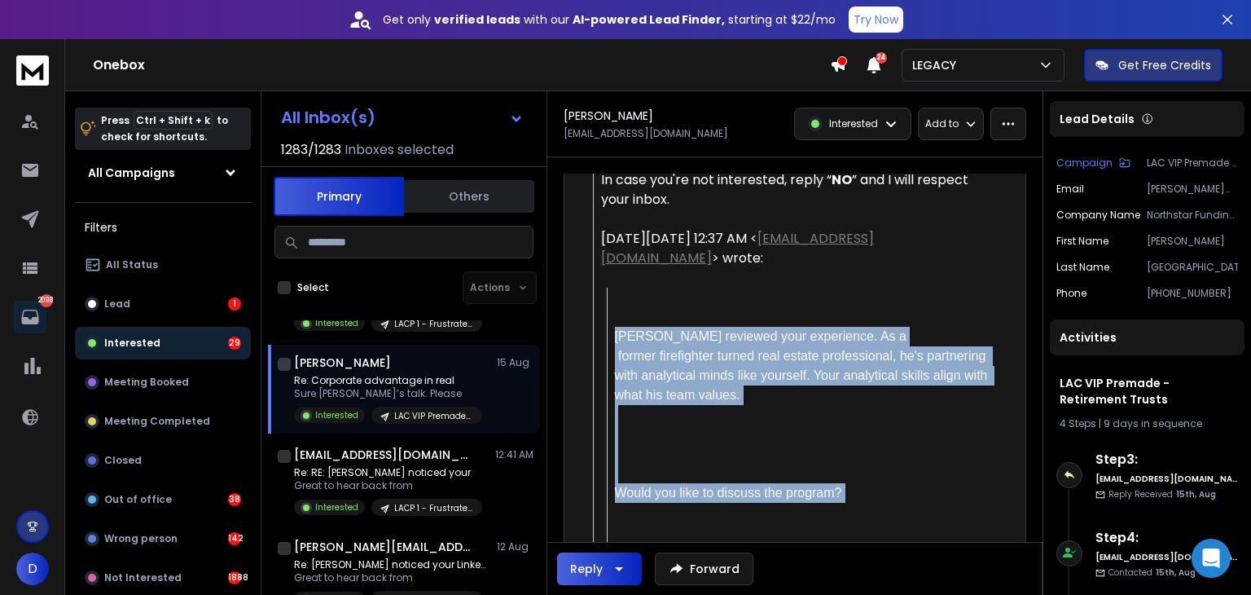
scroll to position [3095, 0]
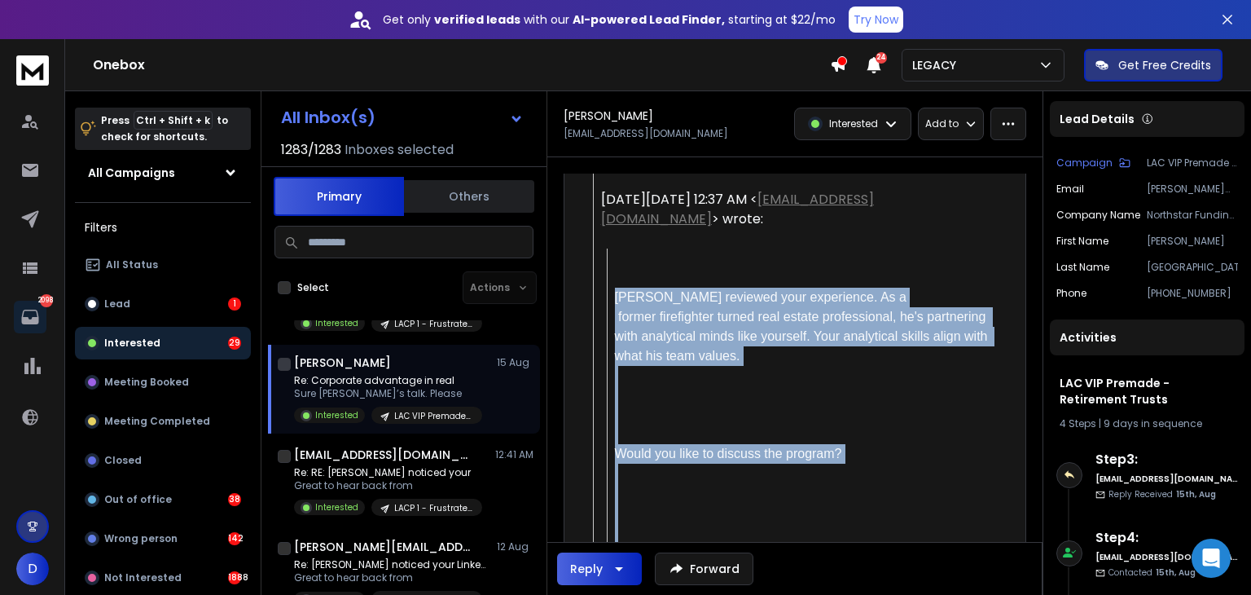
copy div "Joseph, Dave reviewed your experience. As a former firefighter turned real esta…"
drag, startPoint x: 613, startPoint y: 257, endPoint x: 721, endPoint y: 475, distance: 243.0
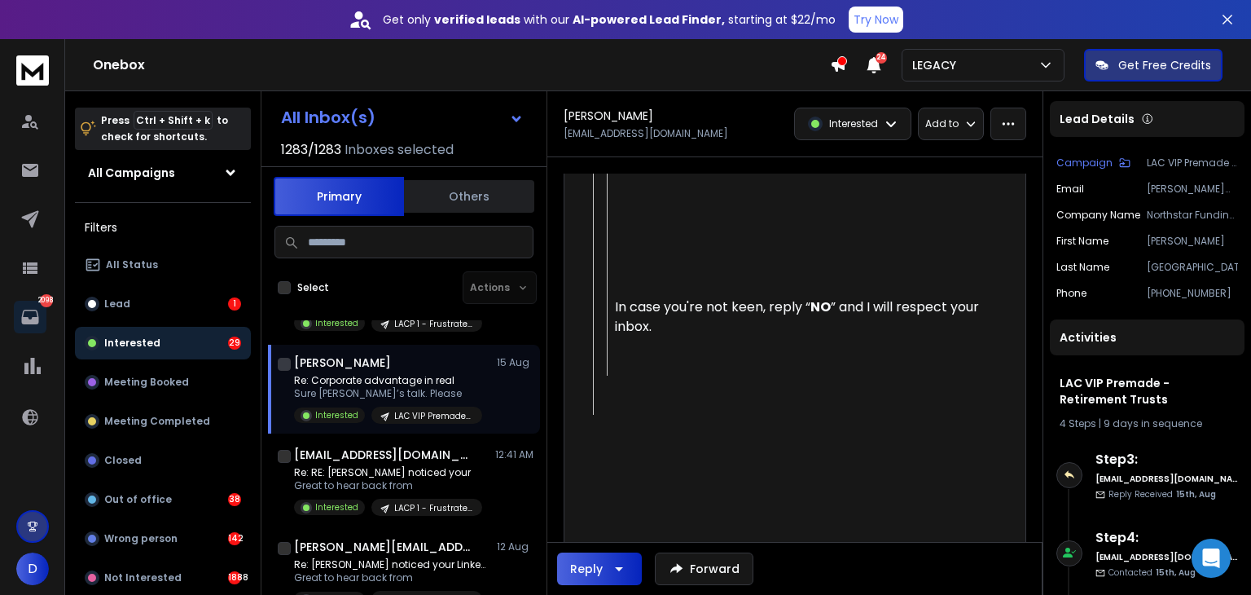
scroll to position [3953, 0]
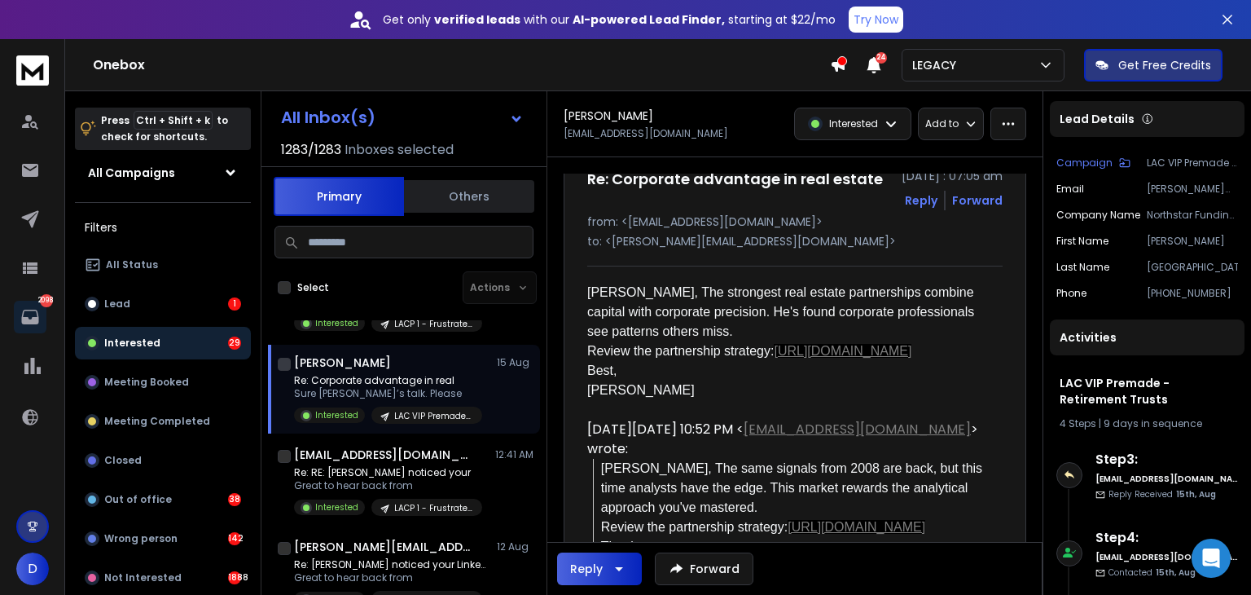
scroll to position [4413, 0]
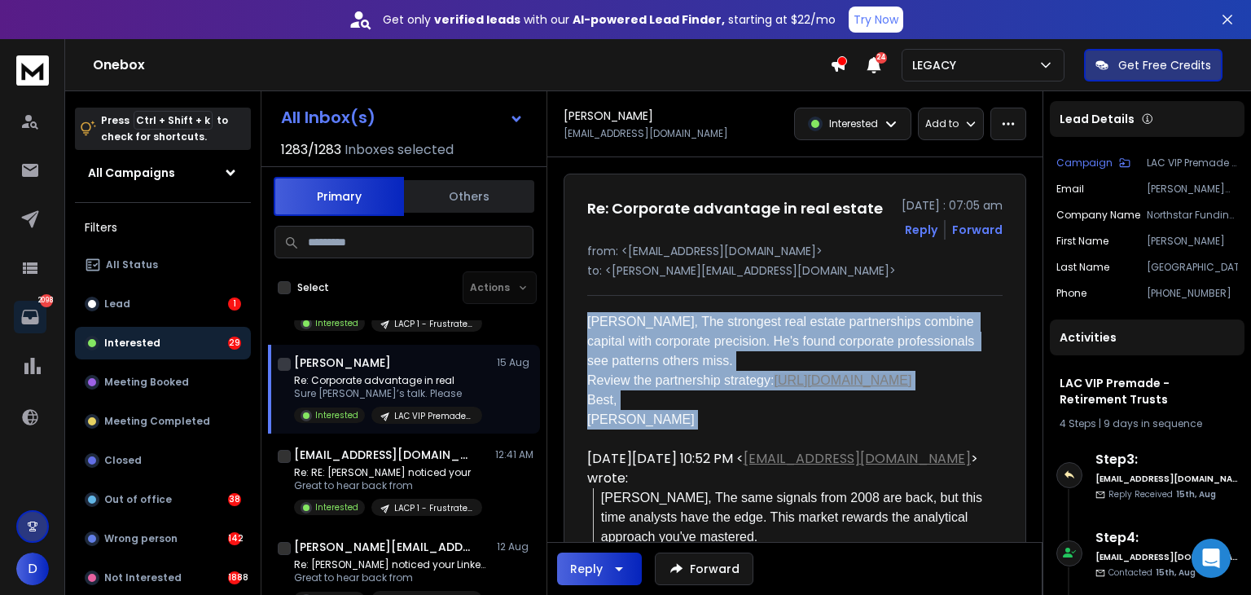
drag, startPoint x: 588, startPoint y: 175, endPoint x: 666, endPoint y: 337, distance: 180.0
copy div "Joseph, The strongest real estate partnerships combine capital with corporate p…"
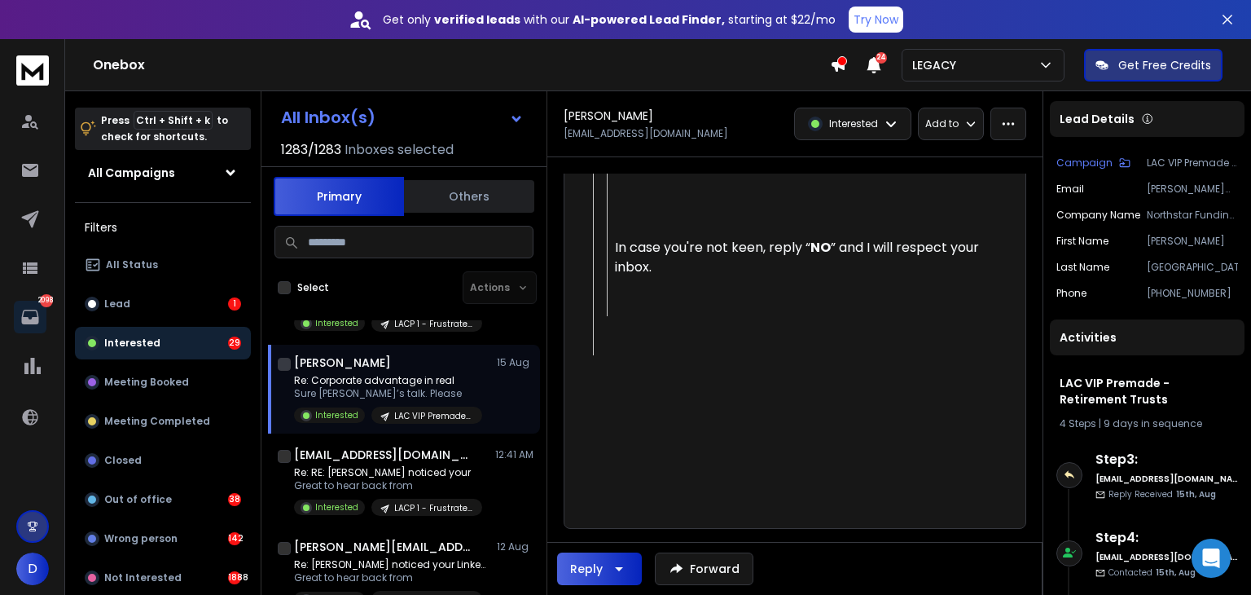
scroll to position [4250, 0]
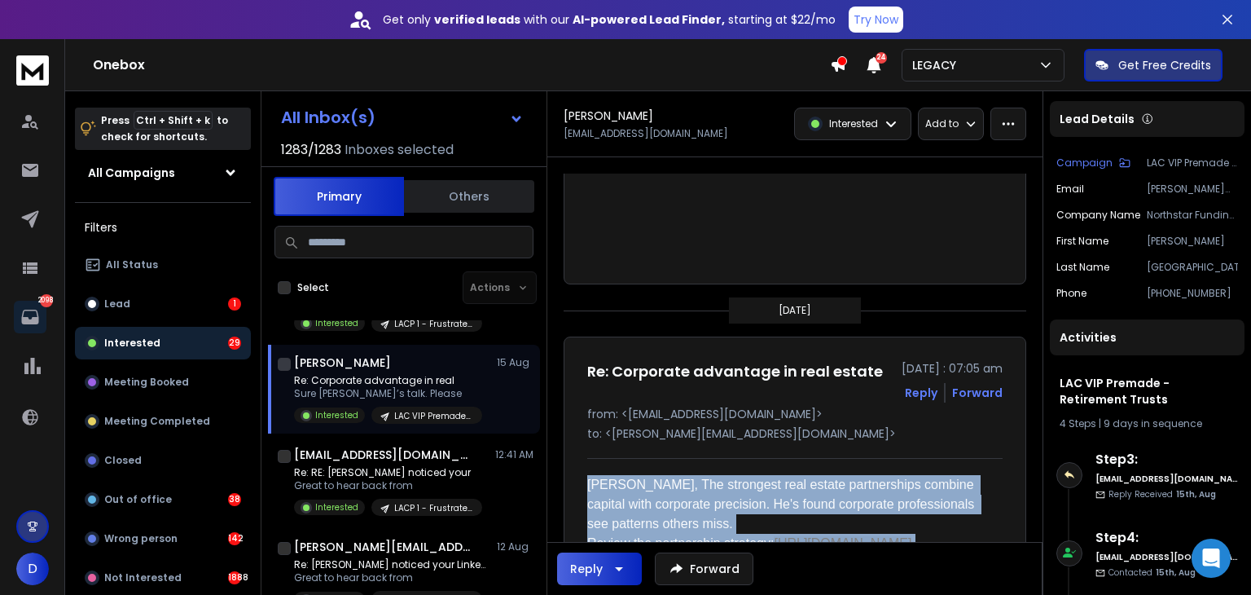
copy div "Joseph, The strongest real estate partnerships combine capital with corporate p…"
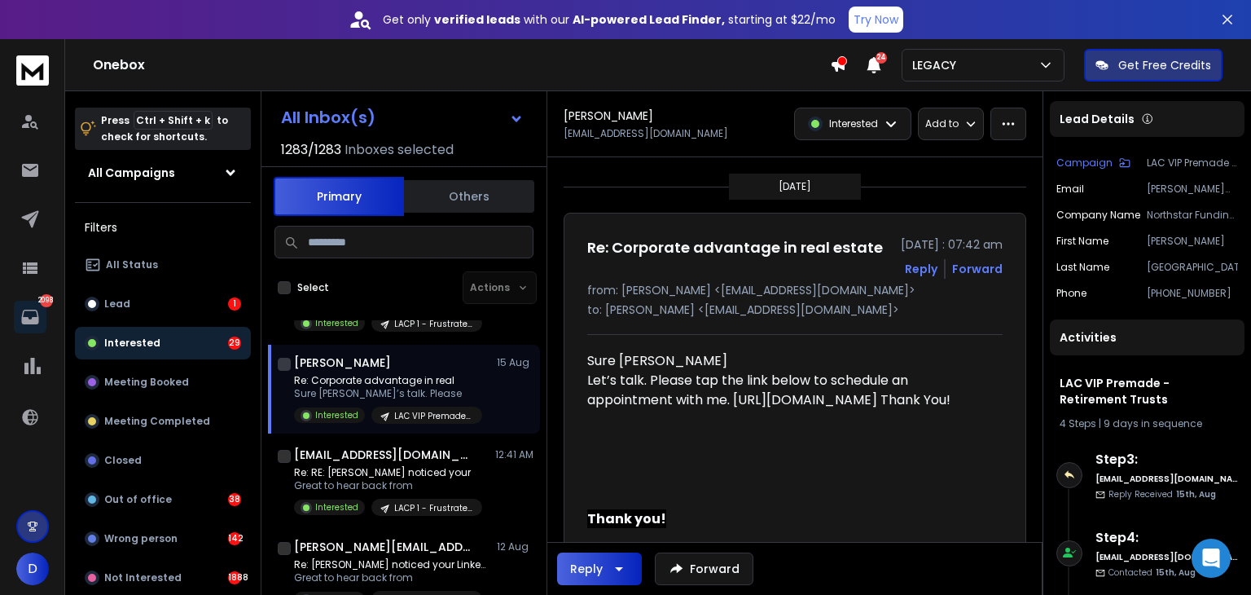
scroll to position [0, 0]
drag, startPoint x: 688, startPoint y: 316, endPoint x: 707, endPoint y: 318, distance: 18.8
click at [707, 318] on p "to: Michael Reed <reedmichael@legacyalliancemail10.com>" at bounding box center [794, 309] width 415 height 16
drag, startPoint x: 697, startPoint y: 290, endPoint x: 859, endPoint y: 294, distance: 162.2
click at [859, 294] on p "from: Joseph Pisa <jpisa@northstarfunding.com>" at bounding box center [794, 290] width 415 height 16
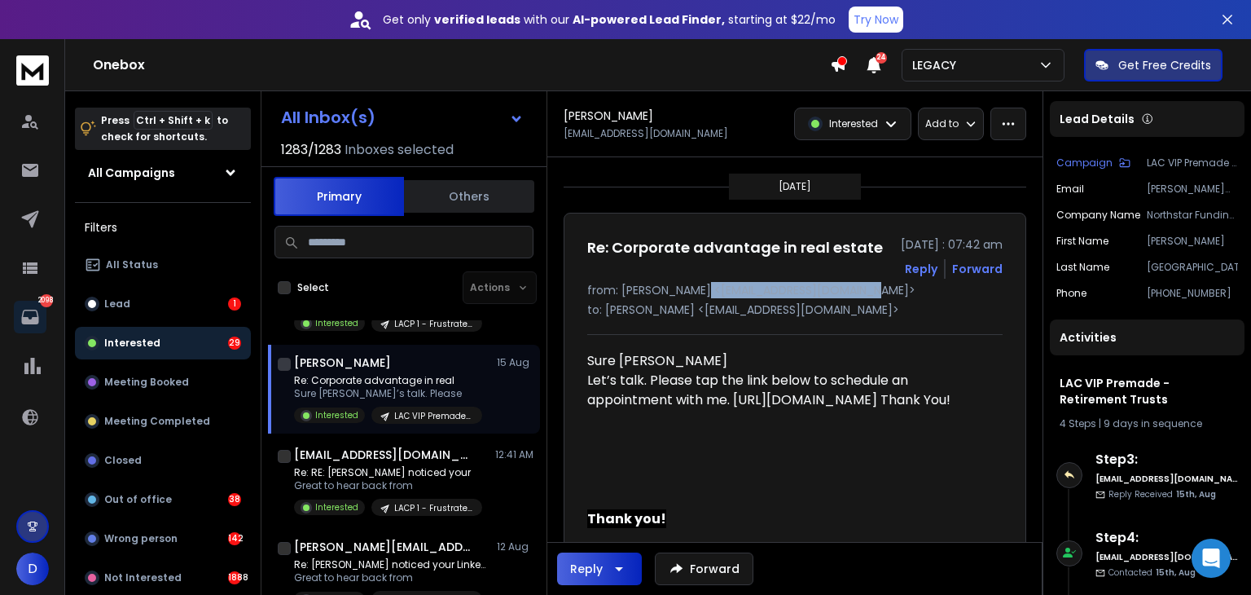
copy p "jpisa@northstarfunding.com"
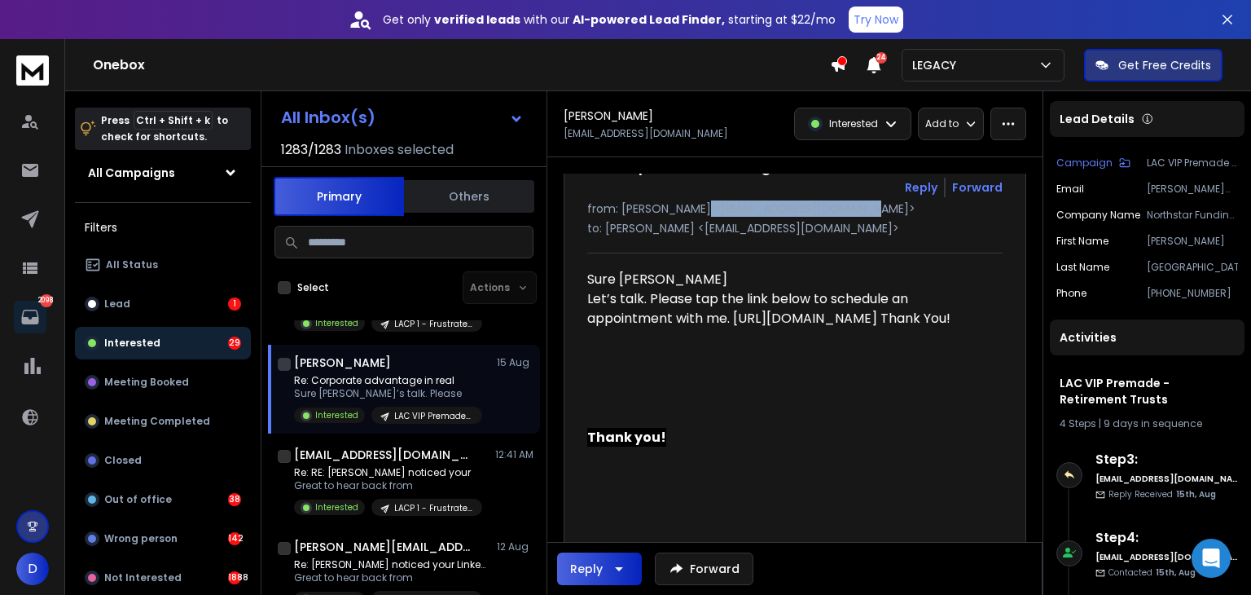
drag, startPoint x: 588, startPoint y: 336, endPoint x: 635, endPoint y: 368, distance: 56.9
copy div "https://calendly.com/northstarjpisa/ignite11-strategize-prosper"
drag, startPoint x: 620, startPoint y: 208, endPoint x: 684, endPoint y: 211, distance: 64.4
click at [684, 211] on p "from: Joseph Pisa <jpisa@northstarfunding.com>" at bounding box center [794, 208] width 415 height 16
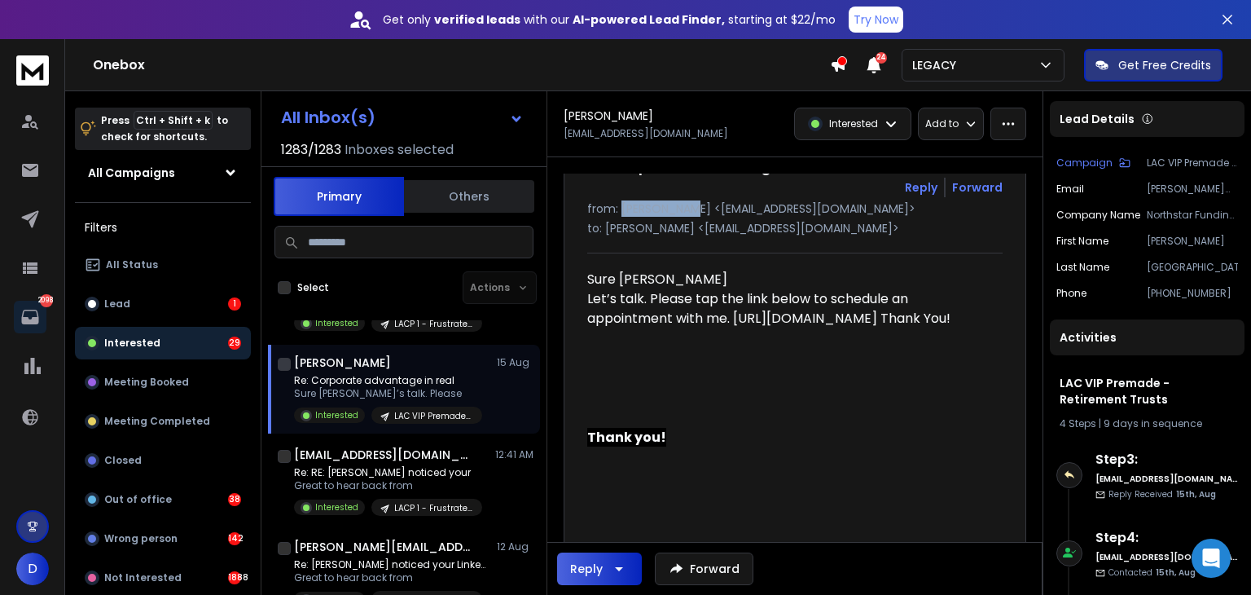
copy p "Joseph Pisa"
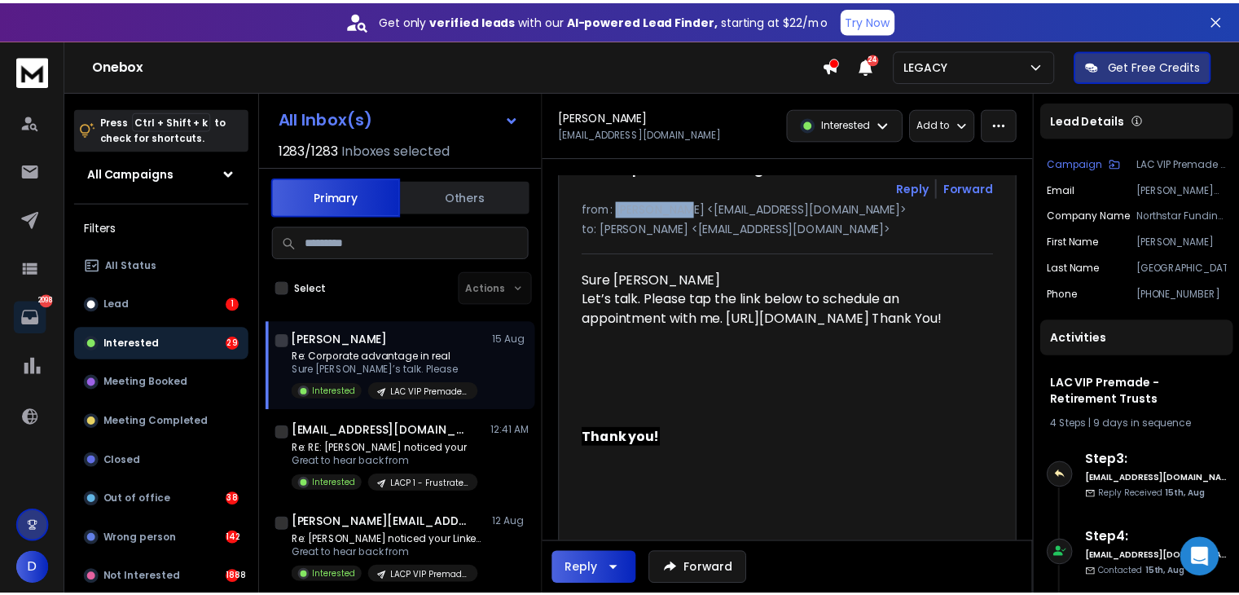
scroll to position [163, 0]
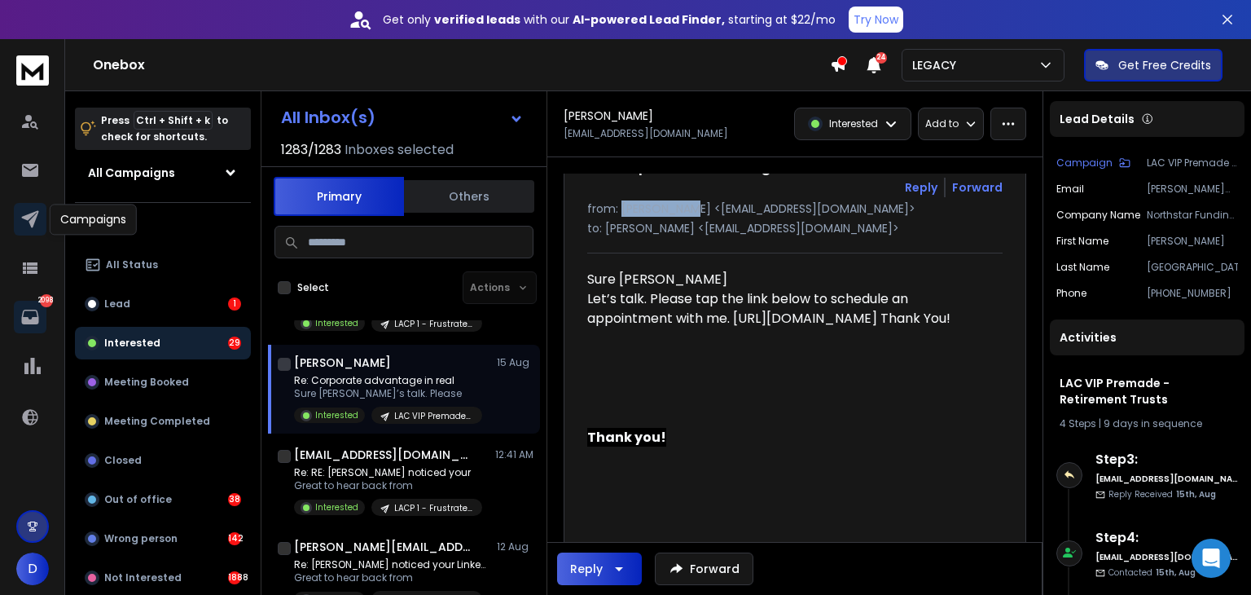
click at [29, 220] on icon at bounding box center [30, 219] width 20 height 20
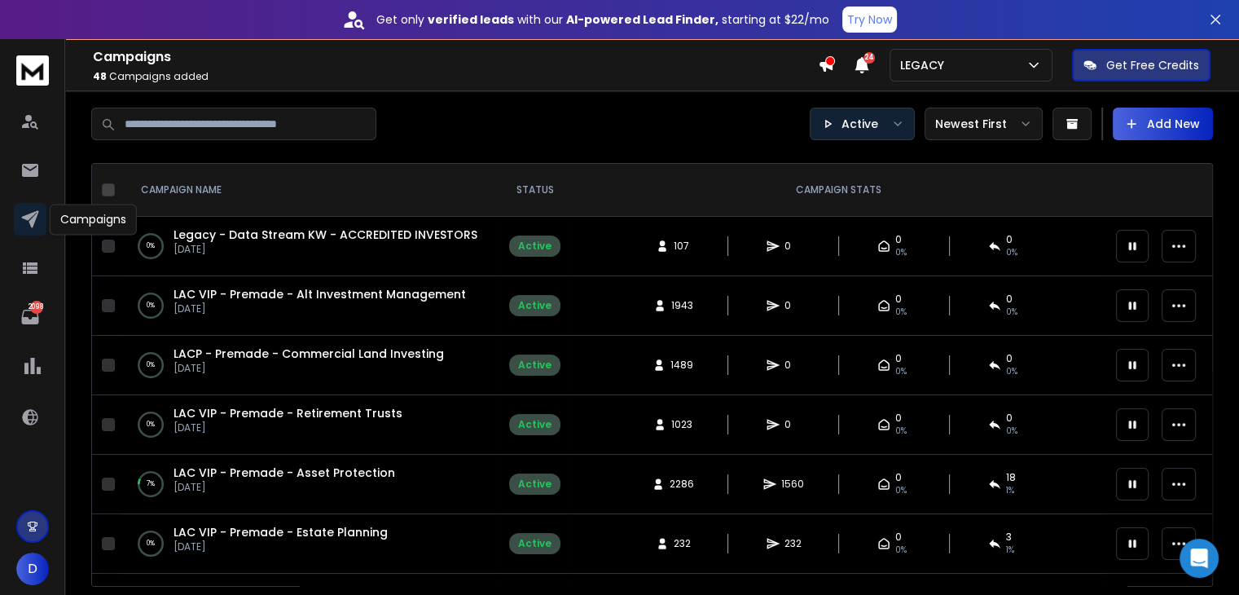
click at [889, 127] on div "Active" at bounding box center [862, 124] width 84 height 16
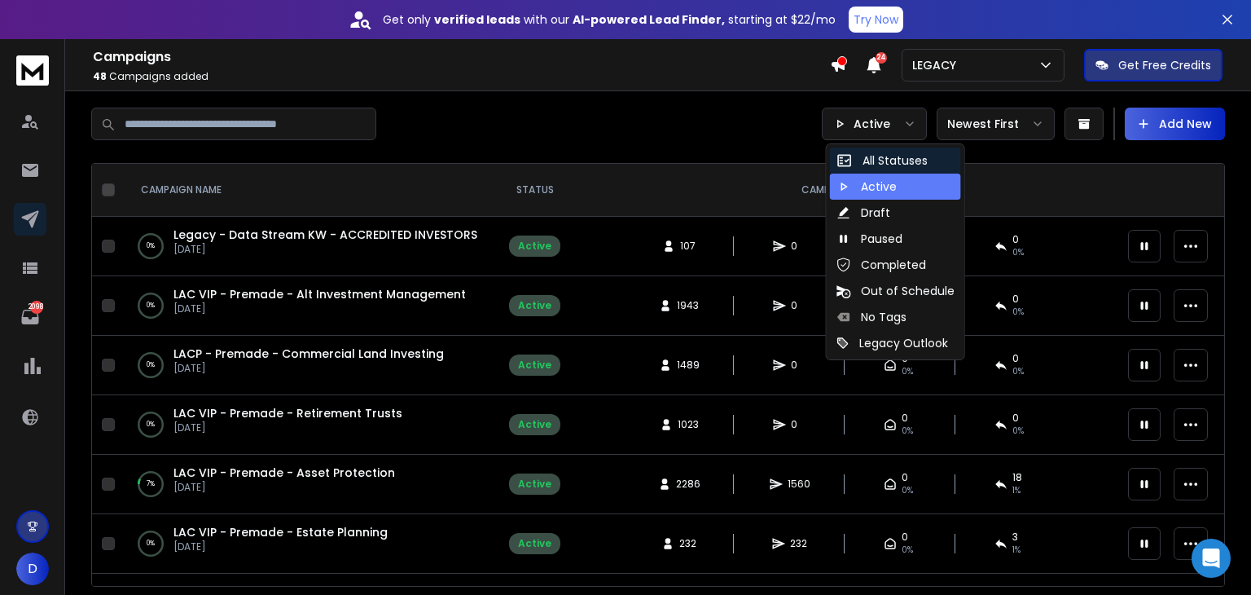
click at [890, 163] on div "All Statuses" at bounding box center [882, 160] width 91 height 16
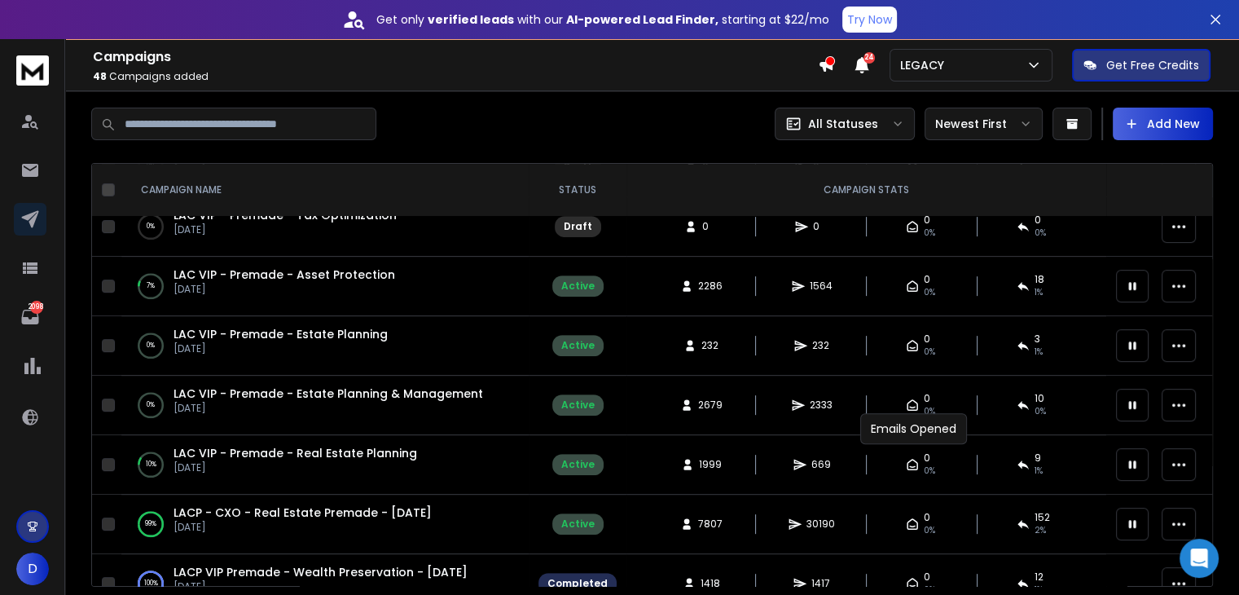
scroll to position [978, 0]
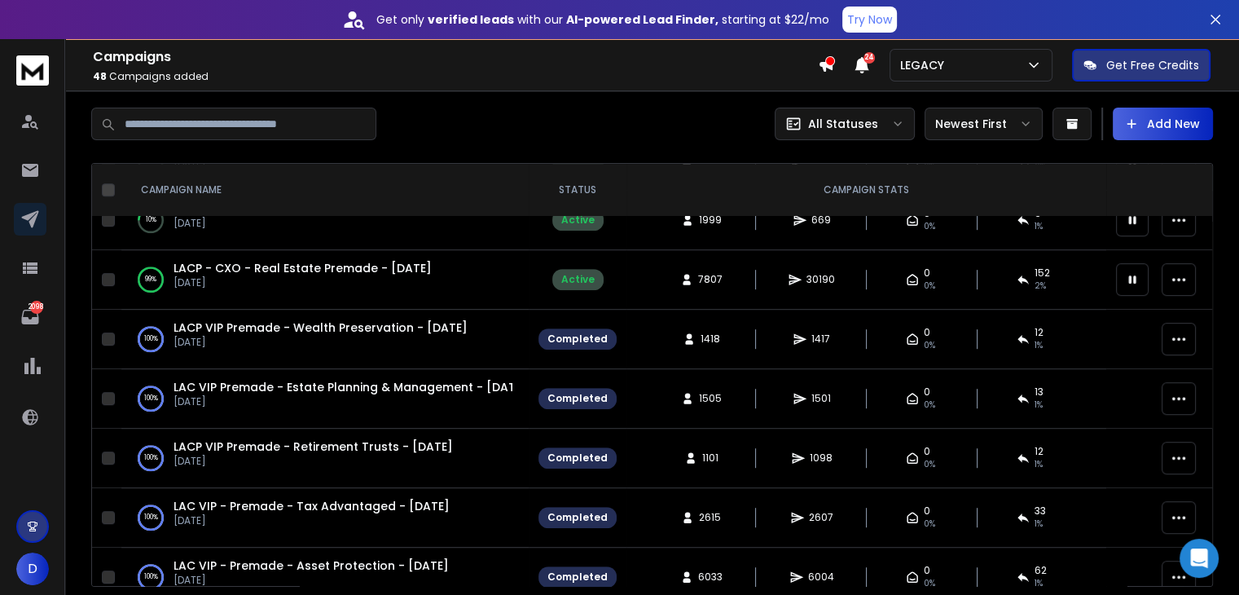
click at [537, 108] on div at bounding box center [371, 124] width 561 height 33
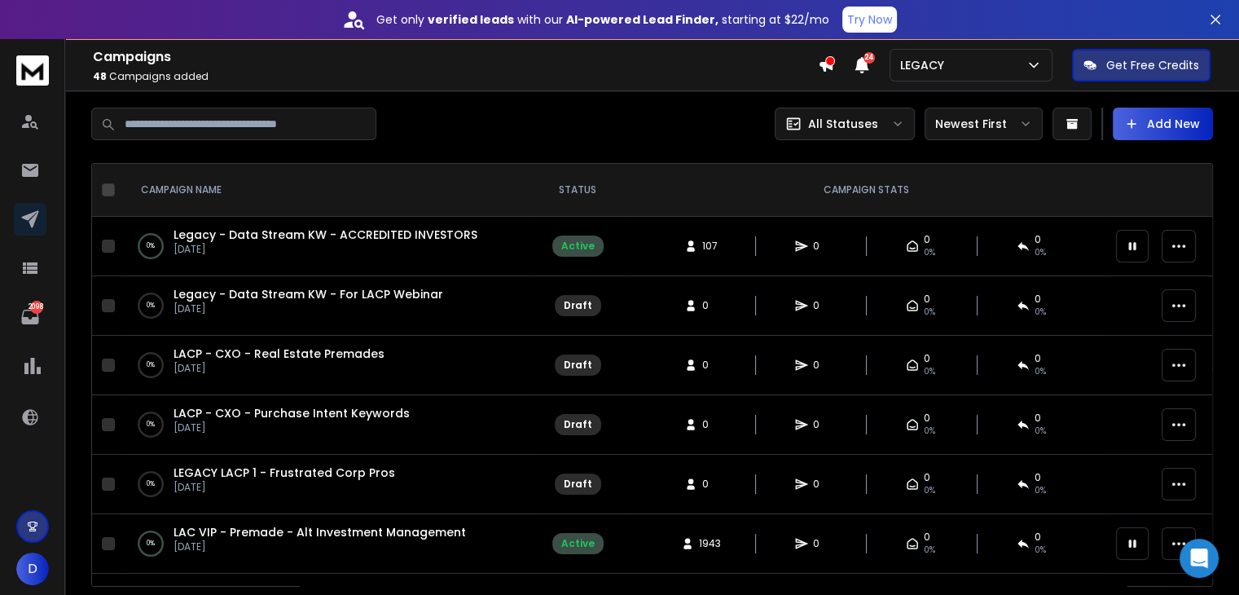
click at [499, 142] on div "Campaigns 48 Campaigns Added All Statuses Newest First Add New CAMPAIGN NAME ST…" at bounding box center [652, 347] width 1122 height 479
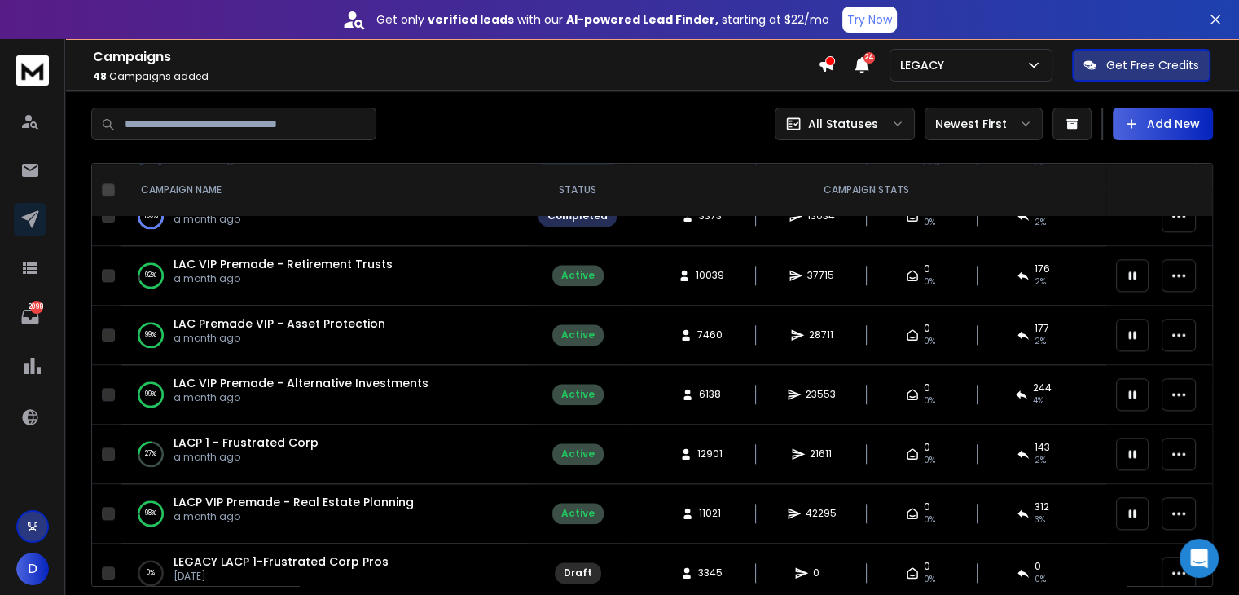
scroll to position [1874, 0]
click at [963, 50] on button "LEGACY" at bounding box center [971, 65] width 163 height 33
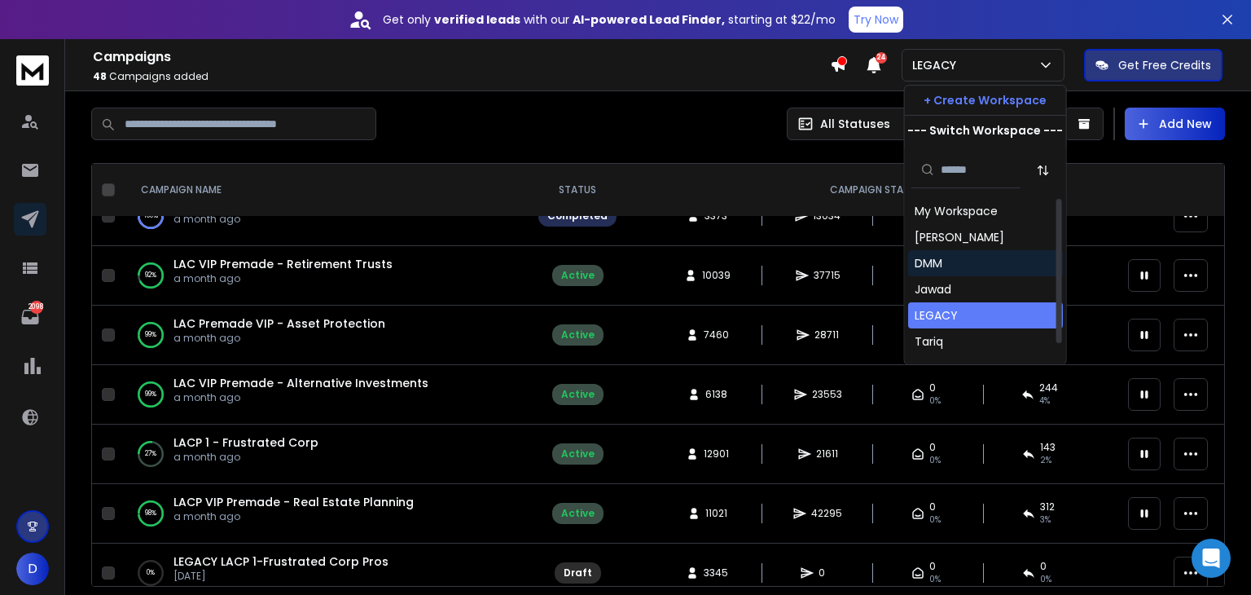
click at [942, 261] on div "DMM" at bounding box center [985, 263] width 155 height 26
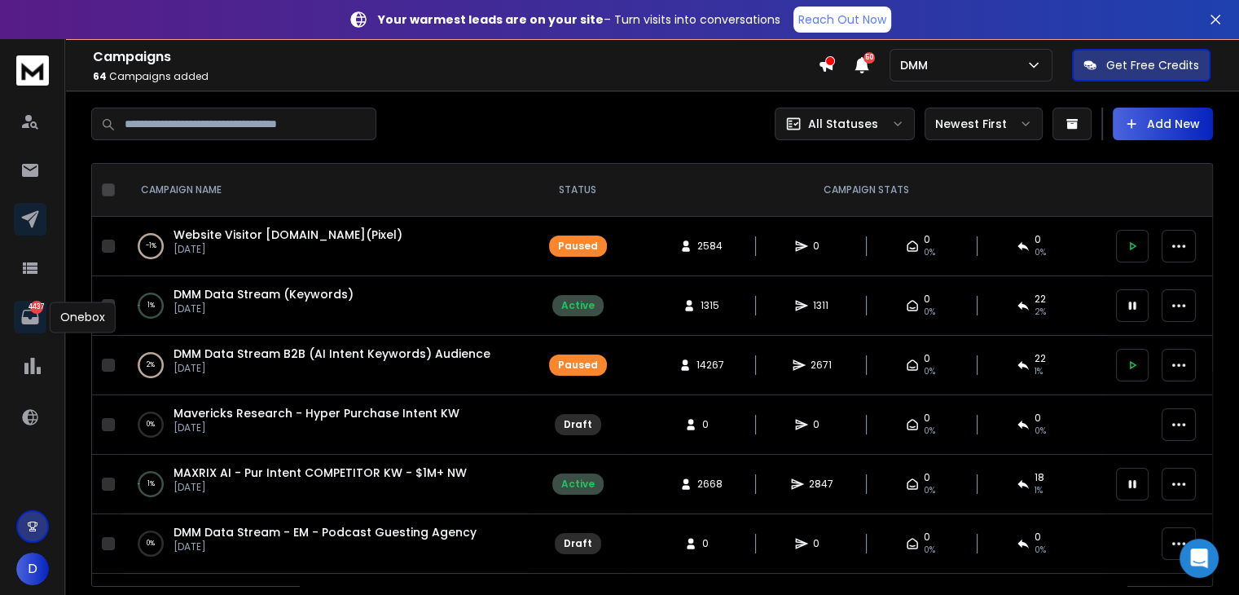
click at [31, 314] on p "4437" at bounding box center [36, 307] width 13 height 13
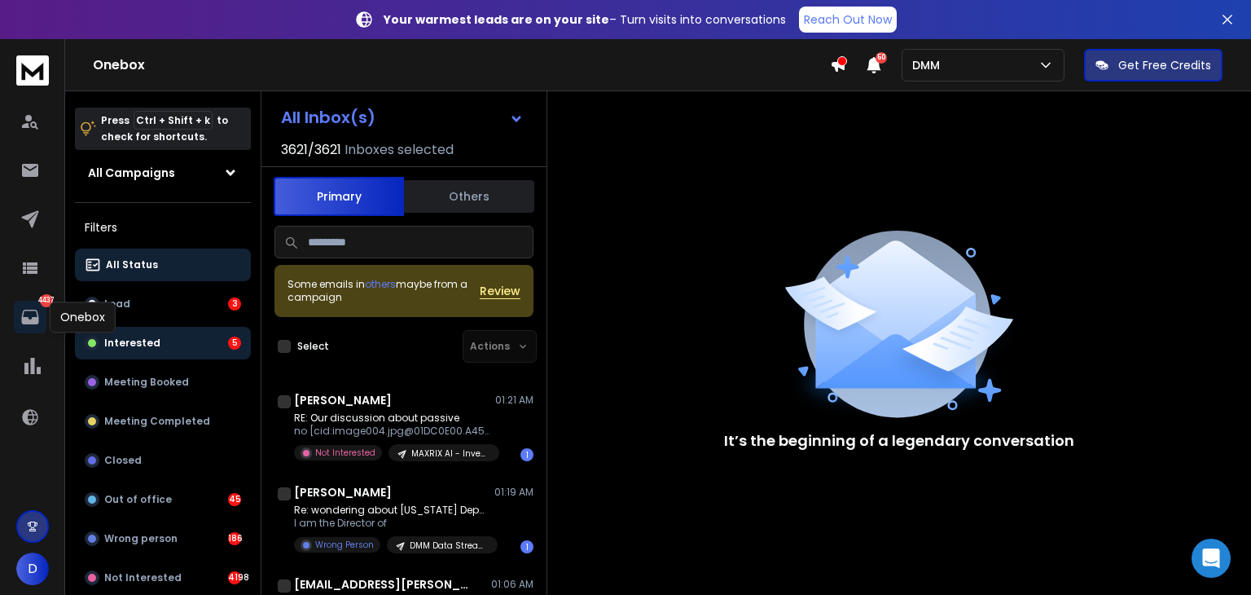
click at [197, 331] on button "Interested 5" at bounding box center [163, 343] width 176 height 33
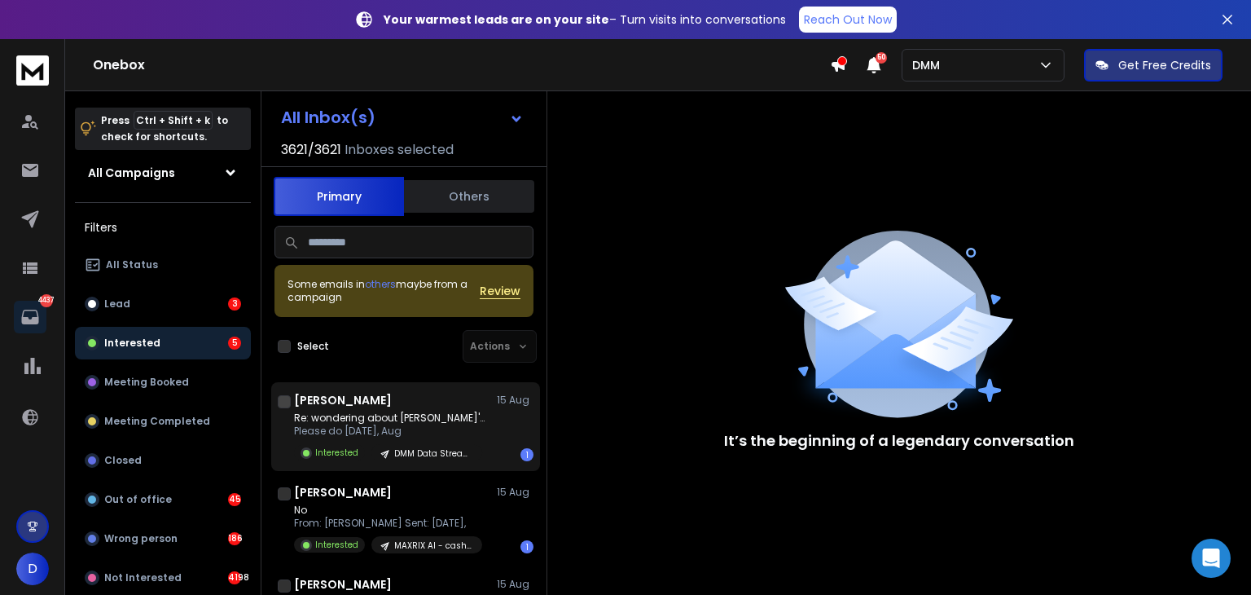
click at [430, 398] on div "[PERSON_NAME] [DATE]" at bounding box center [413, 400] width 239 height 16
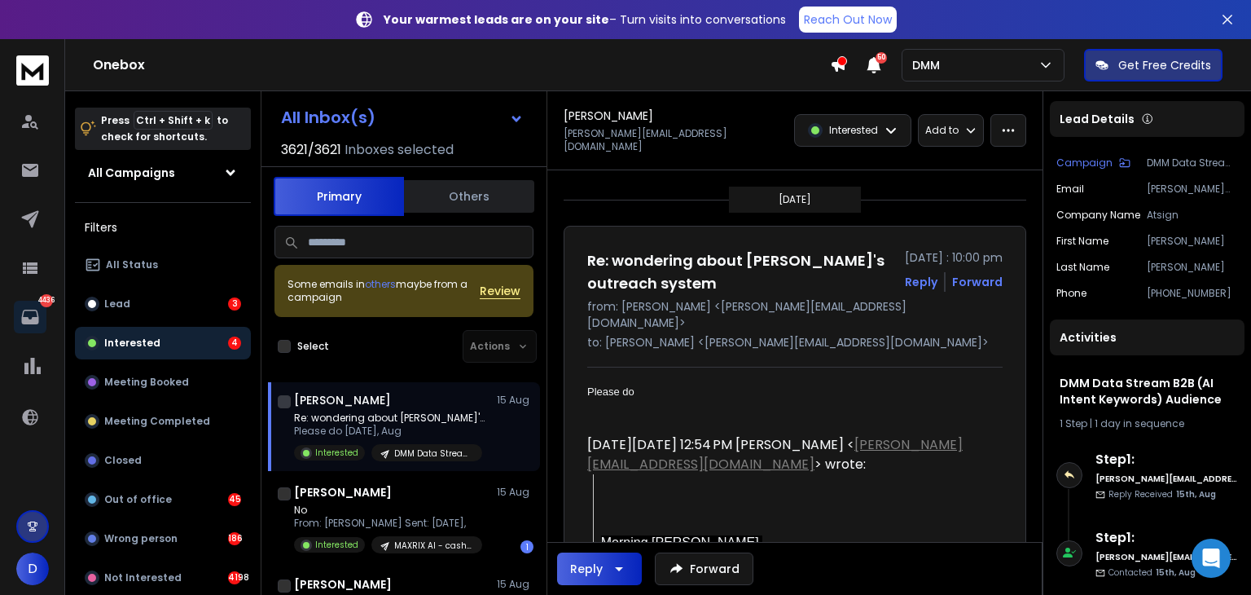
click at [580, 585] on div "Reply Forward" at bounding box center [794, 568] width 495 height 53
click at [587, 571] on div "Reply" at bounding box center [586, 568] width 33 height 16
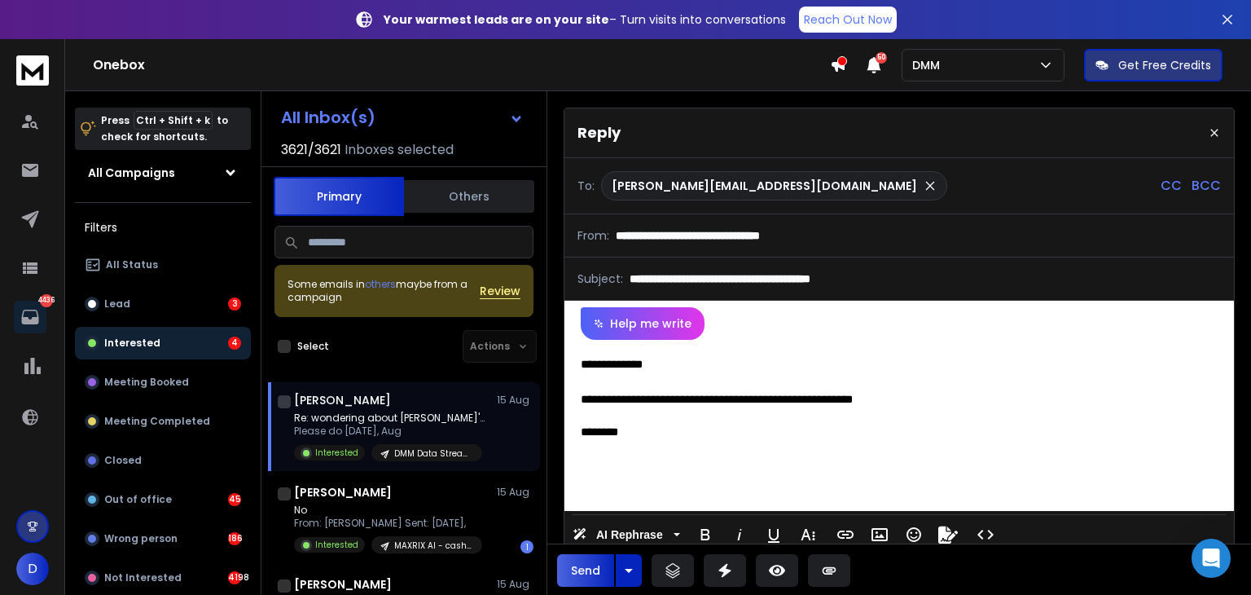
click at [663, 369] on p "**********" at bounding box center [899, 364] width 637 height 16
click at [658, 431] on p "********" at bounding box center [899, 432] width 637 height 16
click at [674, 374] on div "**********" at bounding box center [900, 425] width 670 height 171
click at [674, 370] on p "**********" at bounding box center [899, 364] width 637 height 16
click at [660, 437] on p "********" at bounding box center [899, 432] width 637 height 16
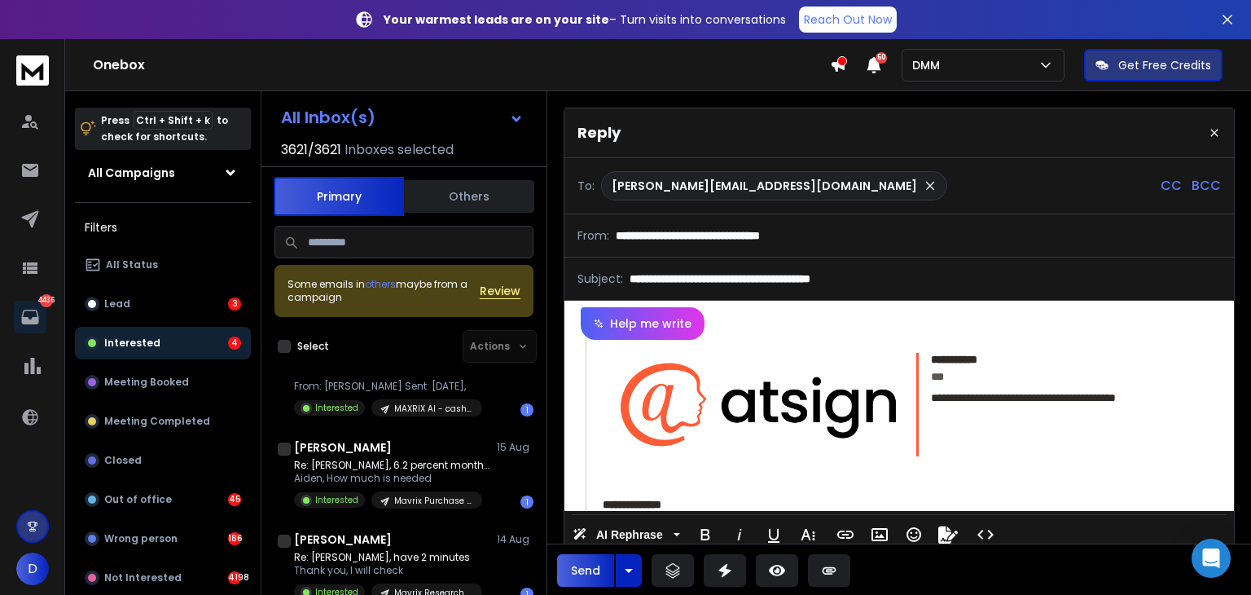
scroll to position [163, 0]
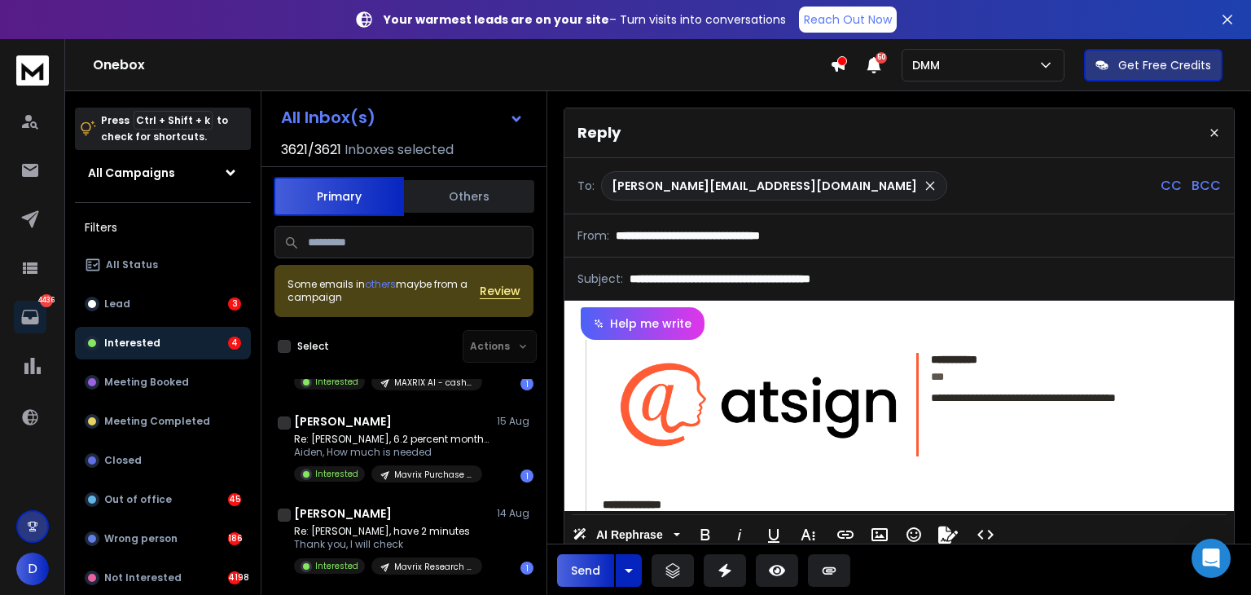
click at [424, 459] on div "Re: Julia, 6.2 percent monthly Aiden, How much is needed Interested Mavrix Purc…" at bounding box center [392, 458] width 196 height 50
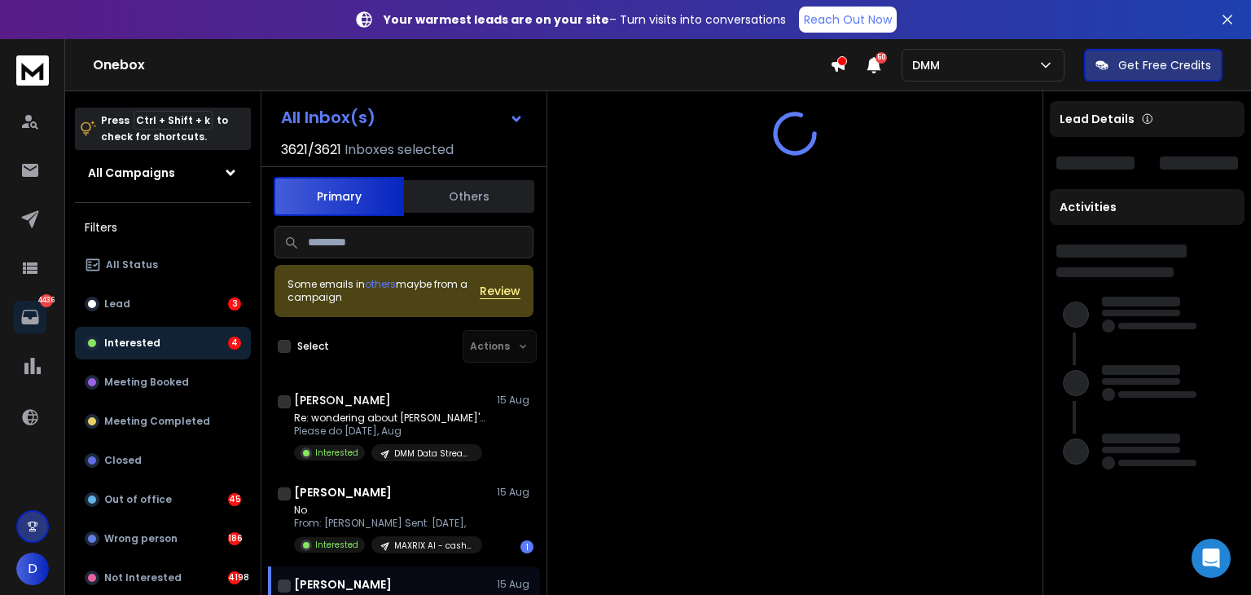
scroll to position [81, 0]
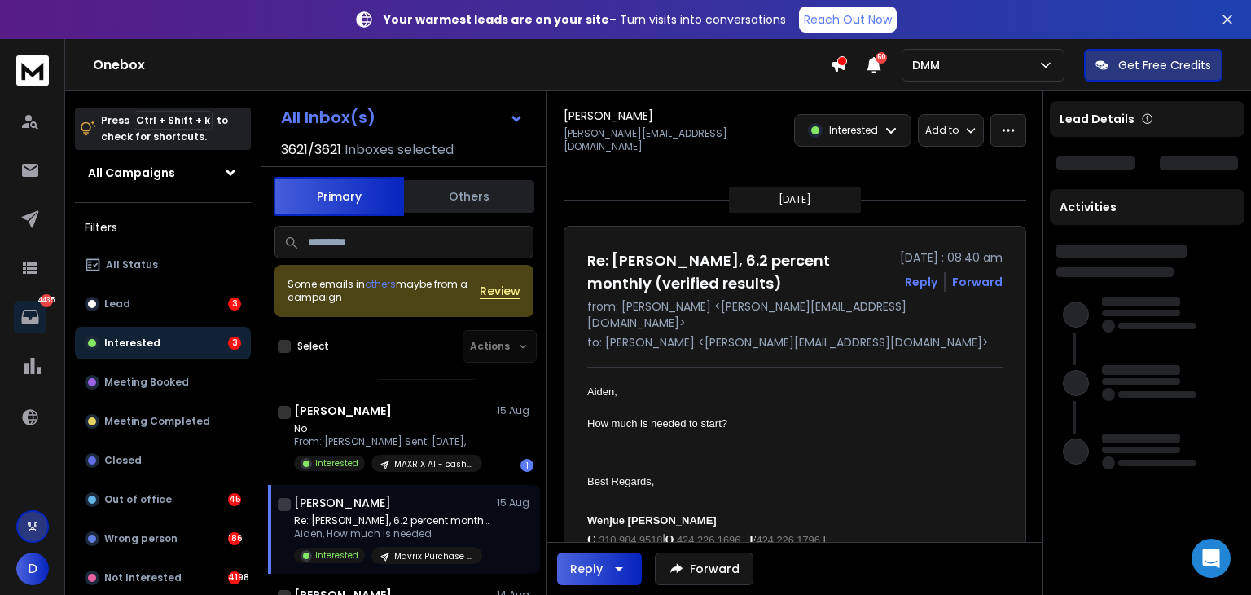
click at [424, 460] on p "MAXRIX AI - cash value life ins - $1M+ NW" at bounding box center [433, 464] width 78 height 12
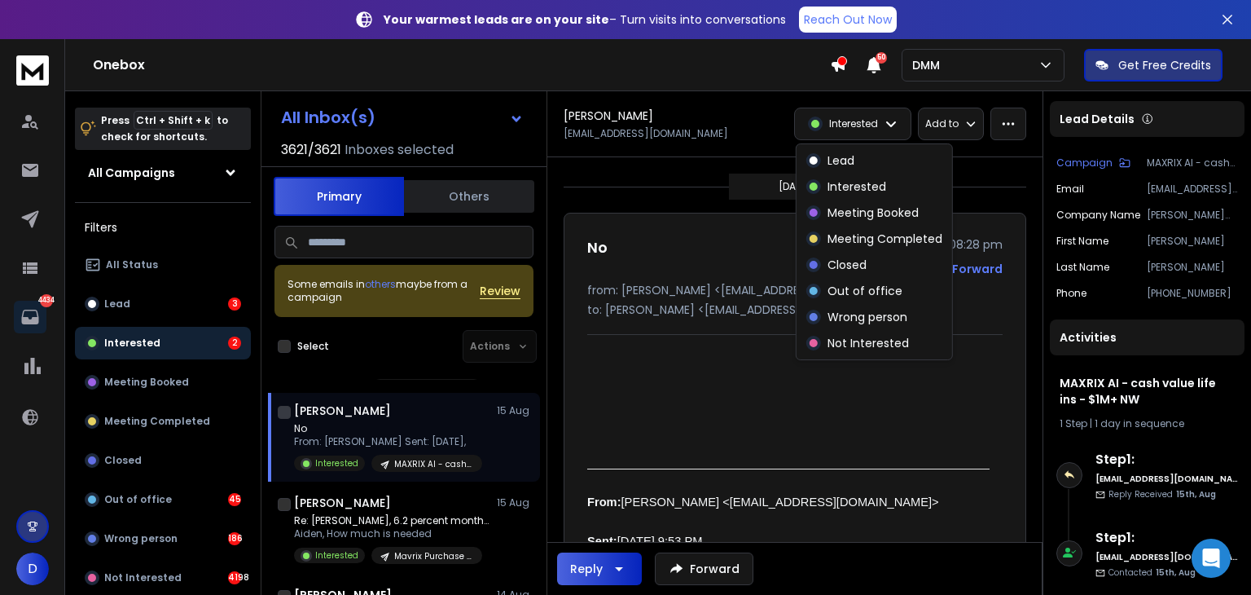
click at [849, 120] on p "Interested" at bounding box center [853, 123] width 49 height 13
click at [860, 342] on p "Not Interested" at bounding box center [868, 343] width 81 height 16
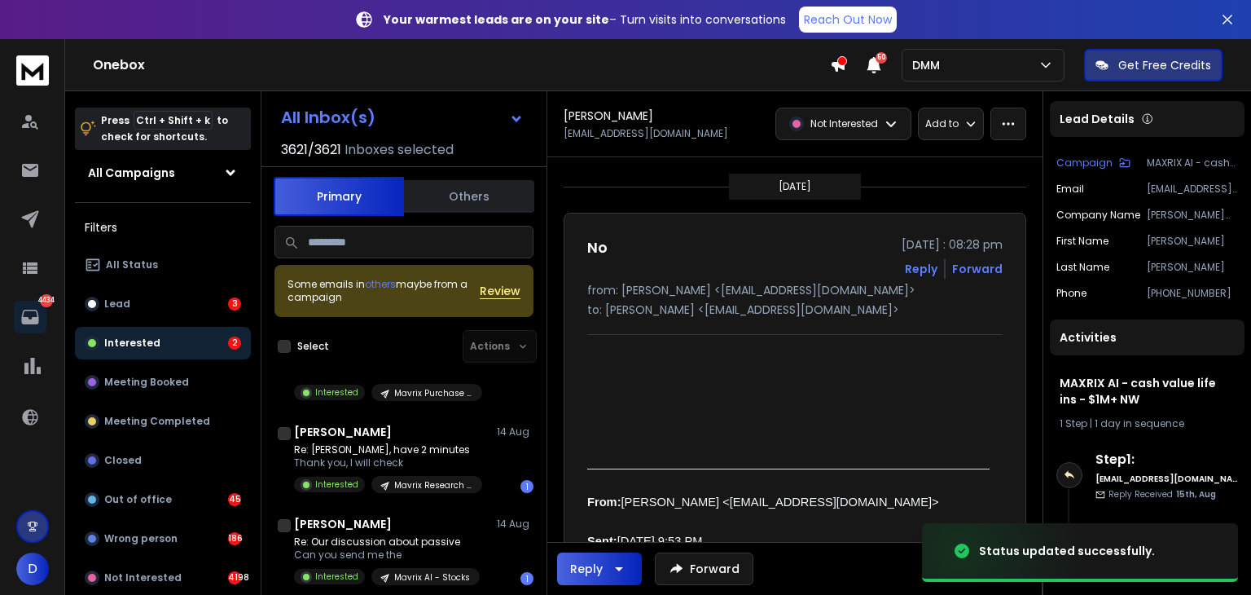
scroll to position [163, 0]
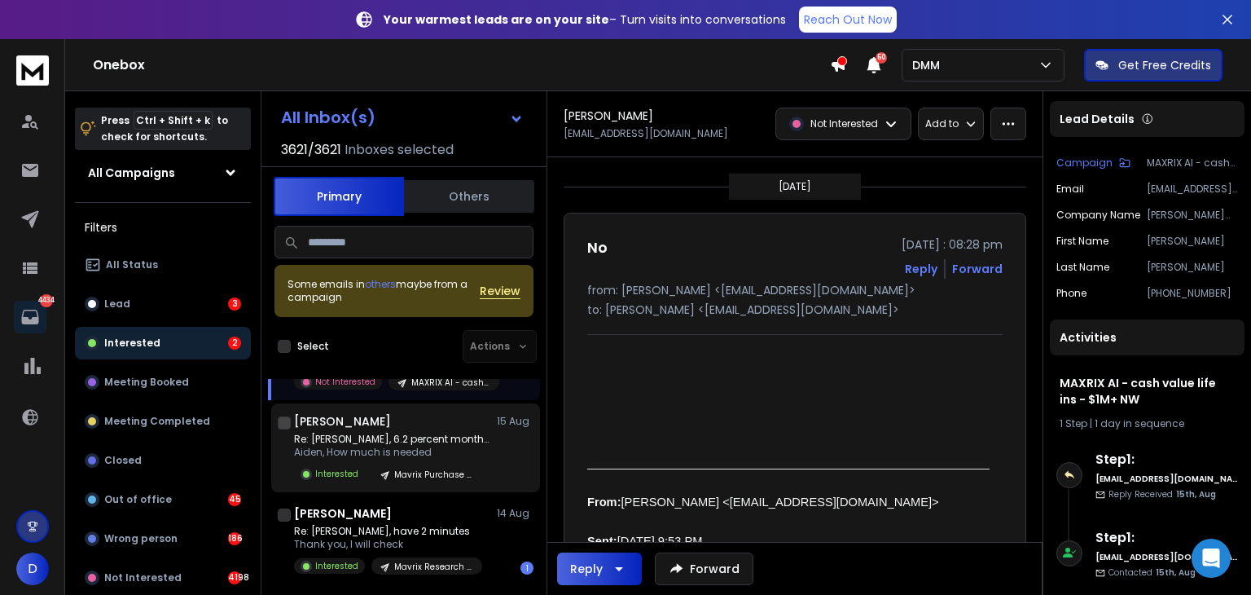
click at [423, 455] on p "Aiden, How much is needed" at bounding box center [392, 452] width 196 height 13
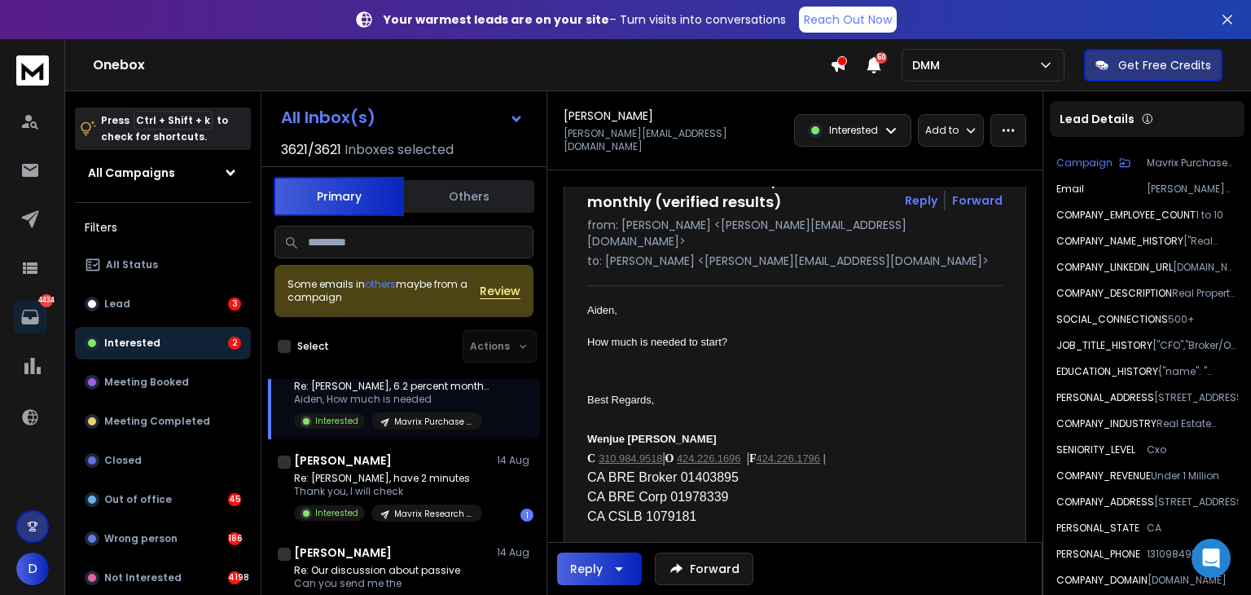
scroll to position [244, 0]
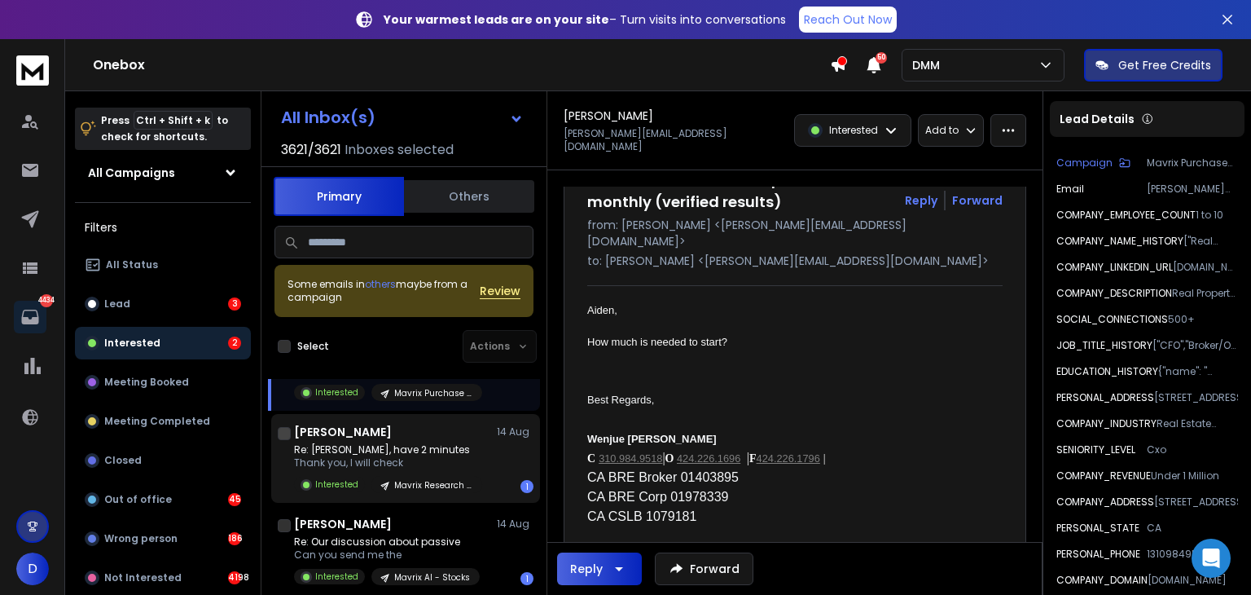
click at [403, 456] on p "Thank you, I will check" at bounding box center [388, 462] width 188 height 13
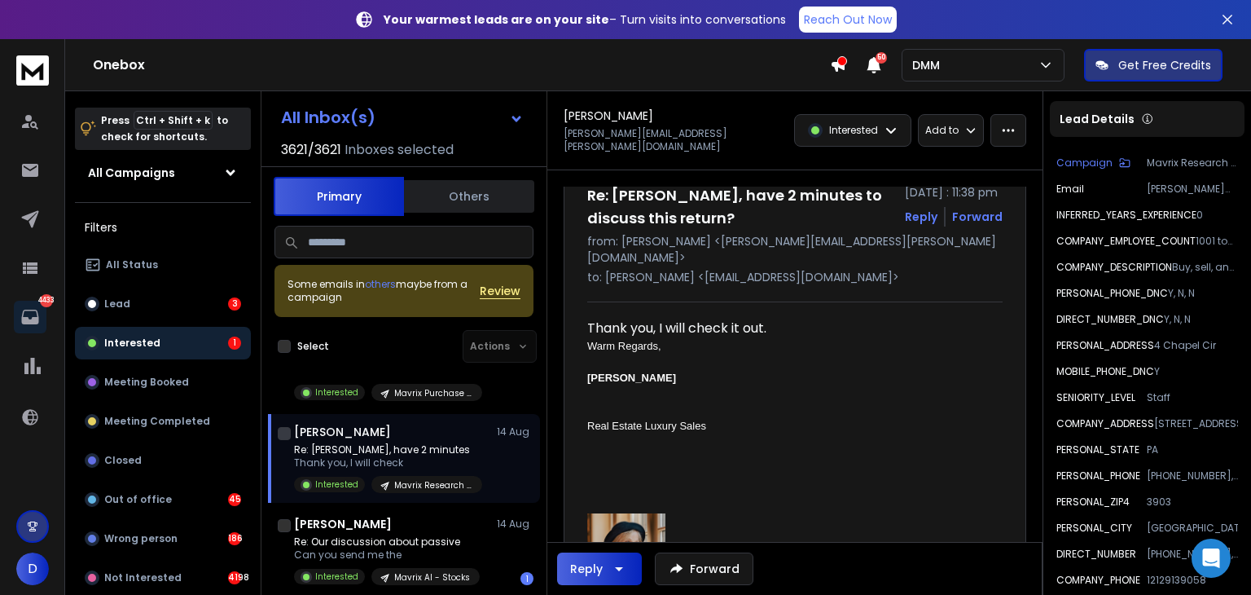
scroll to position [0, 0]
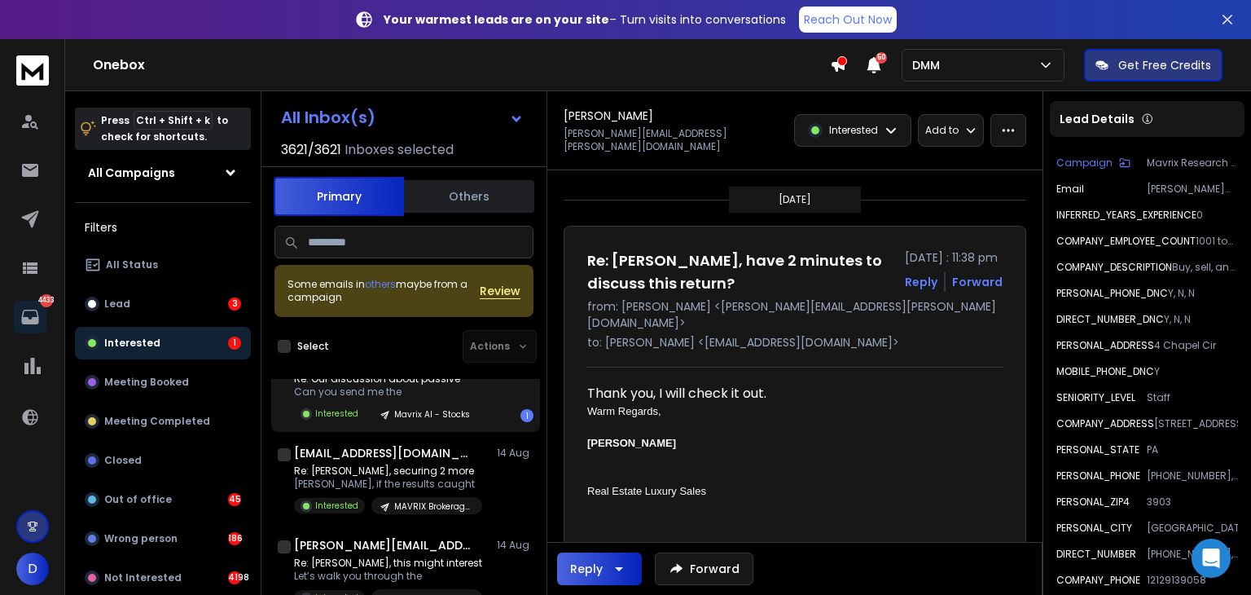
click at [389, 387] on p "Can you send me the" at bounding box center [387, 391] width 186 height 13
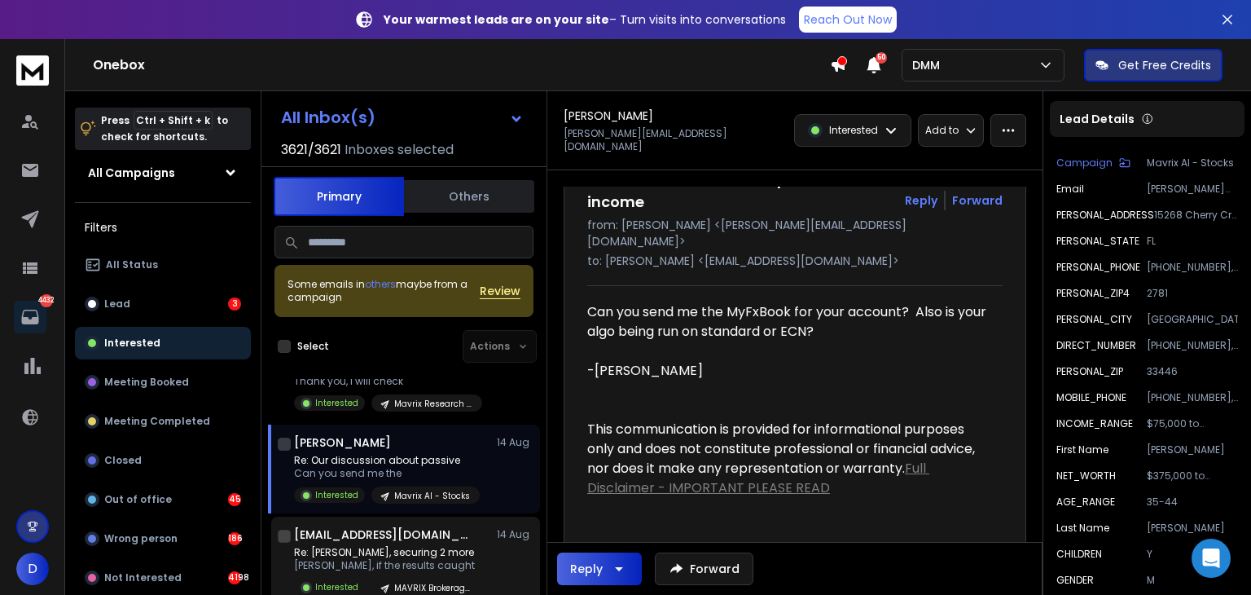
scroll to position [244, 0]
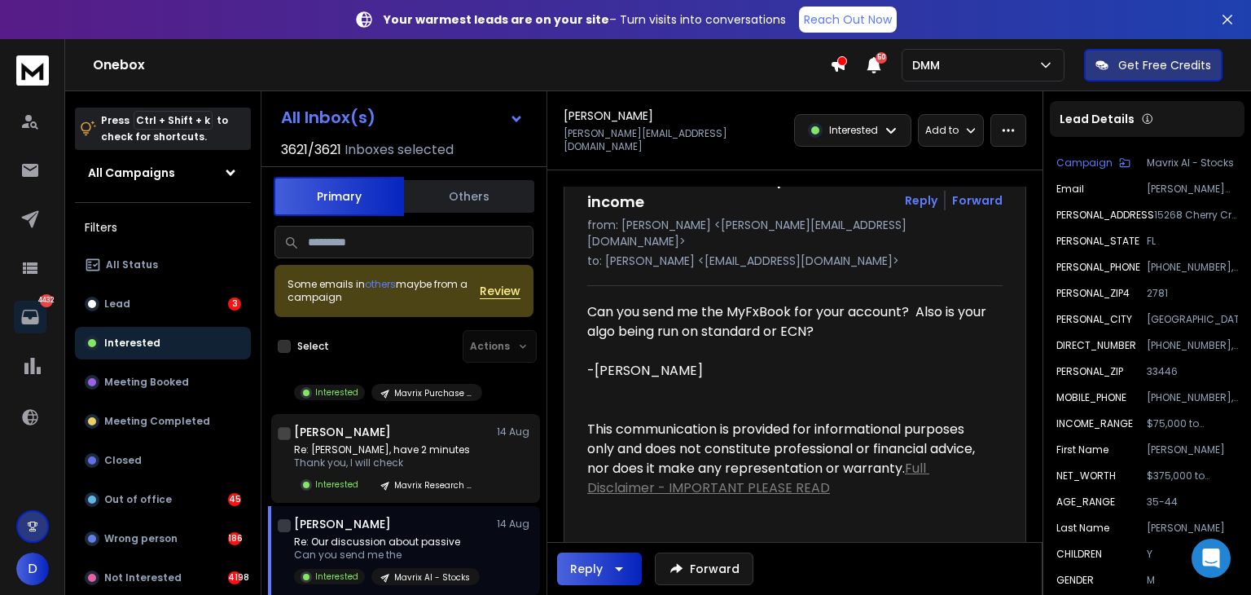
click at [427, 473] on div "Re: Linda, have 2 minutes Thank you, I will check Interested Mavrix Research - …" at bounding box center [388, 468] width 188 height 50
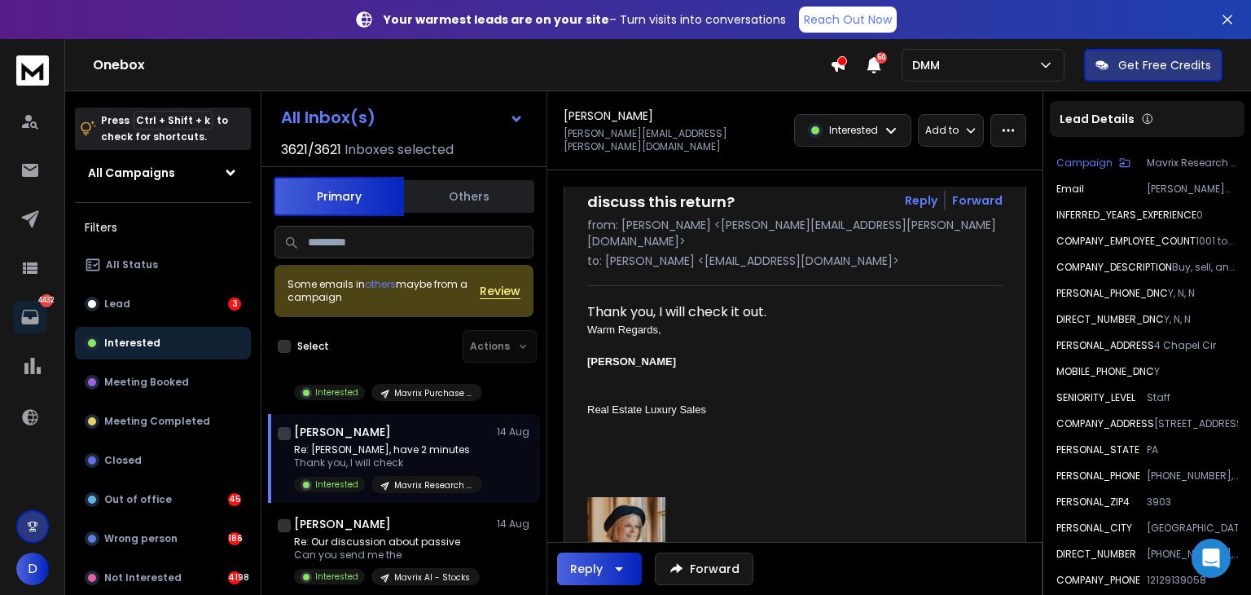
scroll to position [81, 0]
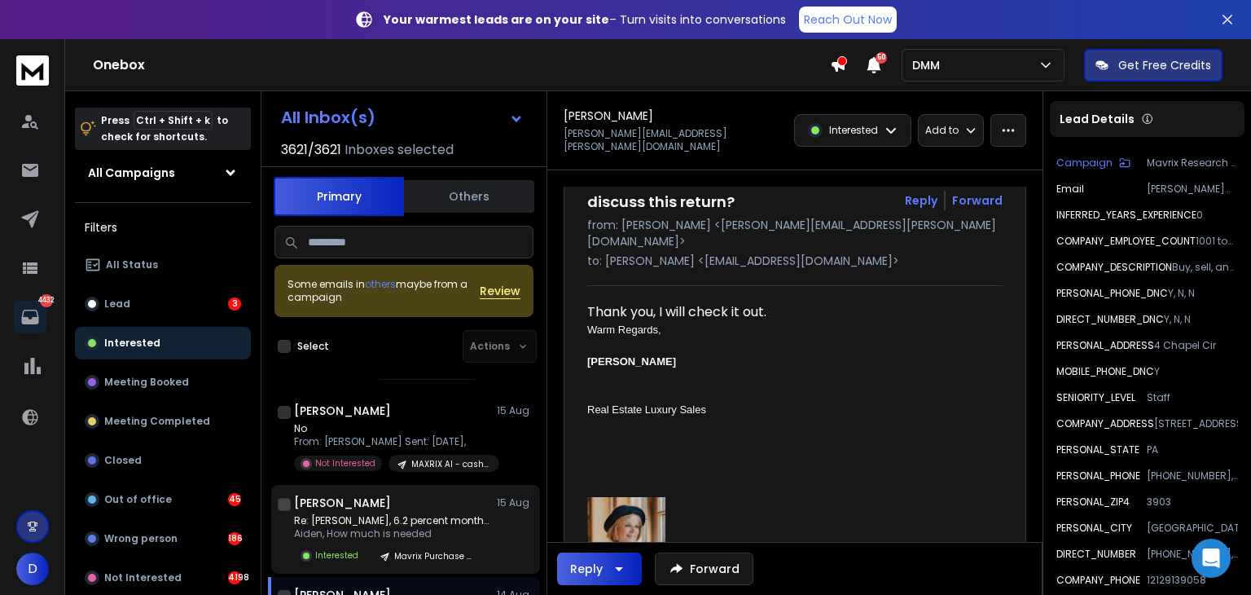
click at [416, 527] on p "Aiden, How much is needed" at bounding box center [392, 533] width 196 height 13
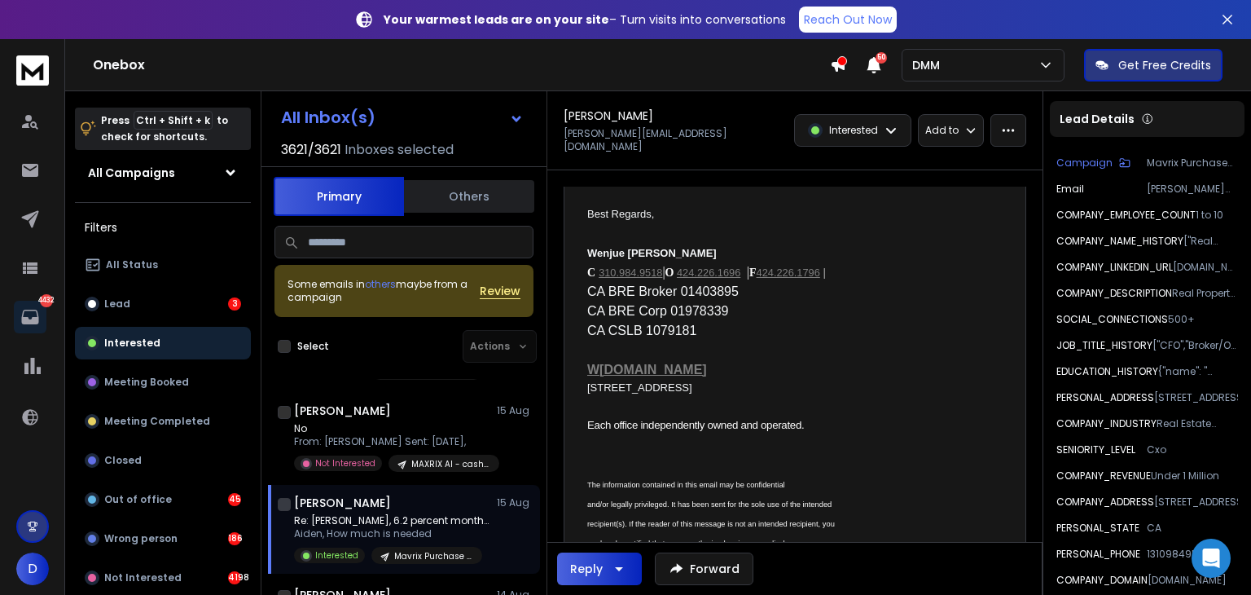
scroll to position [0, 0]
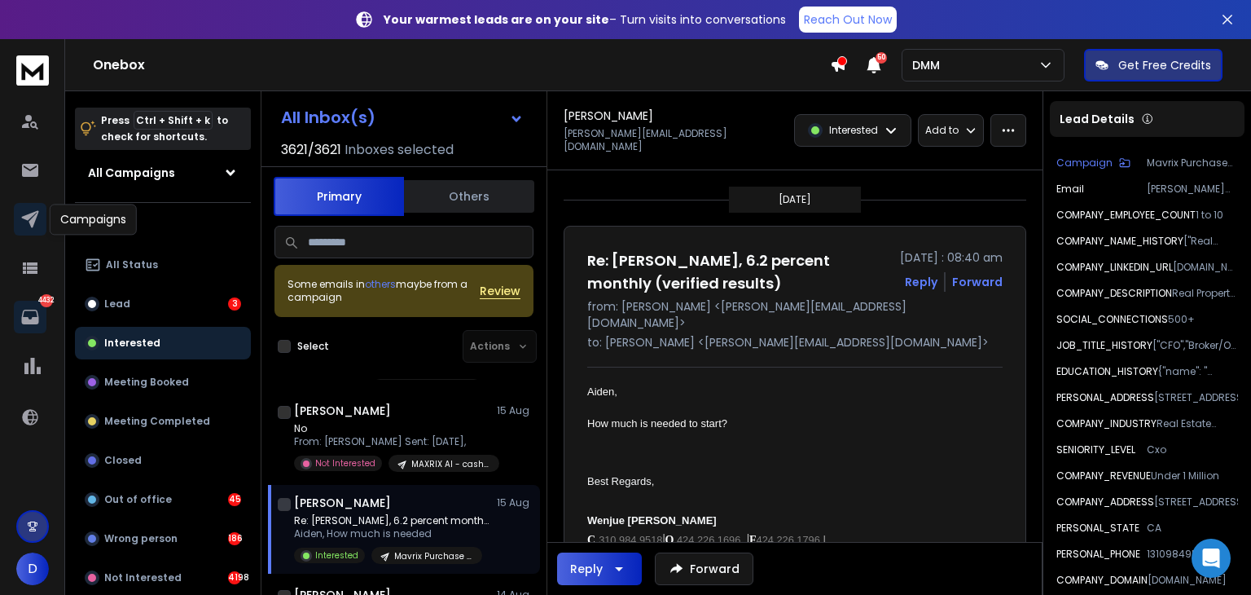
click at [16, 206] on link at bounding box center [30, 219] width 33 height 33
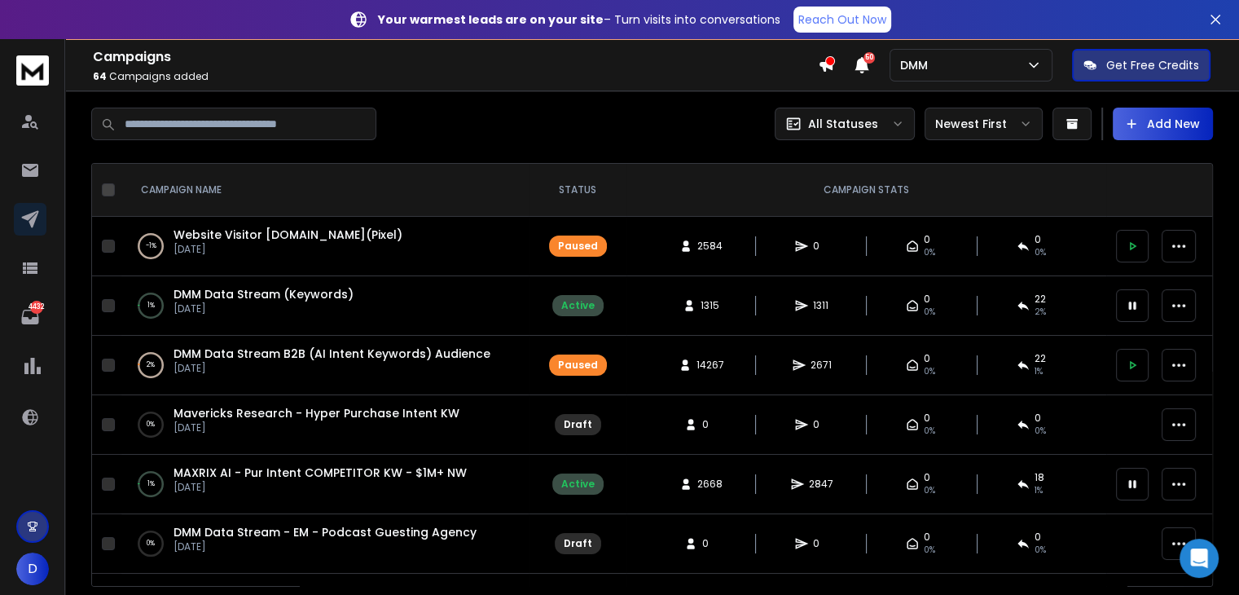
click at [366, 356] on span "DMM Data Stream B2B (AI Intent Keywords) Audience" at bounding box center [332, 353] width 317 height 16
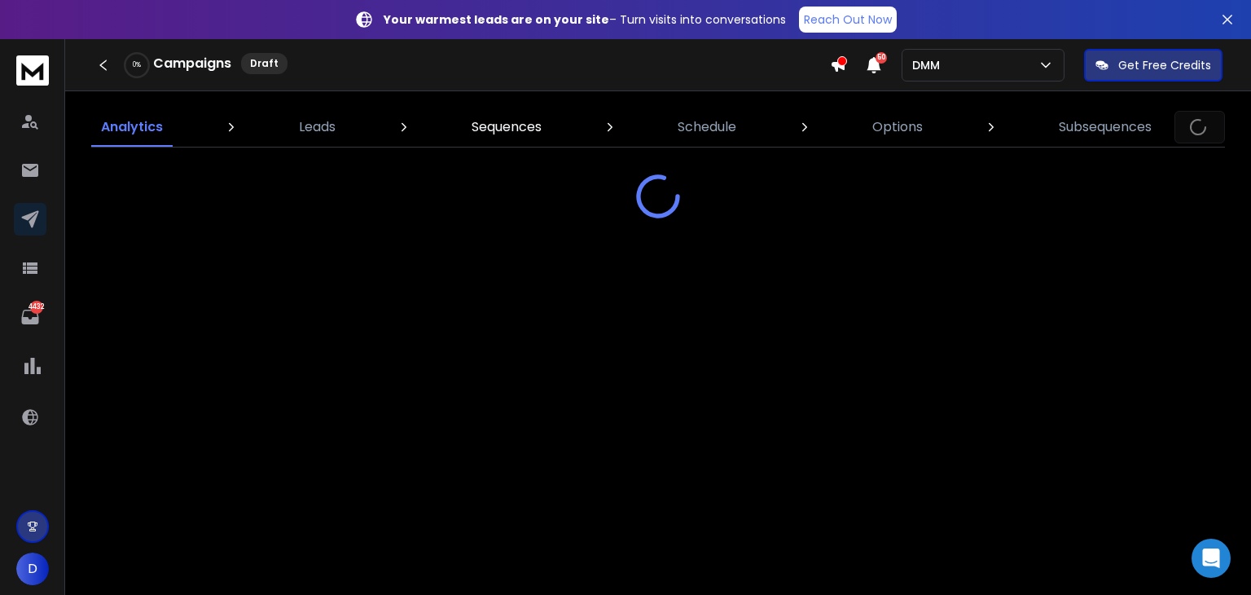
click at [494, 142] on link "Sequences" at bounding box center [507, 127] width 90 height 39
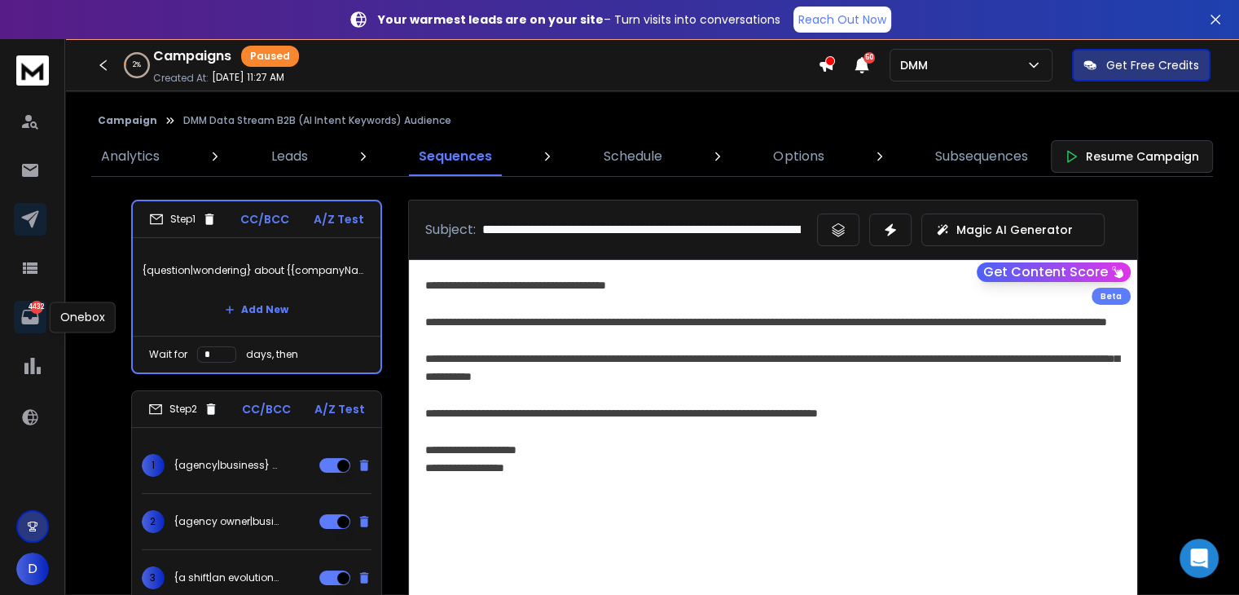
click at [26, 314] on icon at bounding box center [30, 317] width 20 height 20
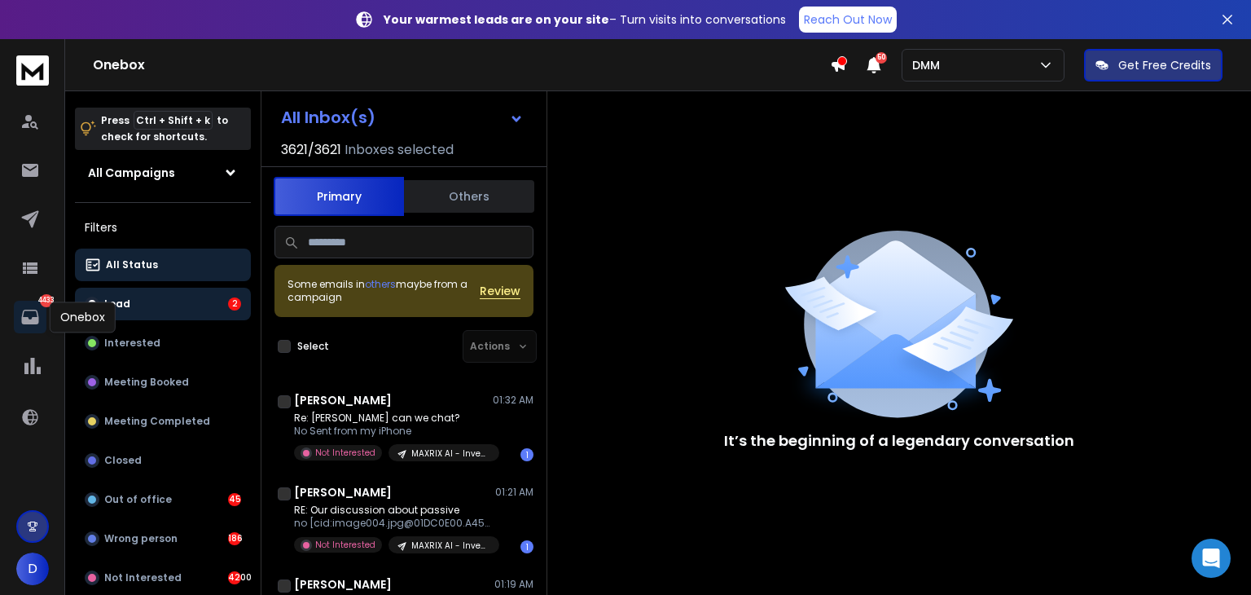
scroll to position [163, 0]
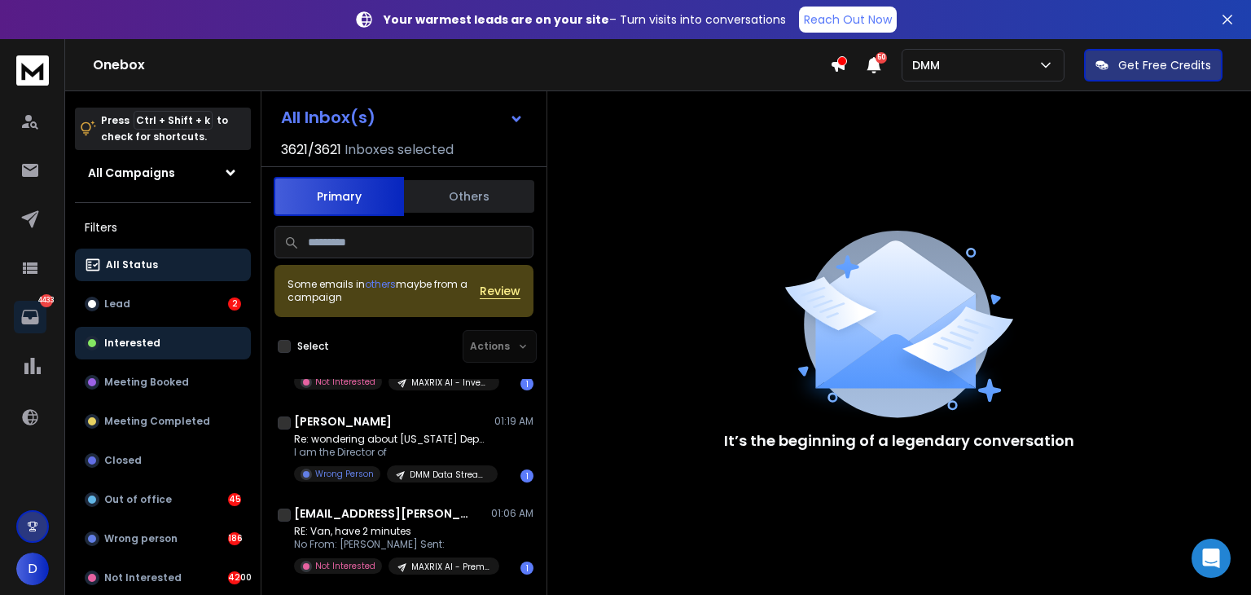
click at [170, 353] on button "Interested" at bounding box center [163, 343] width 176 height 33
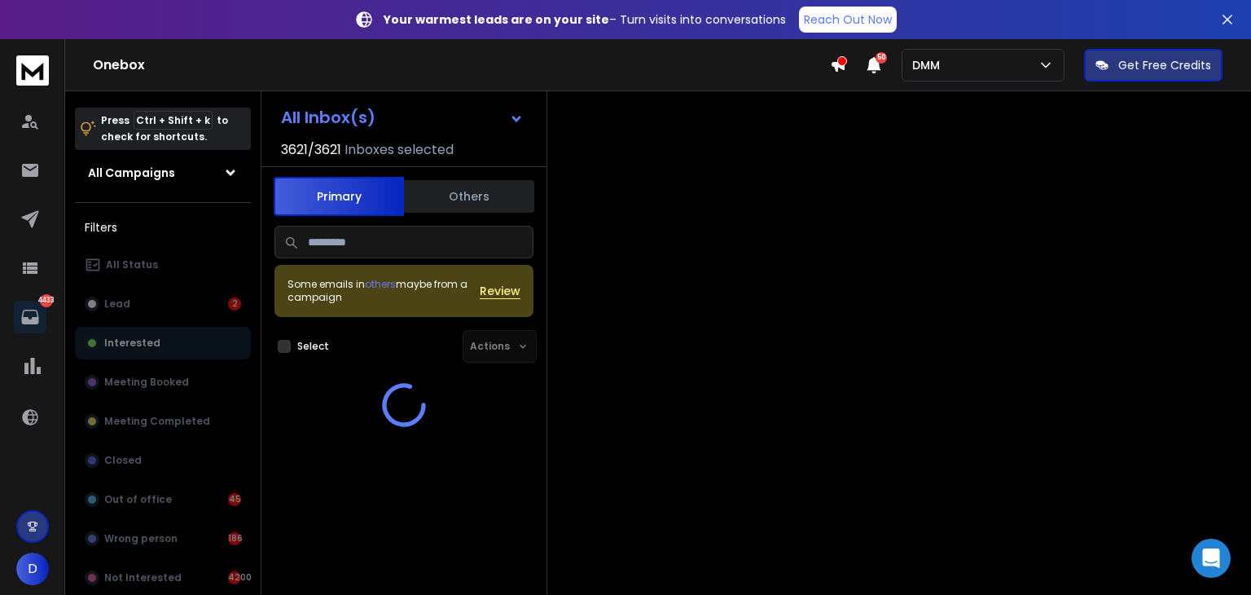
scroll to position [0, 0]
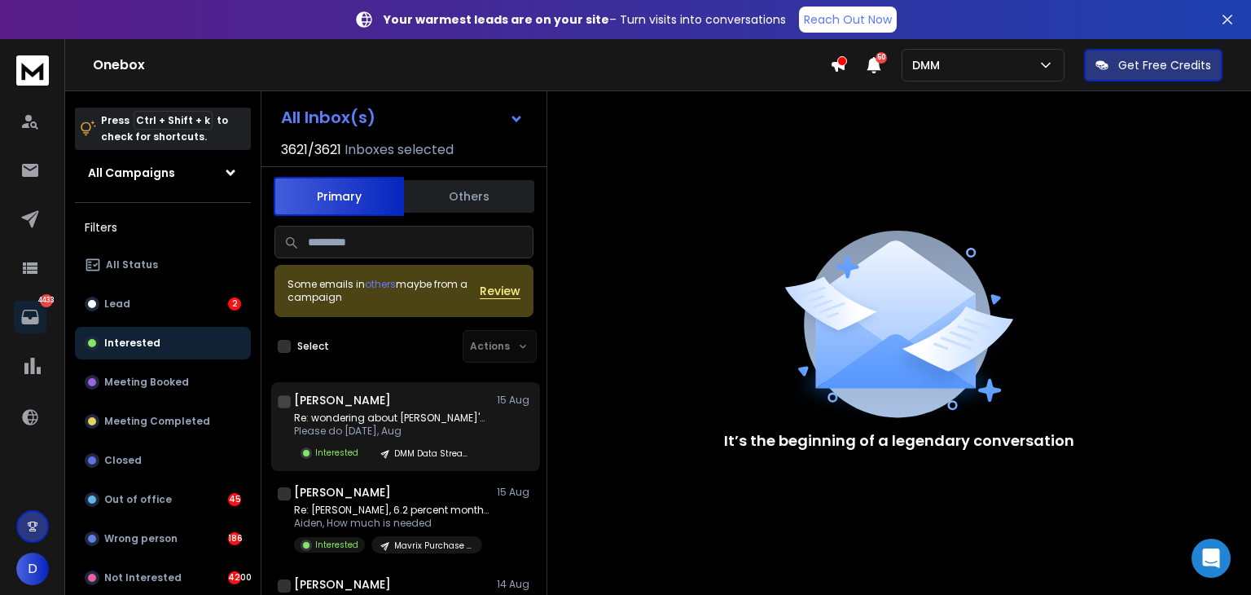
click at [414, 423] on p "Re: wondering about Atsign's outreach" at bounding box center [392, 417] width 196 height 13
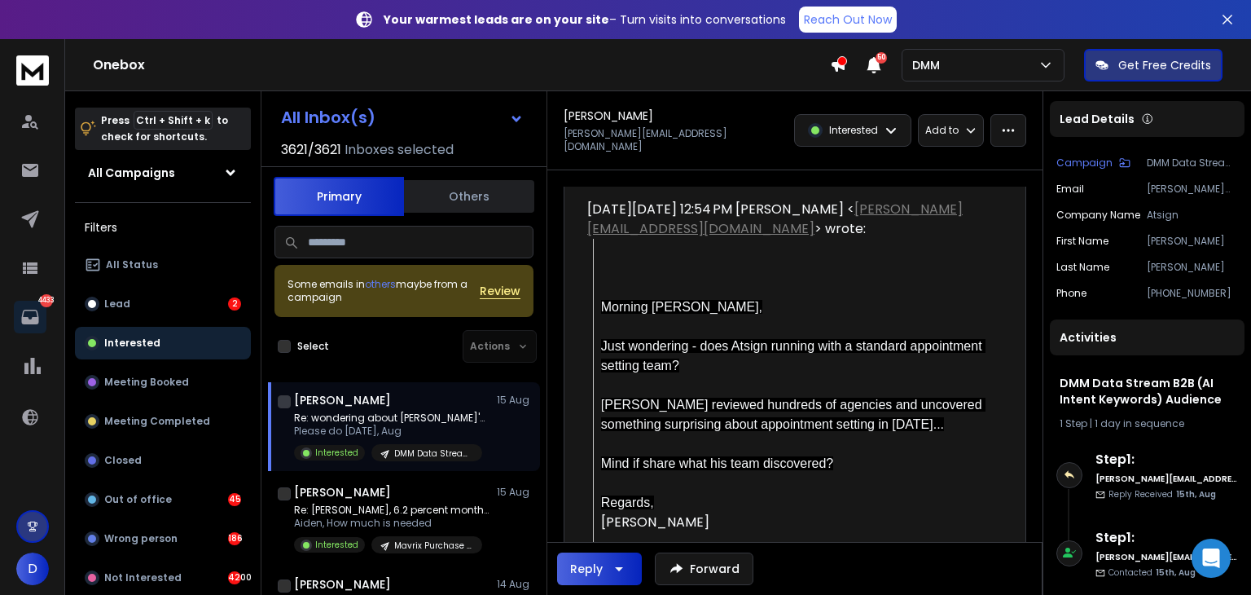
scroll to position [244, 0]
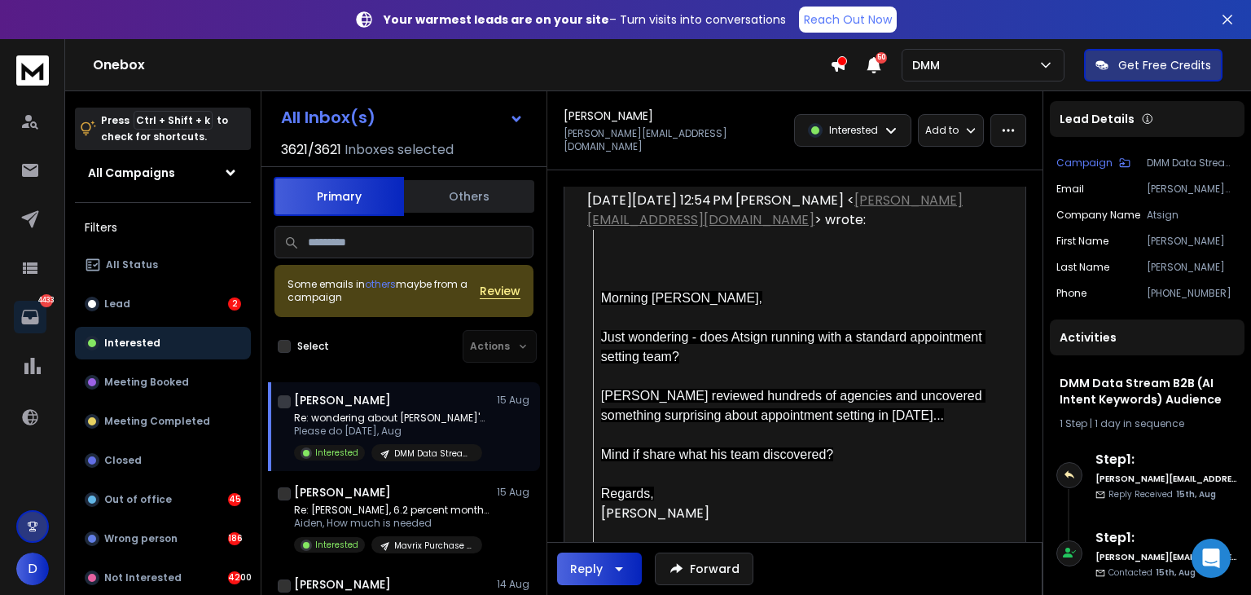
click at [577, 565] on div "Reply" at bounding box center [586, 568] width 33 height 16
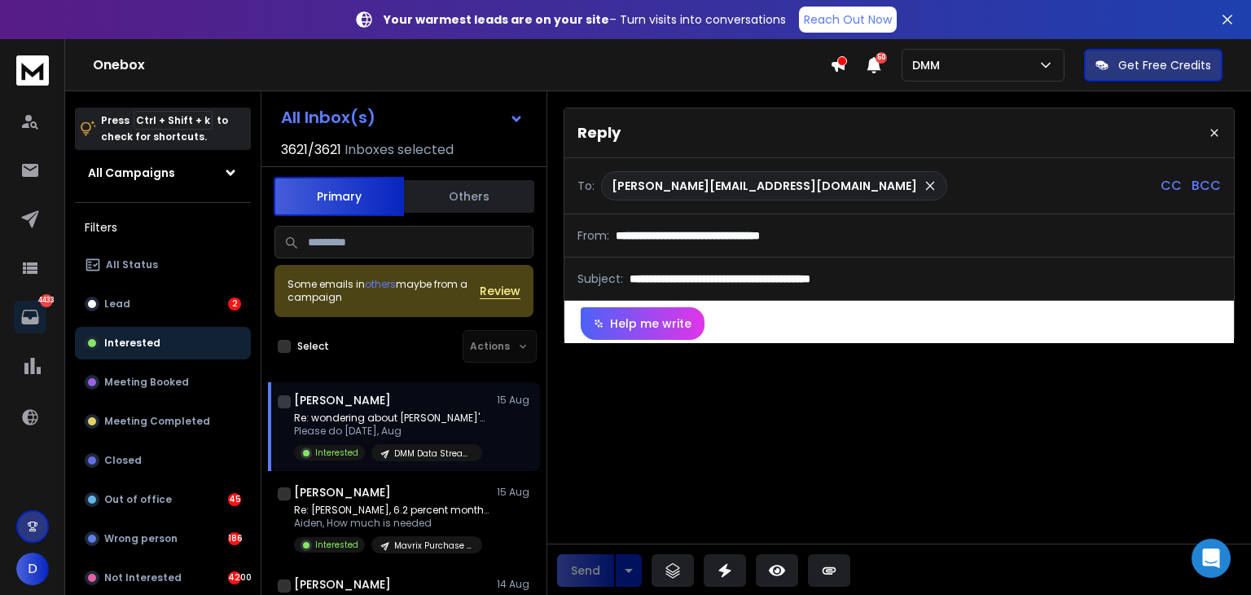
scroll to position [0, 0]
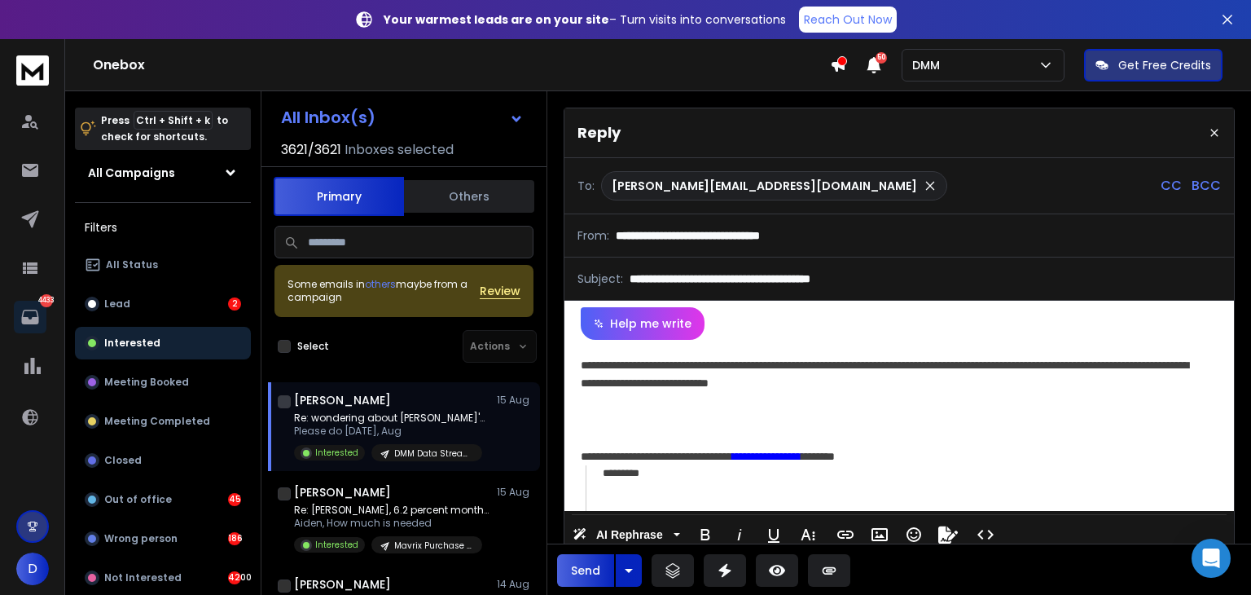
click at [616, 362] on div "**********" at bounding box center [891, 374] width 621 height 37
click at [614, 367] on div "**********" at bounding box center [891, 374] width 621 height 37
click at [933, 366] on div "**********" at bounding box center [891, 374] width 621 height 37
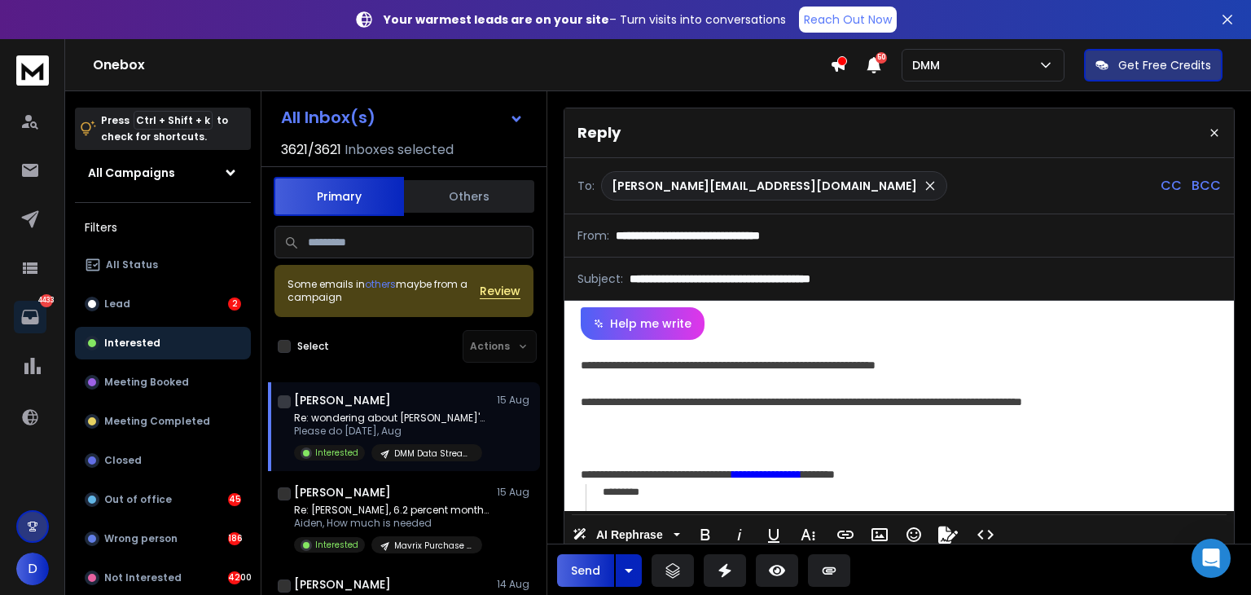
click at [777, 403] on div "**********" at bounding box center [891, 402] width 621 height 18
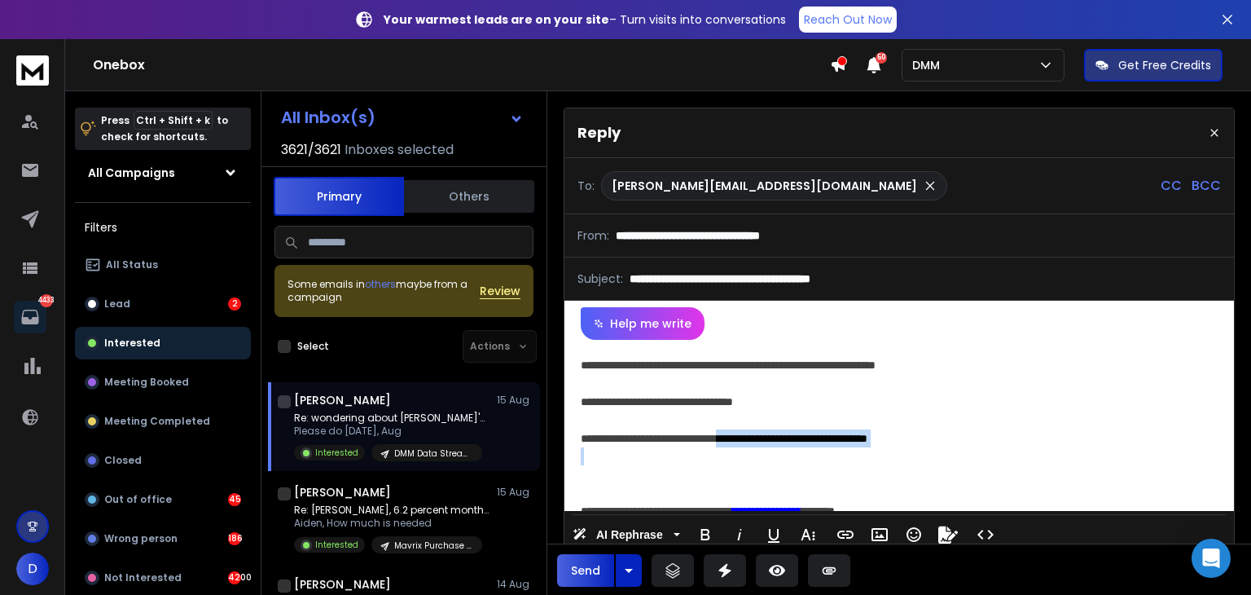
click at [757, 446] on div "**********" at bounding box center [900, 425] width 670 height 171
click at [759, 443] on div "**********" at bounding box center [891, 438] width 621 height 18
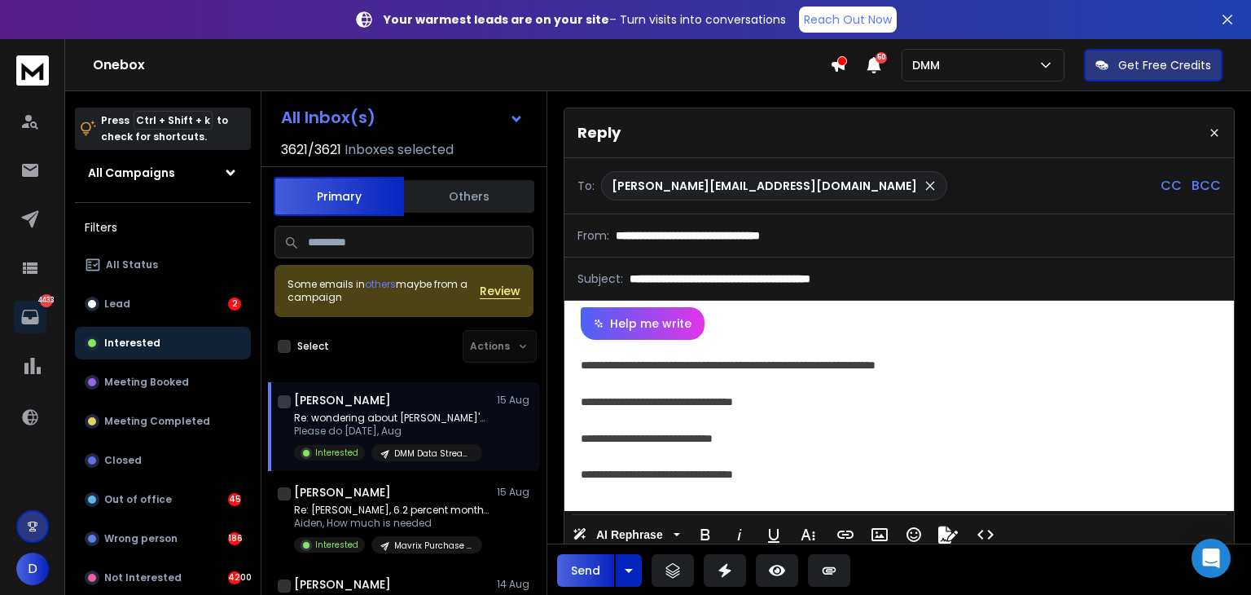
click at [584, 366] on div "**********" at bounding box center [891, 365] width 621 height 18
click at [581, 367] on div "**********" at bounding box center [891, 365] width 621 height 18
click at [586, 570] on button "Send" at bounding box center [585, 570] width 57 height 33
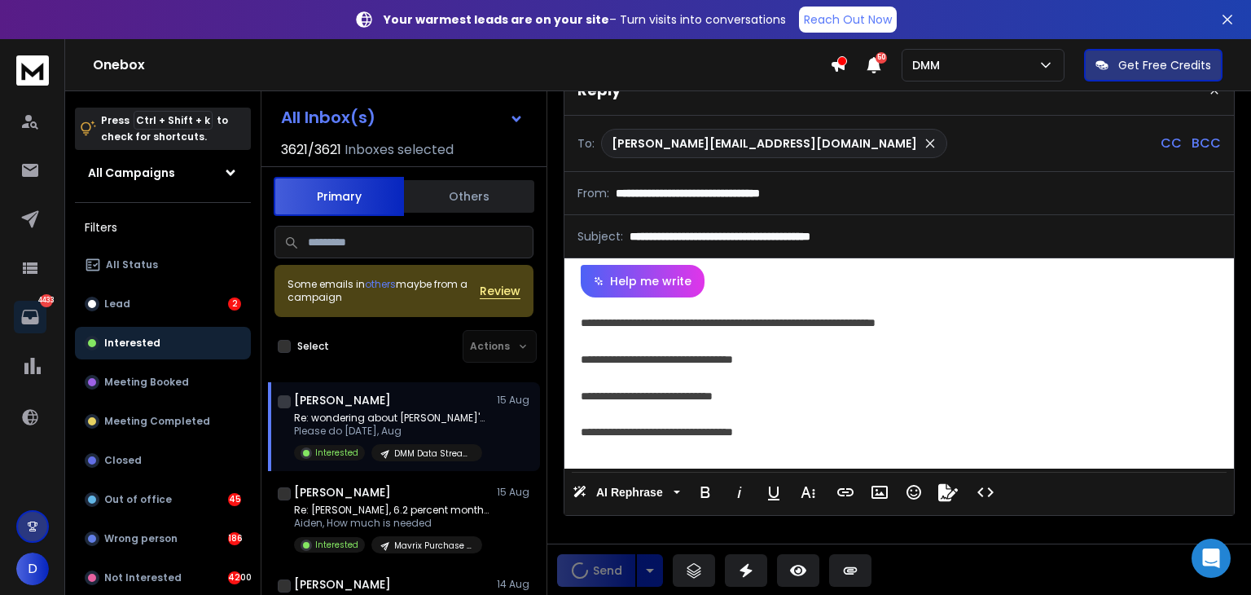
scroll to position [75, 0]
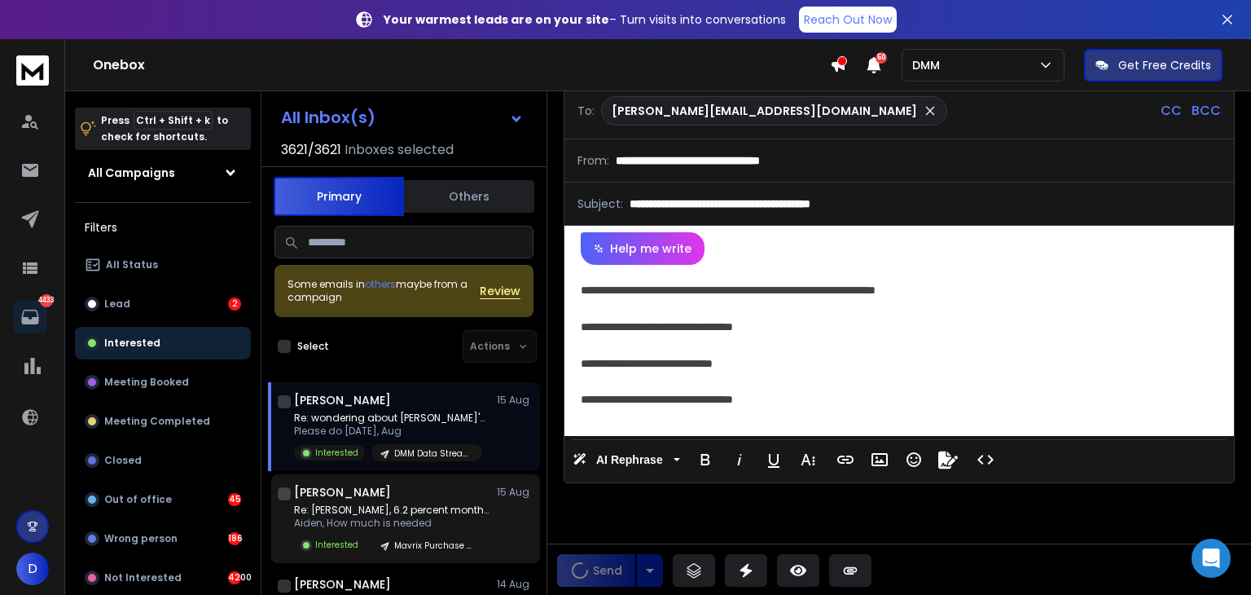
click at [424, 515] on p "Re: Julia, 6.2 percent monthly" at bounding box center [392, 509] width 196 height 13
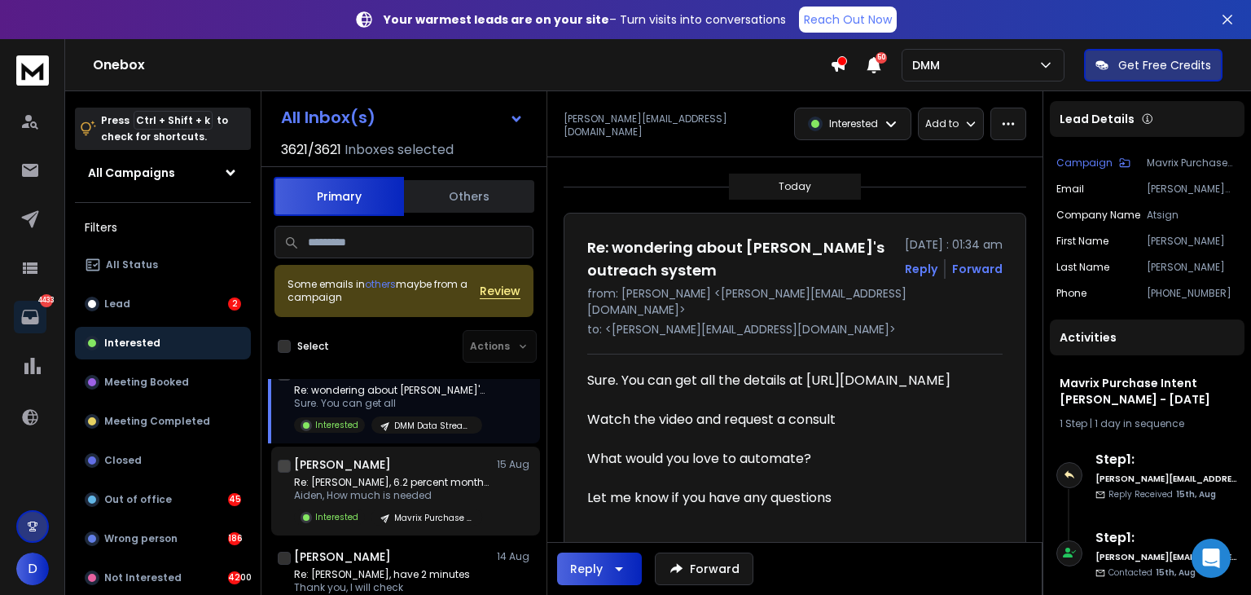
scroll to position [0, 0]
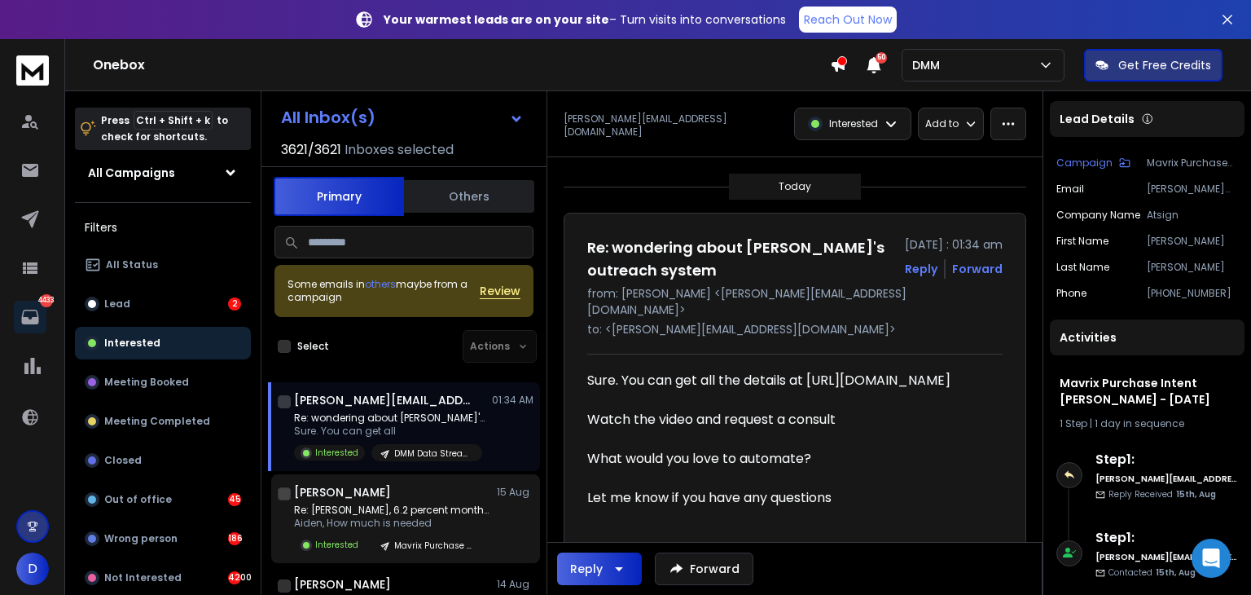
click at [419, 496] on div "Julia Shi 15 Aug" at bounding box center [413, 492] width 239 height 16
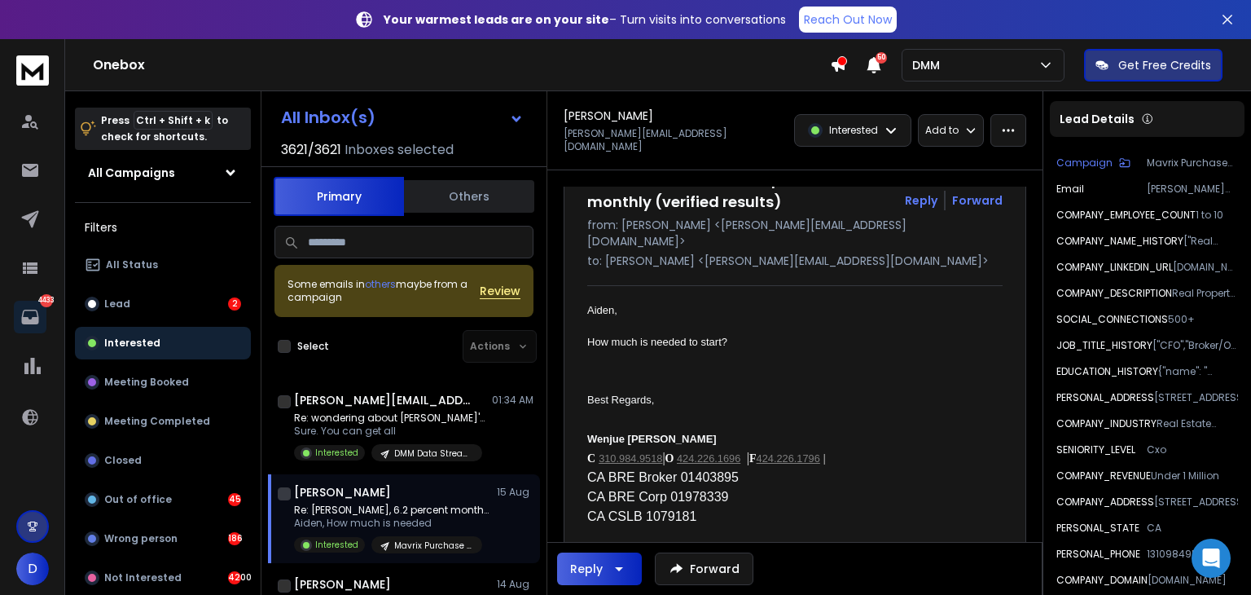
scroll to position [81, 0]
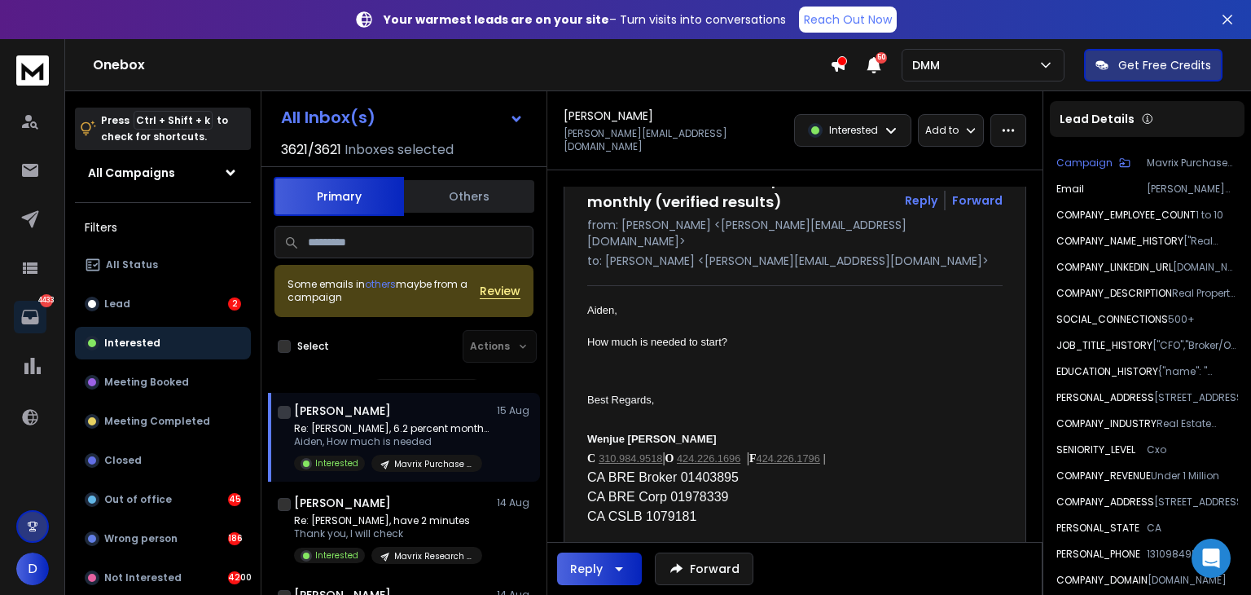
click at [592, 565] on div "Reply" at bounding box center [586, 568] width 33 height 16
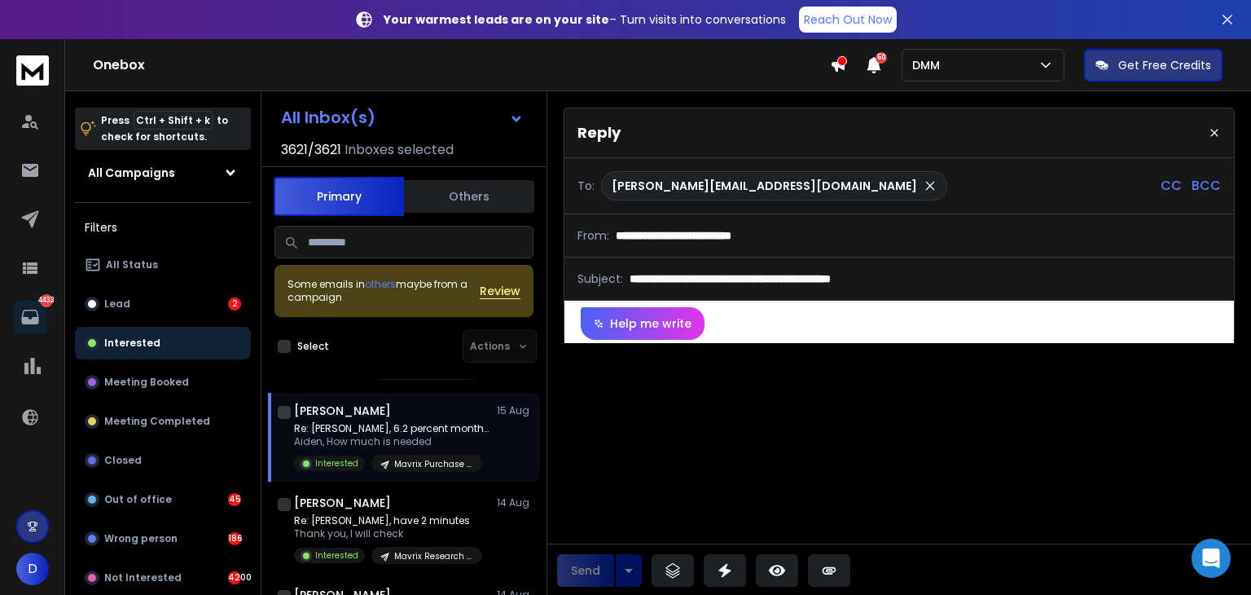
scroll to position [0, 0]
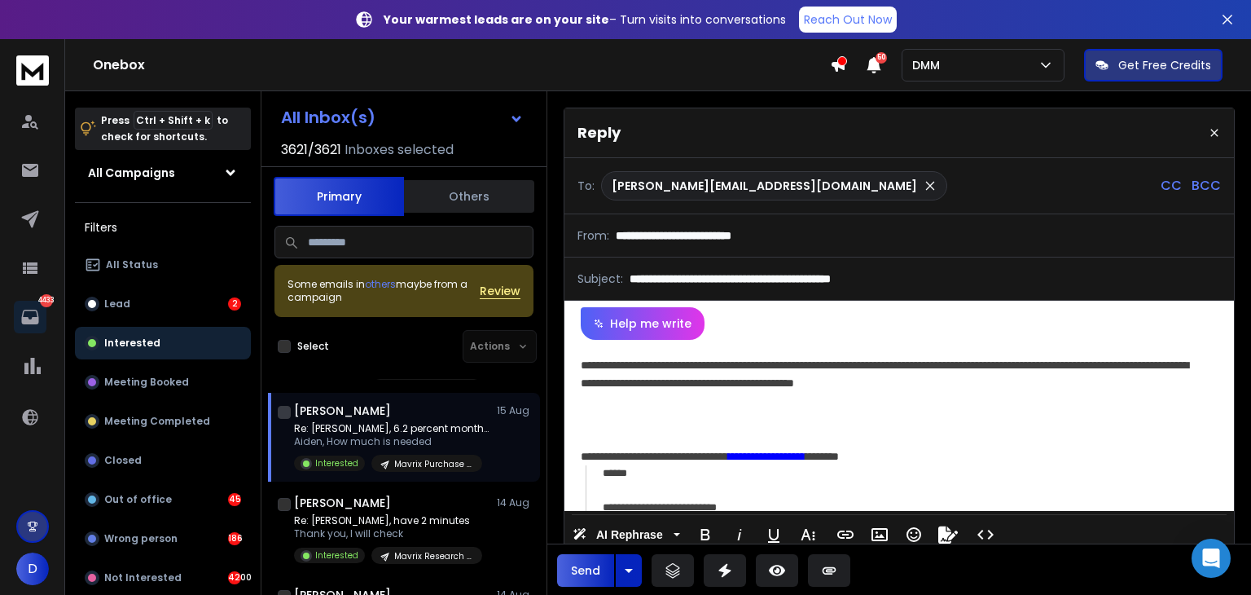
click at [580, 360] on div "**********" at bounding box center [900, 425] width 670 height 171
click at [762, 381] on div "**********" at bounding box center [891, 374] width 621 height 37
click at [764, 381] on div "**********" at bounding box center [891, 374] width 621 height 37
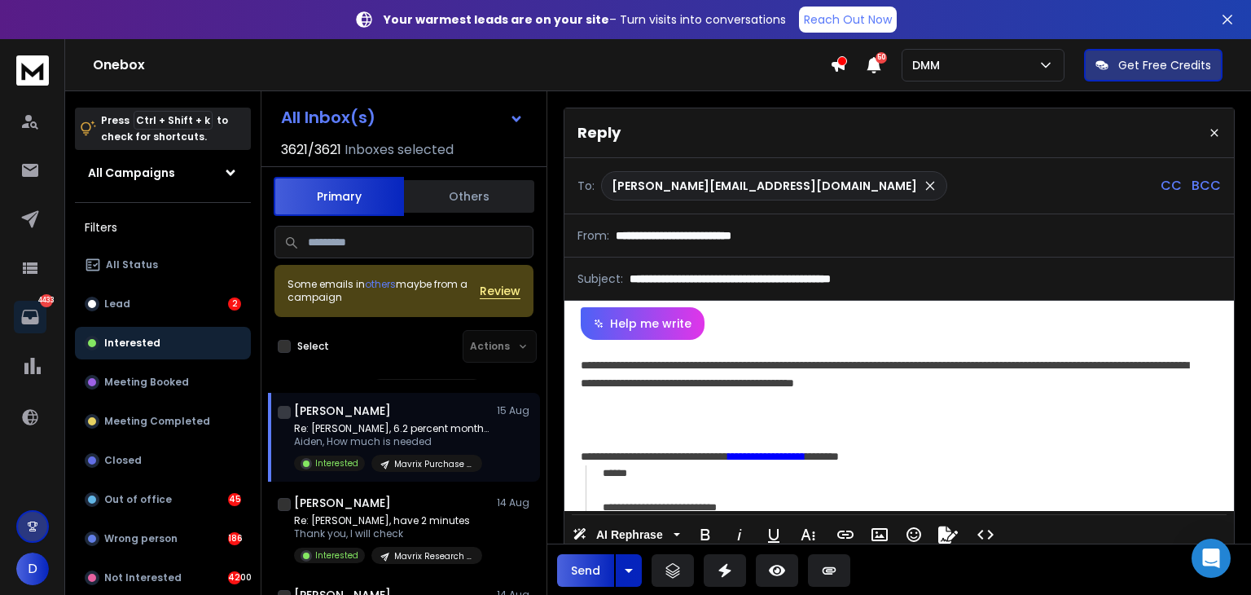
click at [758, 381] on div "**********" at bounding box center [891, 374] width 621 height 37
click at [766, 379] on div "**********" at bounding box center [891, 374] width 621 height 37
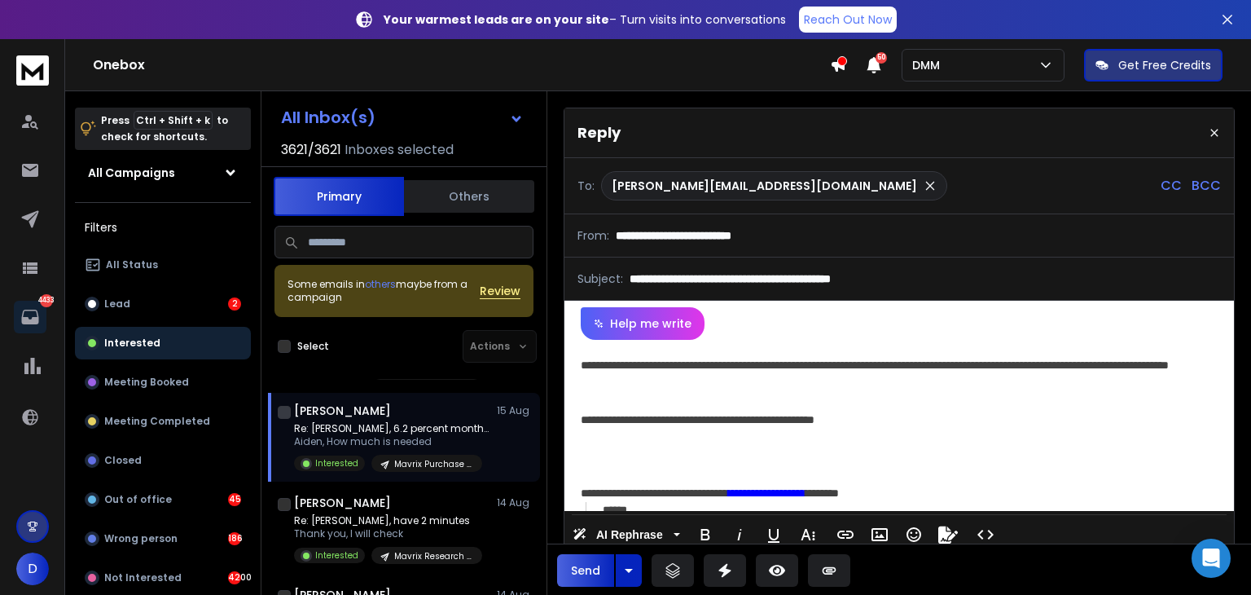
click at [775, 387] on div "**********" at bounding box center [891, 374] width 621 height 37
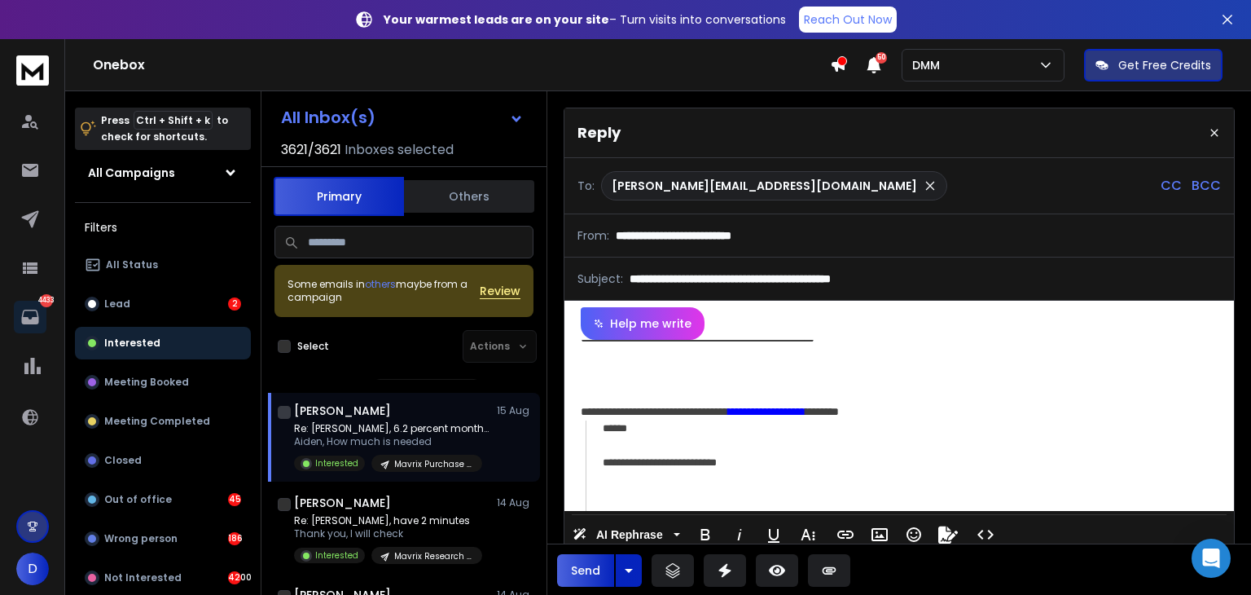
click at [595, 570] on button "Send" at bounding box center [585, 570] width 57 height 33
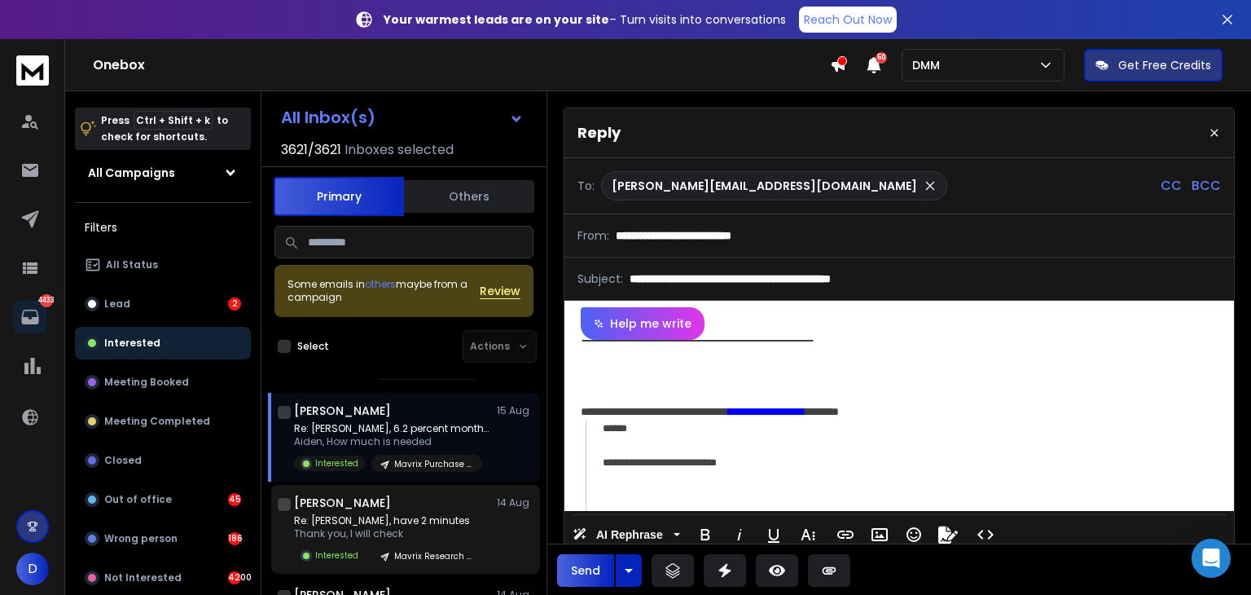
click at [424, 534] on p "Thank you, I will check" at bounding box center [388, 533] width 188 height 13
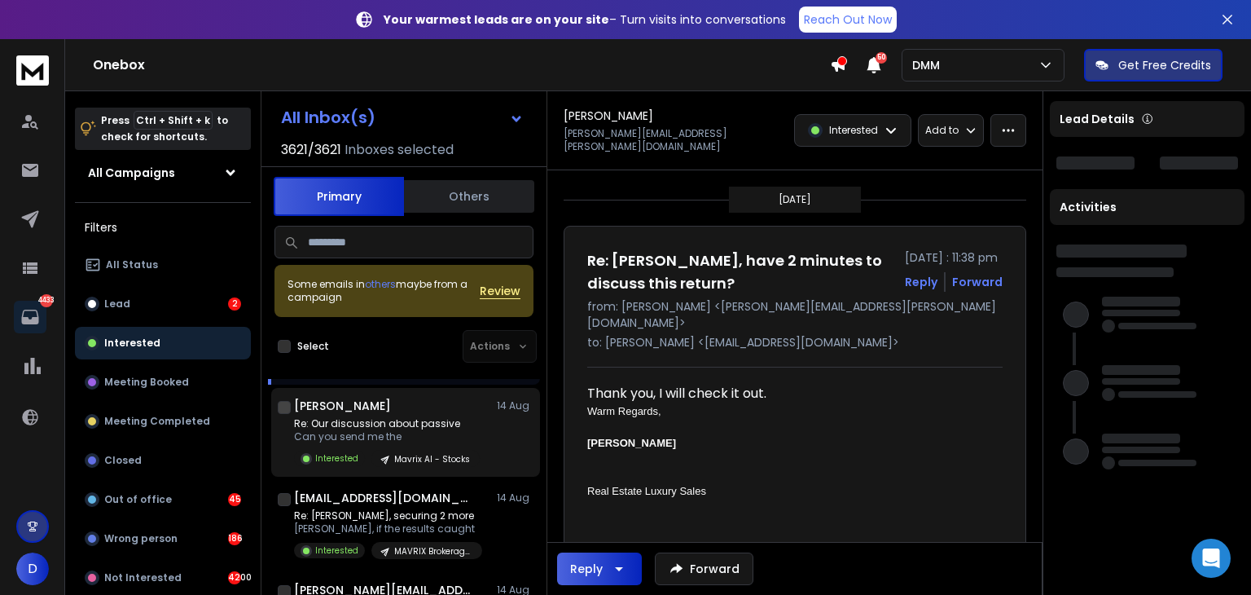
scroll to position [244, 0]
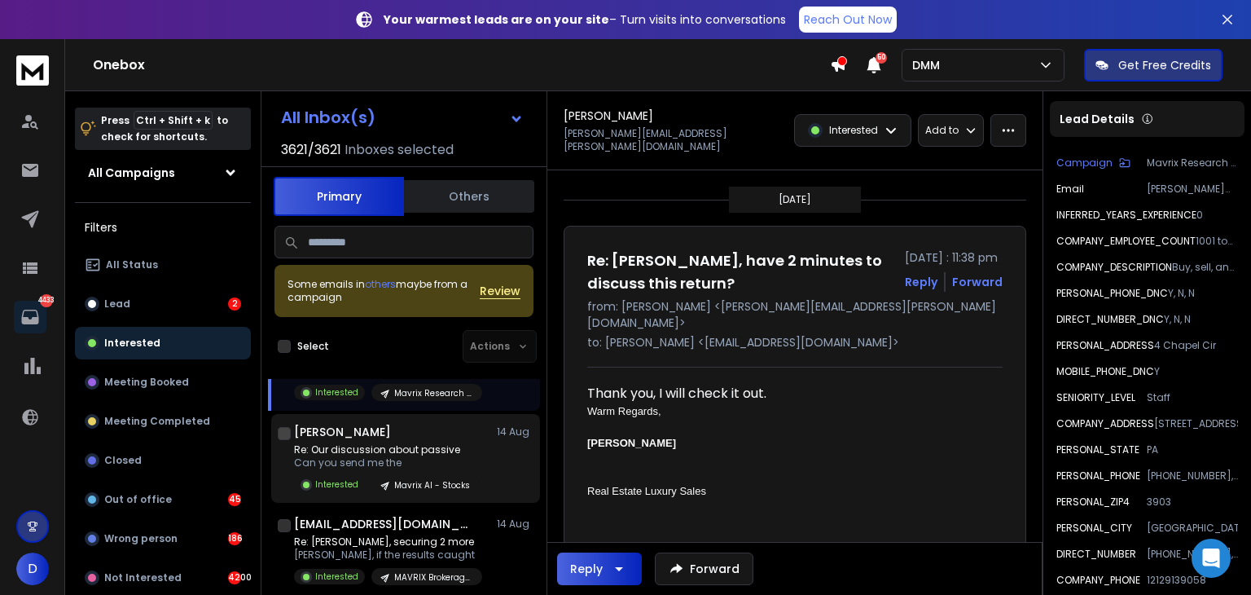
click at [394, 467] on p "Can you send me the" at bounding box center [387, 462] width 186 height 13
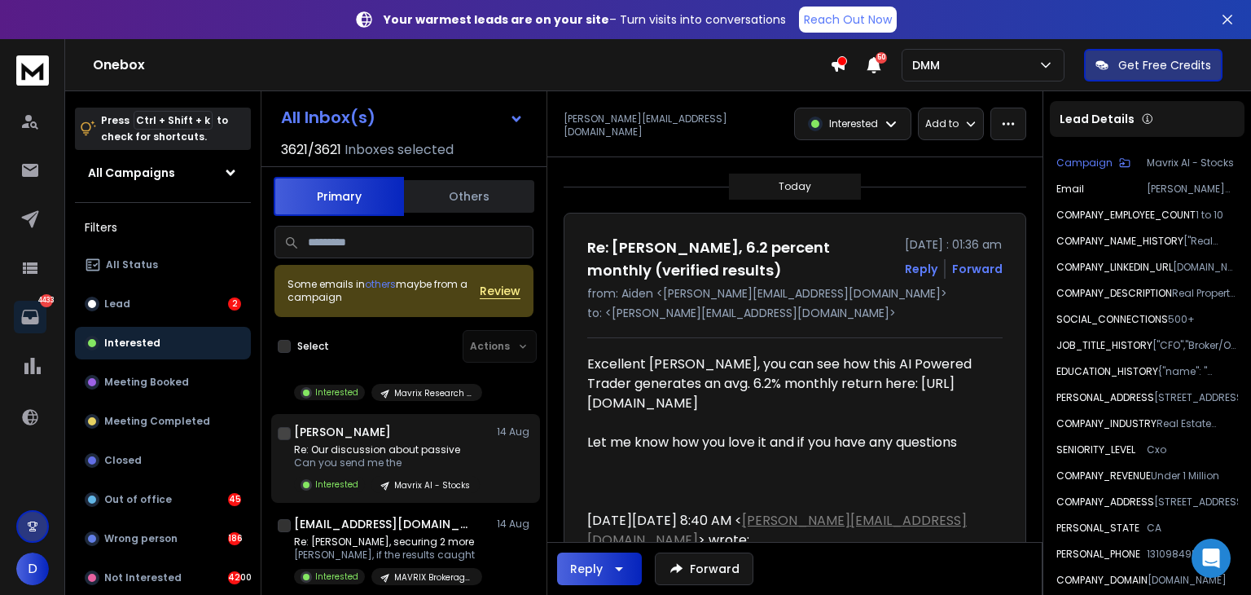
click at [420, 464] on p "Can you send me the" at bounding box center [387, 462] width 186 height 13
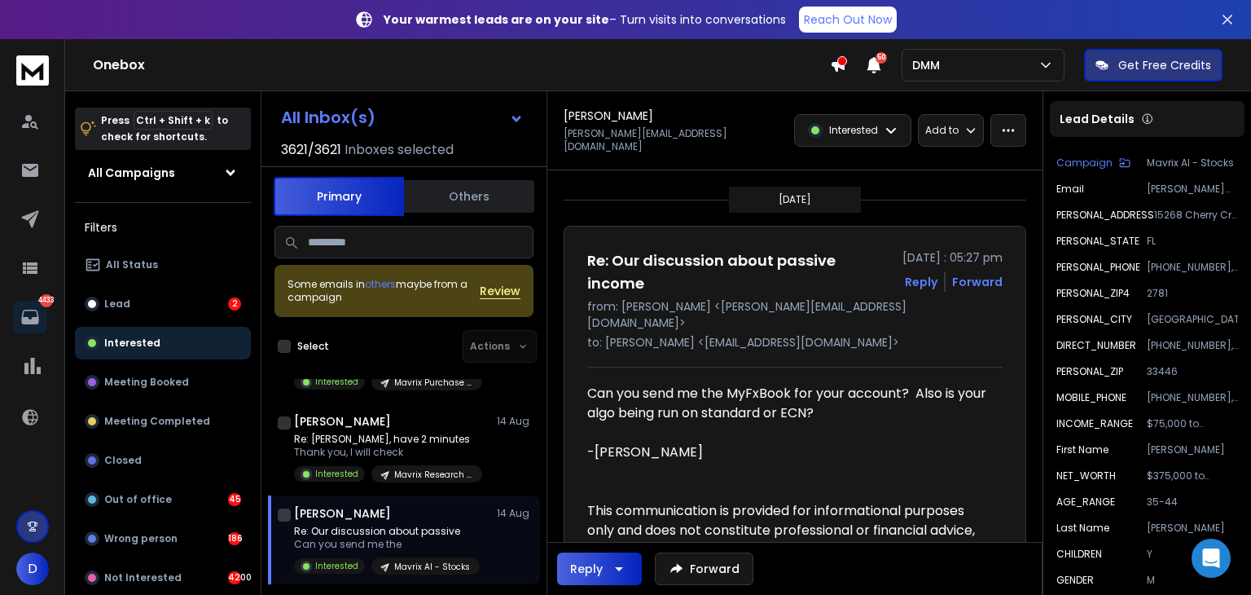
scroll to position [81, 0]
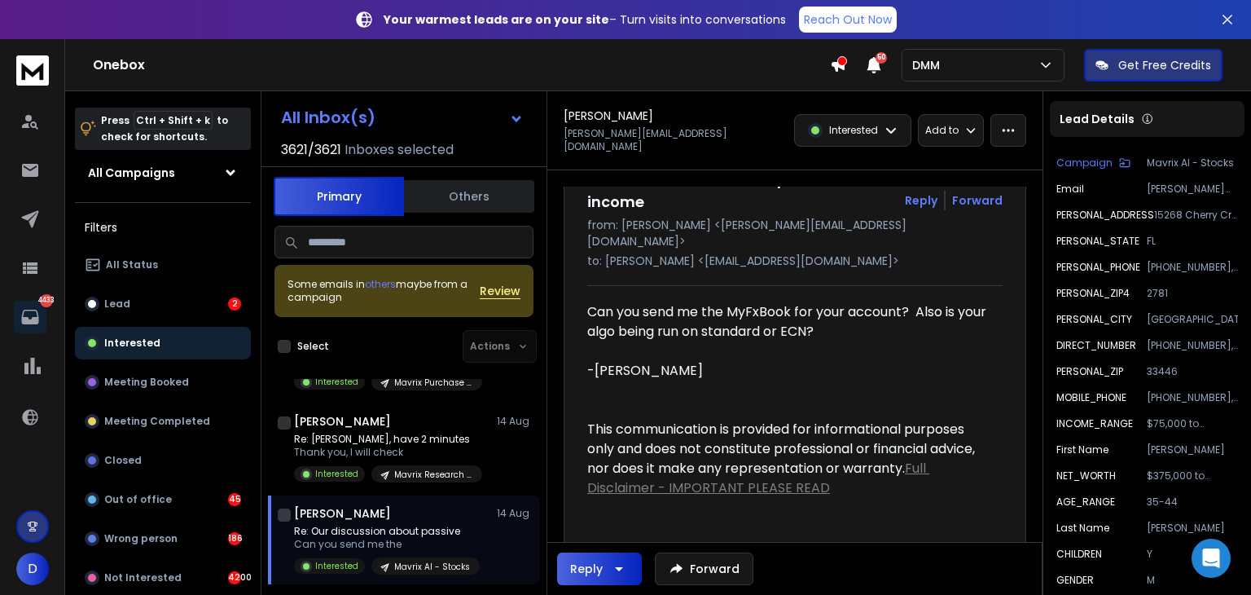
click at [585, 561] on div "Reply" at bounding box center [586, 568] width 33 height 16
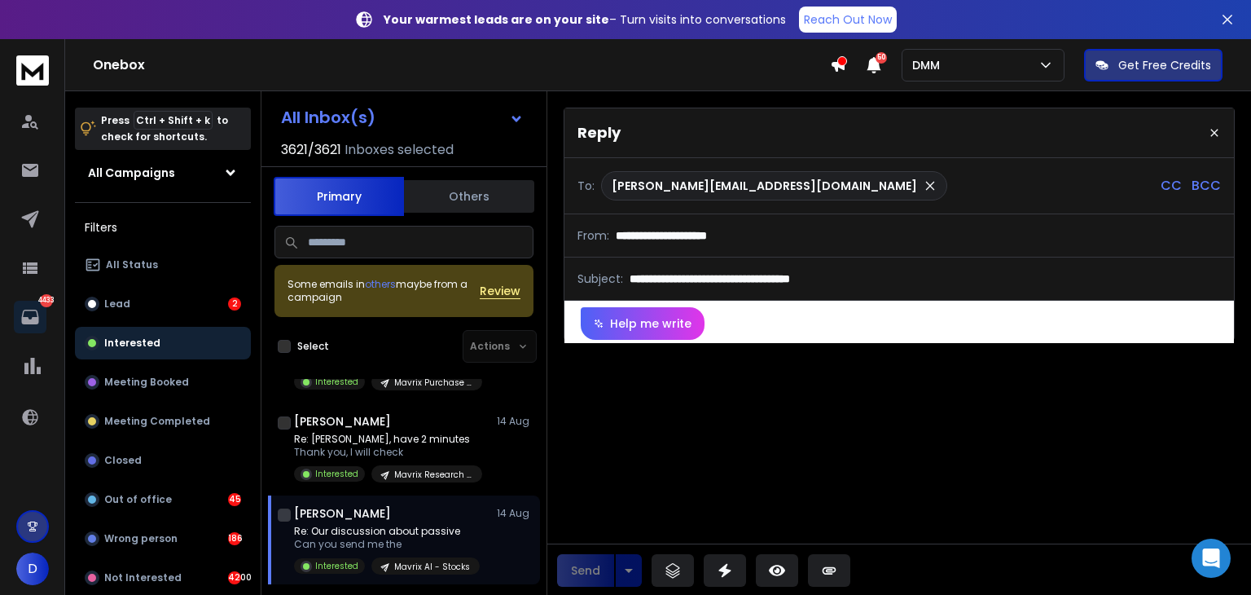
scroll to position [0, 0]
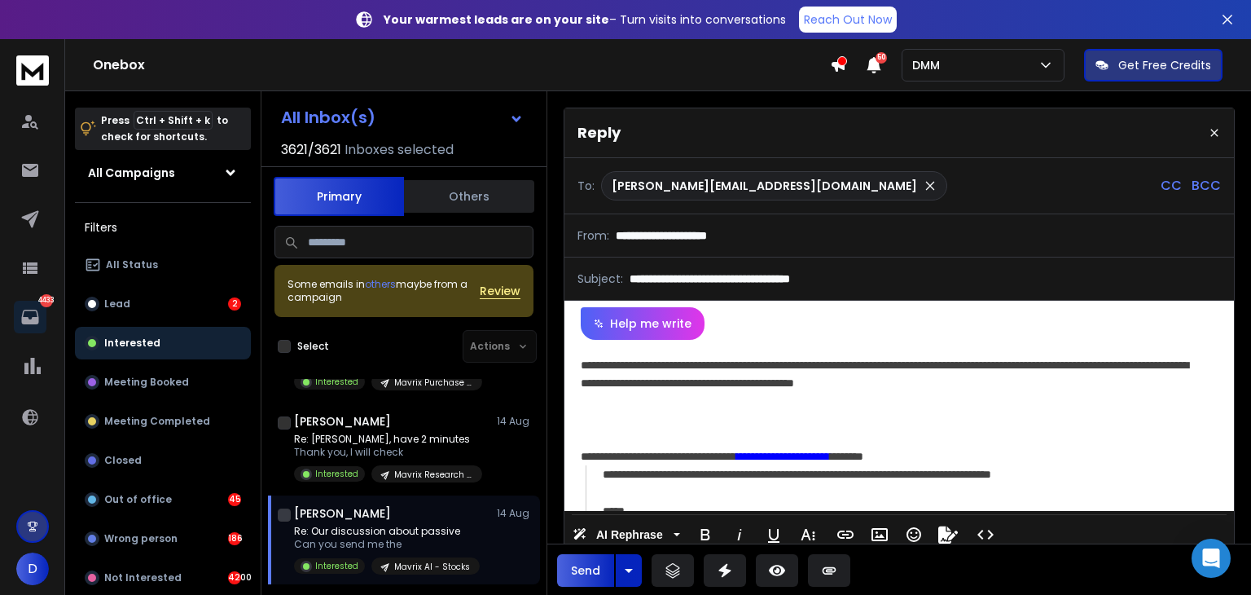
click at [768, 385] on div "**********" at bounding box center [891, 374] width 621 height 37
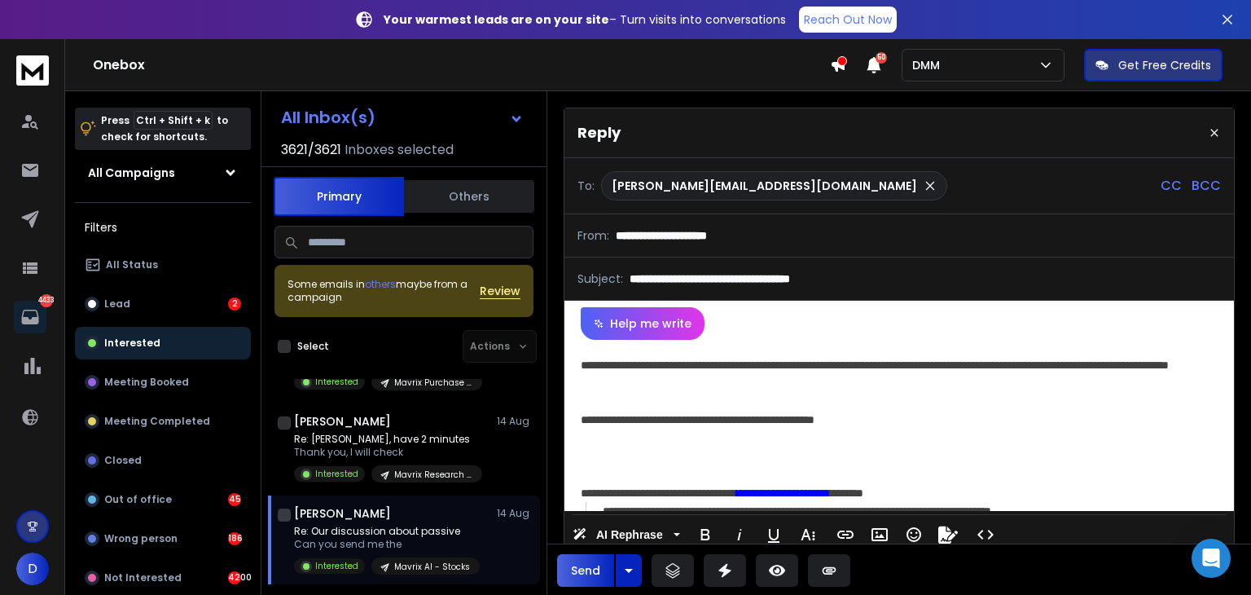
click at [579, 568] on button "Send" at bounding box center [585, 570] width 57 height 33
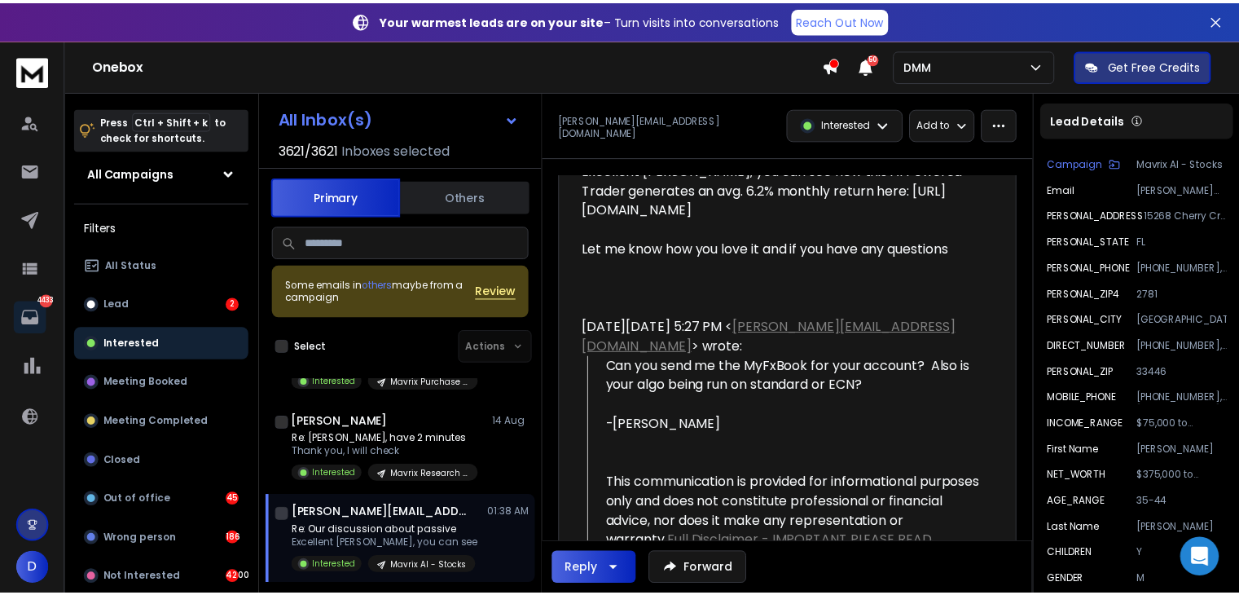
scroll to position [163, 0]
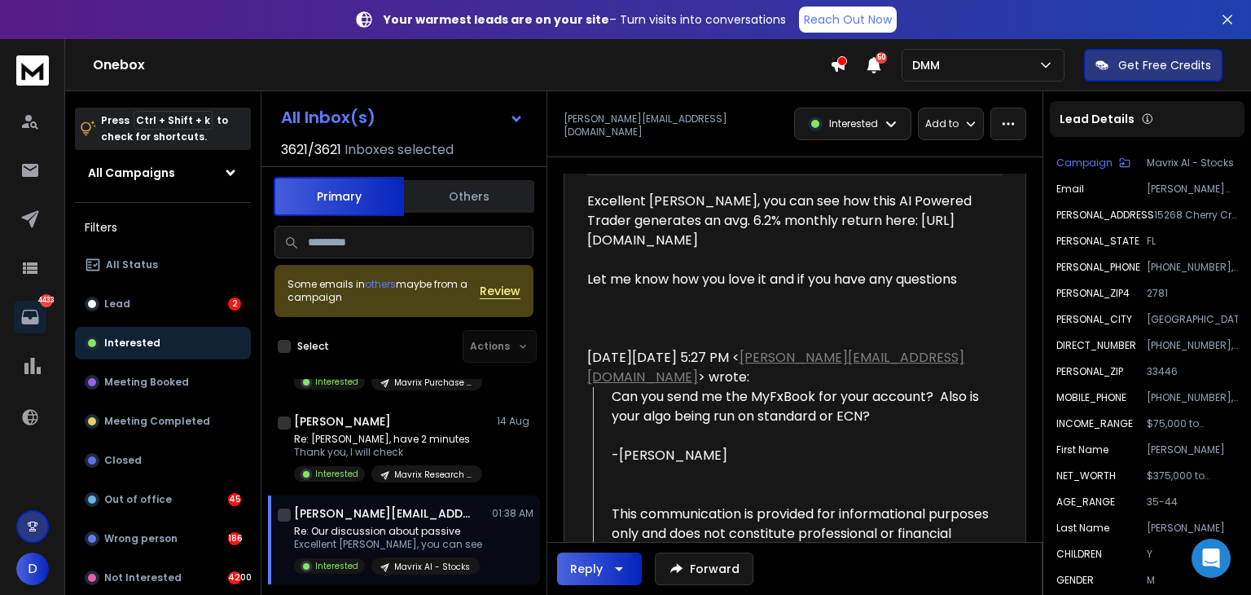
click at [922, 424] on div "Can you send me the MyFxBook for your account? Also is your algo being run on s…" at bounding box center [801, 406] width 378 height 39
click at [37, 226] on icon at bounding box center [30, 219] width 20 height 20
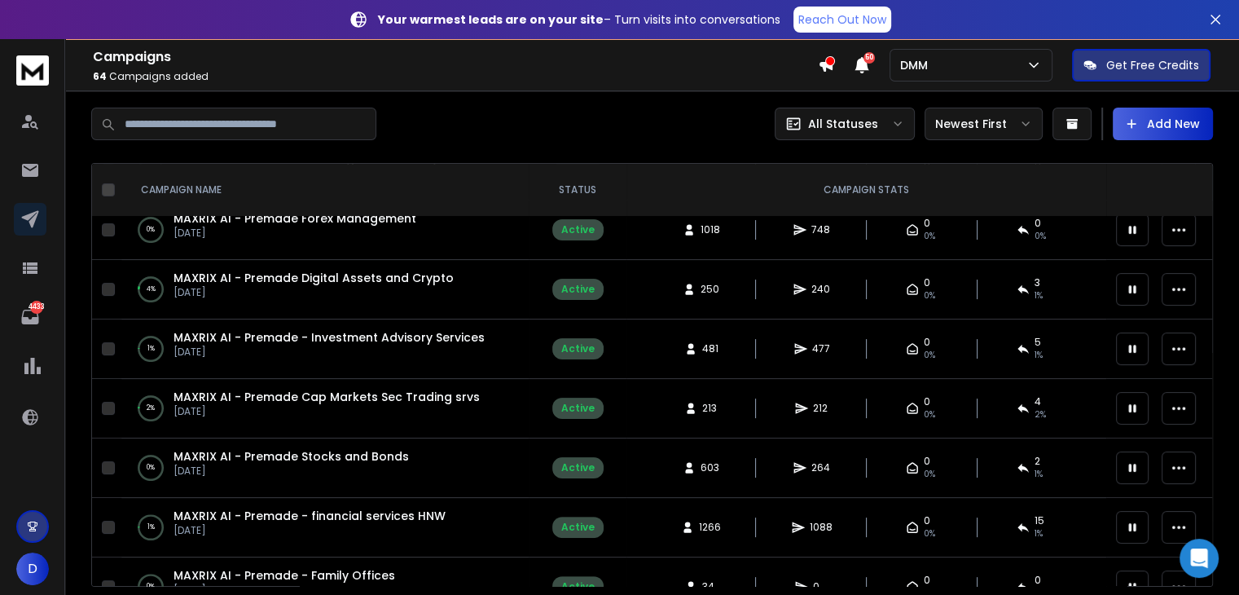
scroll to position [733, 0]
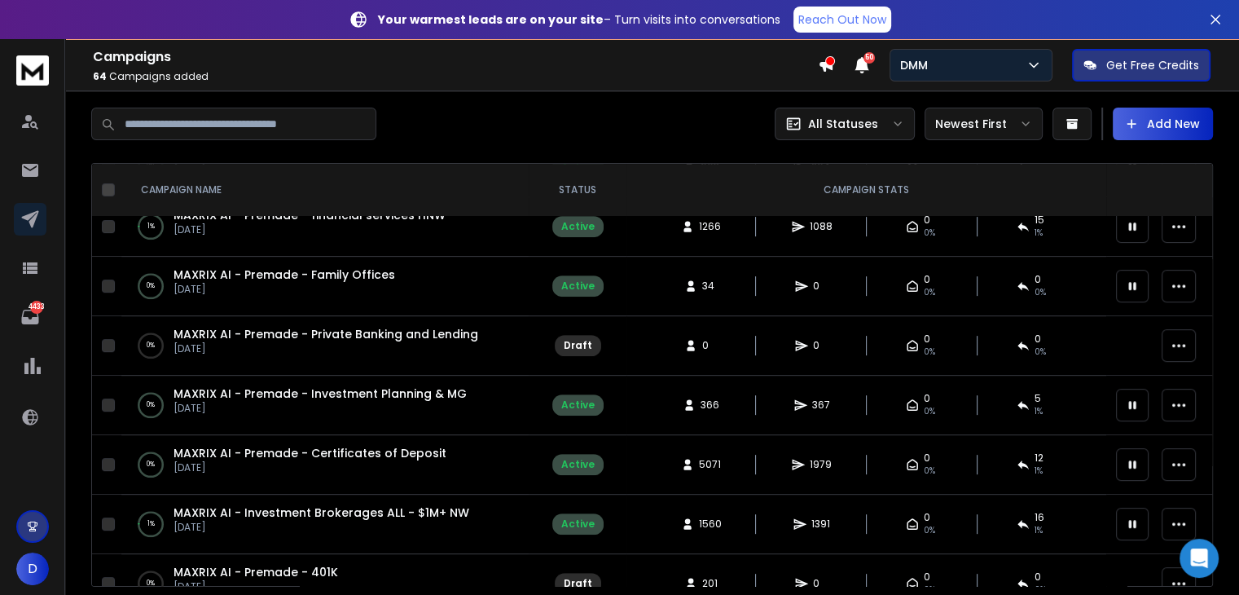
click at [938, 64] on div "DMM" at bounding box center [971, 65] width 142 height 16
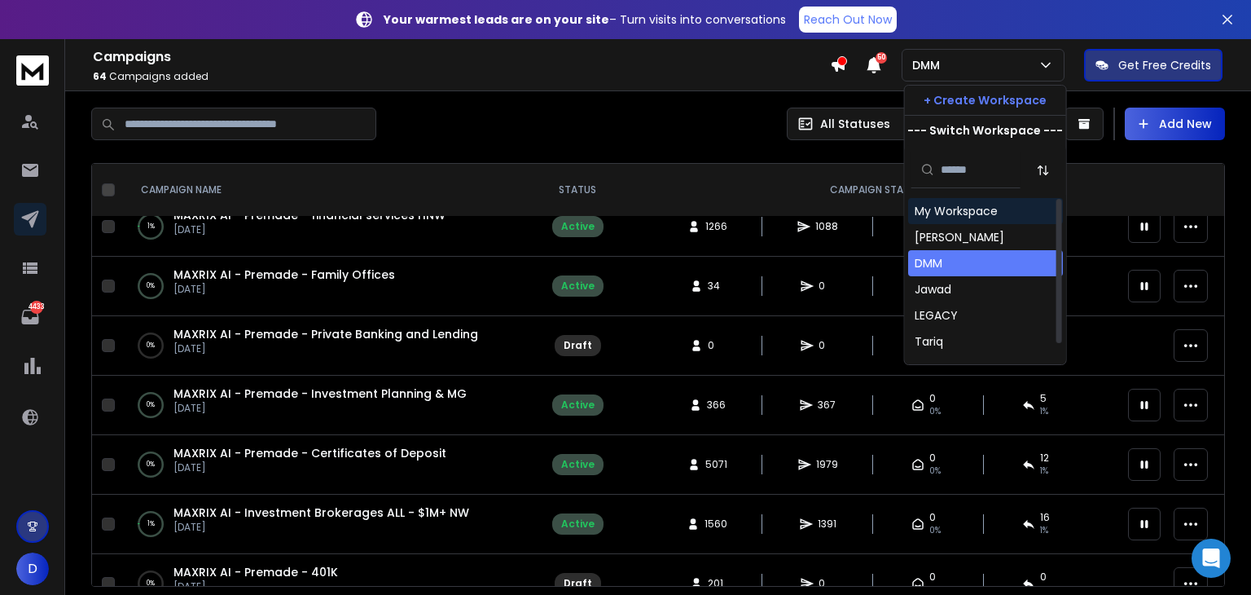
click at [964, 209] on div "My Workspace" at bounding box center [956, 211] width 83 height 16
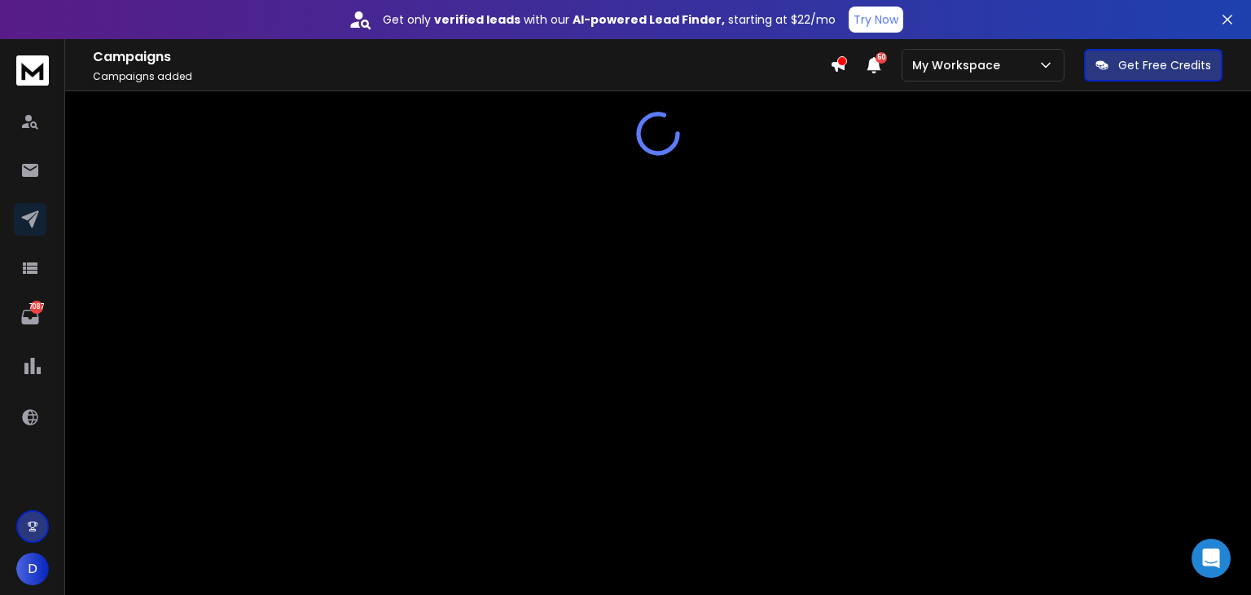
click at [972, 86] on div "Campaigns Campaigns added 50 My Workspace Get Free Credits" at bounding box center [625, 65] width 1251 height 52
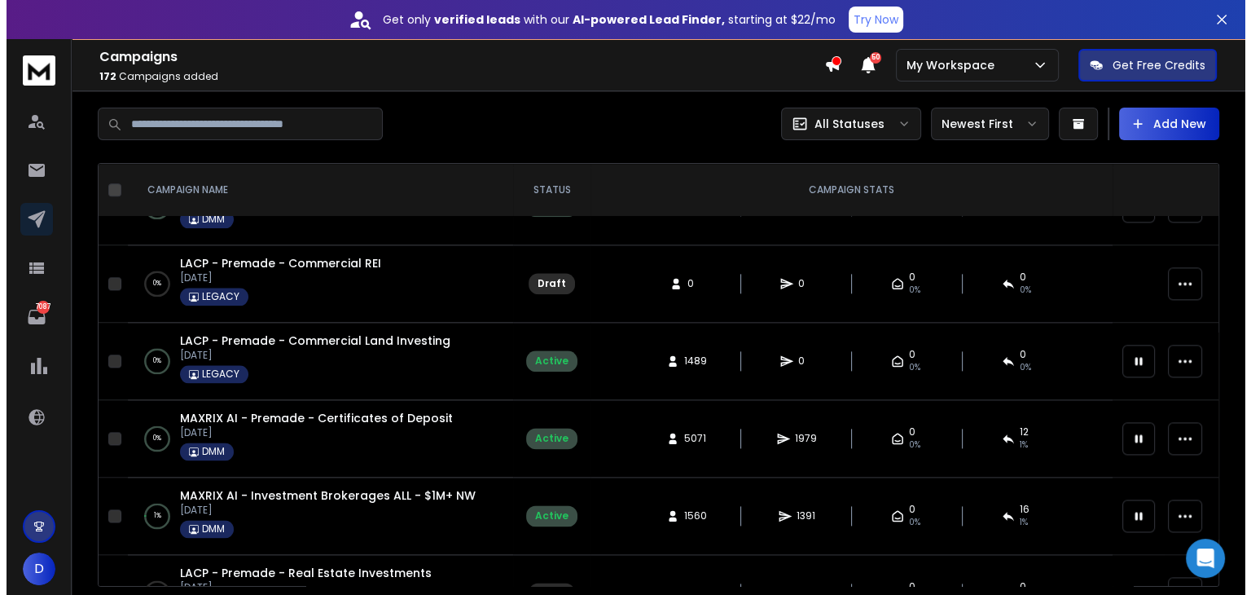
scroll to position [2118, 0]
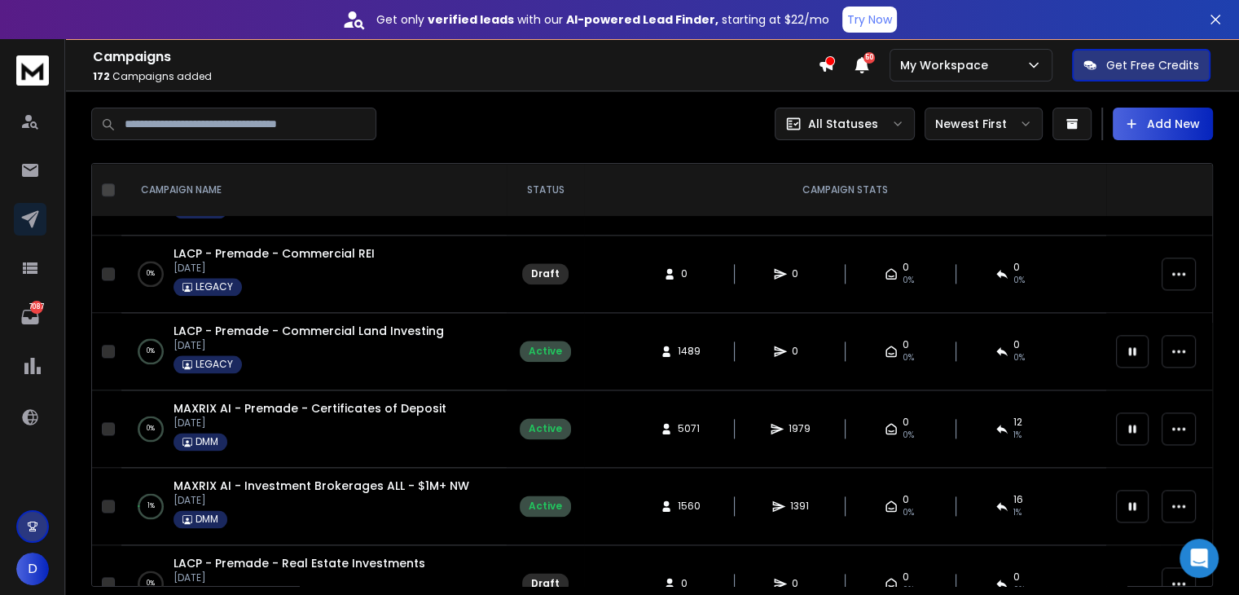
click at [436, 339] on p "[DATE]" at bounding box center [309, 345] width 270 height 13
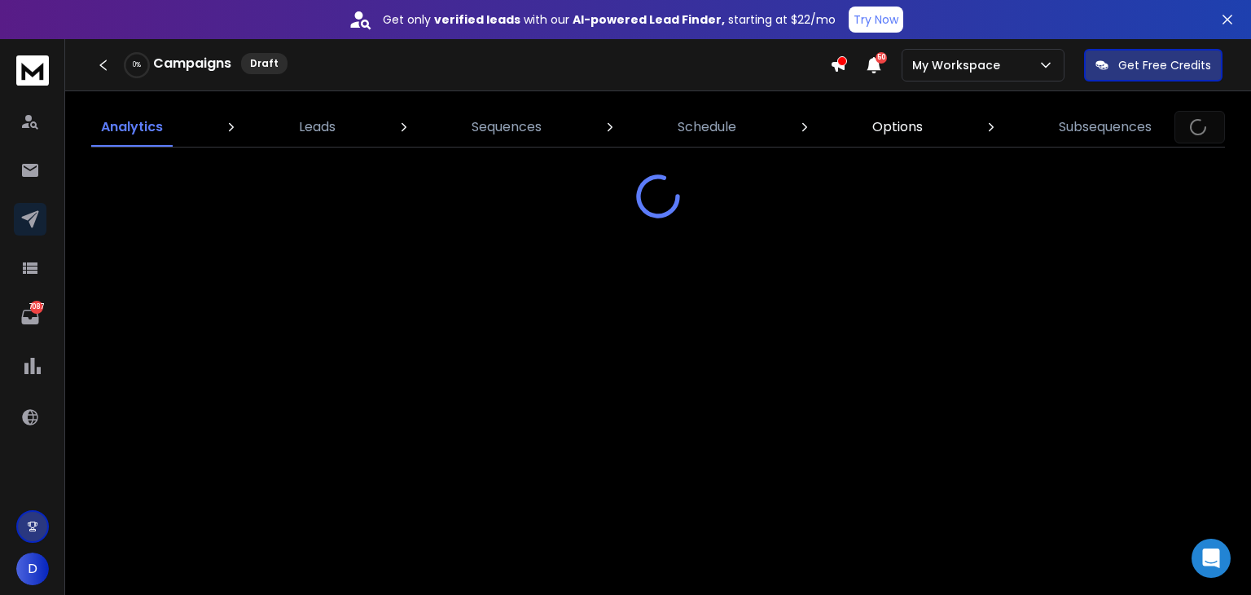
click at [880, 135] on p "Options" at bounding box center [897, 127] width 51 height 20
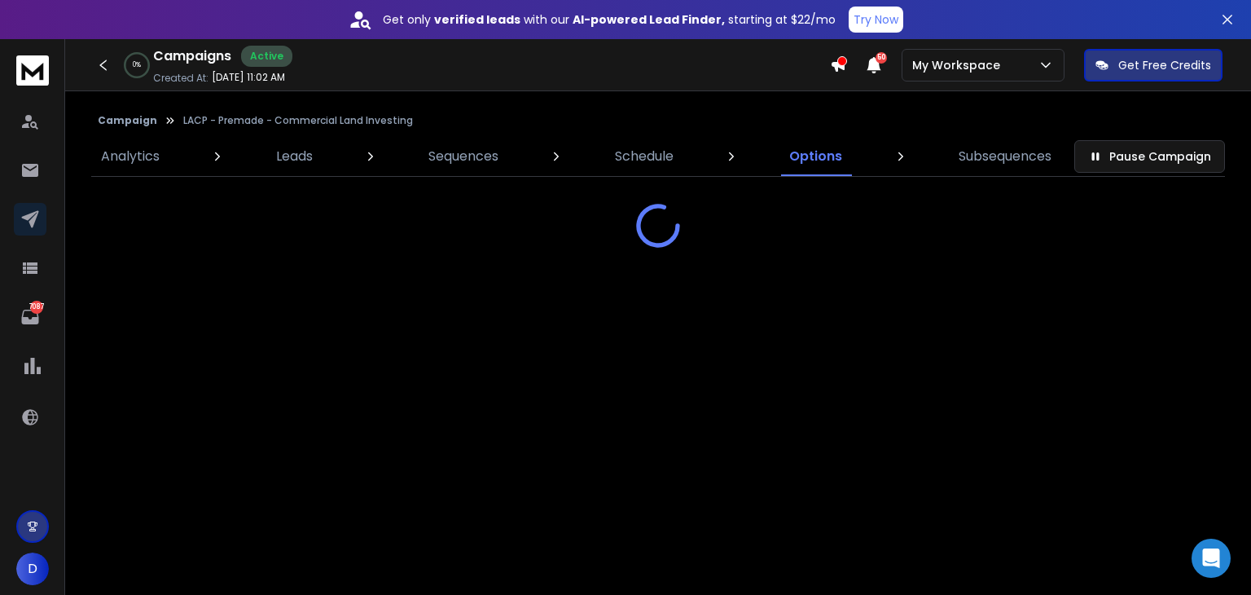
select select "**********"
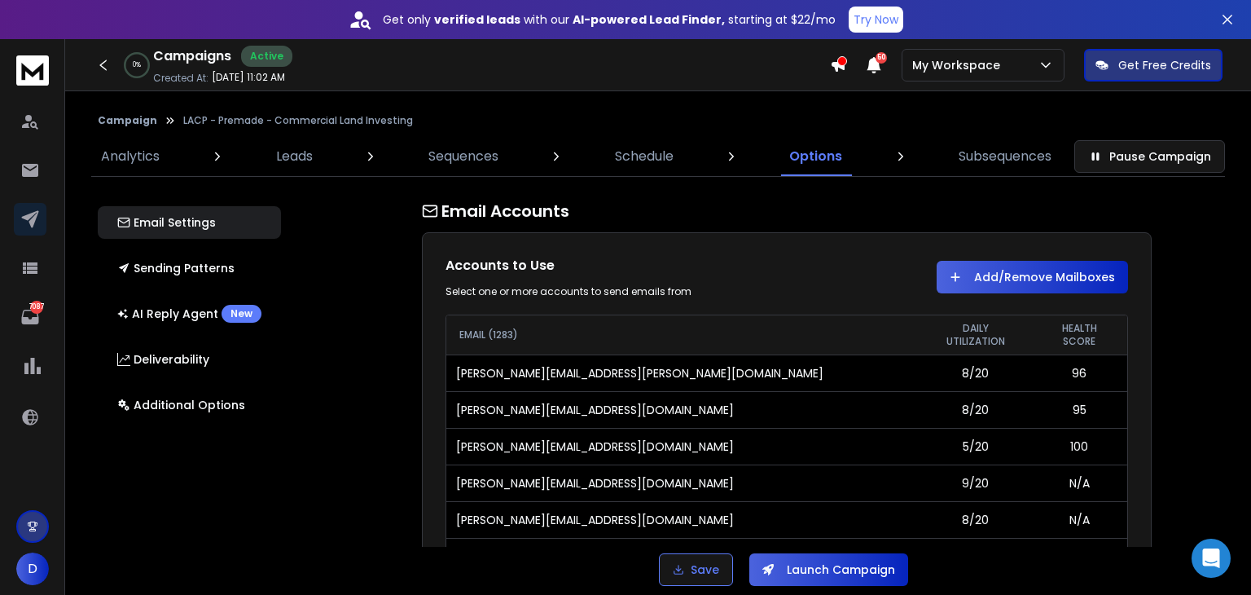
click at [91, 64] on div "0 % Campaigns Active Created At: [DATE] 11:02 AM 50 My Workspace Get Free Credi…" at bounding box center [625, 65] width 1251 height 52
click at [101, 63] on icon at bounding box center [103, 65] width 15 height 15
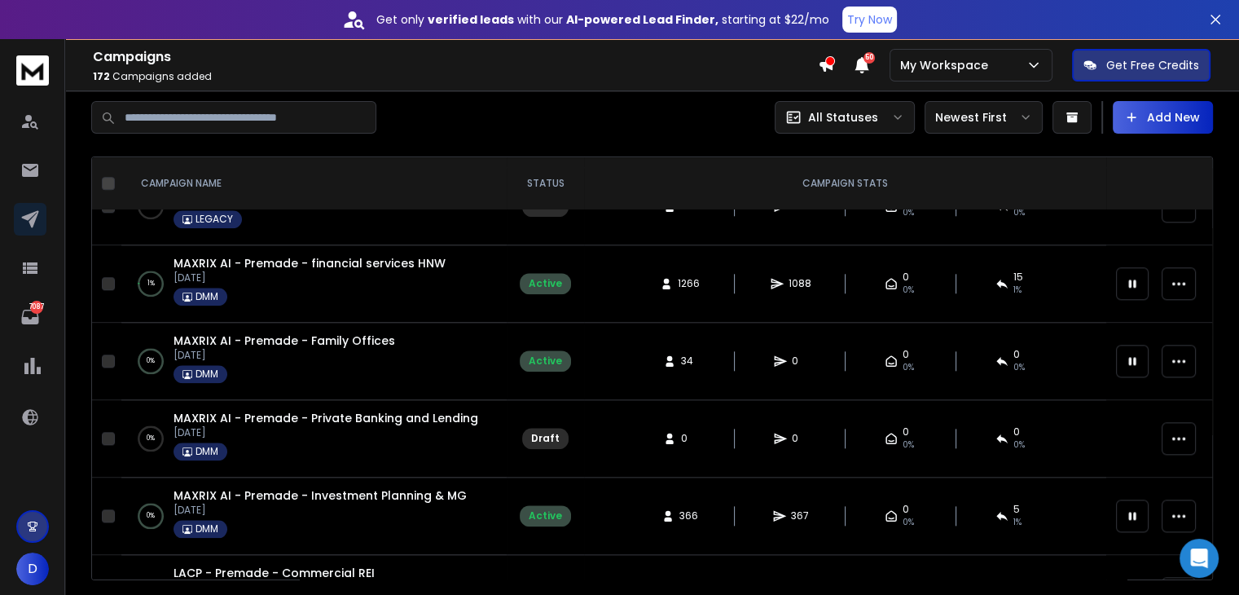
scroll to position [8, 0]
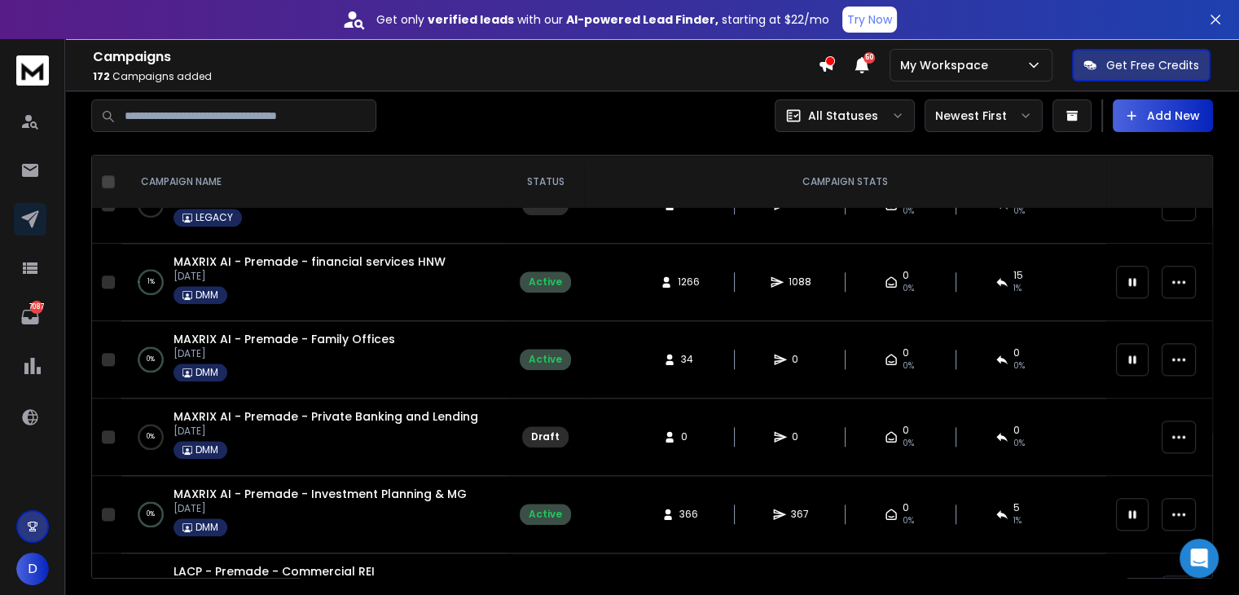
click at [478, 203] on th "CAMPAIGN NAME" at bounding box center [313, 182] width 385 height 53
